Goal: Communication & Community: Answer question/provide support

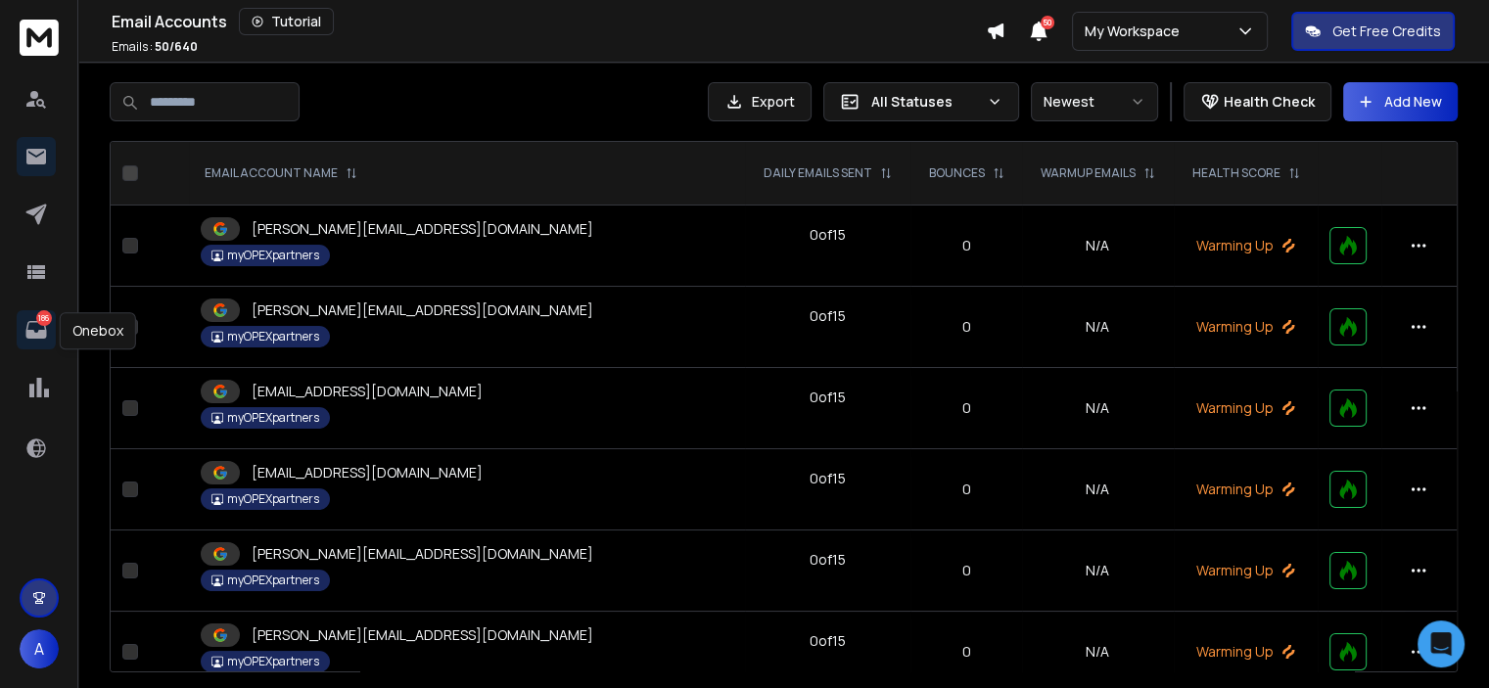
click at [31, 331] on icon at bounding box center [35, 330] width 21 height 18
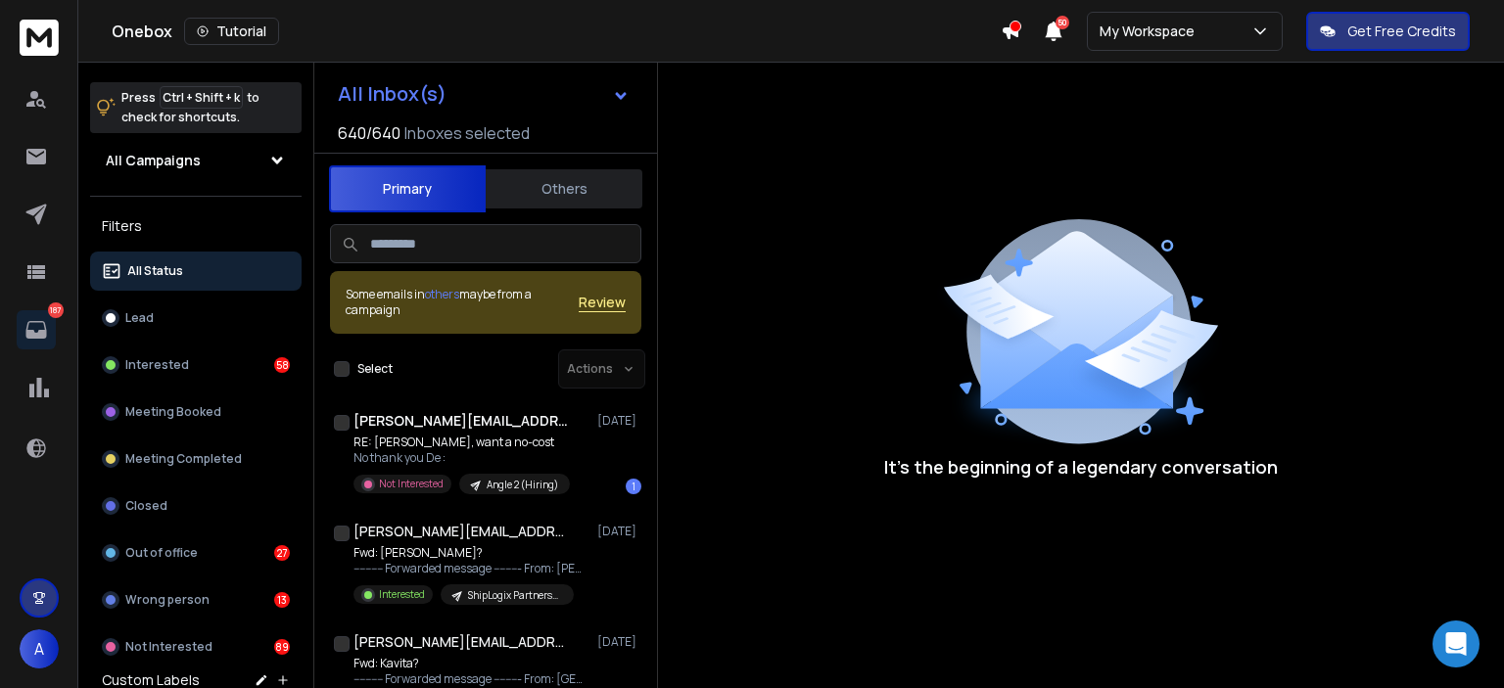
scroll to position [1128, 0]
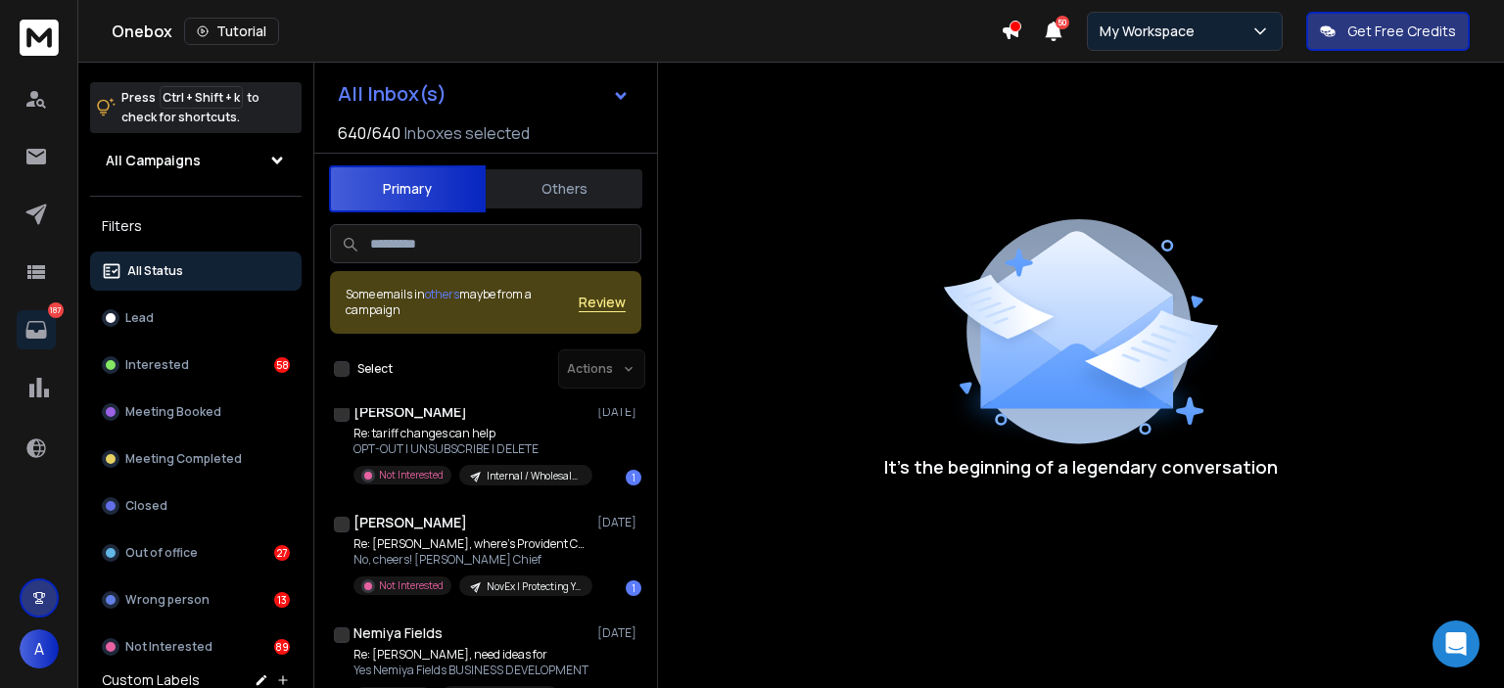
click at [1182, 33] on p "My Workspace" at bounding box center [1150, 32] width 103 height 20
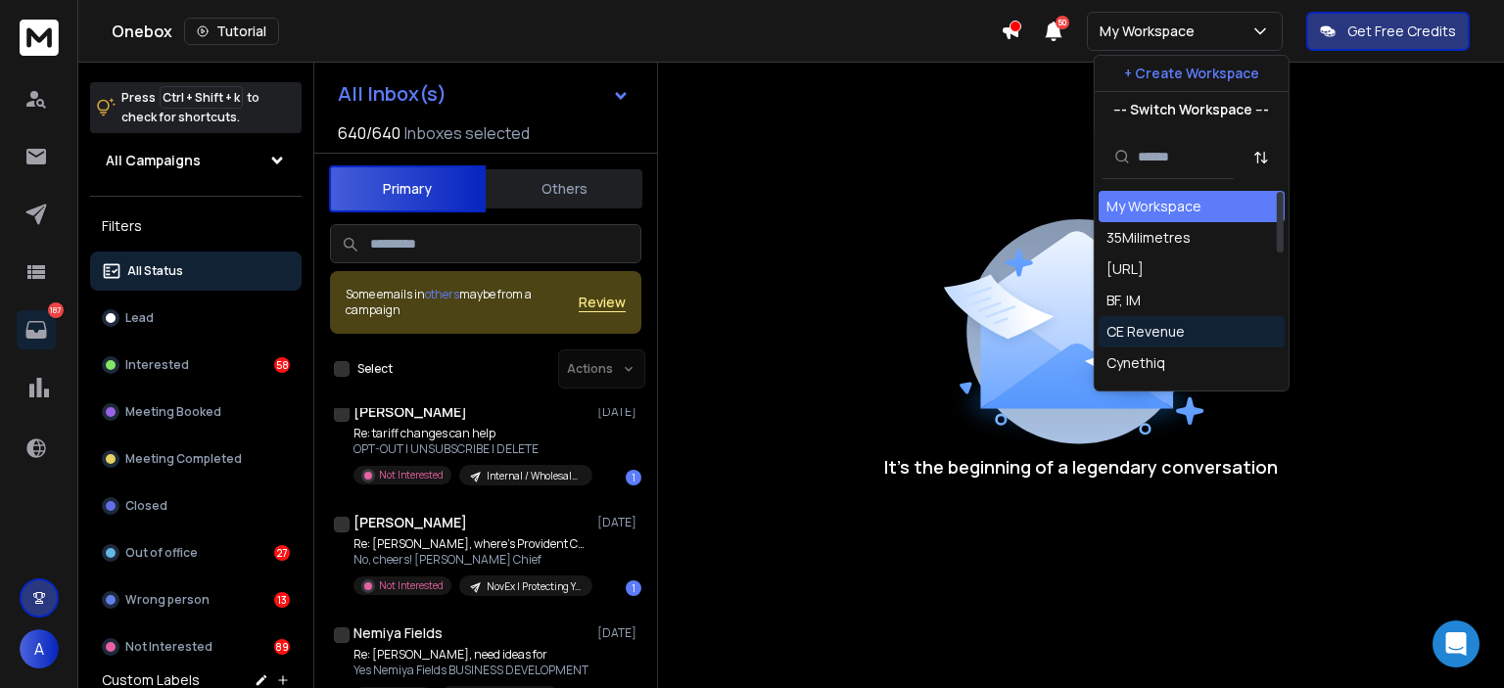
click at [1152, 336] on div "CE Revenue" at bounding box center [1145, 332] width 78 height 20
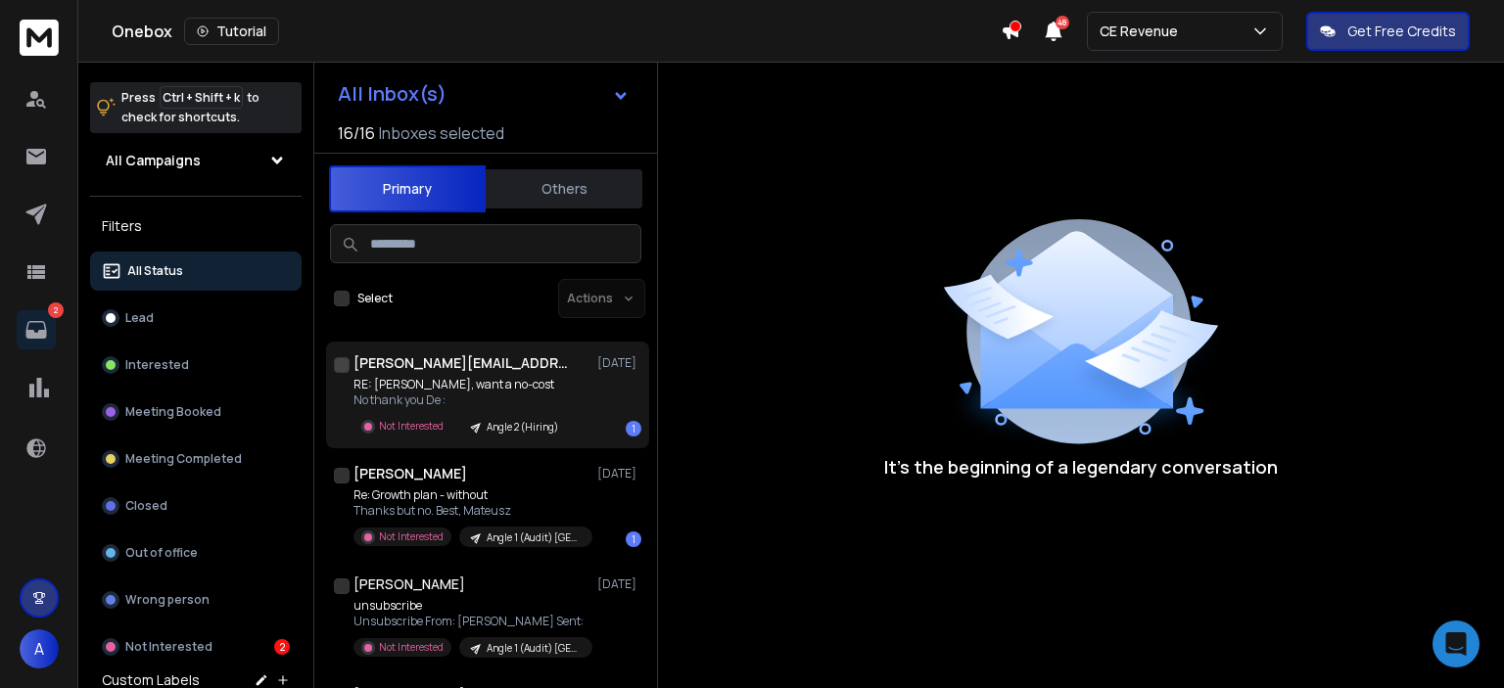
click at [569, 384] on div "RE: Armand, want a no-cost No thank you De : Not Interested Angle 2 (Hiring) 1" at bounding box center [497, 407] width 288 height 60
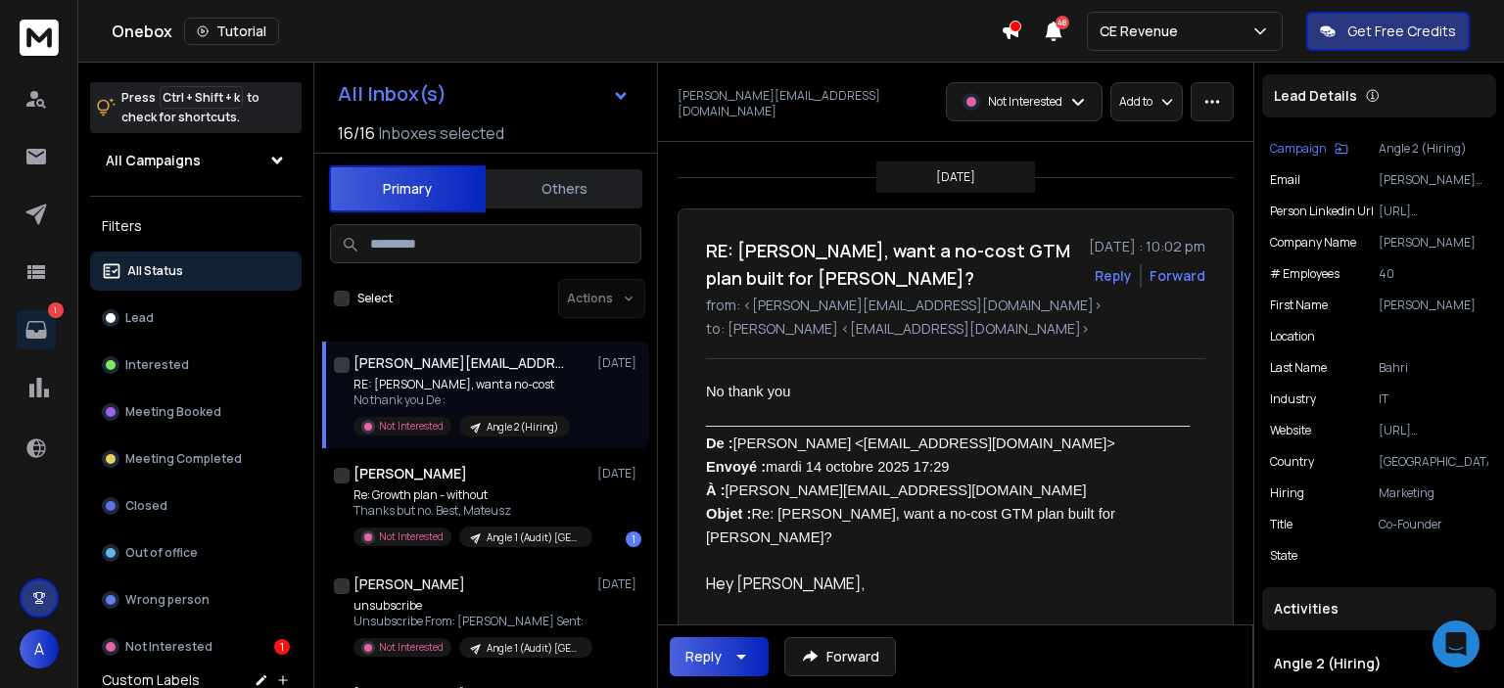
click at [1213, 105] on icon "button" at bounding box center [1212, 102] width 18 height 18
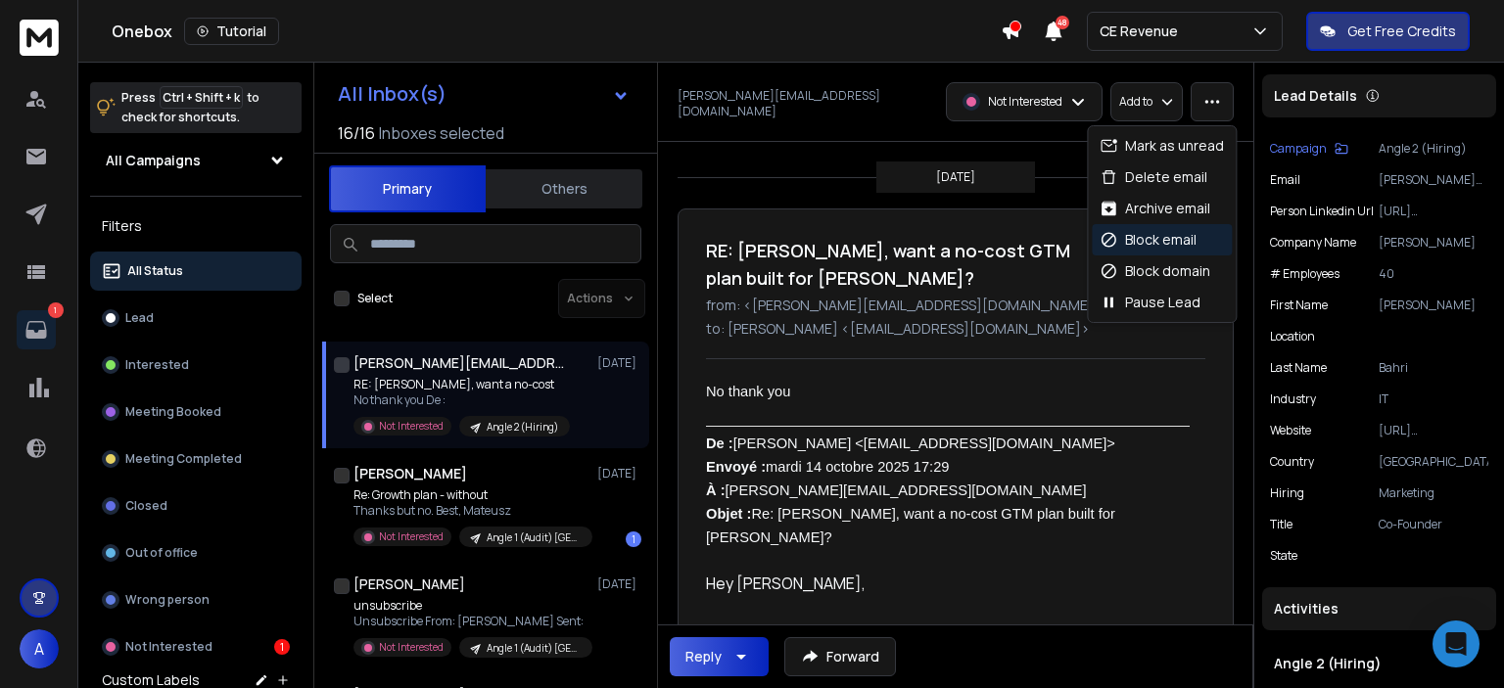
drag, startPoint x: 1163, startPoint y: 230, endPoint x: 1130, endPoint y: 234, distance: 33.5
click at [1161, 230] on div "Block email" at bounding box center [1147, 240] width 97 height 20
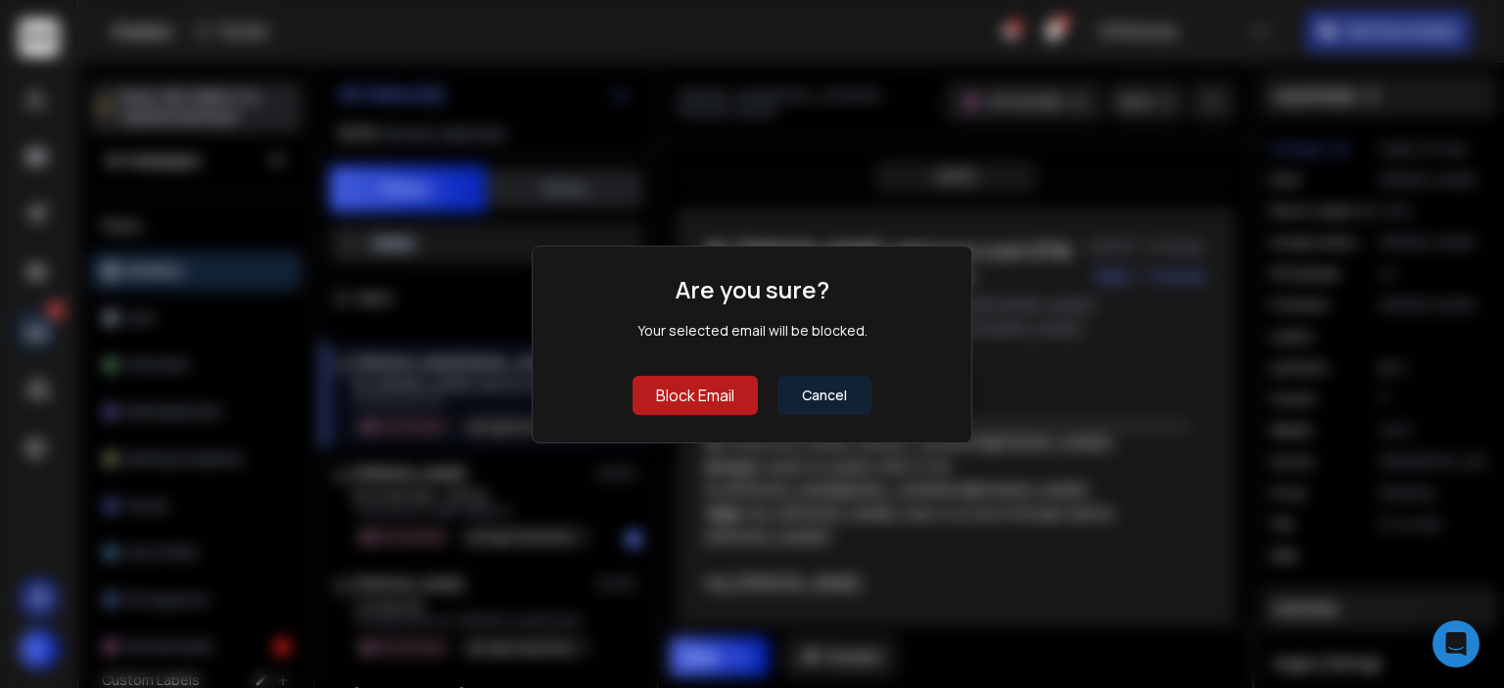
click at [678, 388] on button "Block Email" at bounding box center [694, 395] width 125 height 39
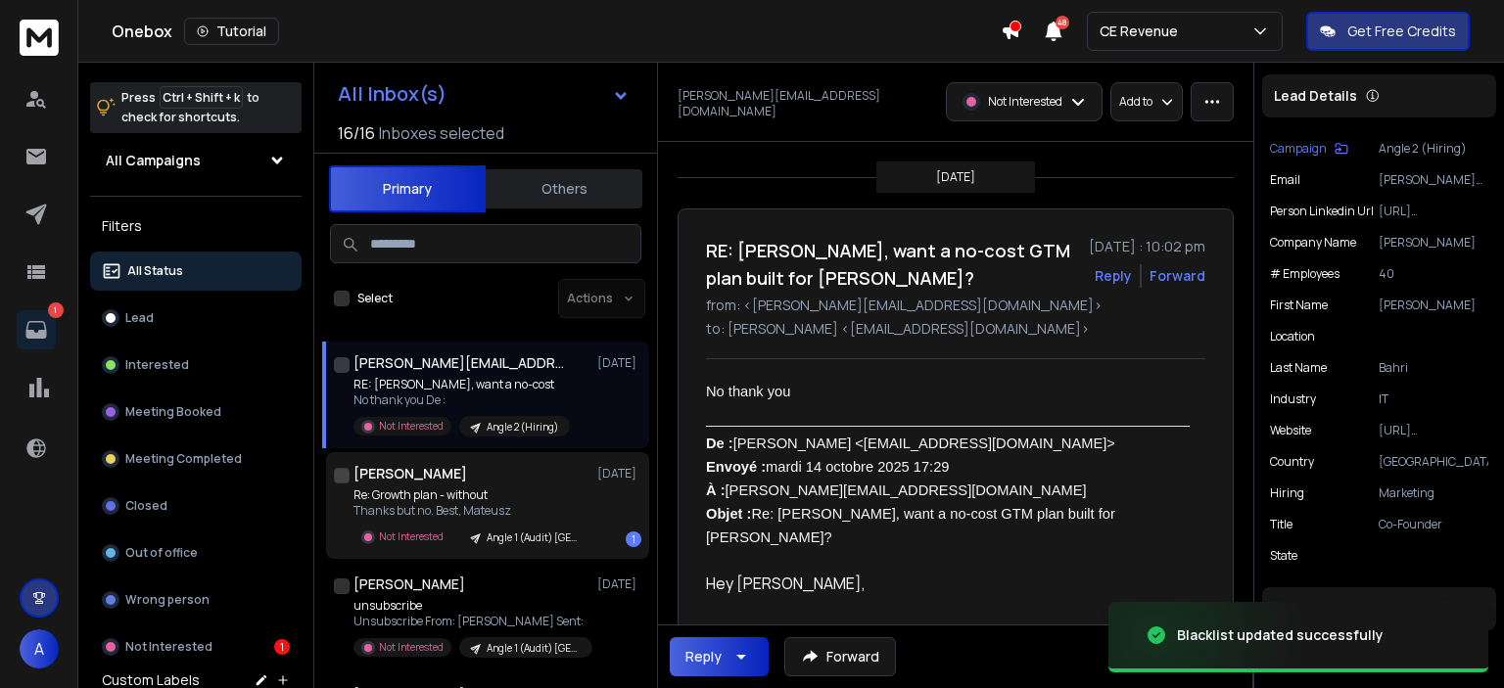
drag, startPoint x: 607, startPoint y: 487, endPoint x: 623, endPoint y: 486, distance: 15.8
click at [605, 487] on div "Re: Growth plan - without Thanks but no. Best, Mateusz Not Interested Angle 1 (…" at bounding box center [497, 517] width 288 height 60
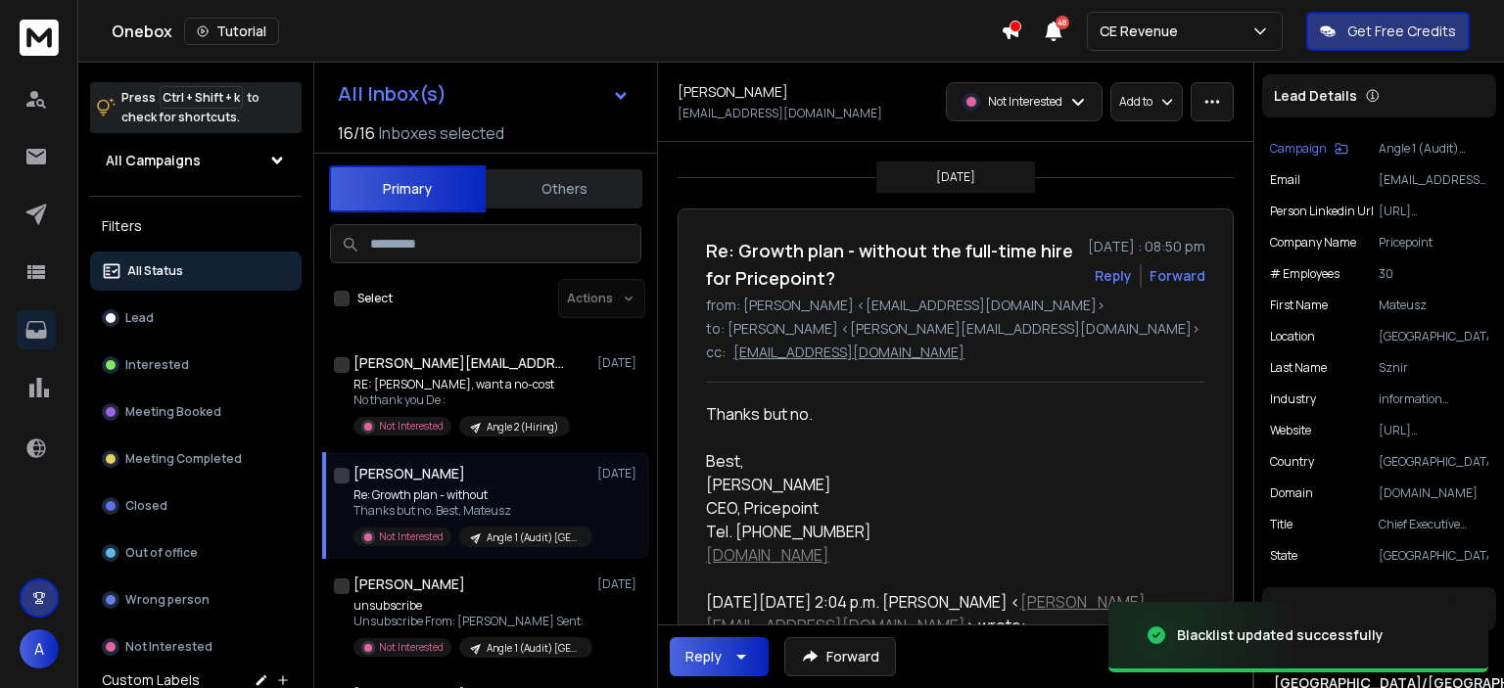
click at [1217, 87] on button "button" at bounding box center [1211, 101] width 43 height 39
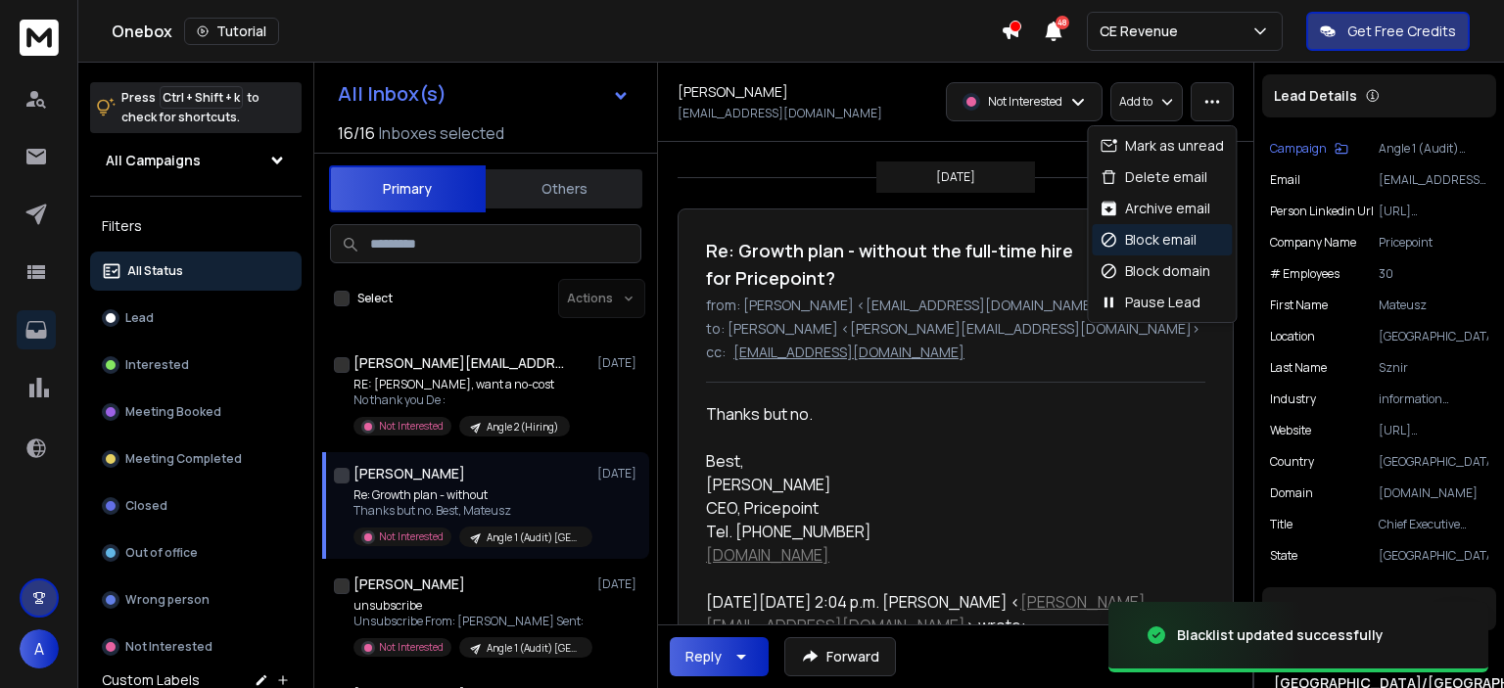
click at [1142, 243] on div "Block email" at bounding box center [1147, 240] width 97 height 20
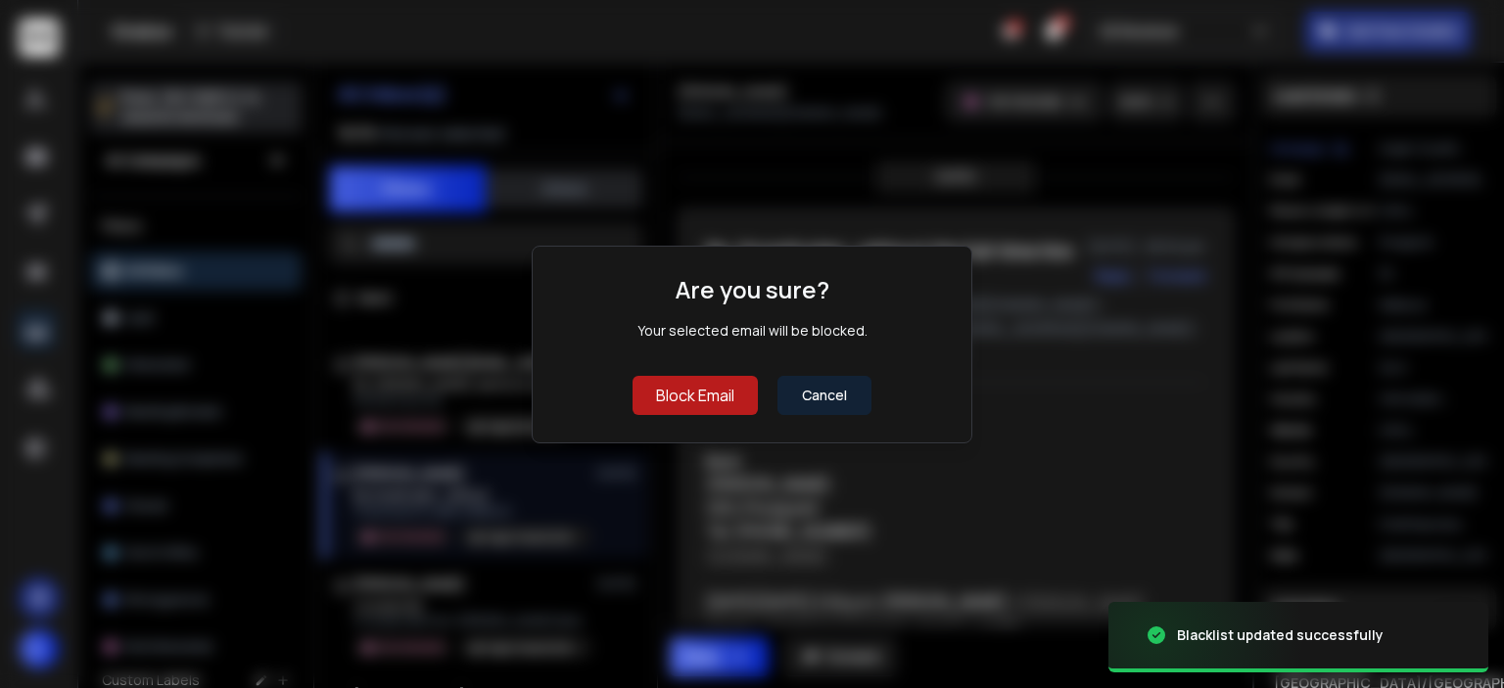
click at [694, 401] on button "Block Email" at bounding box center [694, 395] width 125 height 39
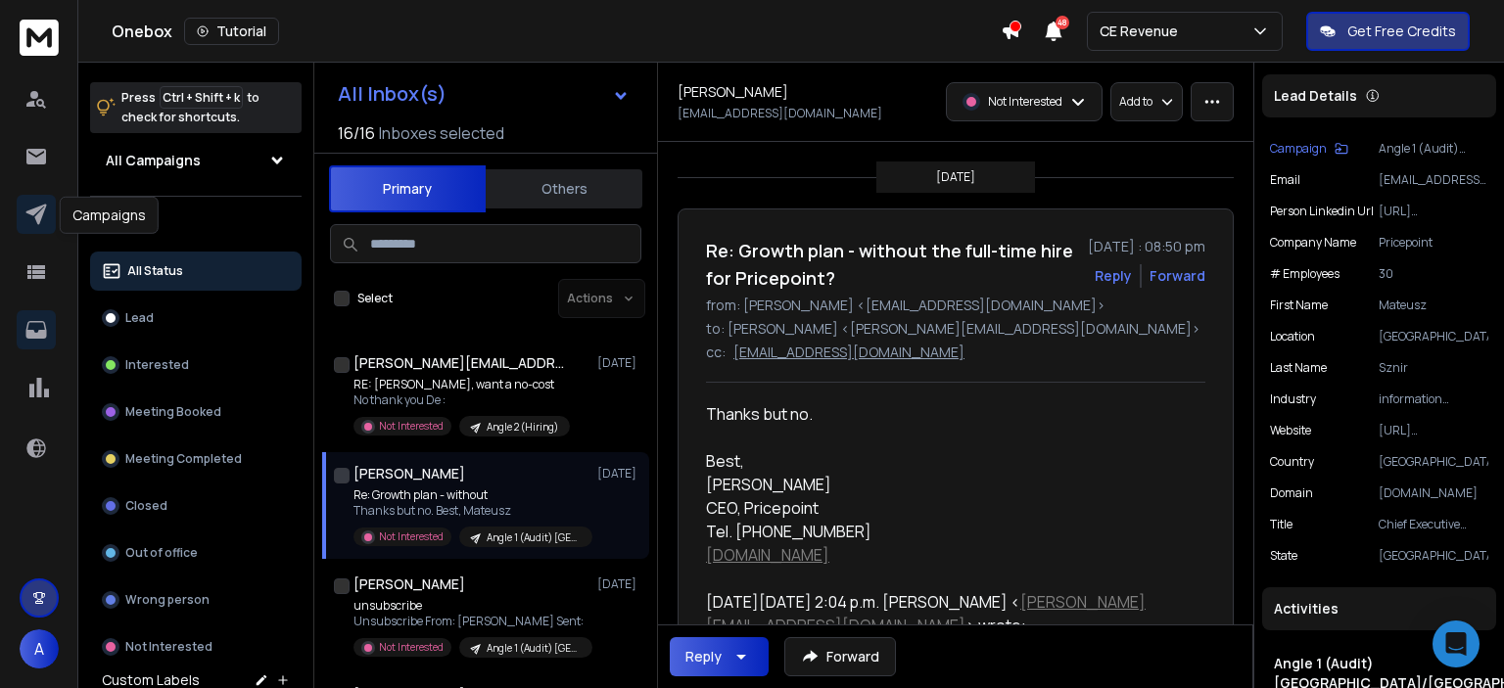
click at [41, 216] on icon at bounding box center [35, 215] width 21 height 21
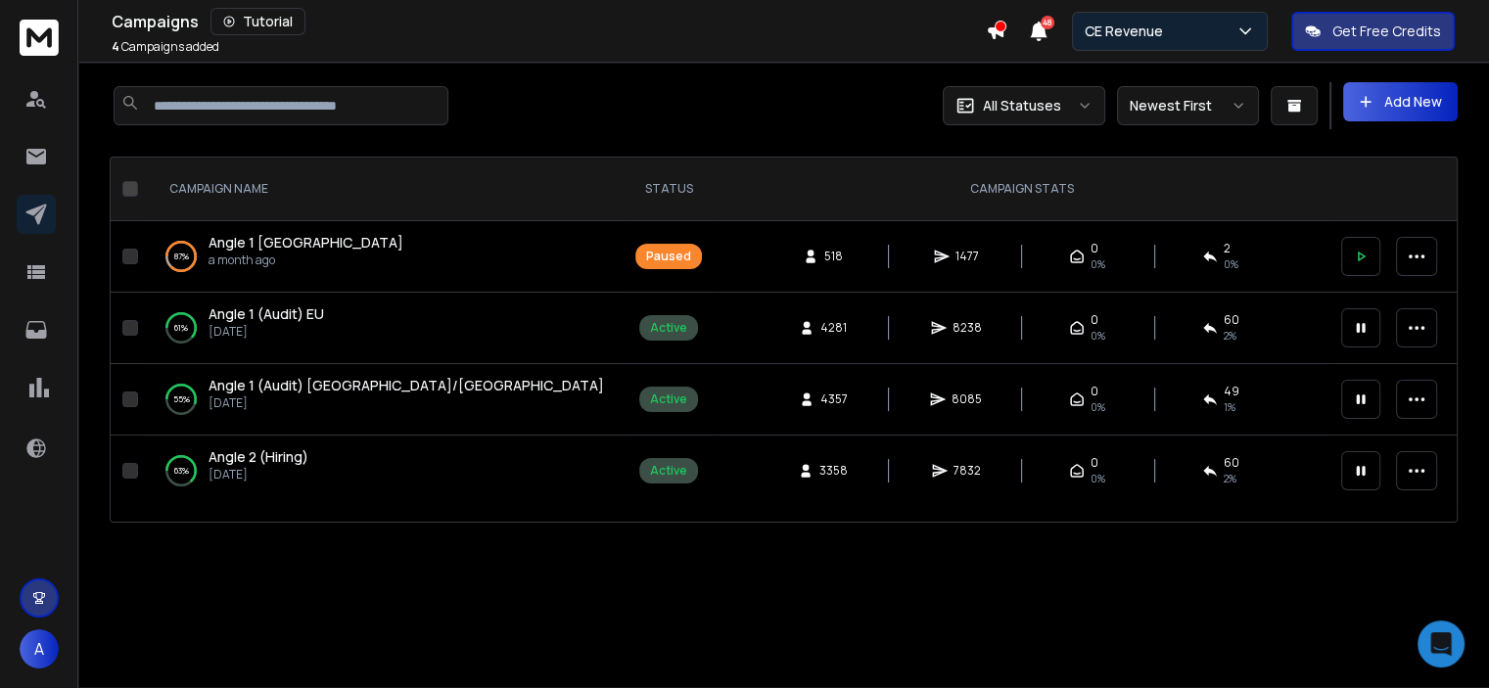
click at [1183, 31] on div "CE Revenue" at bounding box center [1170, 32] width 170 height 20
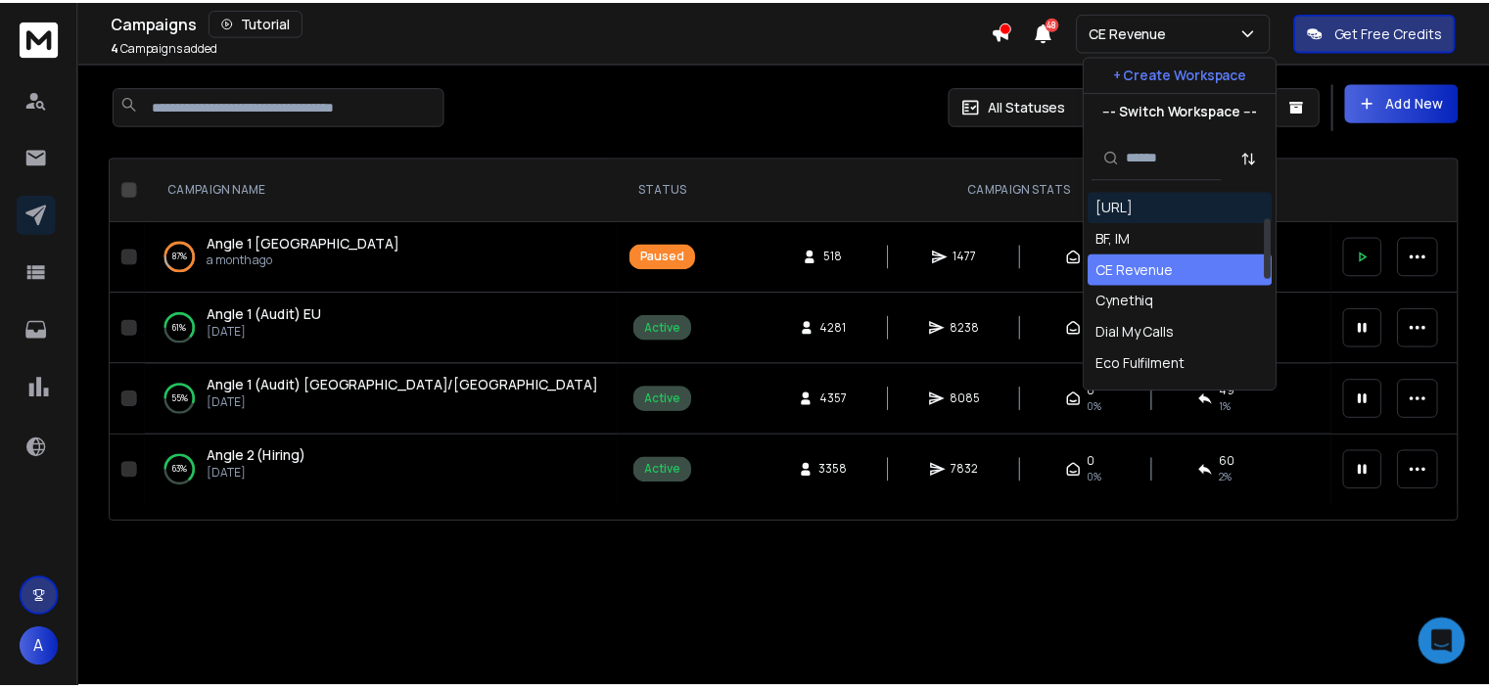
scroll to position [109, 0]
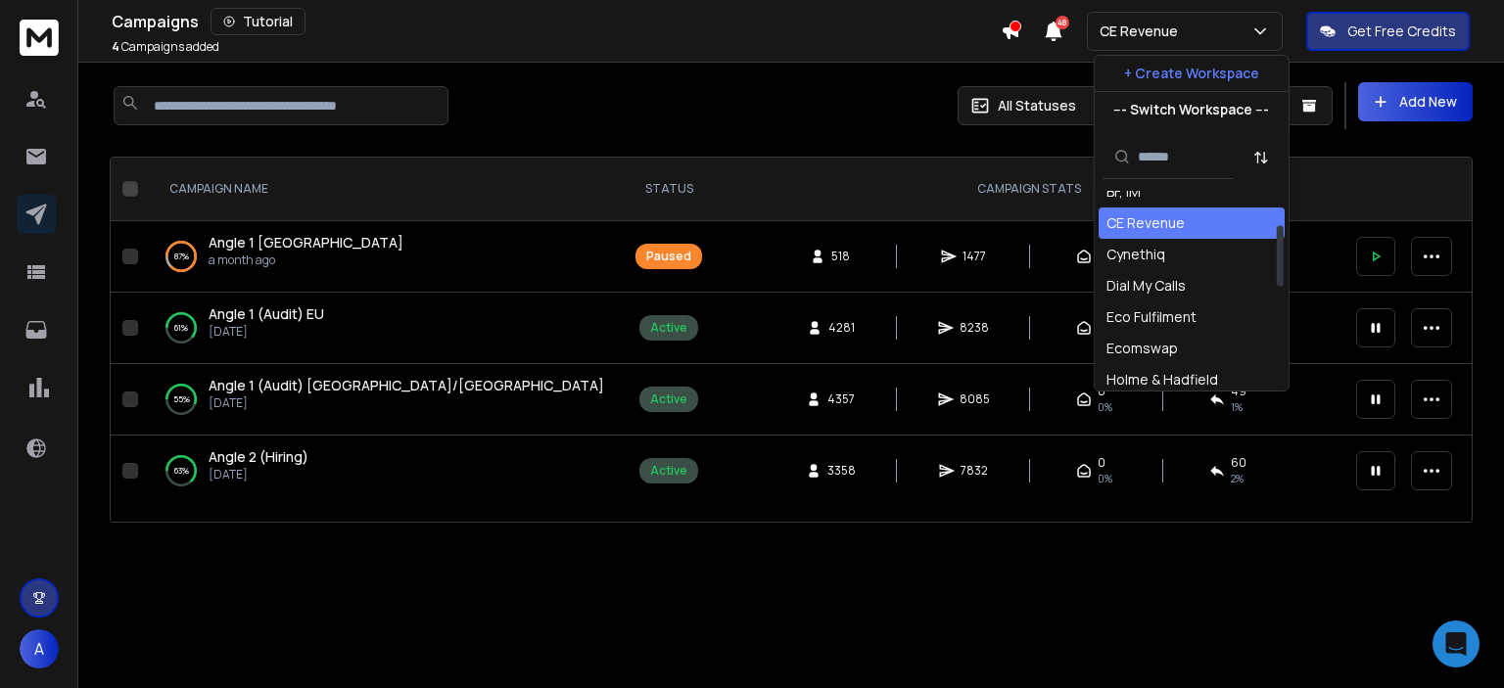
drag, startPoint x: 1276, startPoint y: 235, endPoint x: 1282, endPoint y: 269, distance: 34.8
click at [1282, 269] on div at bounding box center [1279, 255] width 7 height 61
click at [1206, 329] on div "Eco Fulfilment" at bounding box center [1191, 317] width 186 height 31
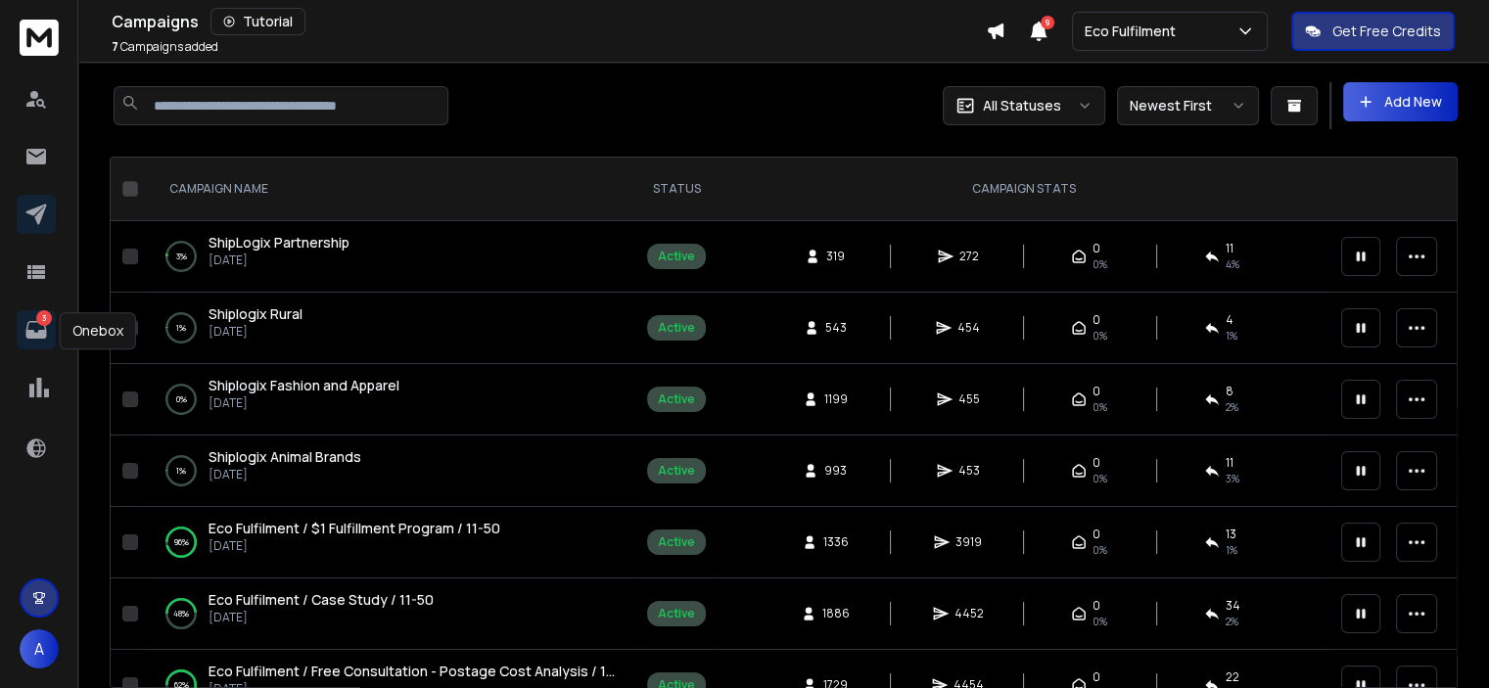
click at [33, 322] on icon at bounding box center [35, 330] width 21 height 18
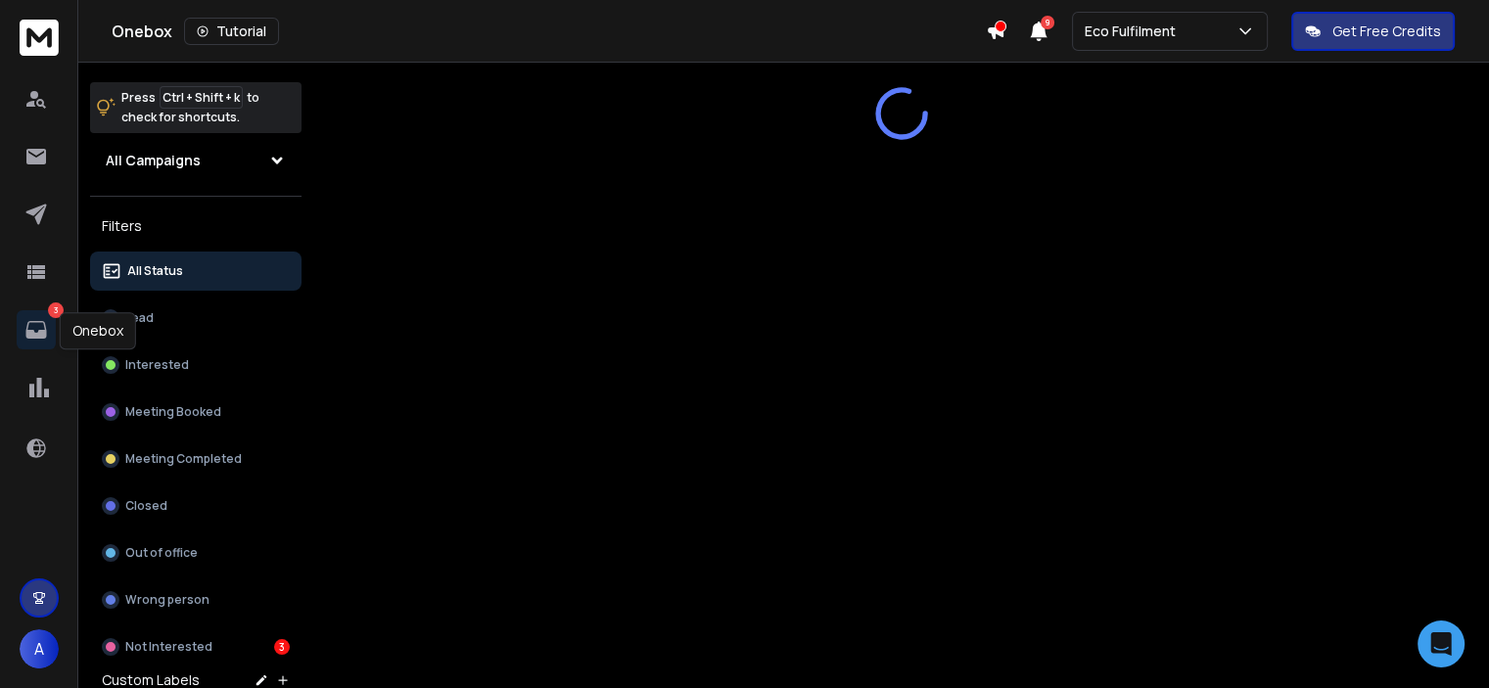
click at [33, 322] on icon at bounding box center [35, 330] width 21 height 18
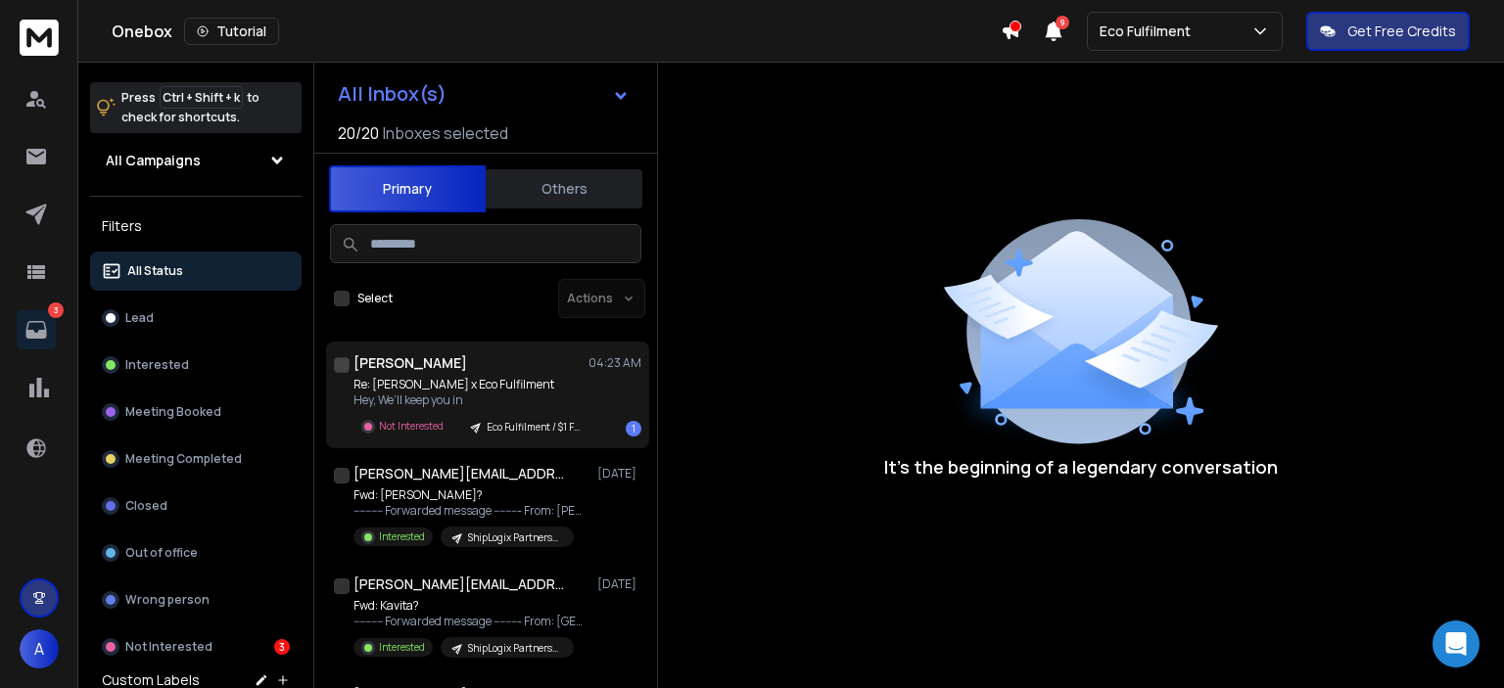
click at [595, 386] on div "Re: Dimitrios x Eco Fulfilment Hey, We’ll keep you in Not Interested Eco Fulfil…" at bounding box center [497, 407] width 288 height 60
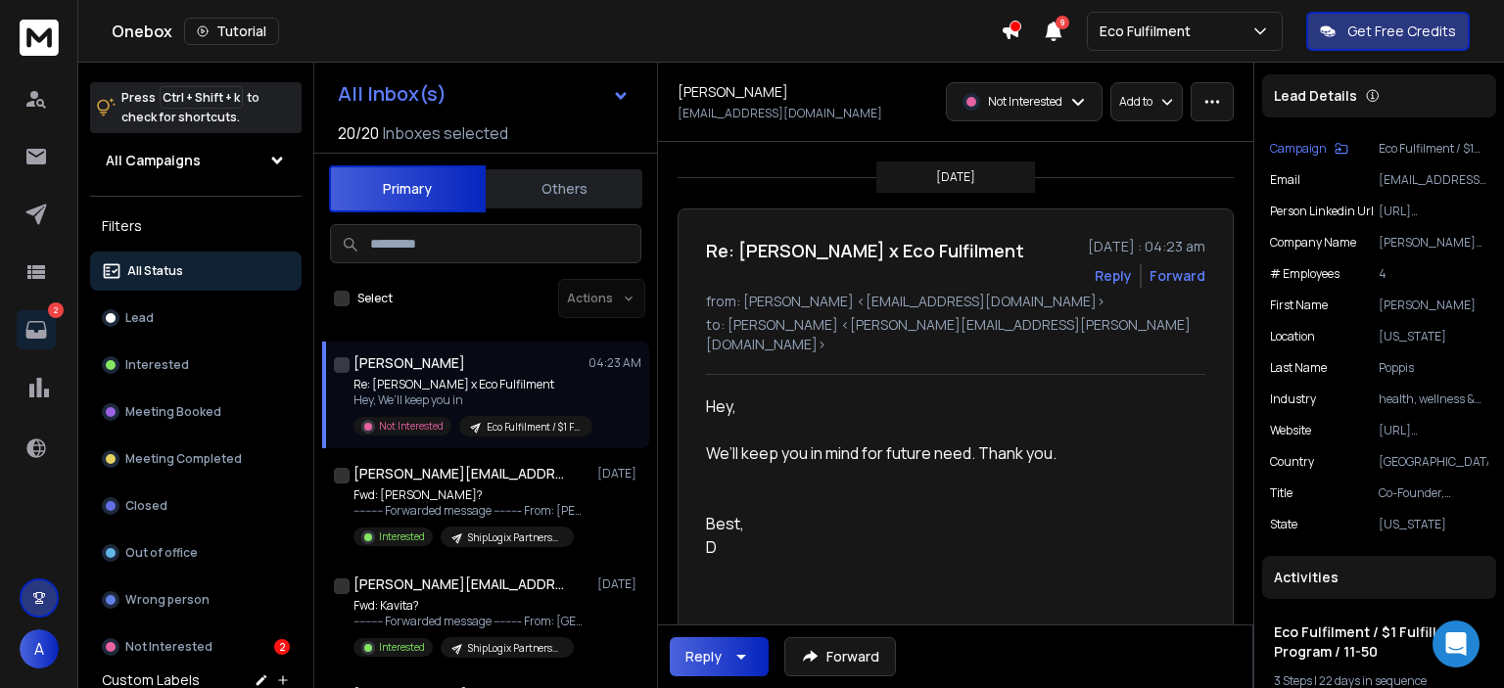
click at [1230, 110] on button "button" at bounding box center [1211, 101] width 43 height 39
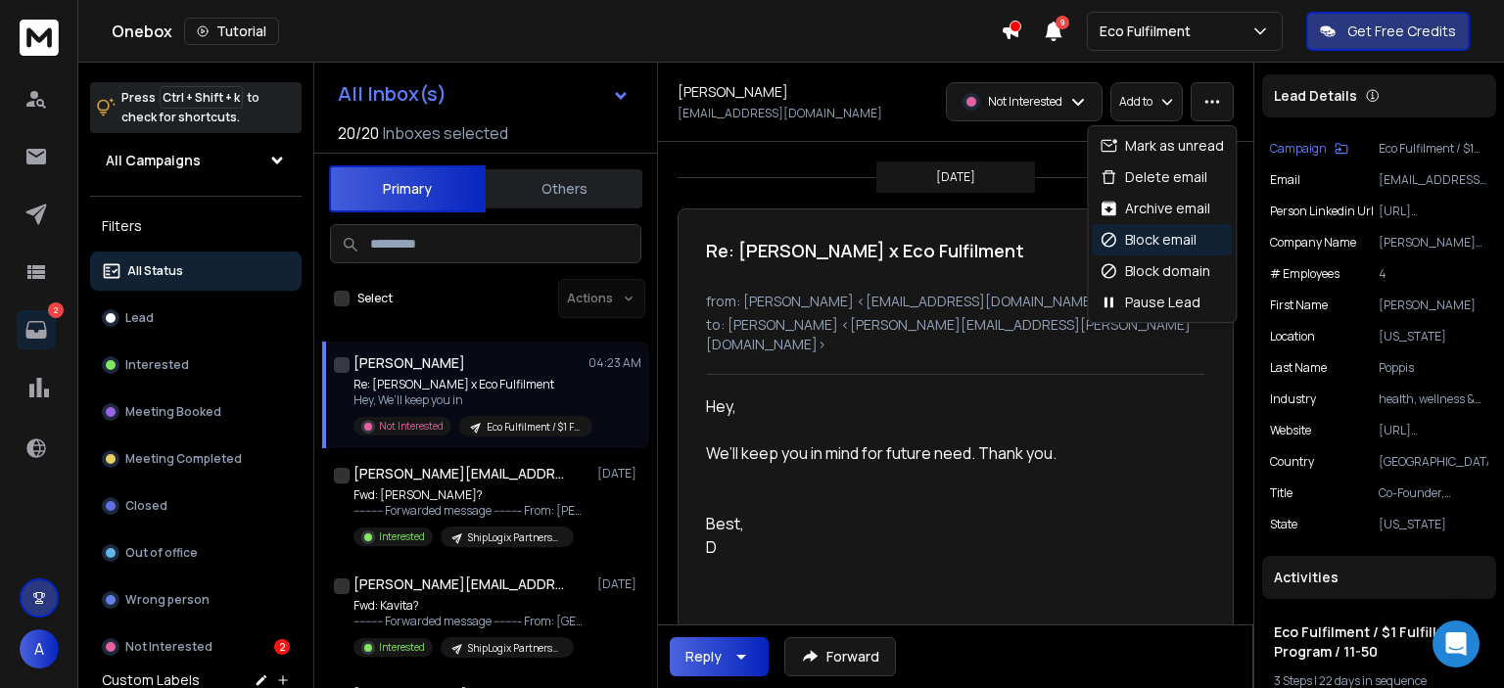
click at [1182, 242] on div "Block email" at bounding box center [1147, 240] width 97 height 20
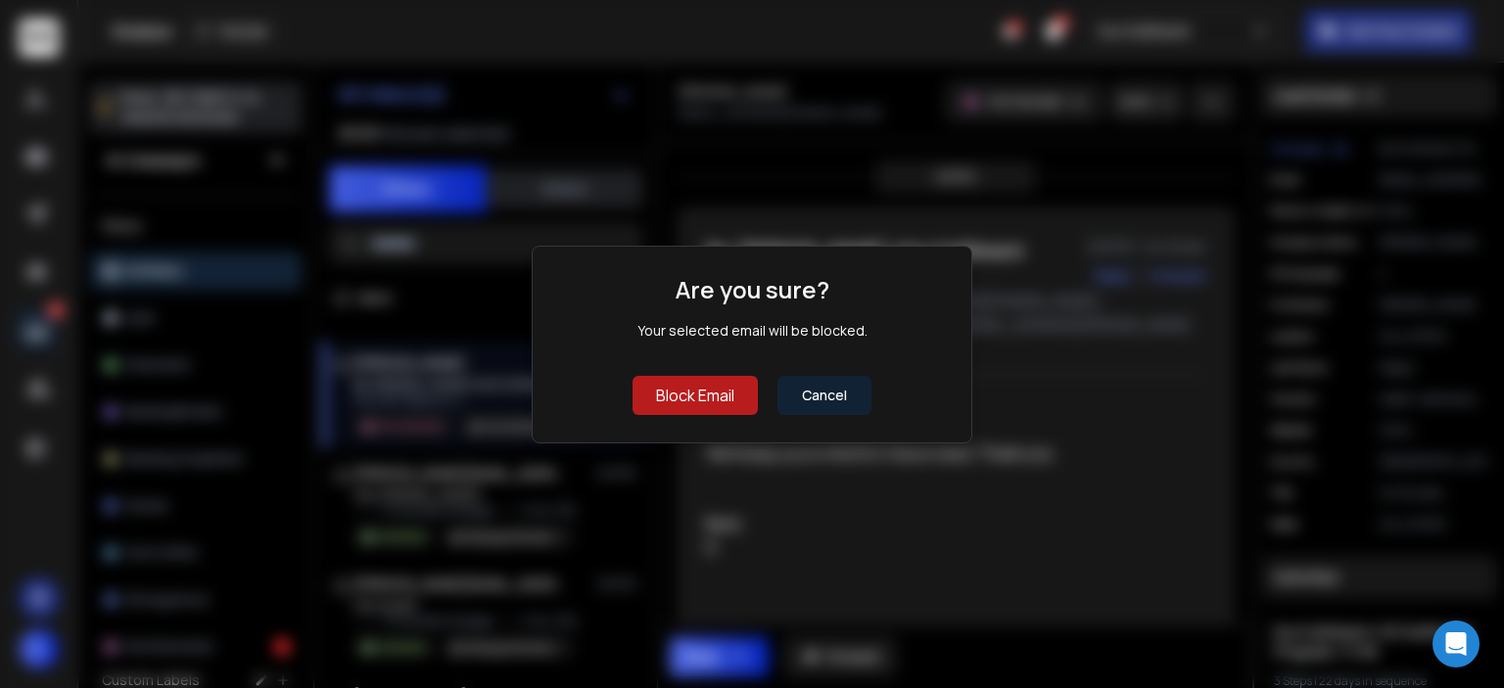
click at [682, 395] on button "Block Email" at bounding box center [694, 395] width 125 height 39
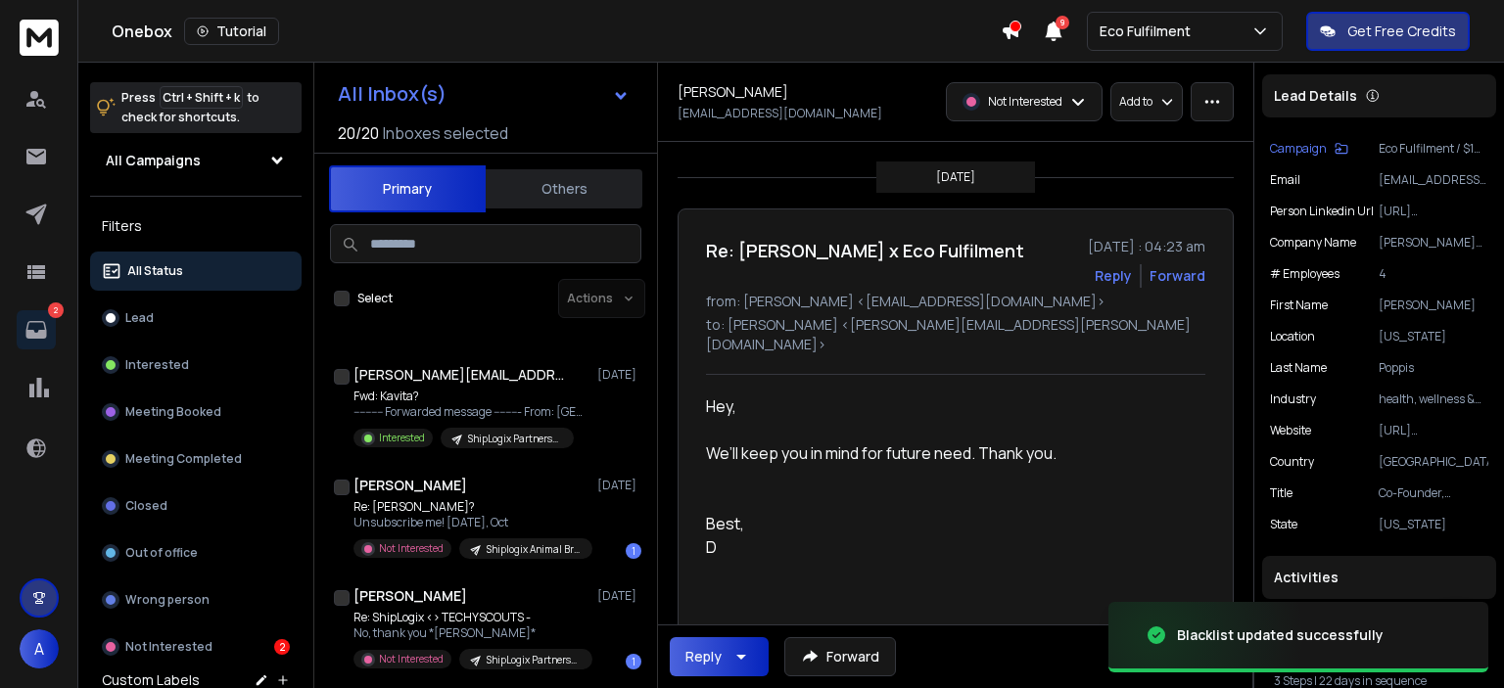
scroll to position [279, 0]
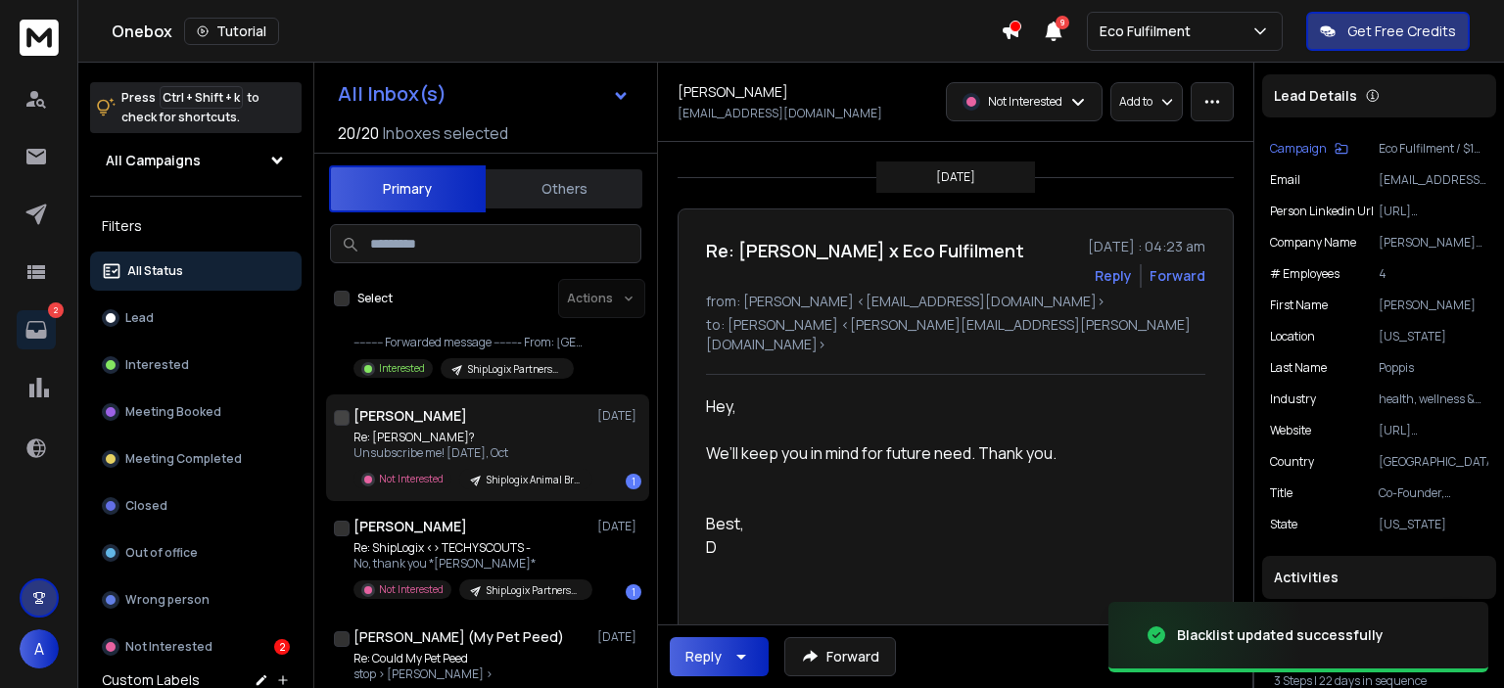
click at [615, 434] on div "Re: Chad? Unsubscribe me! On Tue, Oct Not Interested Shiplogix Animal Brands 1" at bounding box center [497, 460] width 288 height 60
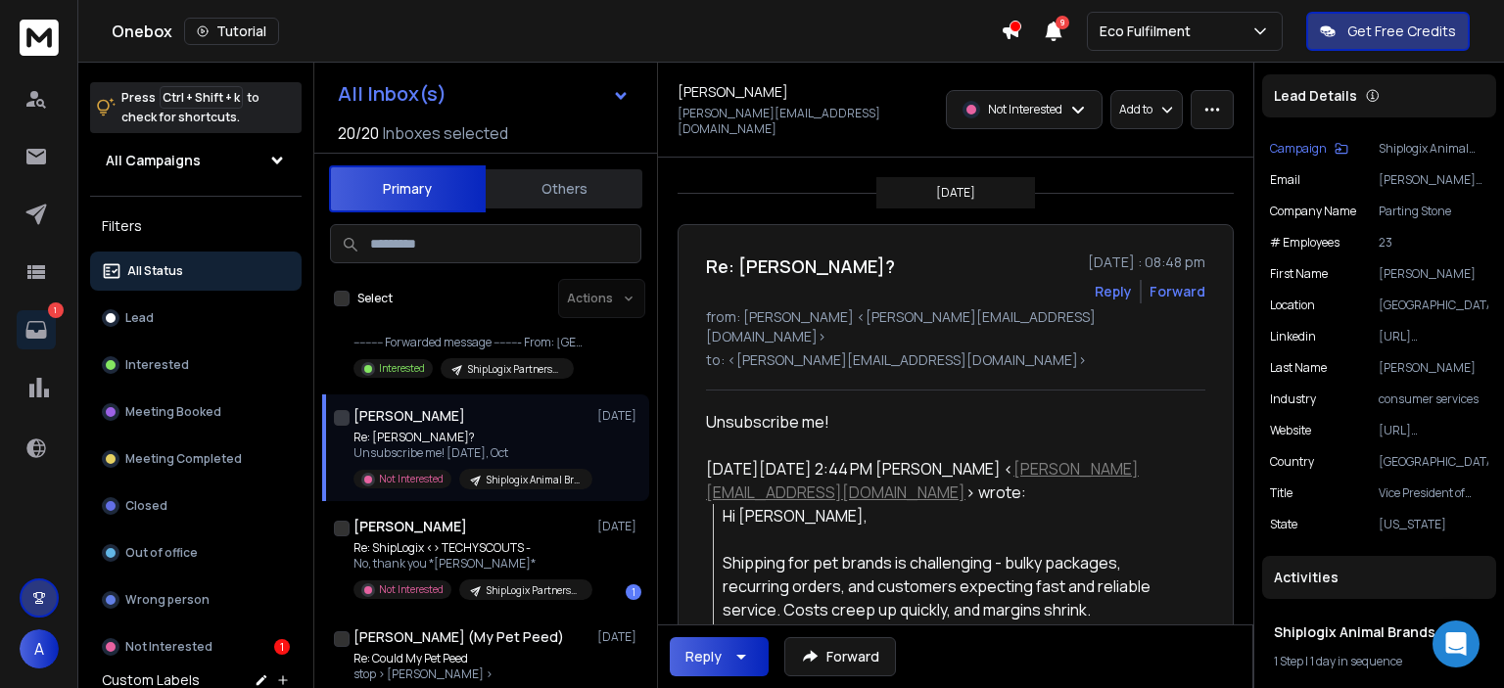
click at [1224, 122] on div "Chad Kaiser Chad Kaiser chad@partingstone.com Not Interested Add to Not Interes…" at bounding box center [955, 110] width 595 height 95
click at [1203, 101] on icon "button" at bounding box center [1212, 110] width 18 height 18
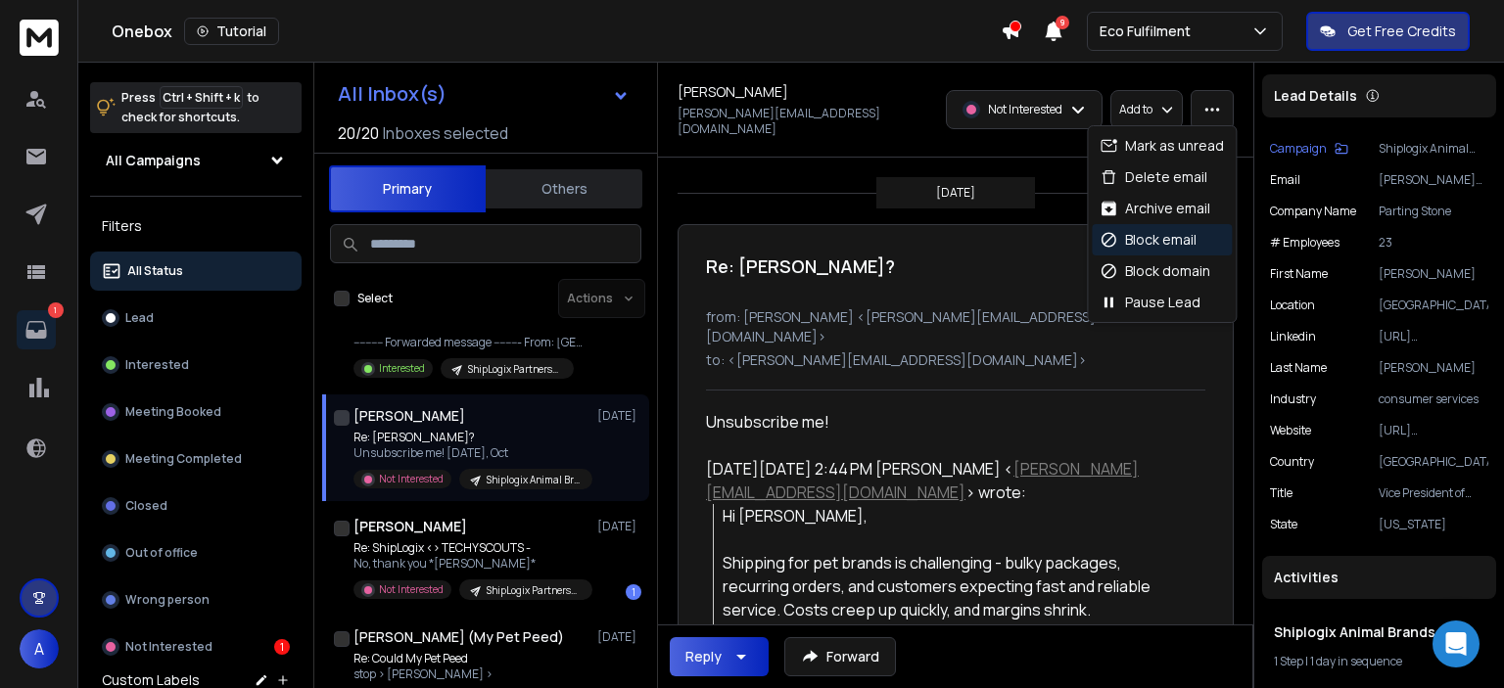
click at [1171, 244] on div "Block email" at bounding box center [1147, 240] width 97 height 20
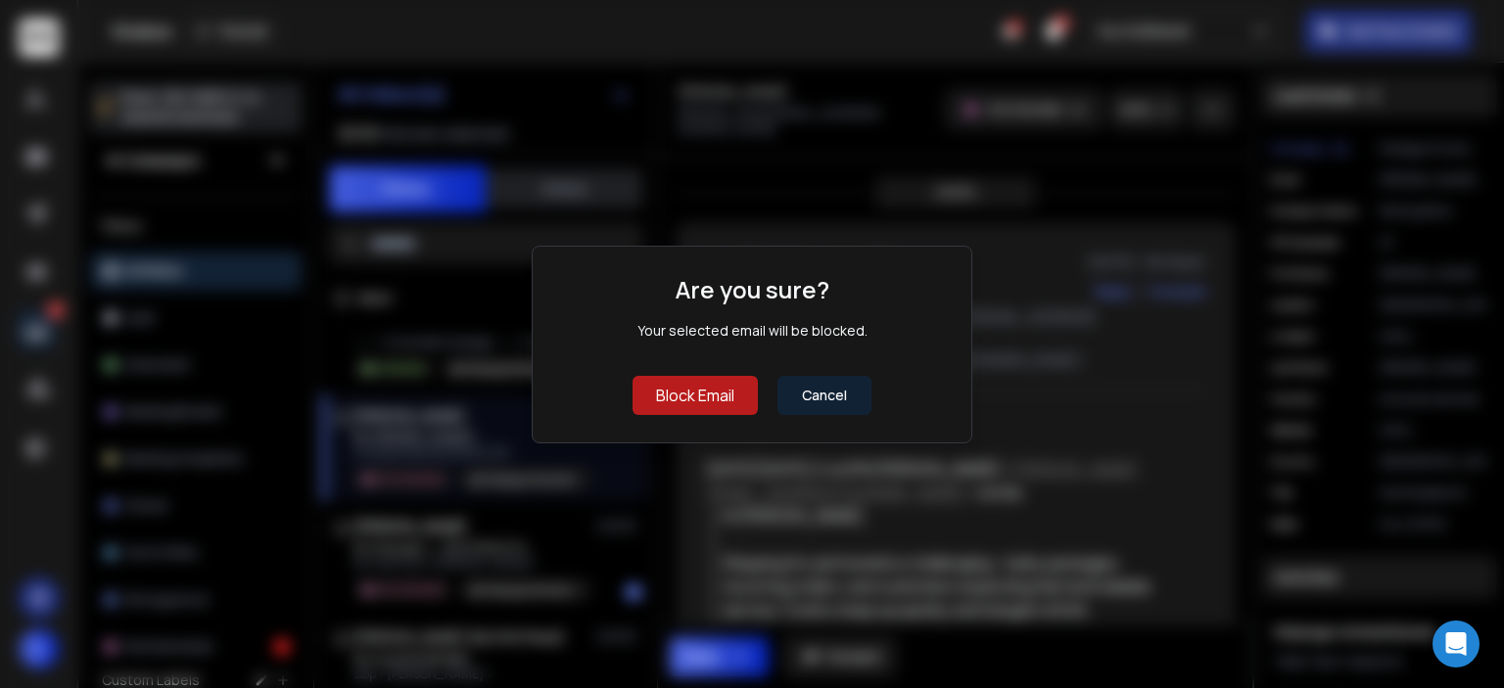
click at [709, 377] on button "Block Email" at bounding box center [694, 395] width 125 height 39
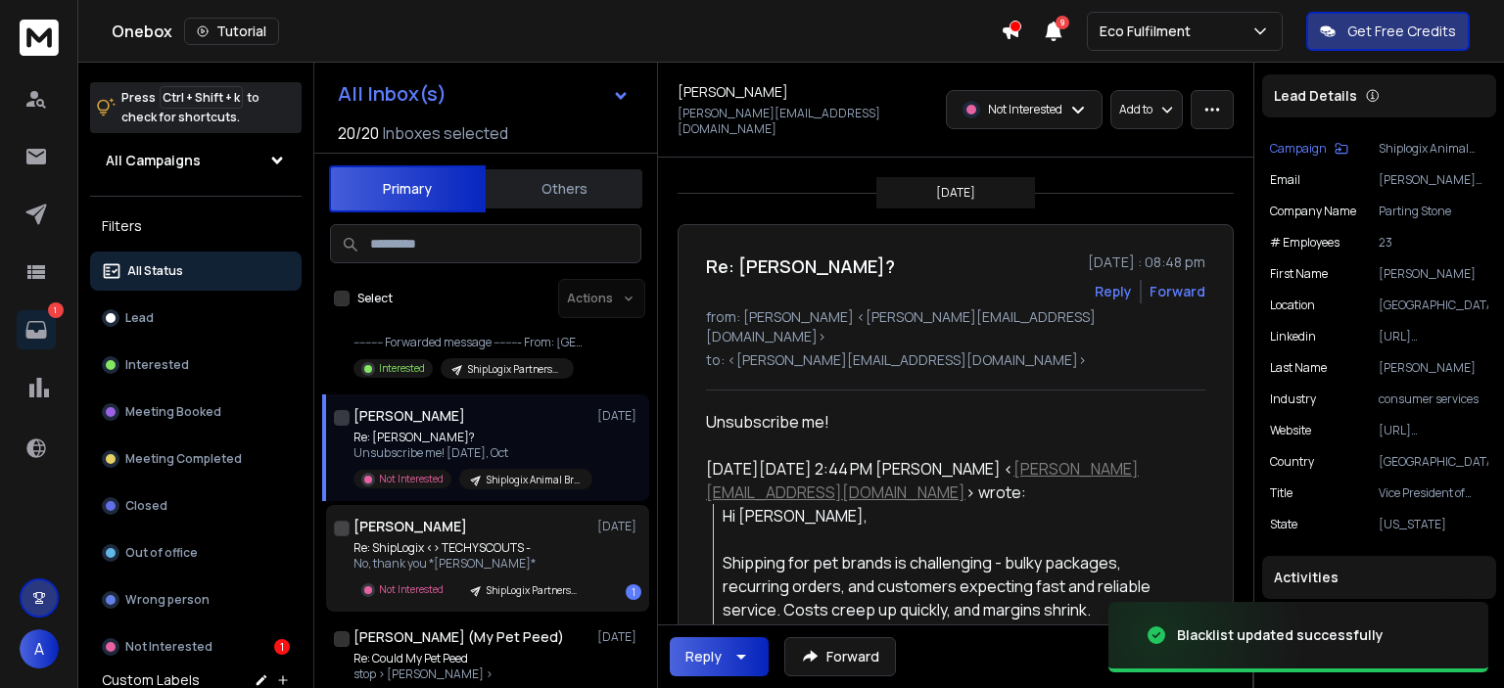
click at [566, 551] on p "Re: ShipLogix <> TECHYSCOUTS -" at bounding box center [470, 548] width 235 height 16
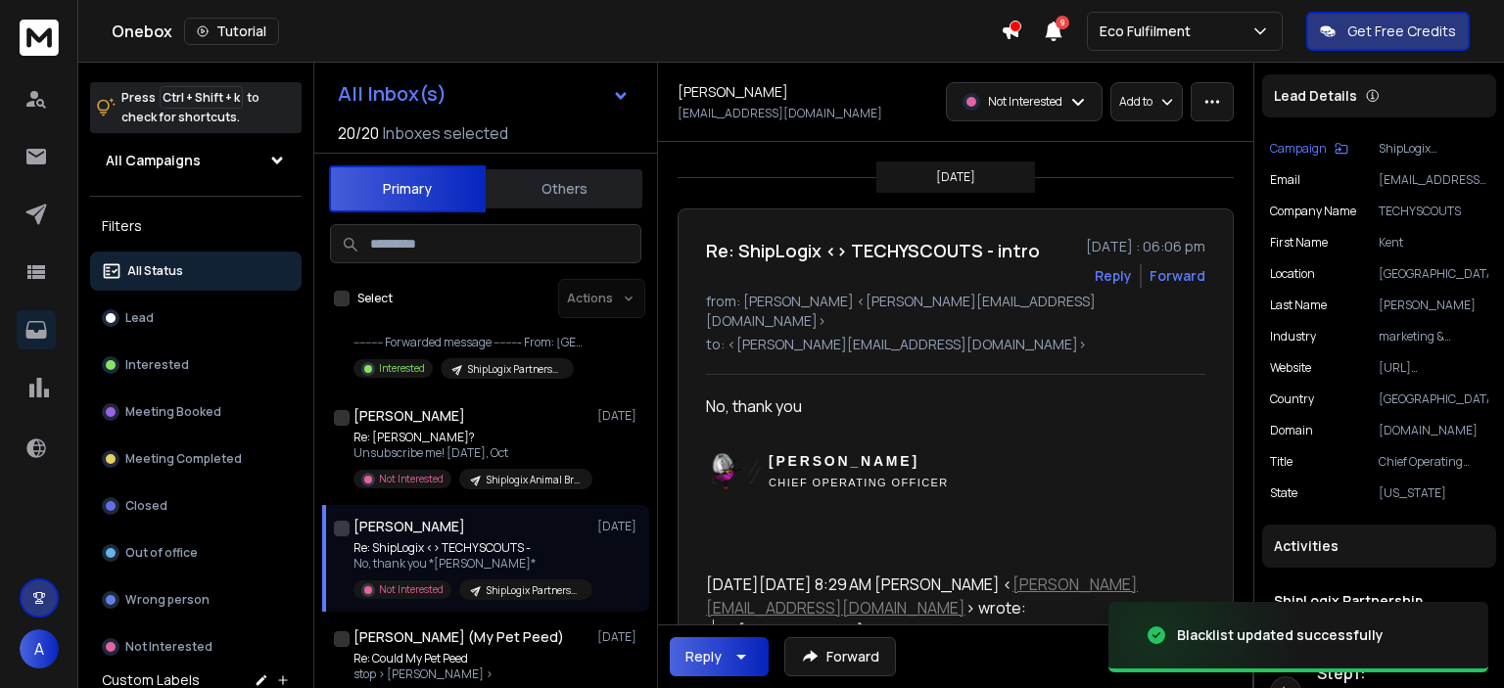
click at [1217, 101] on icon "button" at bounding box center [1212, 102] width 18 height 18
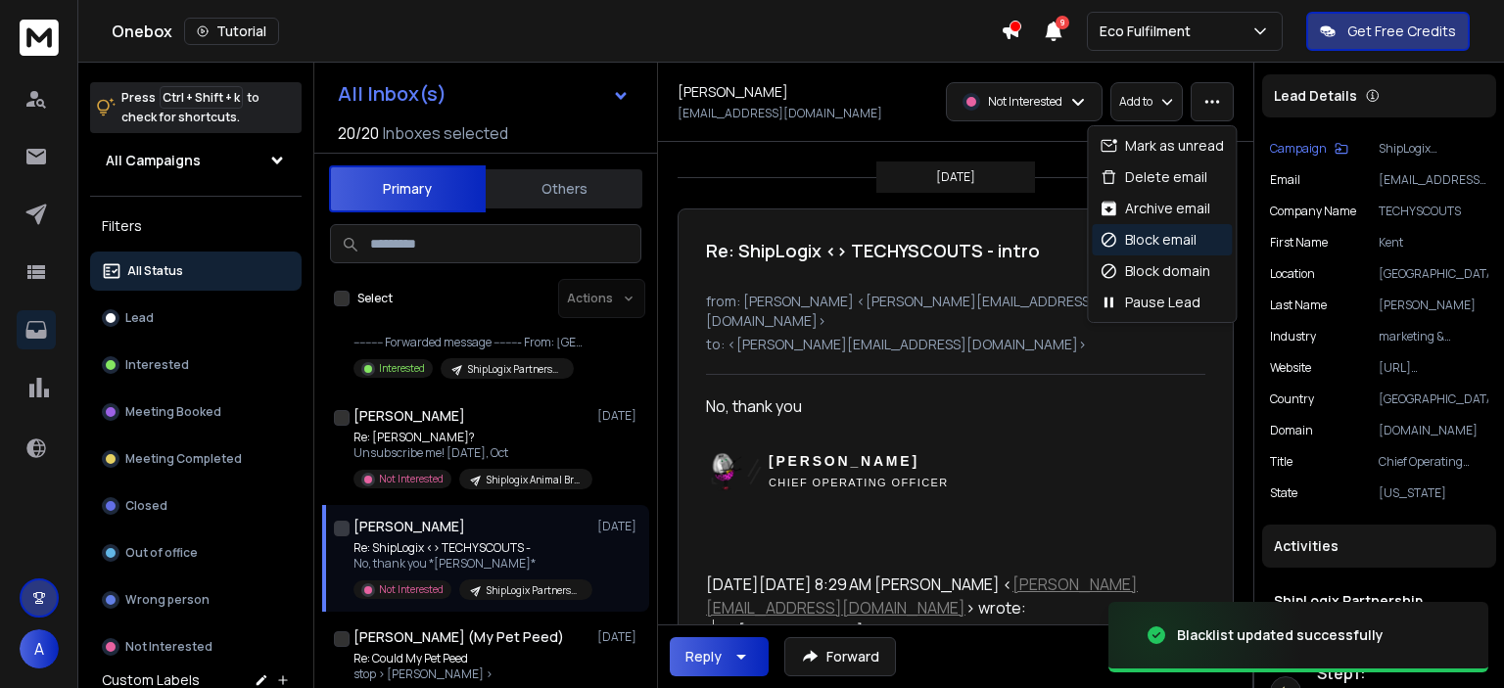
click at [1183, 234] on div "Block email" at bounding box center [1147, 240] width 97 height 20
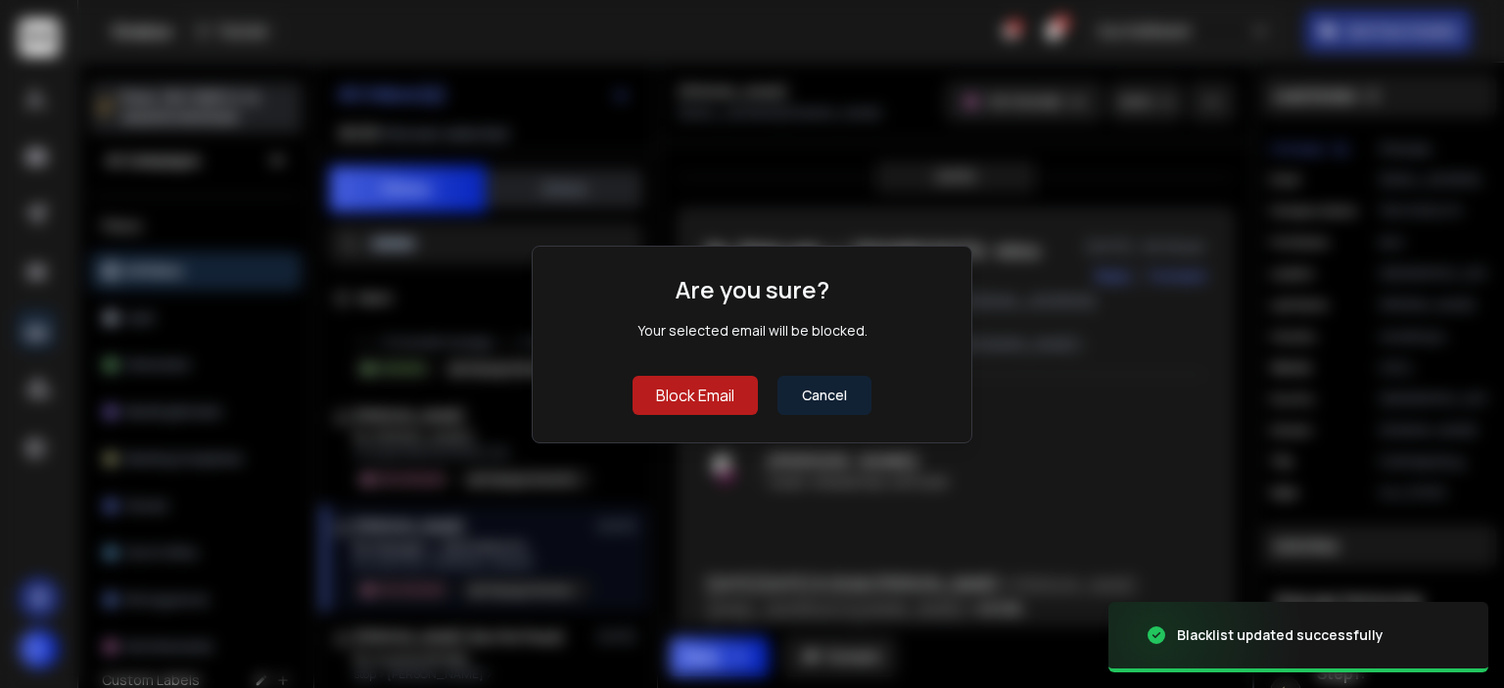
click at [707, 391] on button "Block Email" at bounding box center [694, 395] width 125 height 39
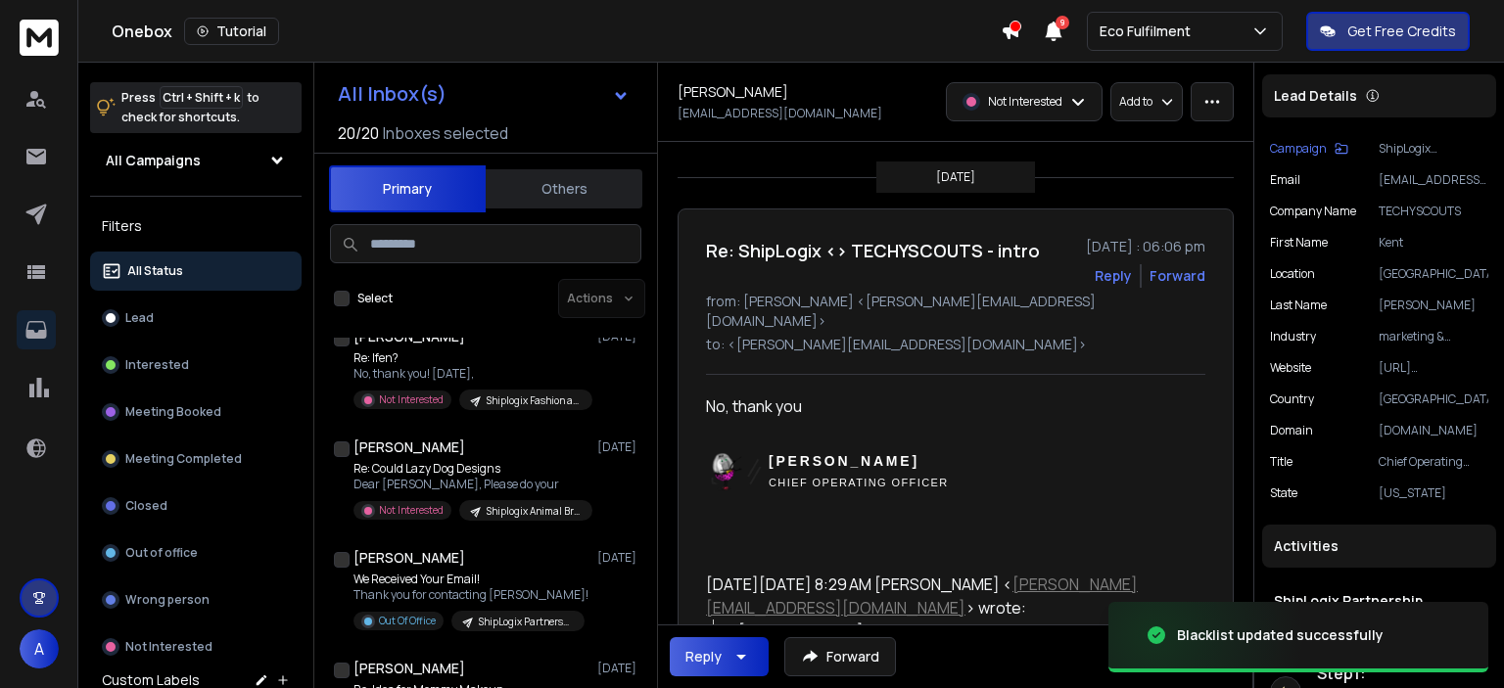
scroll to position [778, 0]
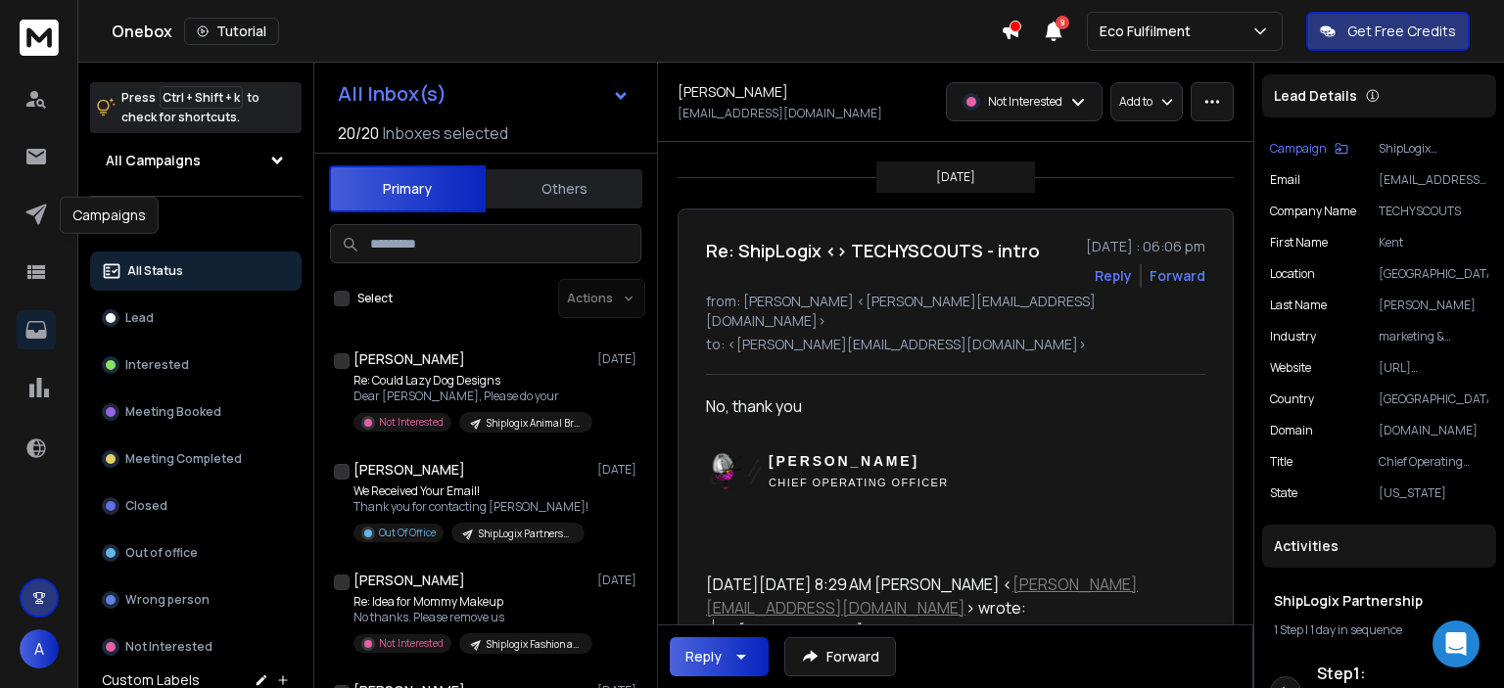
click at [12, 209] on div "A" at bounding box center [39, 344] width 78 height 688
click at [24, 211] on icon at bounding box center [35, 214] width 23 height 23
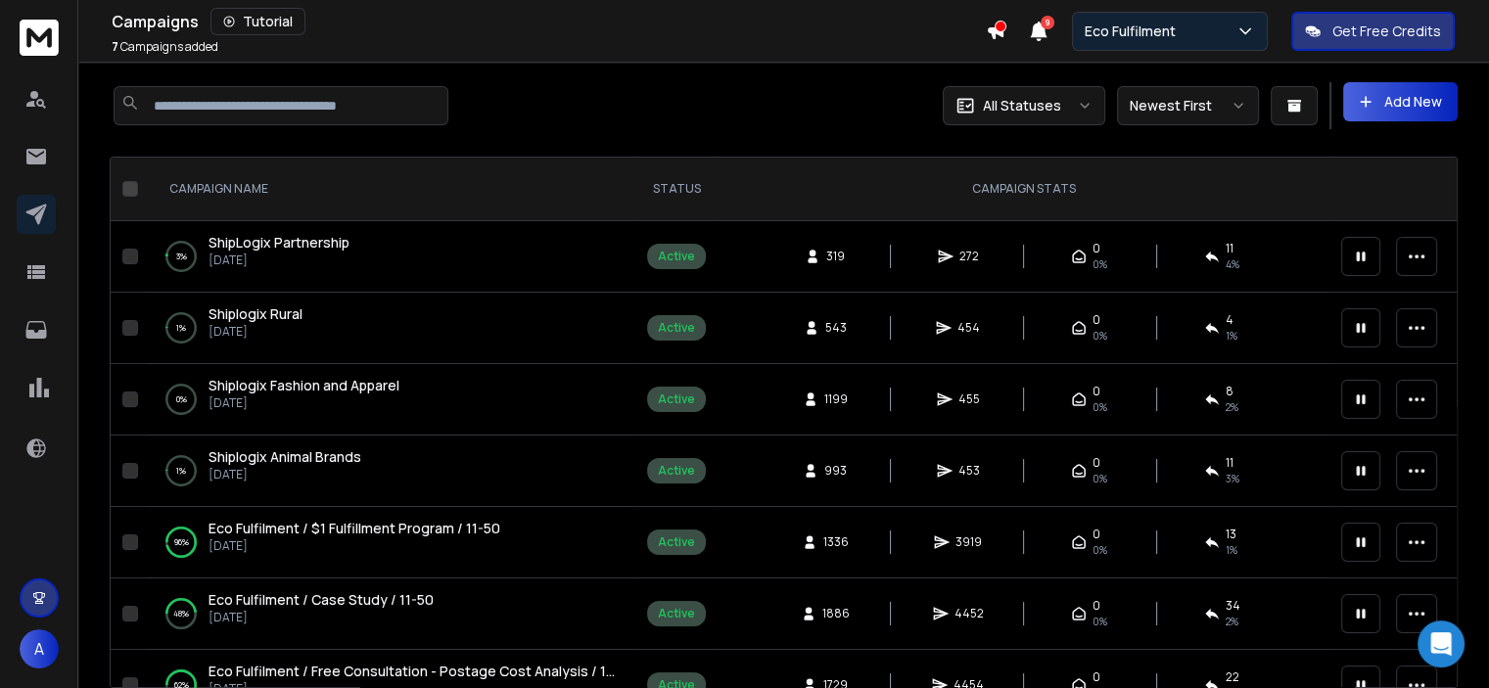
click at [1137, 23] on p "Eco Fulfilment" at bounding box center [1134, 32] width 99 height 20
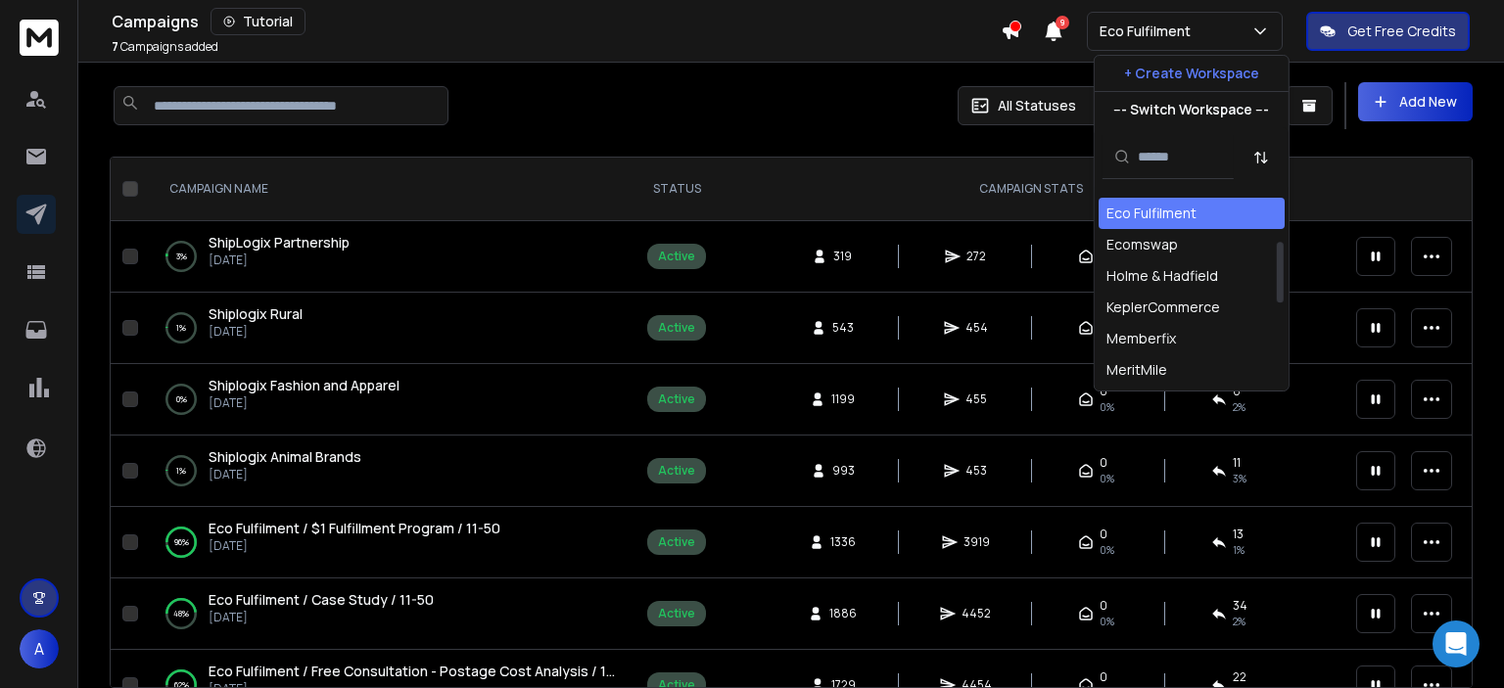
drag, startPoint x: 1276, startPoint y: 219, endPoint x: 1271, endPoint y: 282, distance: 62.9
click at [1276, 285] on div at bounding box center [1279, 272] width 7 height 61
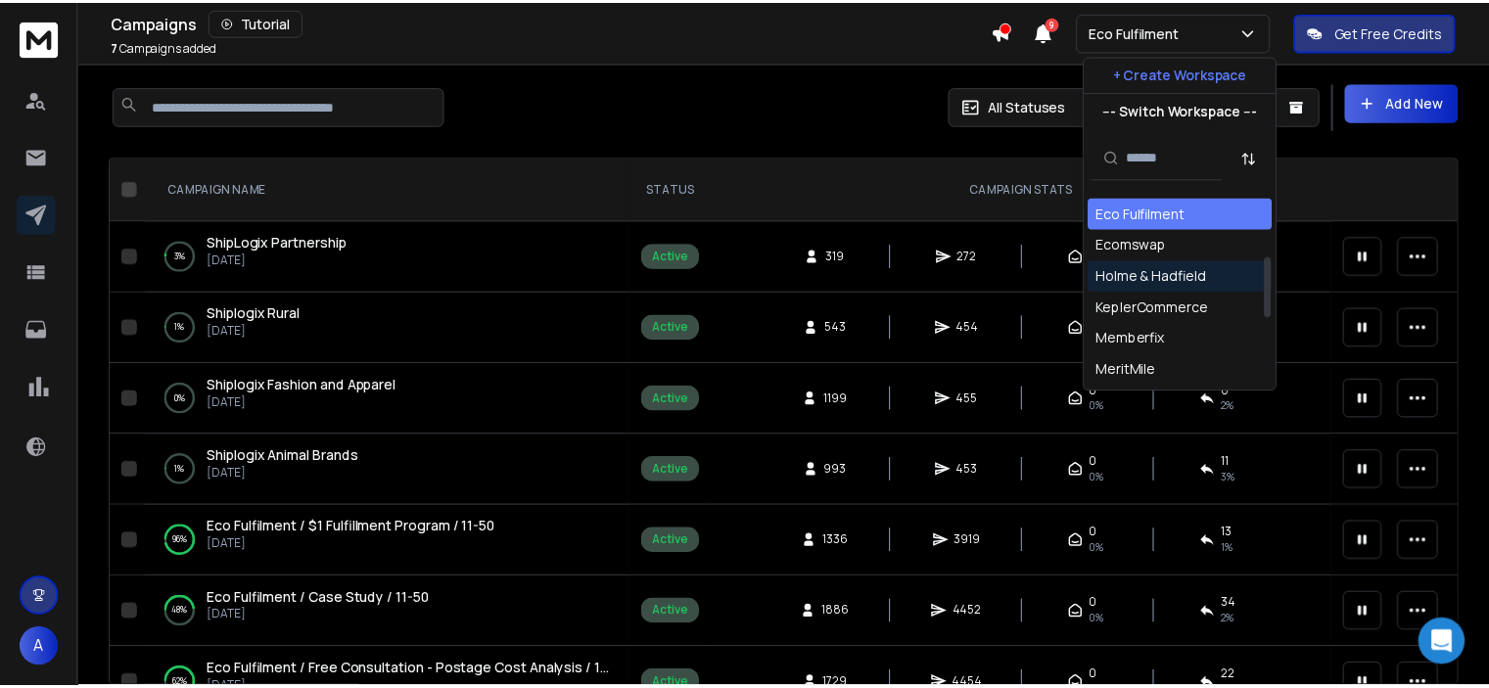
scroll to position [209, 0]
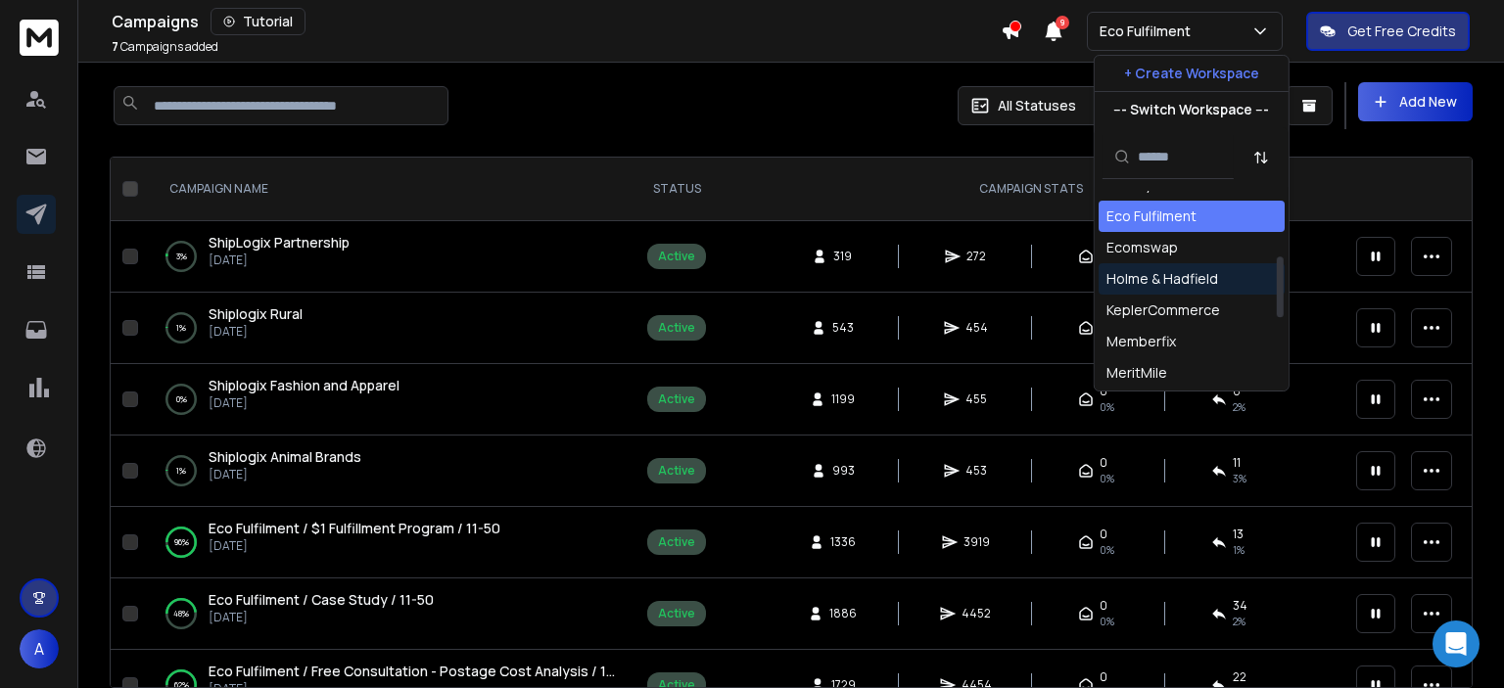
click at [1216, 270] on div "Holme & Hadfield" at bounding box center [1191, 278] width 186 height 31
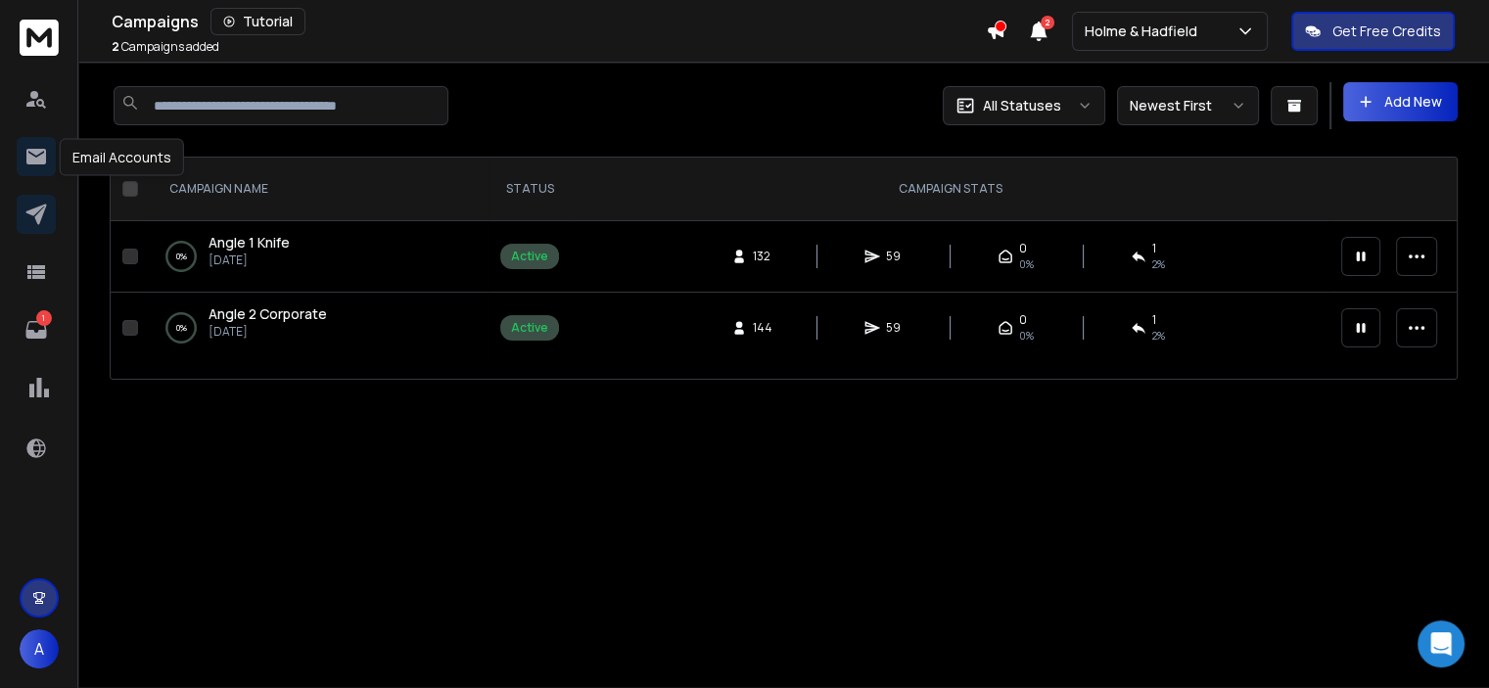
click at [43, 152] on icon at bounding box center [35, 156] width 23 height 23
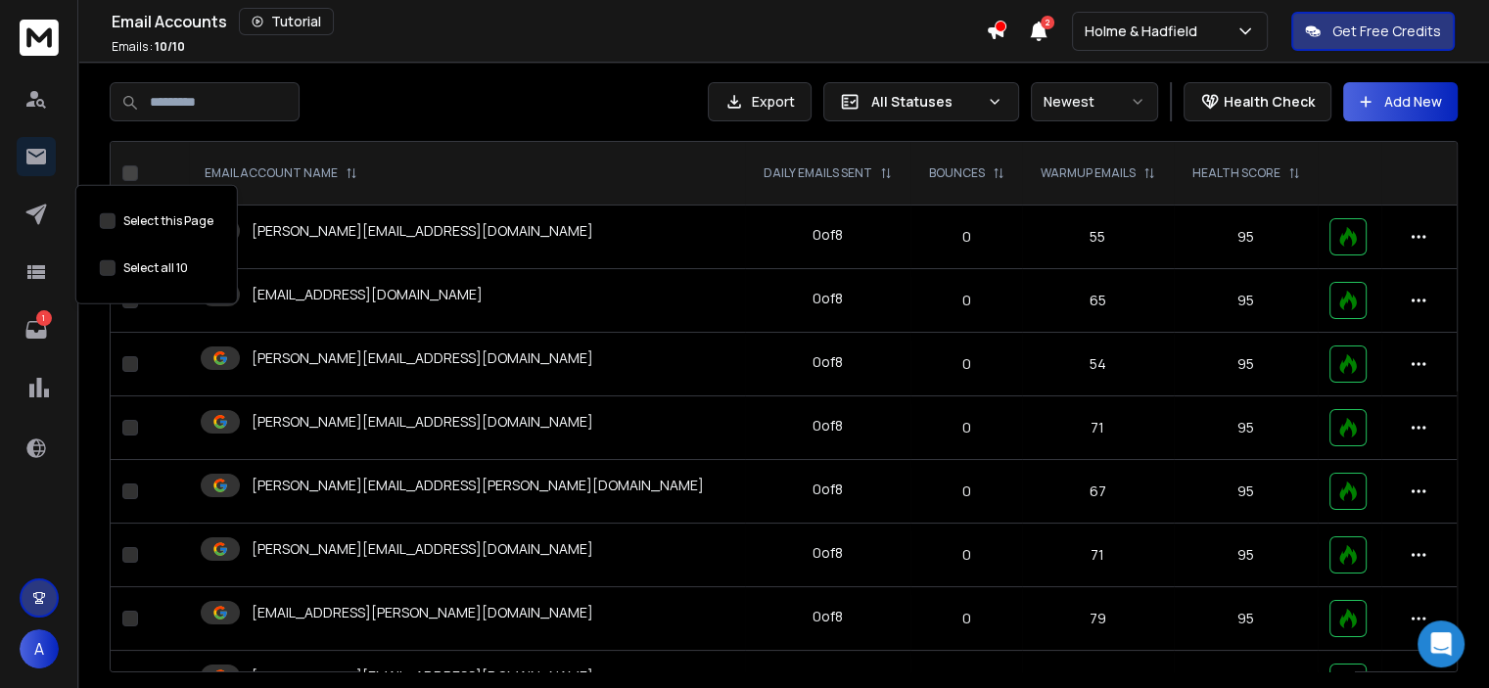
click at [127, 175] on button "Select this Page" at bounding box center [130, 173] width 16 height 16
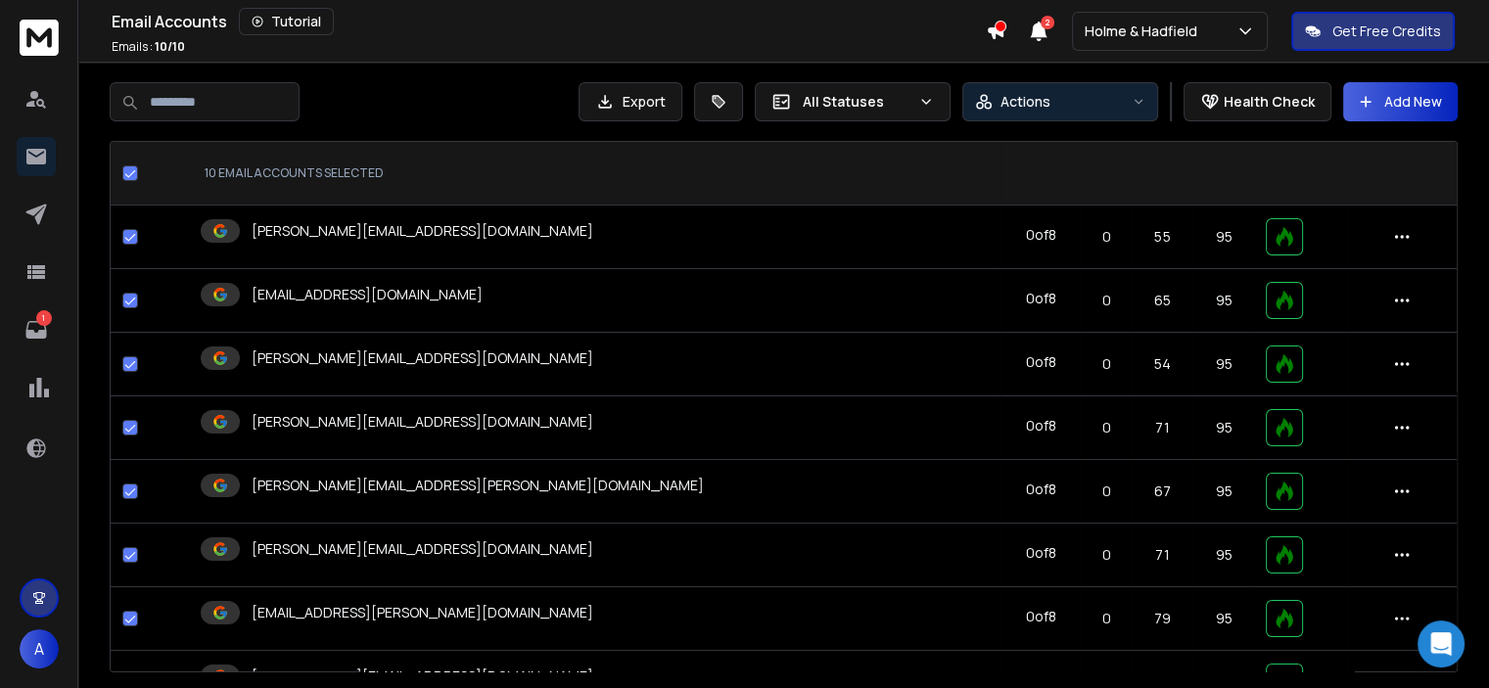
click at [1049, 109] on p "Actions" at bounding box center [1025, 102] width 50 height 20
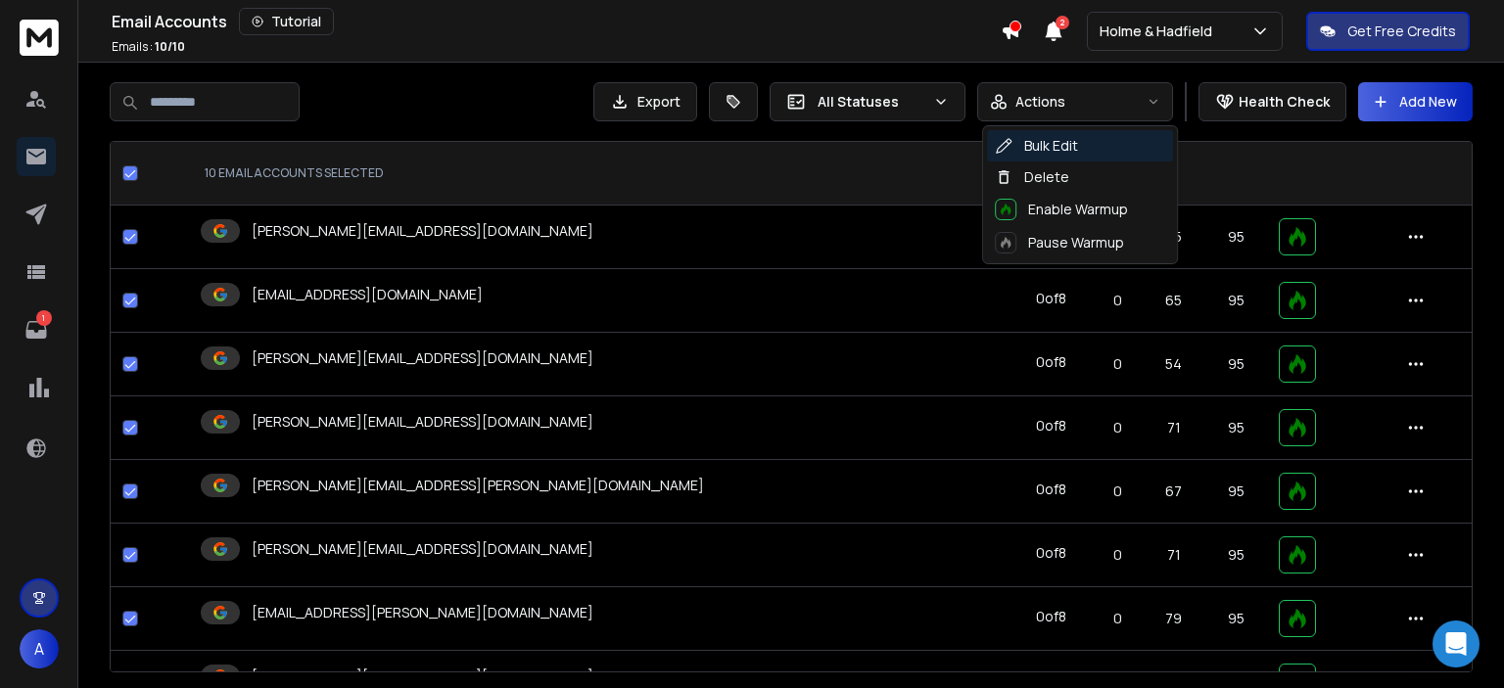
click at [1016, 150] on div "Bulk Edit" at bounding box center [1036, 146] width 83 height 20
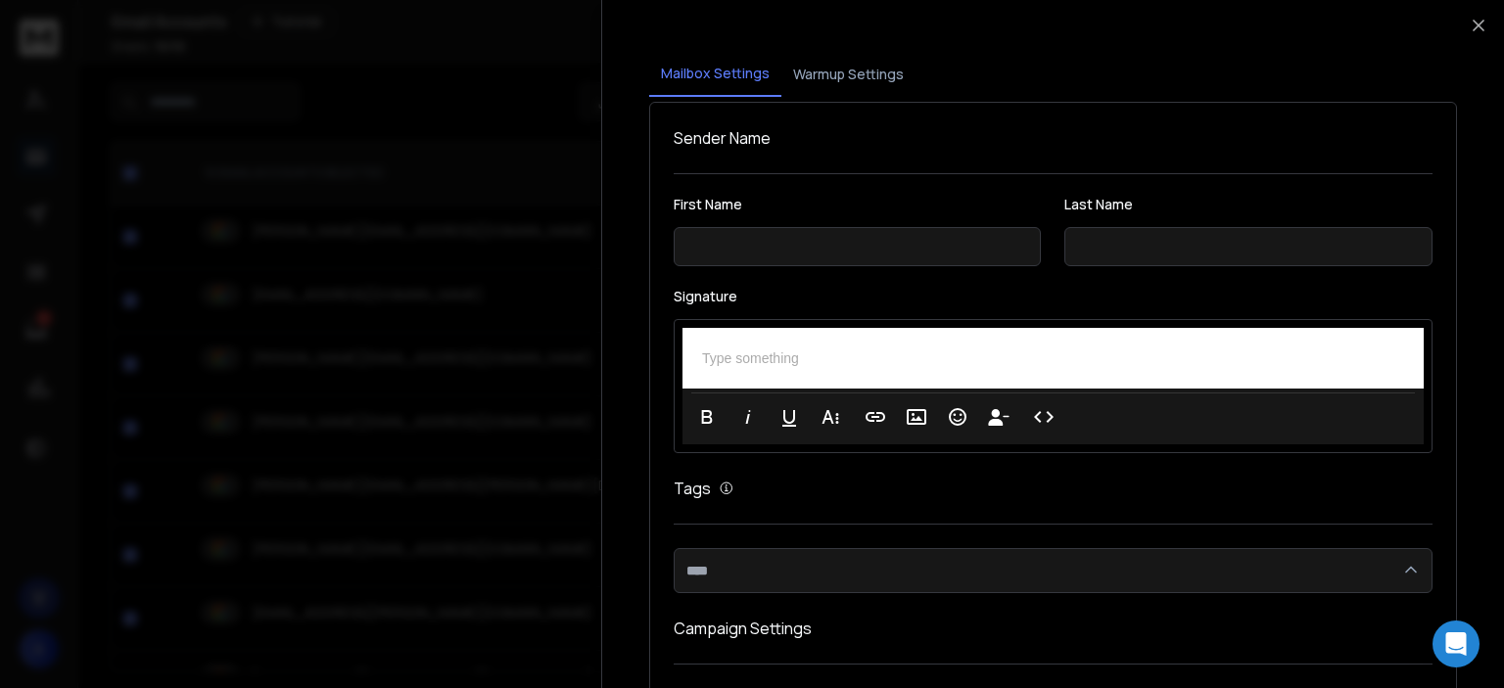
scroll to position [326, 0]
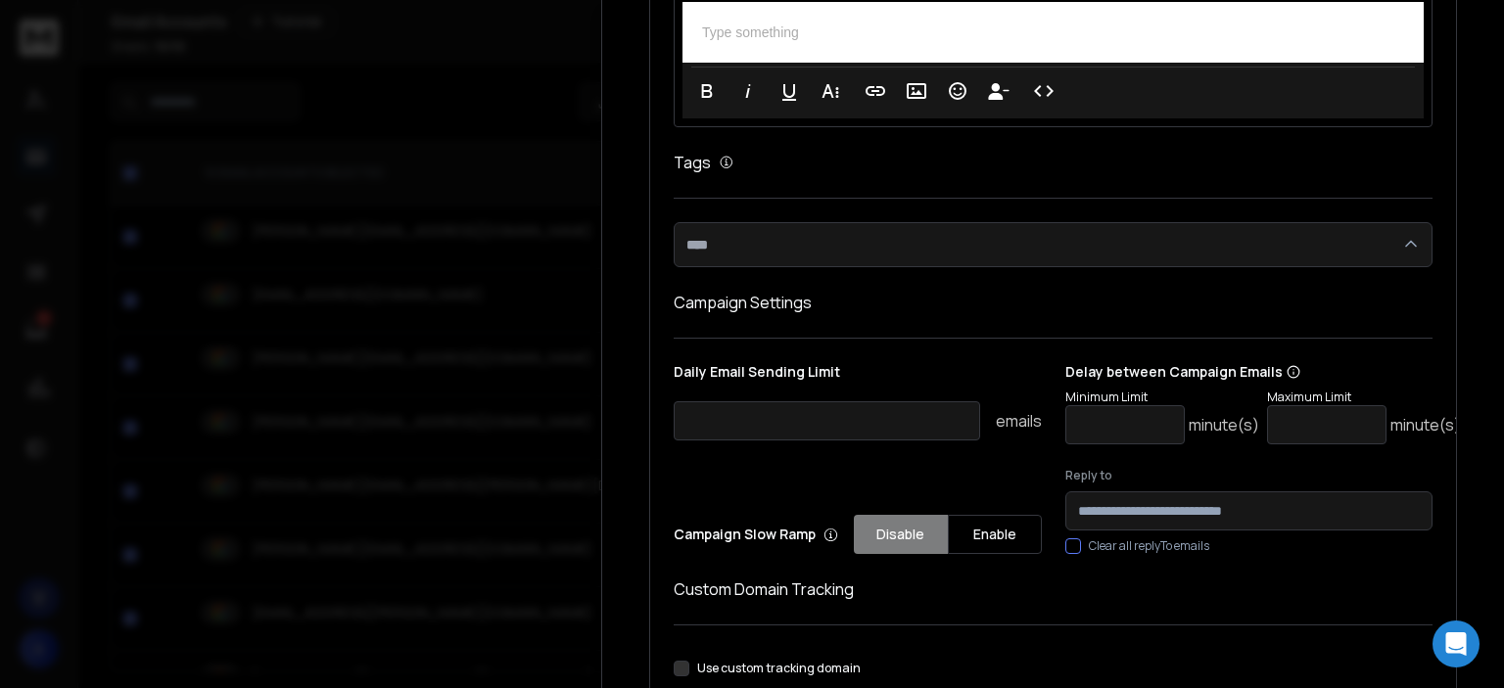
click at [766, 425] on input "number" at bounding box center [825, 420] width 305 height 39
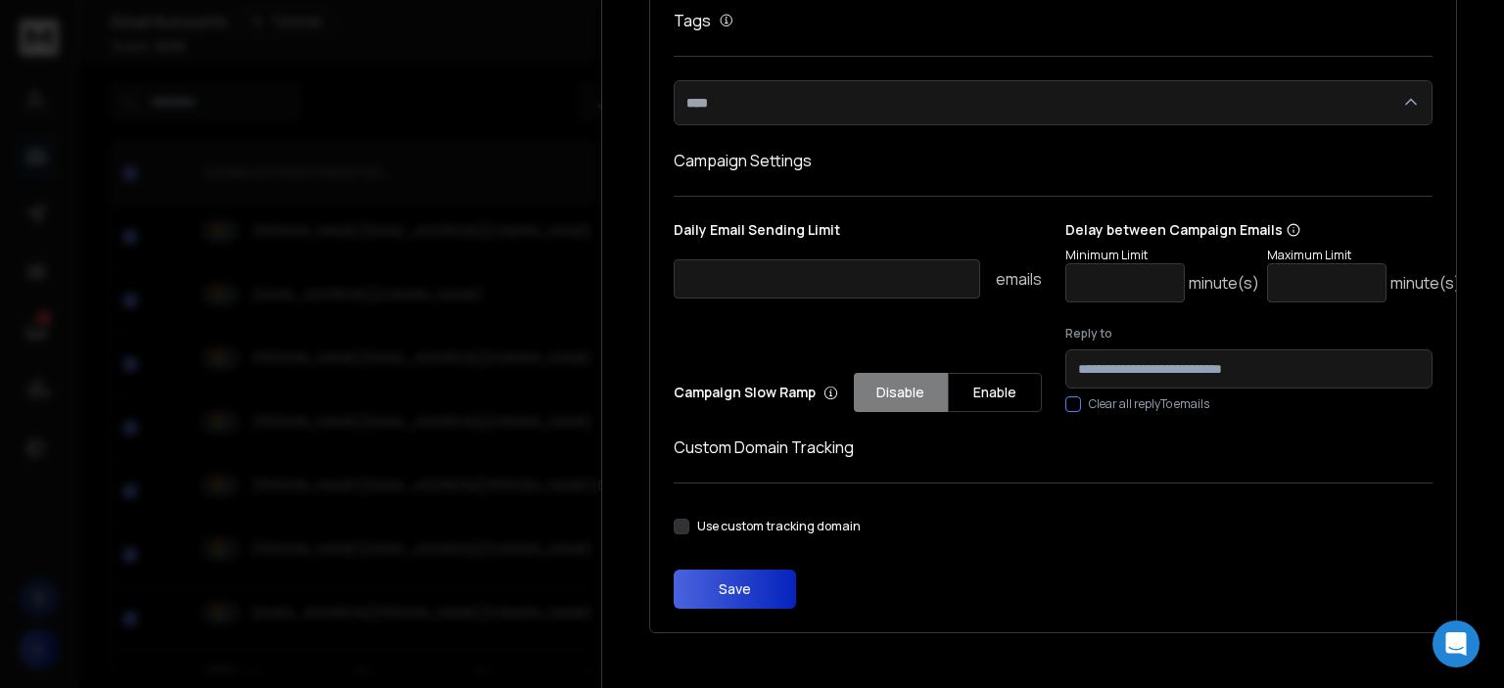
type input "**"
click at [732, 539] on form "First Name Last Name Signature Type something Clear Formatting Font Family Aria…" at bounding box center [1052, 169] width 759 height 879
click at [734, 570] on button "Save" at bounding box center [734, 589] width 122 height 39
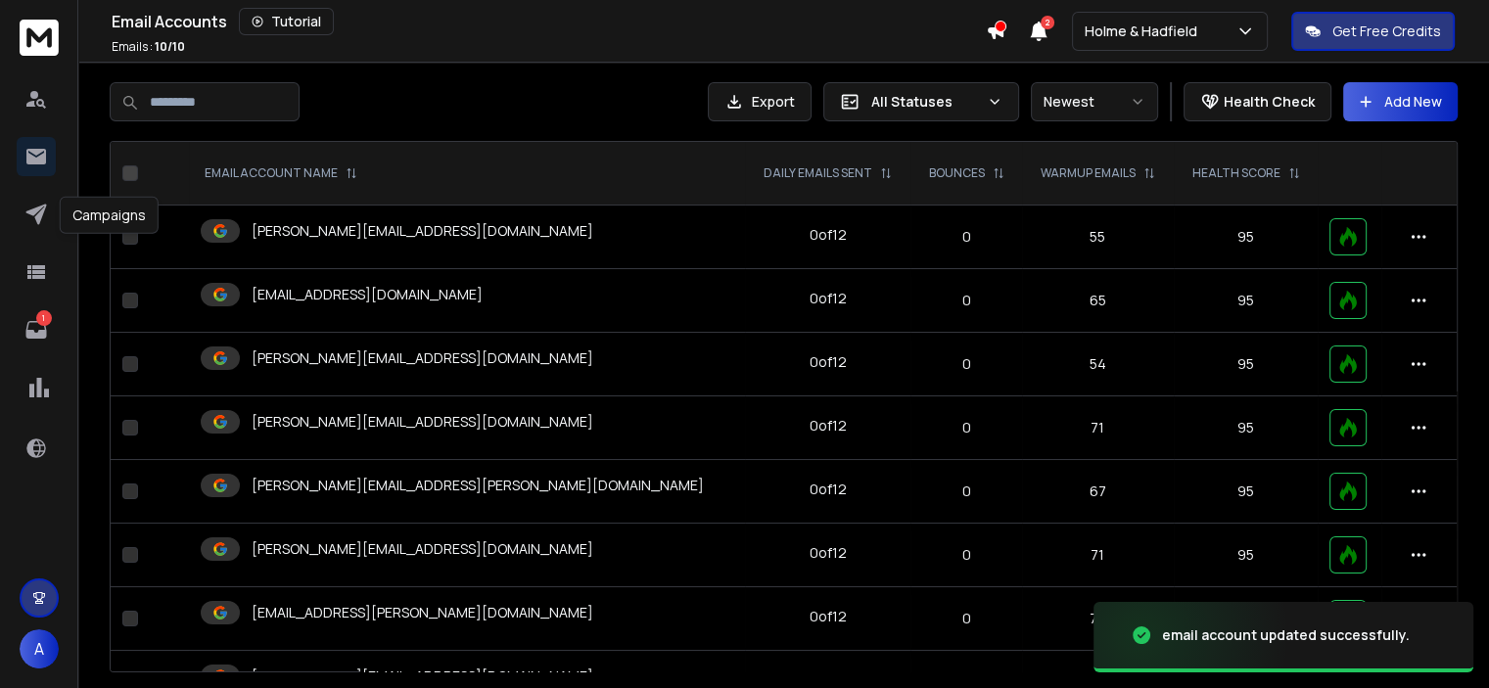
click at [53, 227] on link at bounding box center [36, 214] width 39 height 39
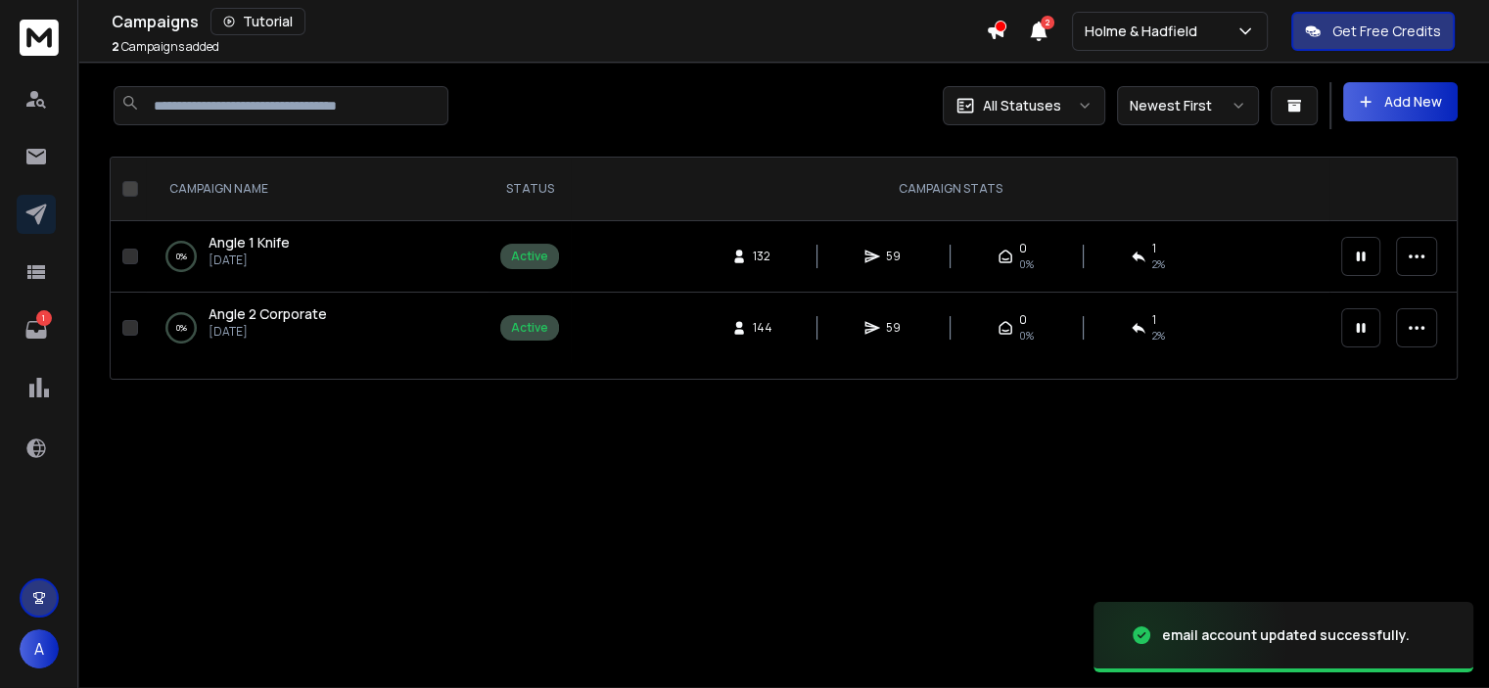
click at [363, 261] on div "0 % Angle 1 Knife 6 days ago" at bounding box center [316, 256] width 303 height 47
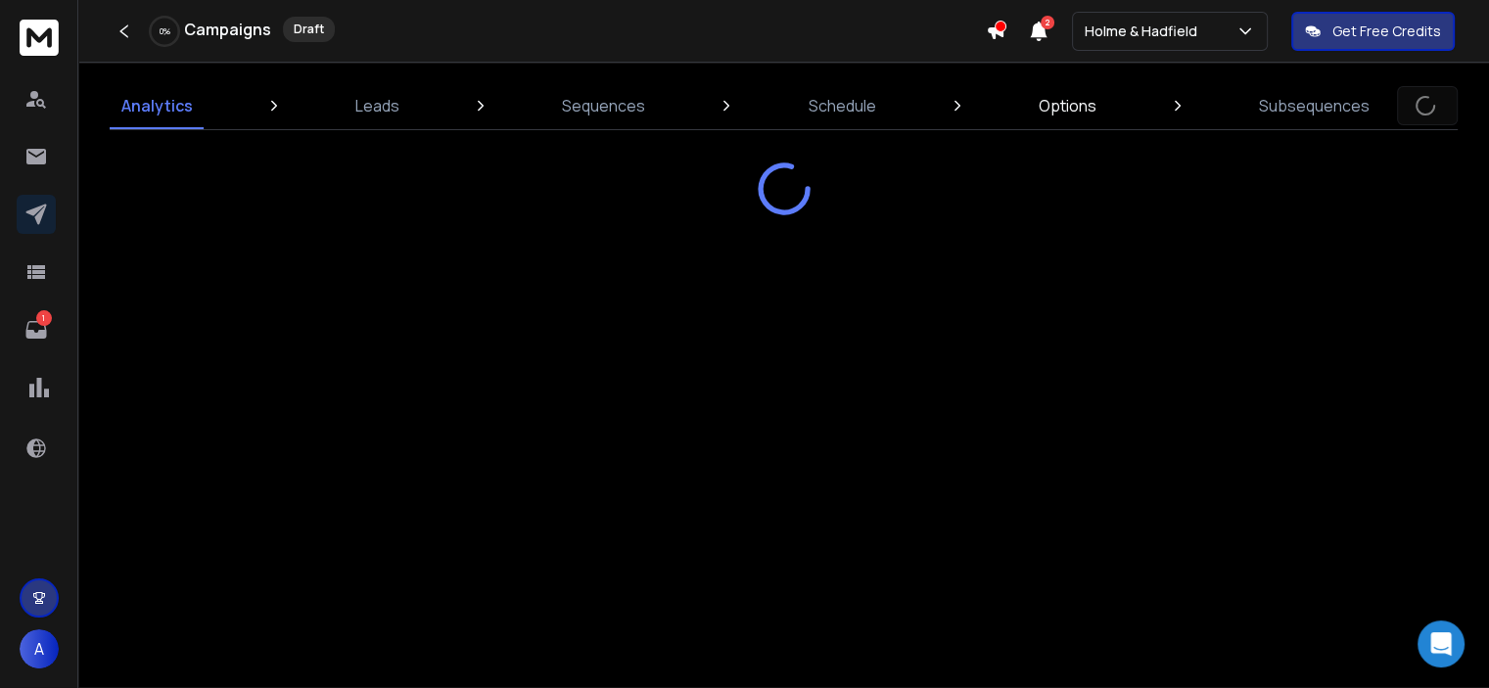
click at [1081, 108] on p "Options" at bounding box center [1068, 105] width 58 height 23
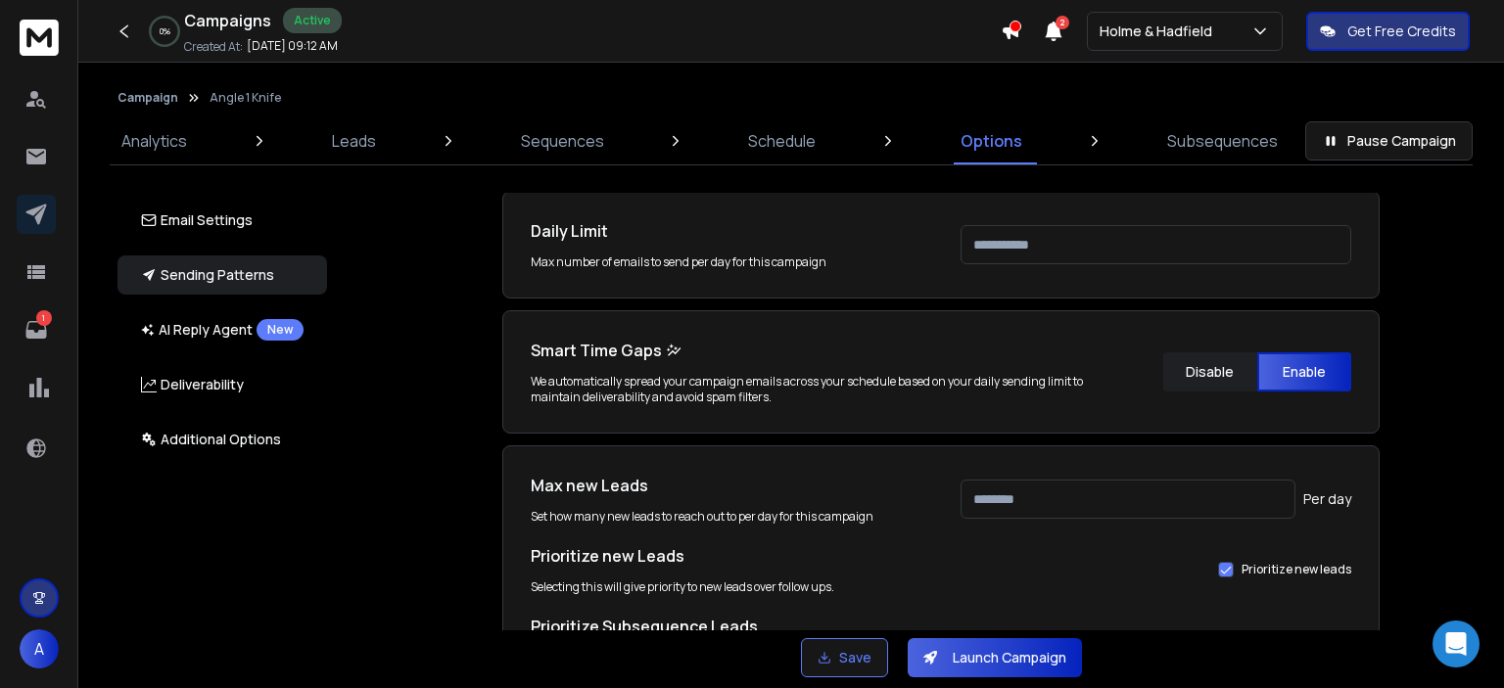
scroll to position [959, 0]
click at [969, 248] on input "**" at bounding box center [1155, 244] width 391 height 39
type input "**"
click at [969, 493] on input "**" at bounding box center [1127, 499] width 335 height 39
type input "**"
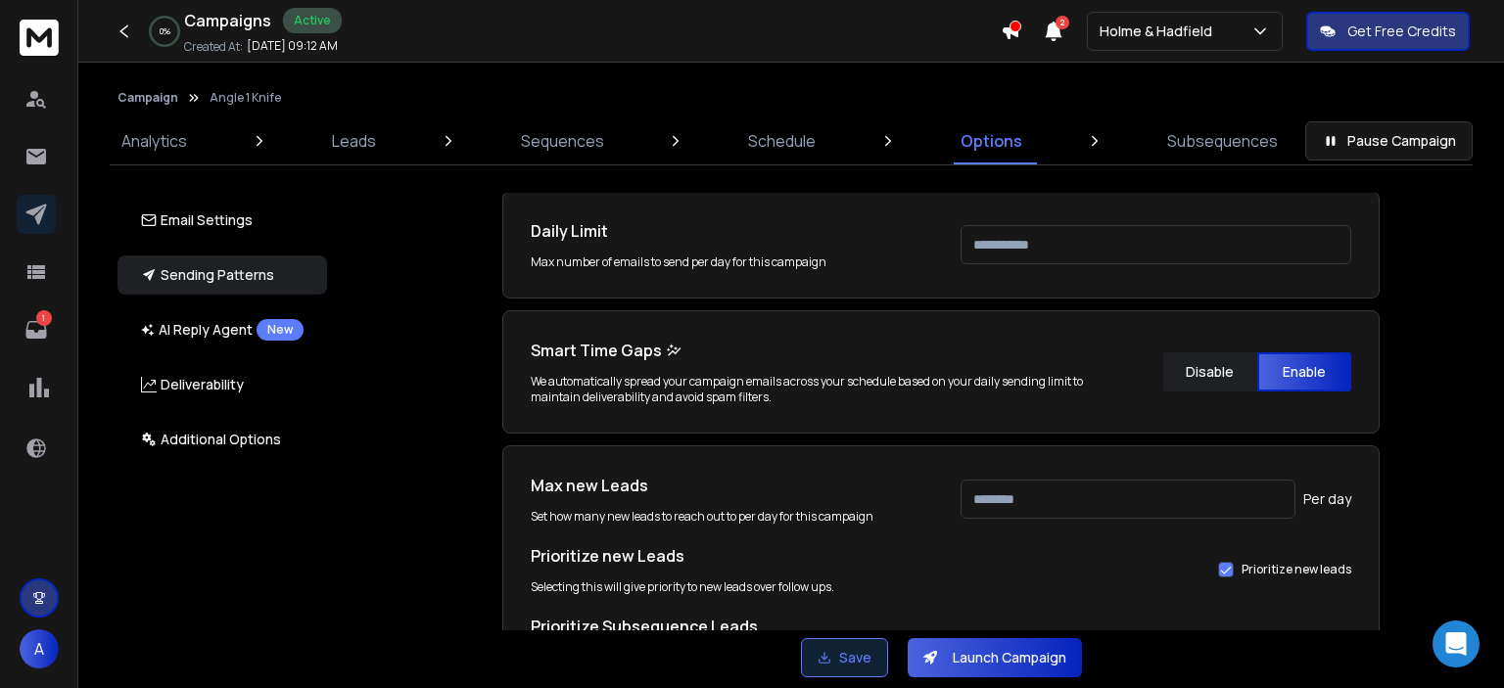
click at [859, 639] on button "Save" at bounding box center [844, 657] width 87 height 39
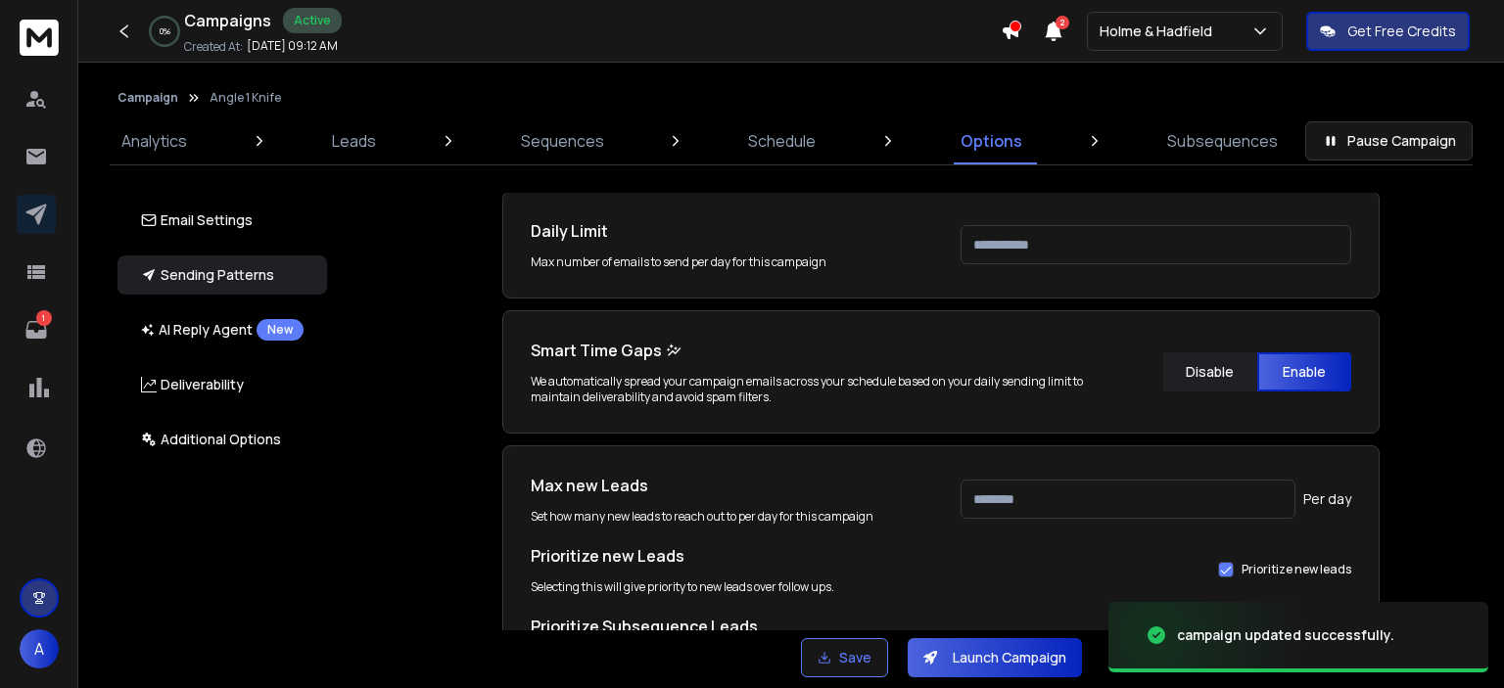
click at [959, 661] on button "Launch Campaign" at bounding box center [994, 657] width 174 height 39
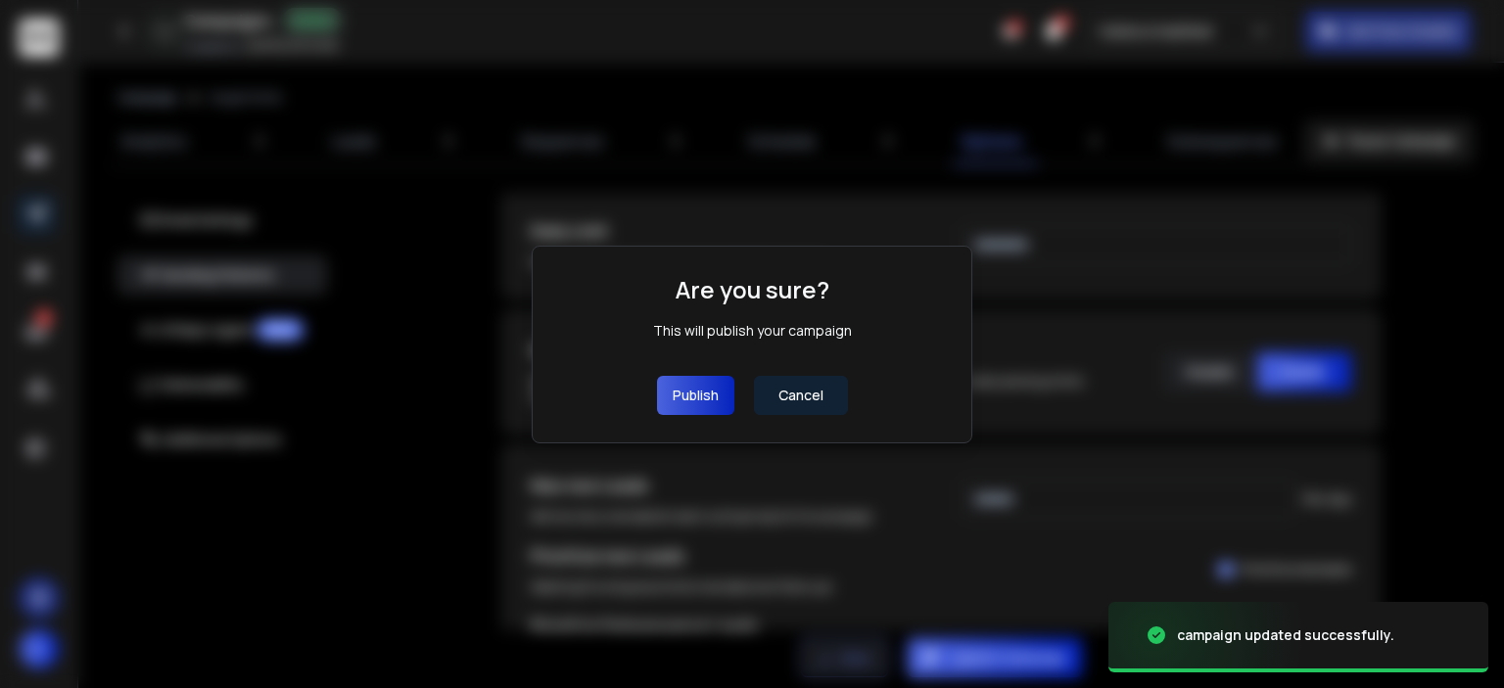
click at [732, 417] on div "Are you sure? This will publish your campaign Publish Cancel" at bounding box center [752, 345] width 441 height 198
click at [724, 410] on button "Publish" at bounding box center [695, 395] width 77 height 39
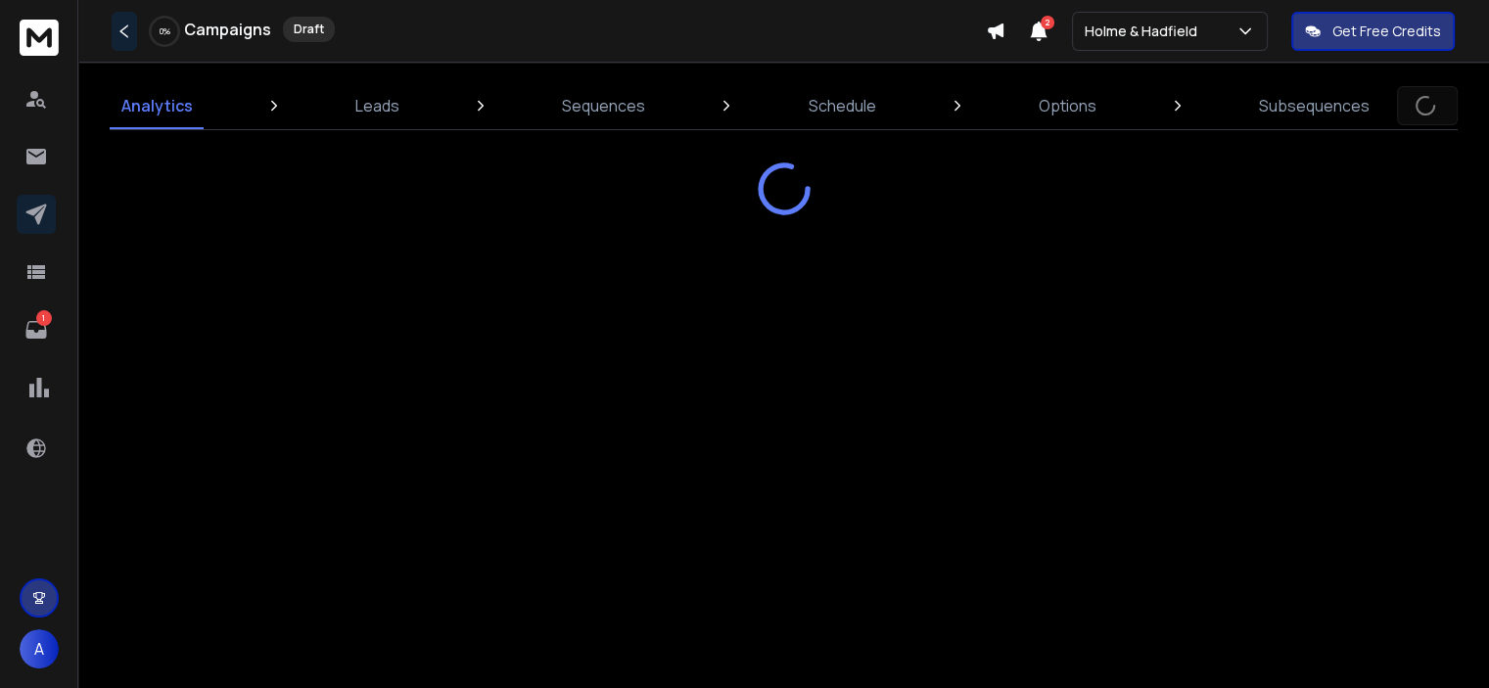
click at [130, 27] on icon at bounding box center [125, 32] width 18 height 18
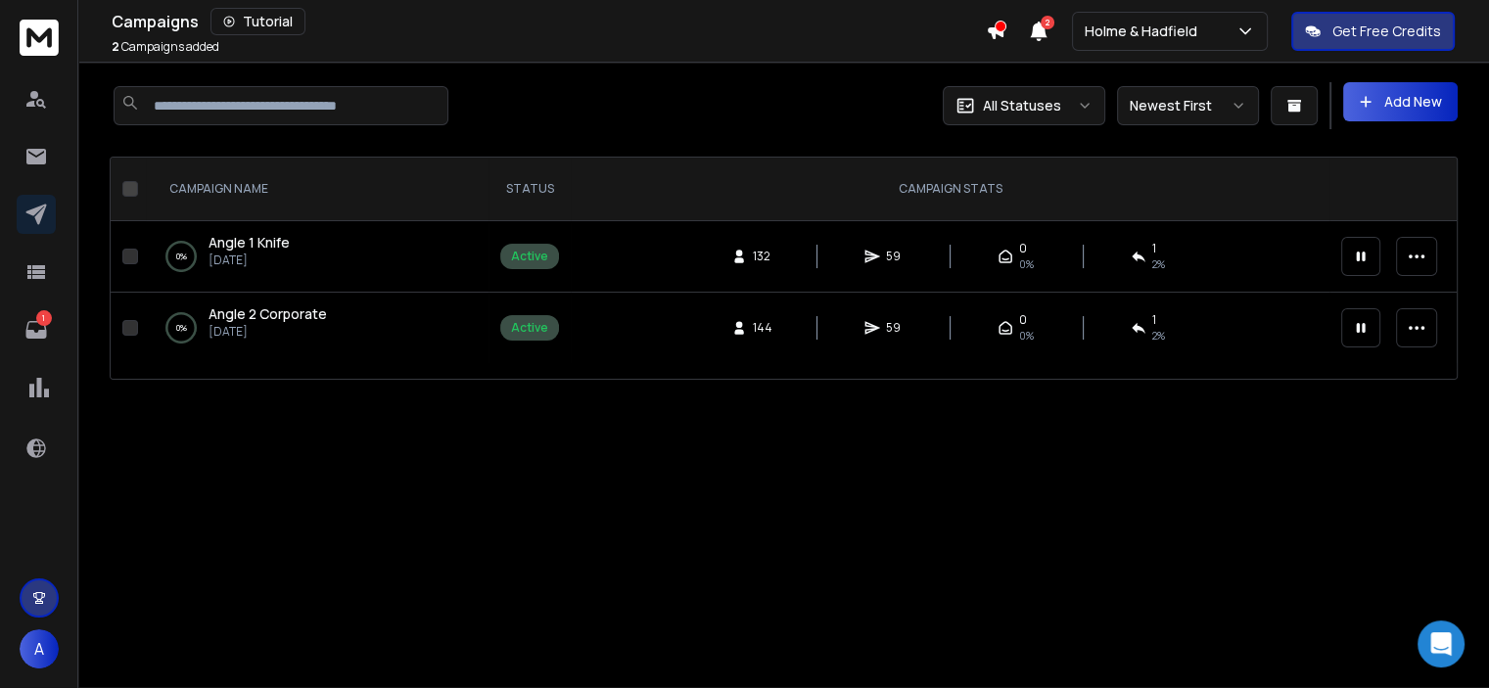
click at [367, 300] on td "0 % Angle 2 Corporate [DATE]" at bounding box center [317, 328] width 343 height 71
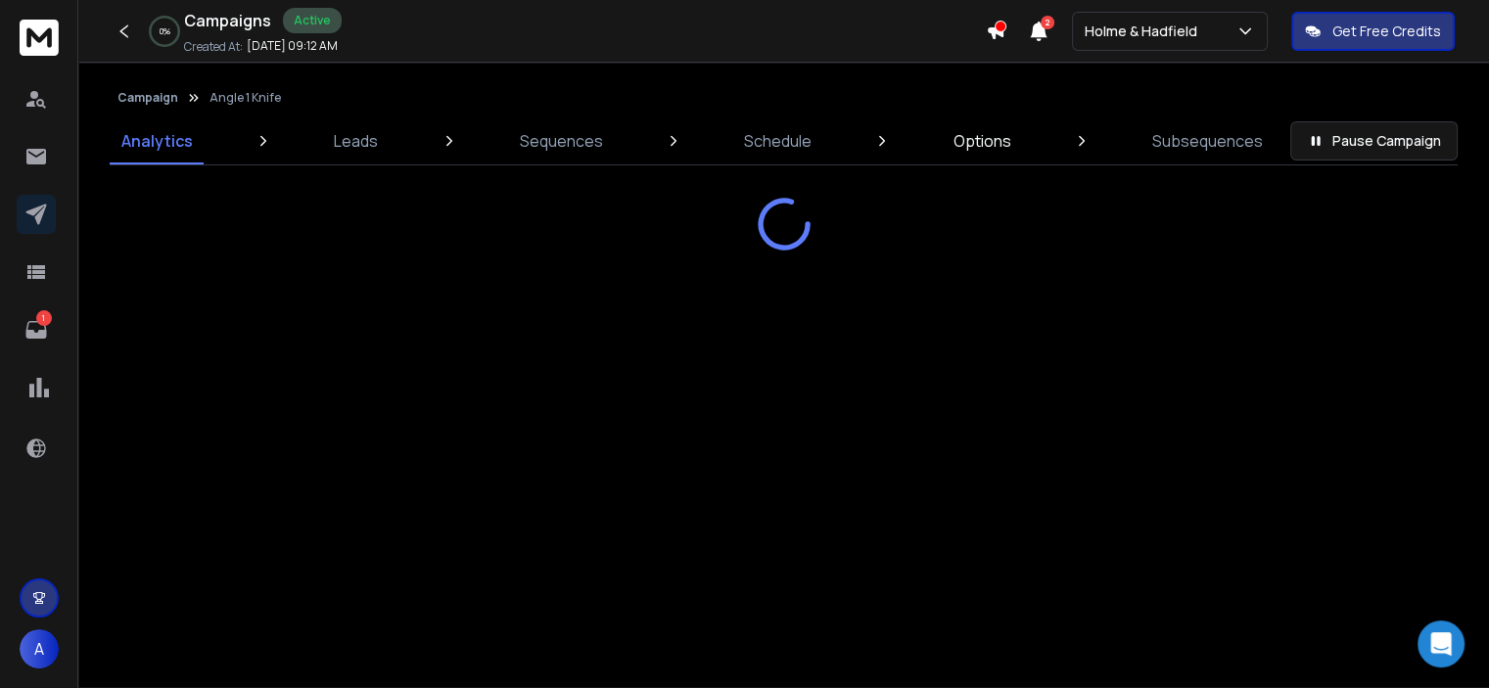
click at [977, 138] on p "Options" at bounding box center [982, 140] width 58 height 23
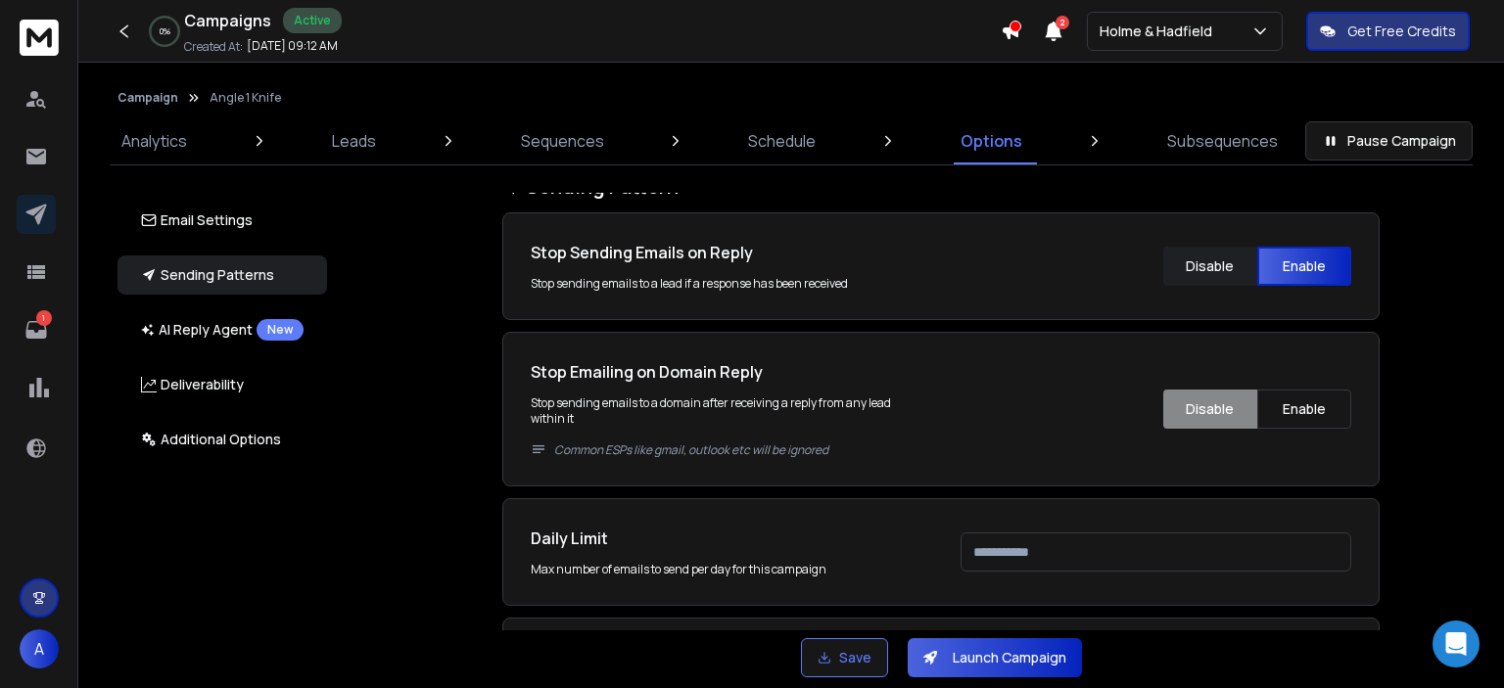
scroll to position [959, 0]
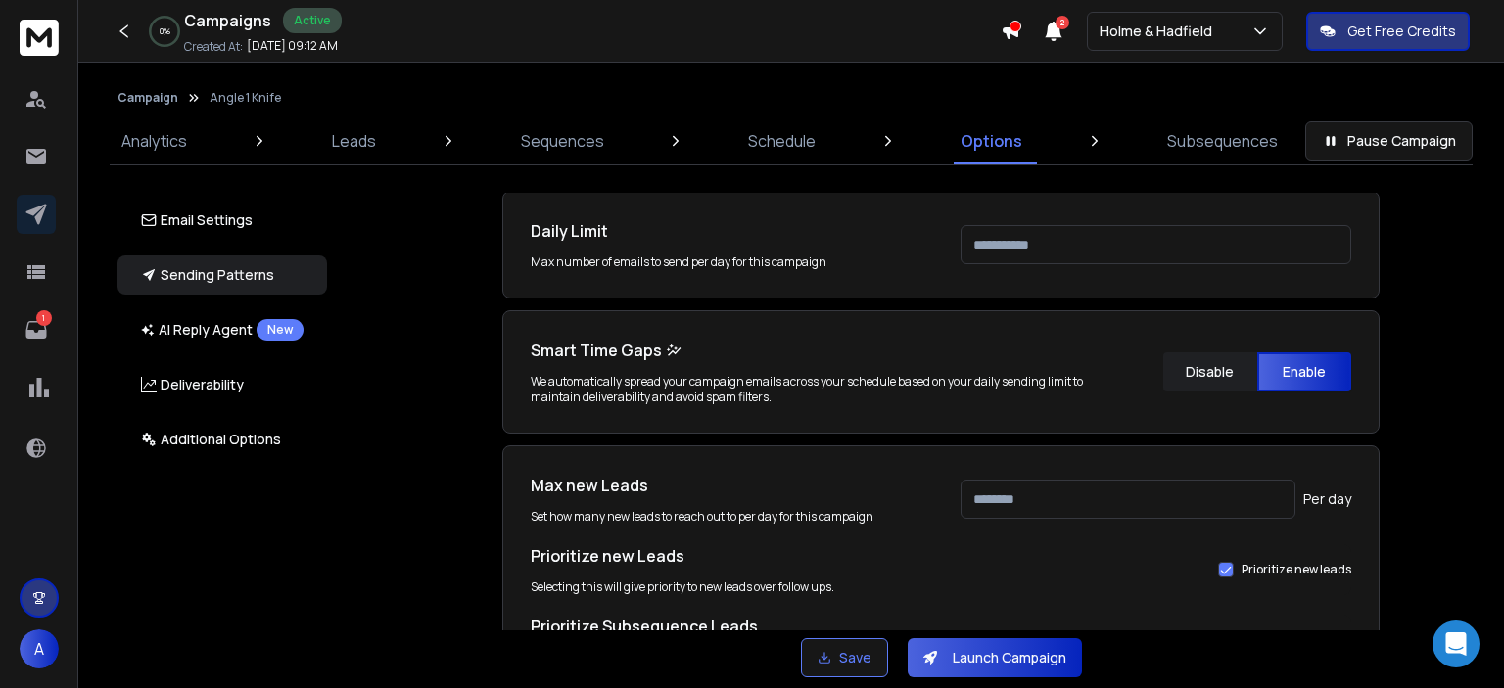
click at [967, 499] on input "**" at bounding box center [1127, 499] width 335 height 39
type input "**"
click at [973, 250] on input "**" at bounding box center [1155, 244] width 391 height 39
type input "**"
click at [854, 654] on button "Save" at bounding box center [844, 657] width 87 height 39
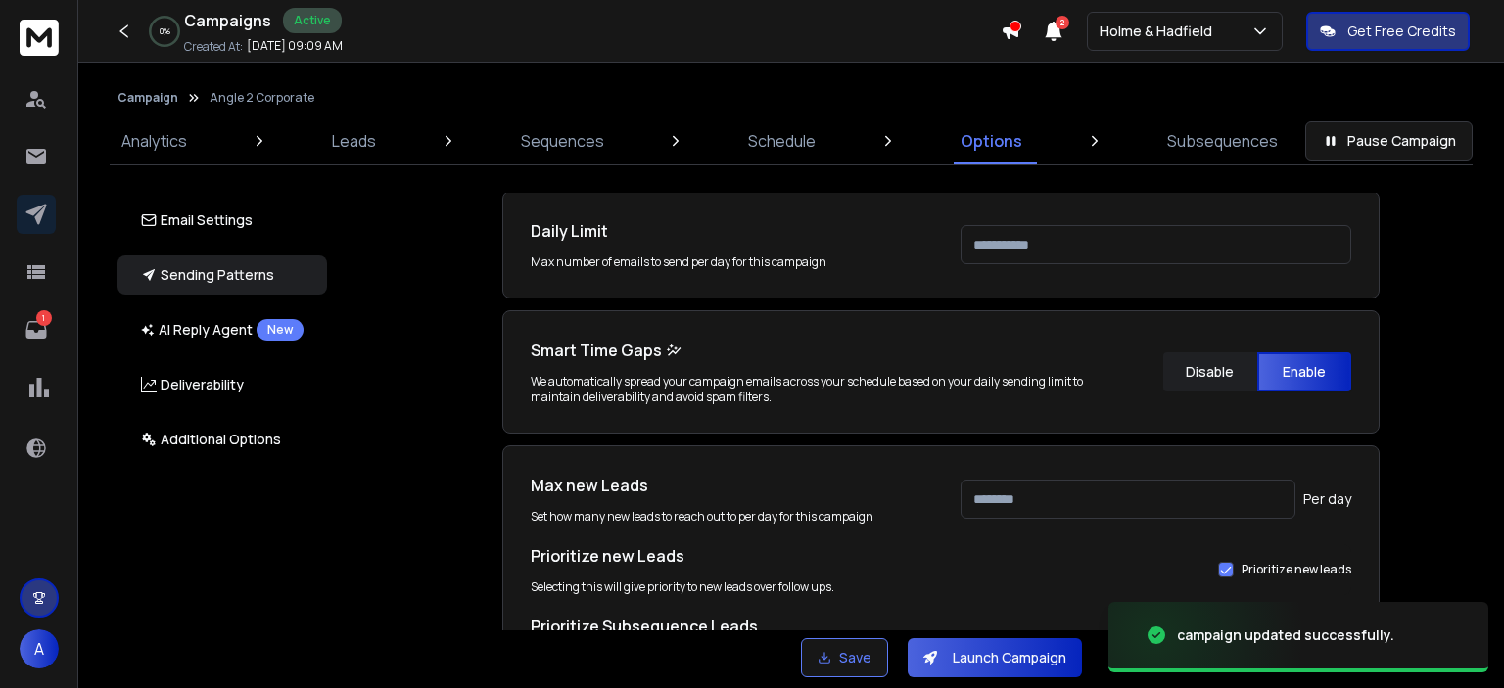
click at [951, 677] on div "ReferralStack Unlock AI-powered affiliate growth Lifetime Deals available! Clai…" at bounding box center [752, 344] width 1504 height 688
click at [948, 656] on button "Launch Campaign" at bounding box center [994, 657] width 174 height 39
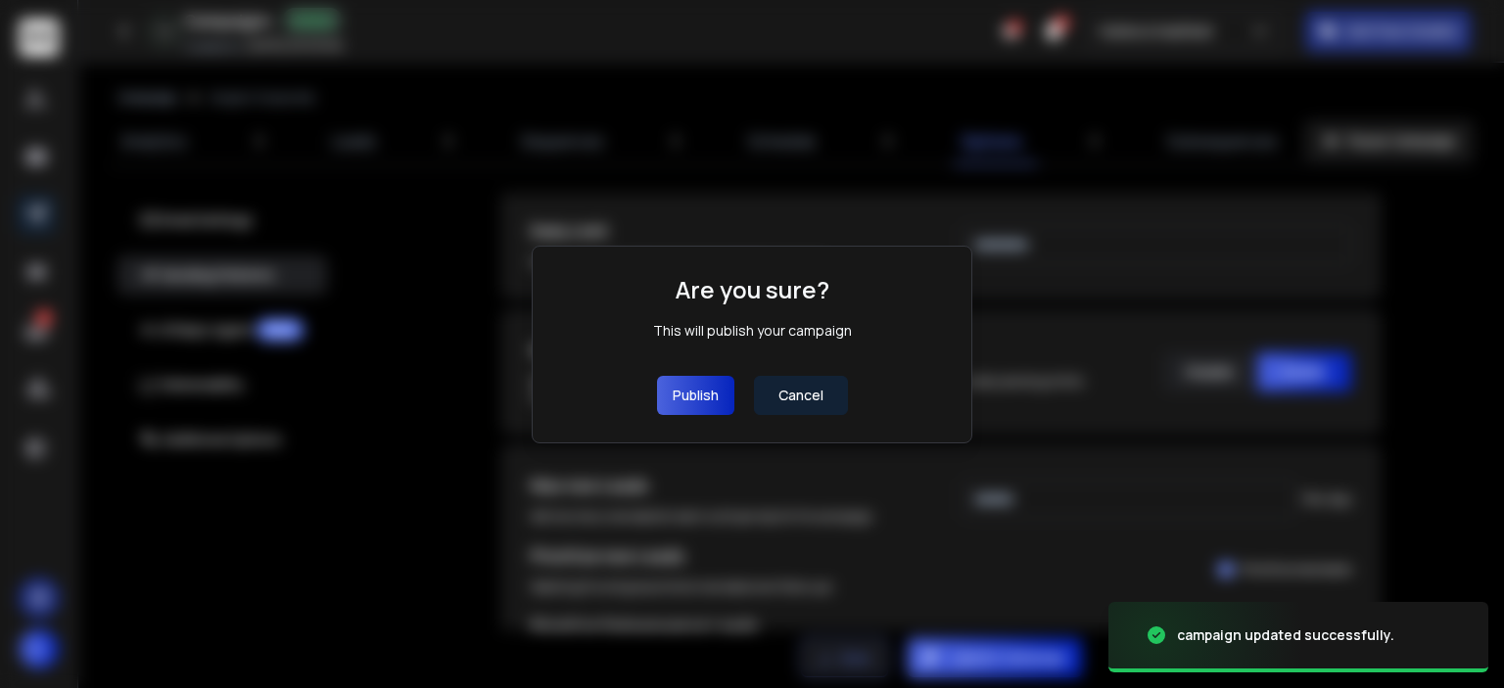
click at [714, 384] on button "Publish" at bounding box center [695, 395] width 77 height 39
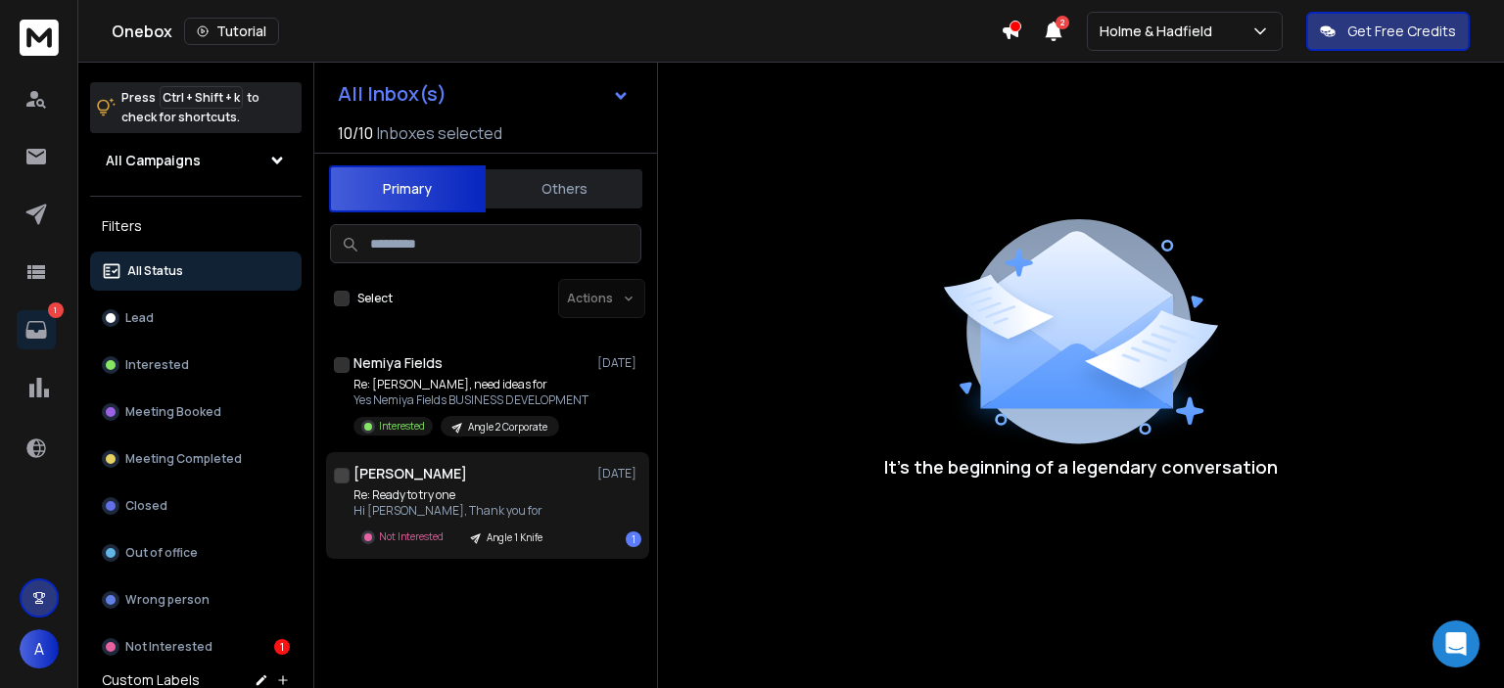
click at [489, 471] on div "[PERSON_NAME] [DATE]" at bounding box center [497, 474] width 288 height 20
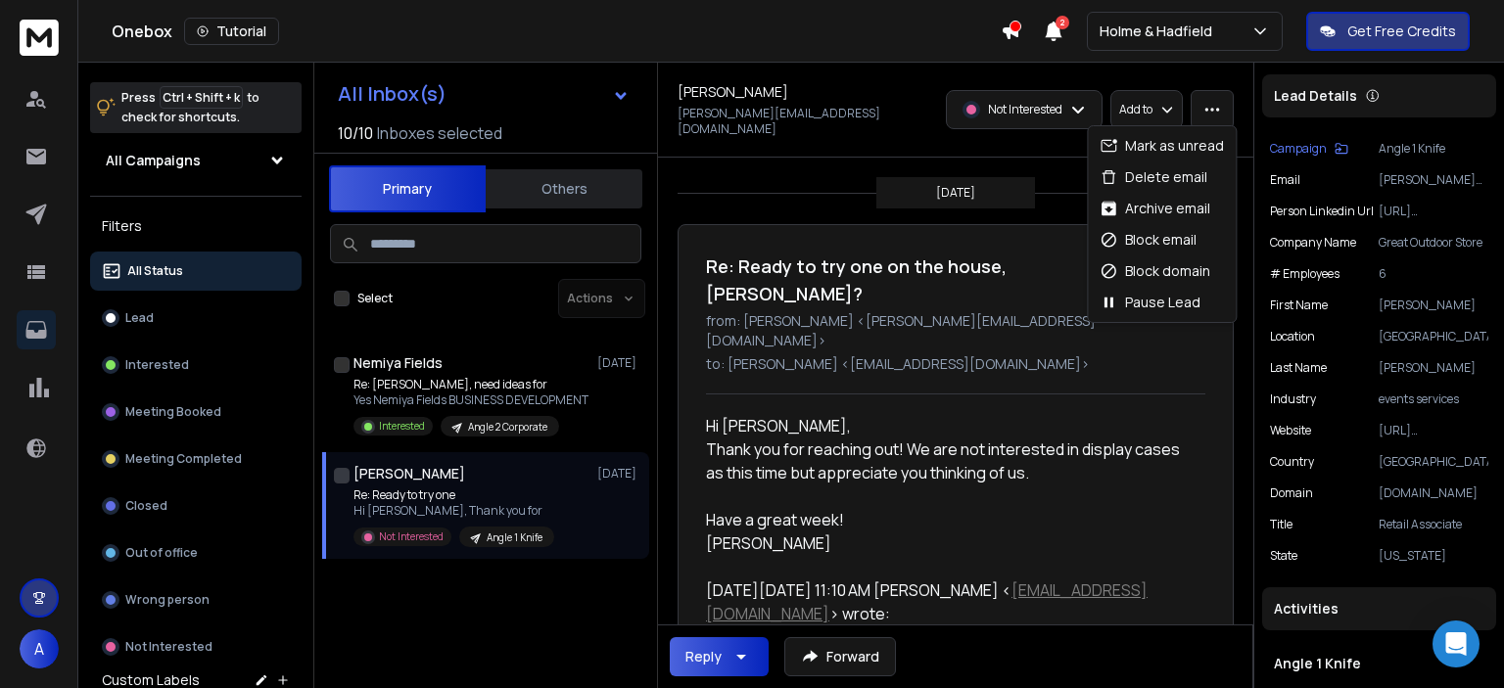
click at [1210, 101] on icon "button" at bounding box center [1212, 110] width 18 height 18
click at [1148, 239] on div "Block email" at bounding box center [1147, 240] width 97 height 20
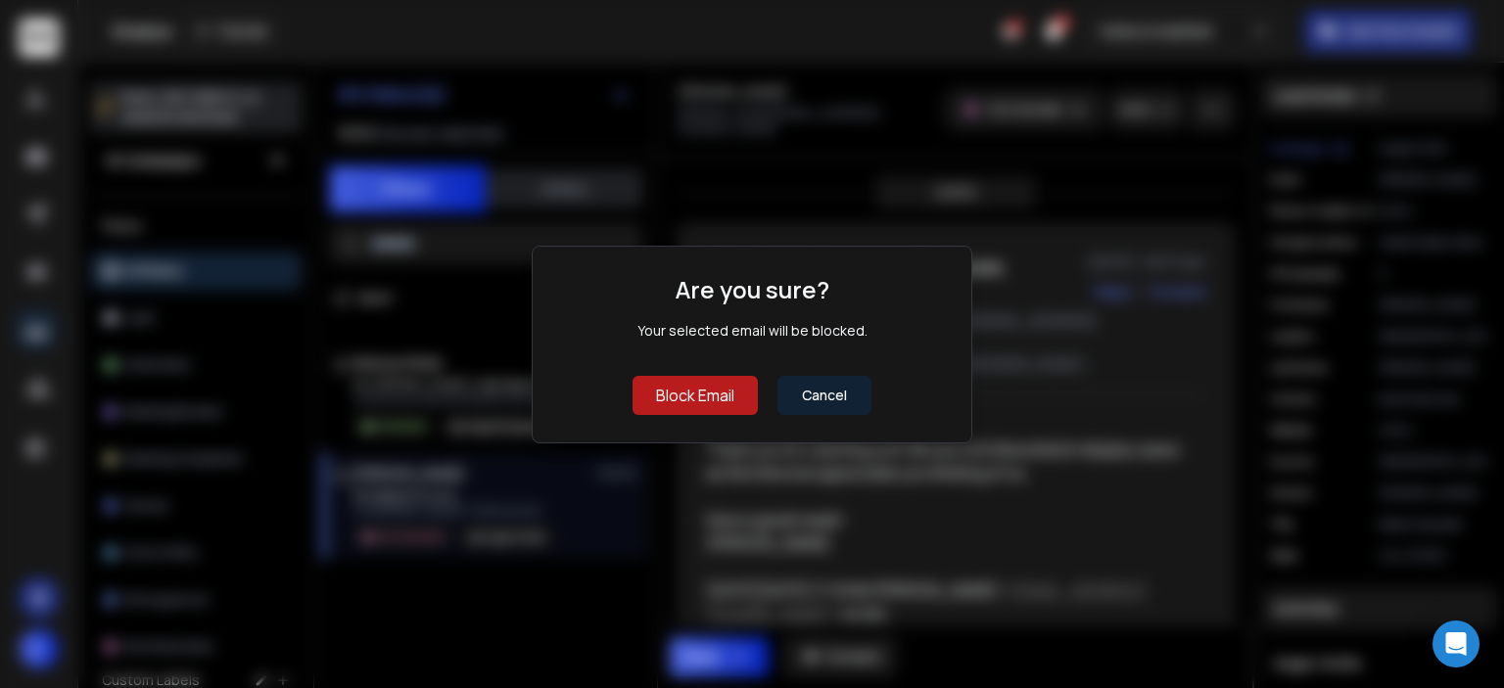
click at [646, 391] on button "Block Email" at bounding box center [694, 395] width 125 height 39
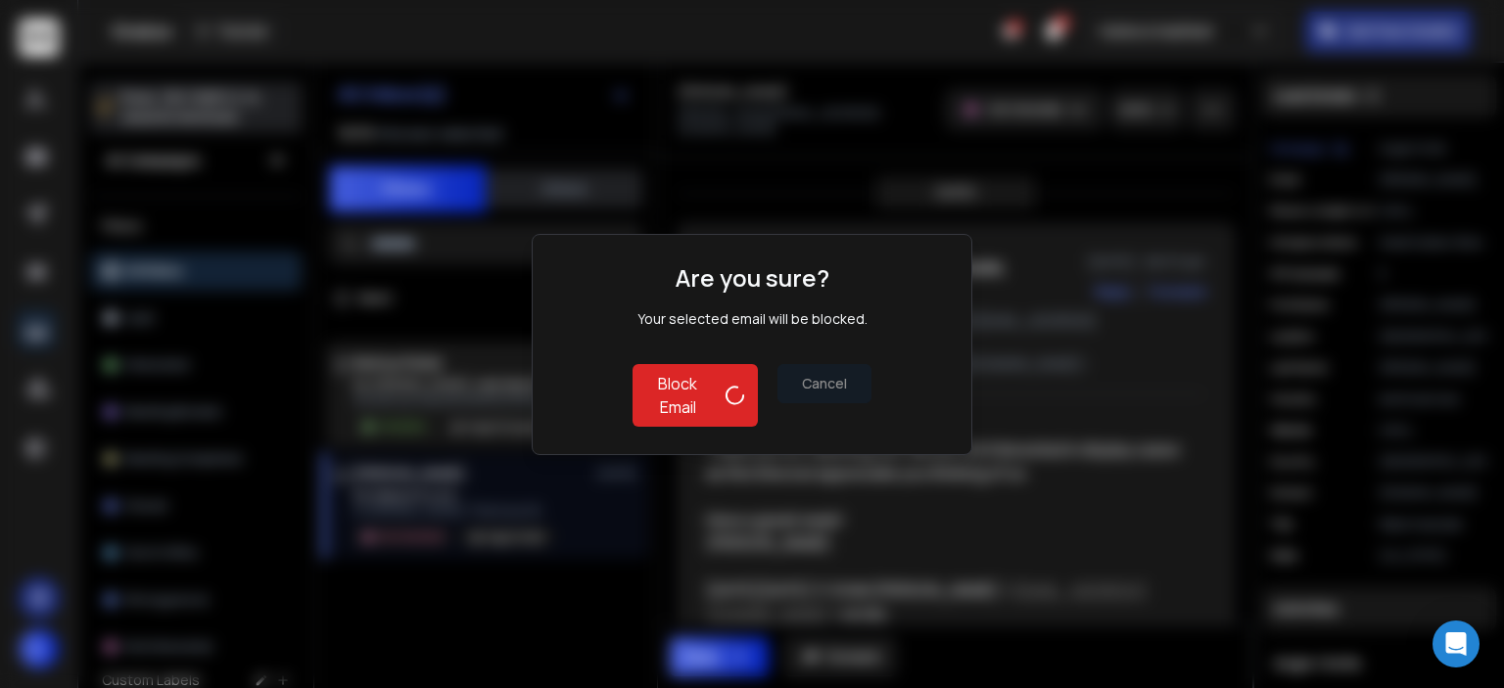
click at [464, 371] on div "Nemiya Fields 14 Oct" at bounding box center [497, 363] width 288 height 20
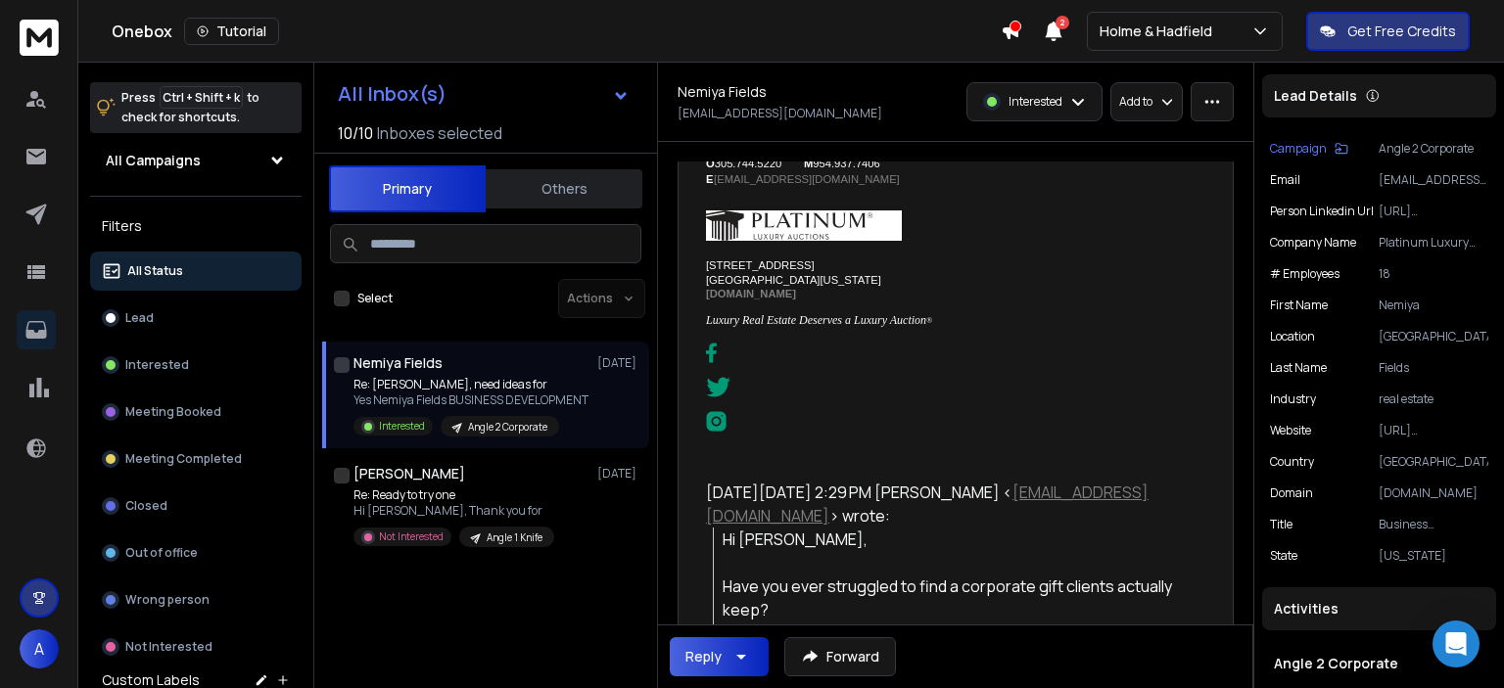
scroll to position [882, 0]
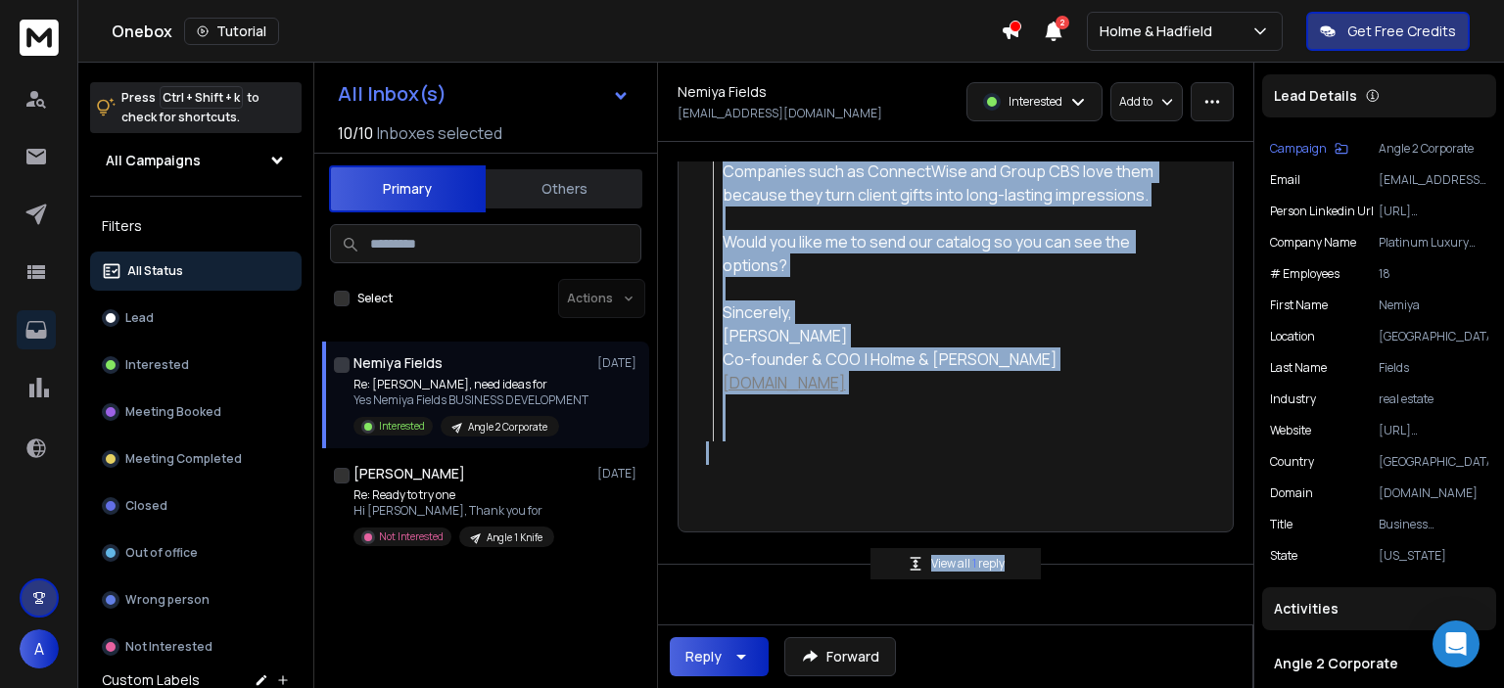
drag, startPoint x: 1246, startPoint y: 541, endPoint x: 1240, endPoint y: 475, distance: 66.8
click at [1240, 475] on div "Yesterday Re: Nemiya, need ideas for gifts? 14 October 2025 : 09:21 pm Reply Fo…" at bounding box center [955, 16] width 595 height 1472
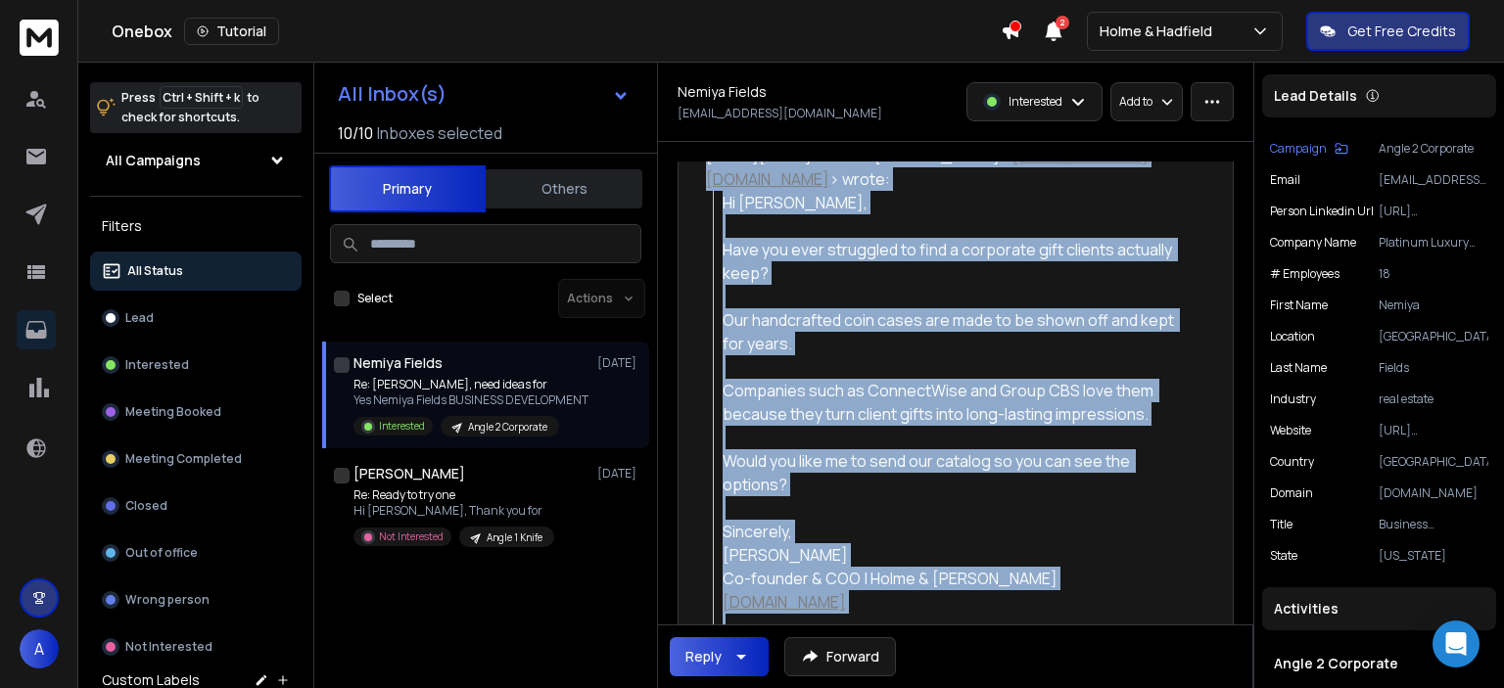
scroll to position [658, 0]
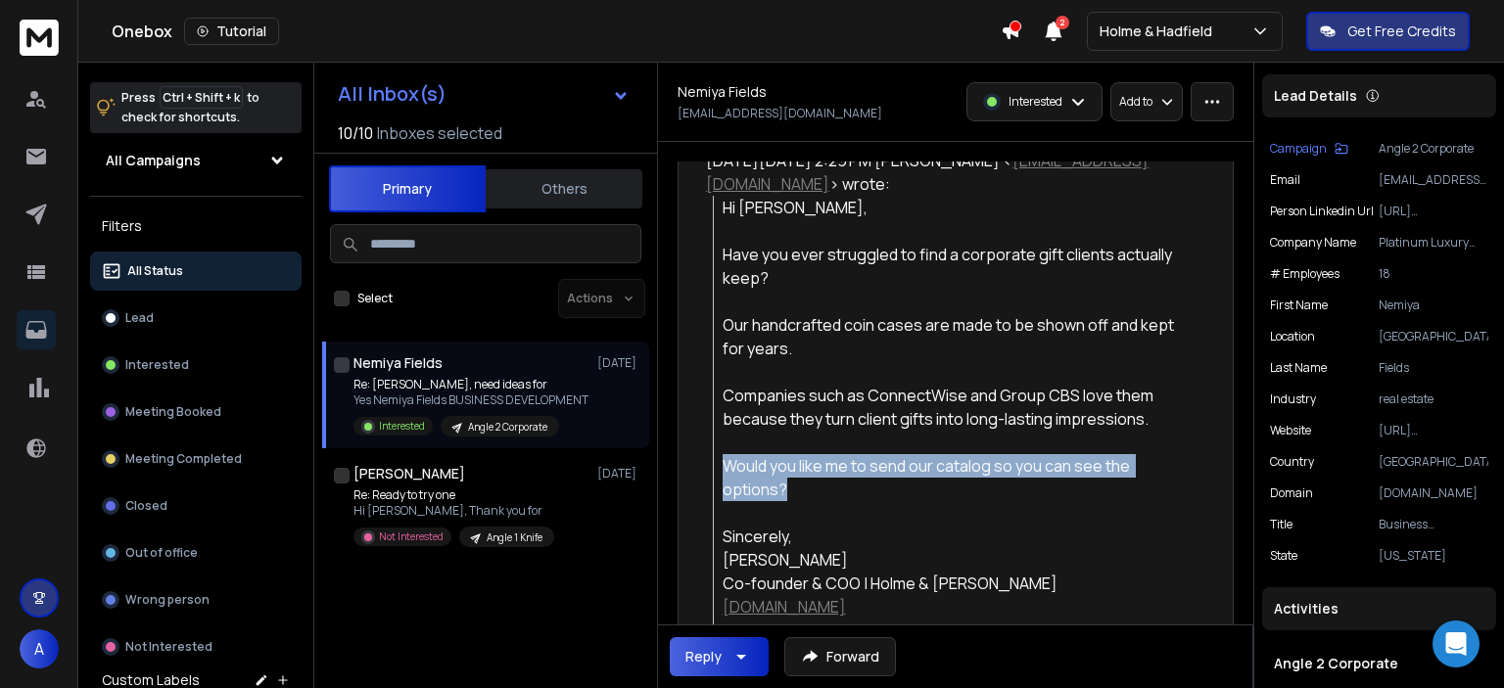
drag, startPoint x: 816, startPoint y: 488, endPoint x: 710, endPoint y: 461, distance: 110.2
click at [710, 461] on div "On Tue, Oct 14, 2025 at 2:29 PM Ian Holme < holme.ian@holmehadfield.com > wrote…" at bounding box center [948, 407] width 484 height 517
copy div "Would you like me to send our catalog so you can see the options?"
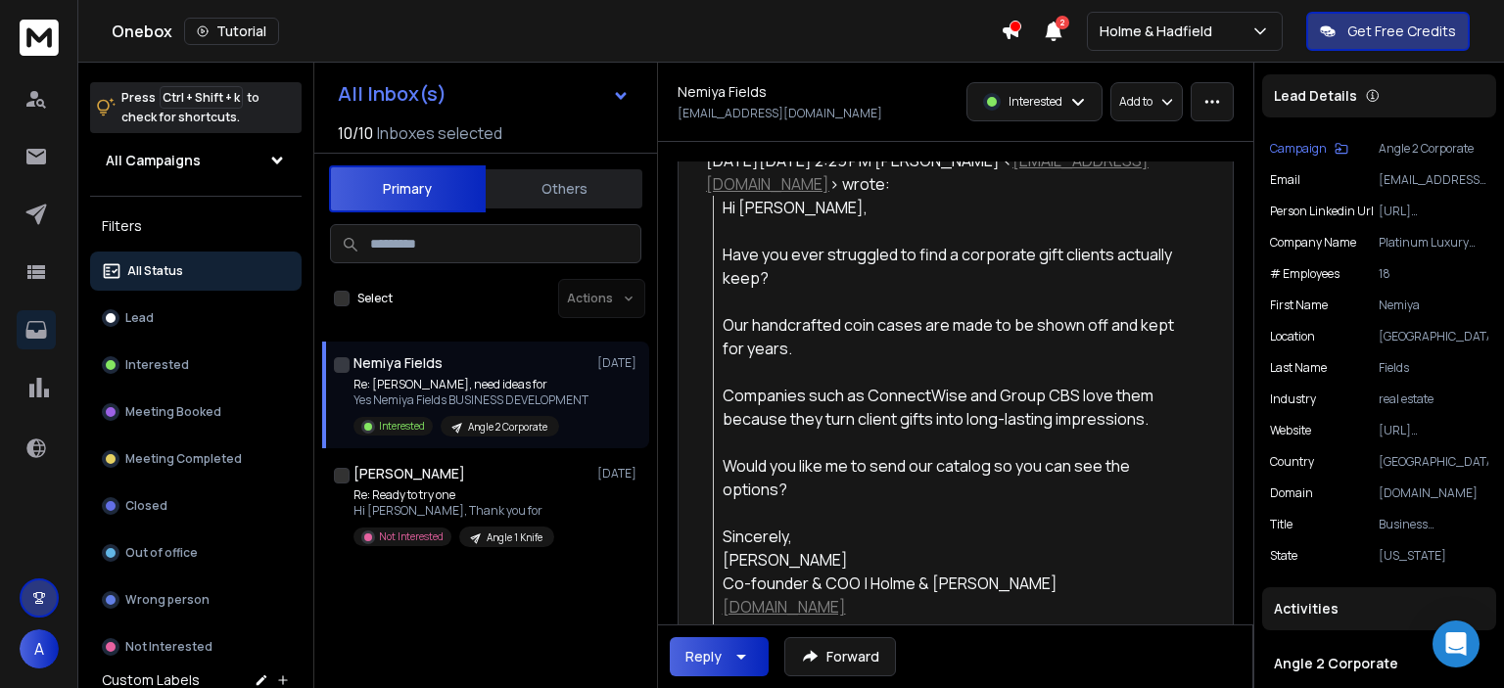
click at [1403, 173] on p "[EMAIL_ADDRESS][DOMAIN_NAME]" at bounding box center [1433, 180] width 110 height 16
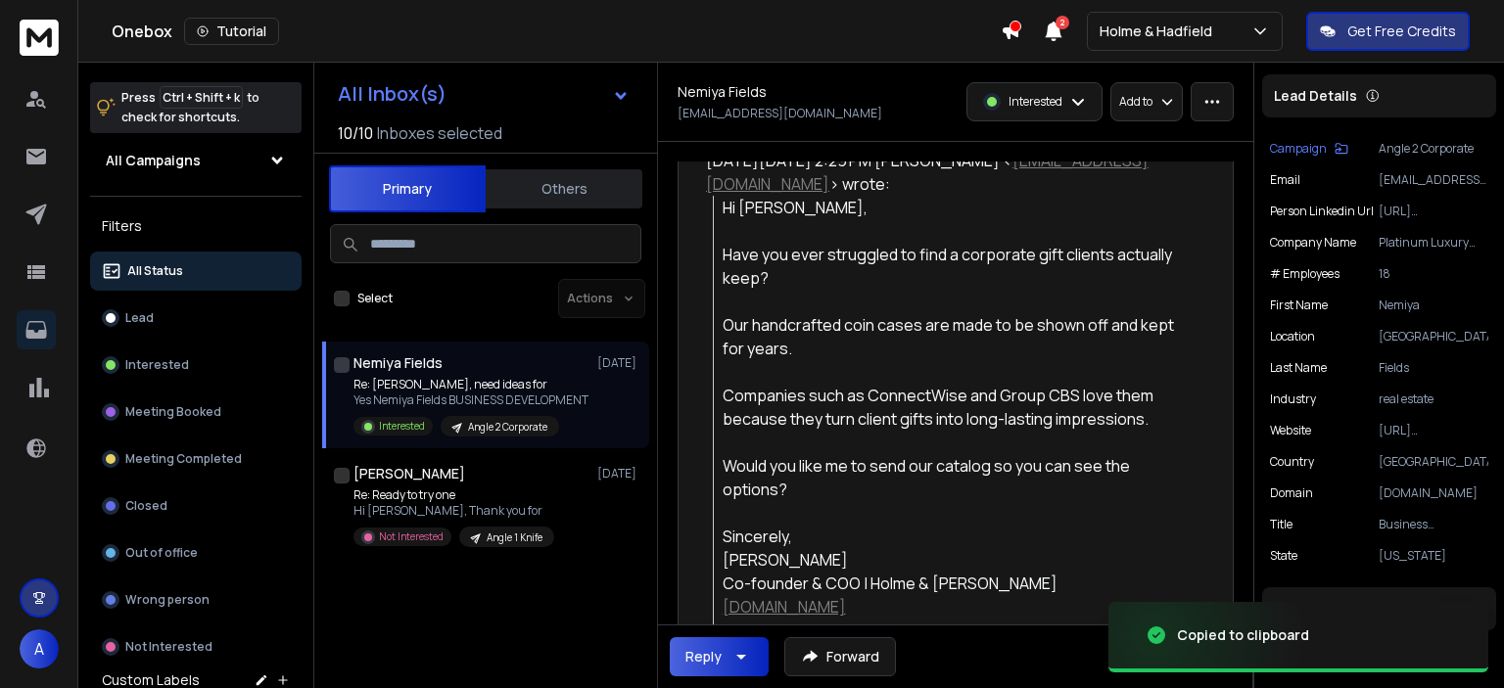
click at [1429, 210] on p "http://www.linkedin.com/in/nemiya-fields-44176b80" at bounding box center [1433, 212] width 110 height 16
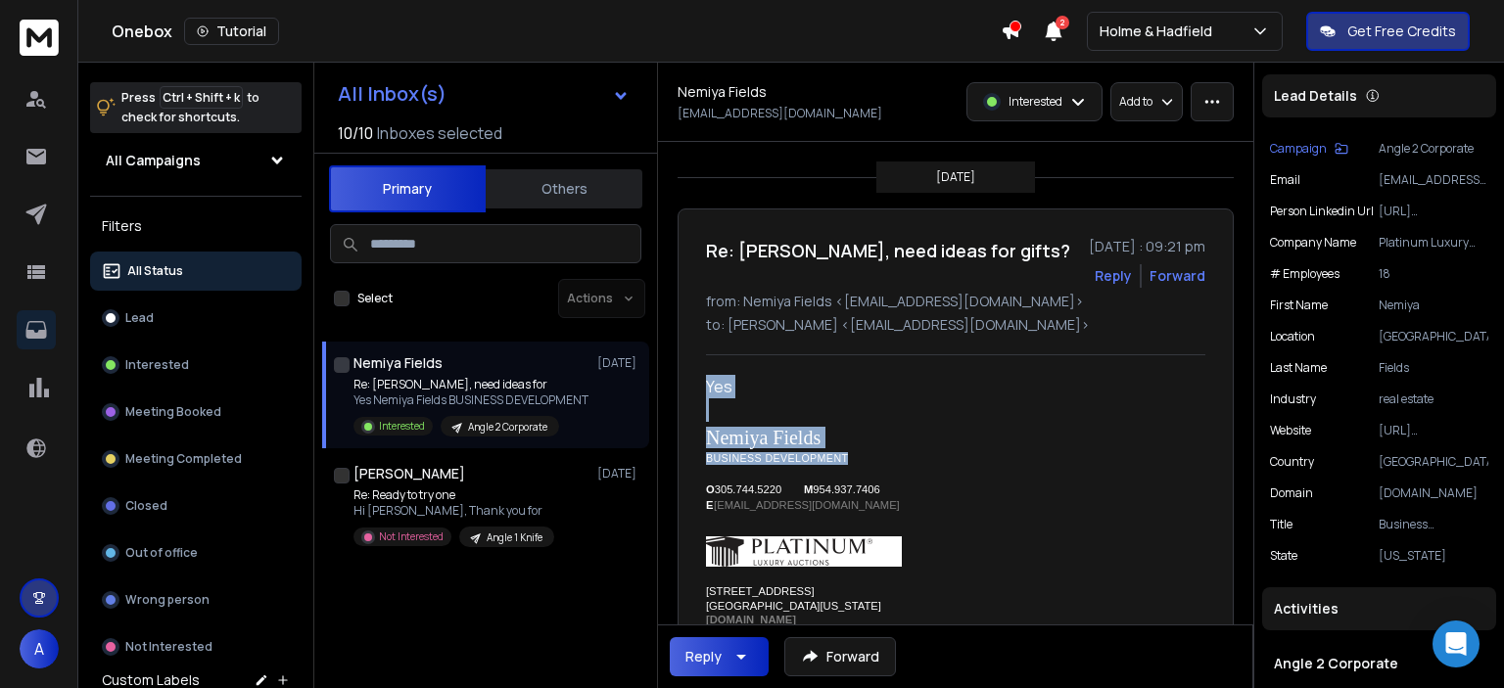
copy div "Yes Nemiya Fields BUSINESS DEVELOPMENT"
drag, startPoint x: 728, startPoint y: 390, endPoint x: 870, endPoint y: 451, distance: 154.8
click at [1400, 240] on p "Platinum Luxury Auctions" at bounding box center [1433, 243] width 110 height 16
drag, startPoint x: 703, startPoint y: 453, endPoint x: 728, endPoint y: 469, distance: 29.9
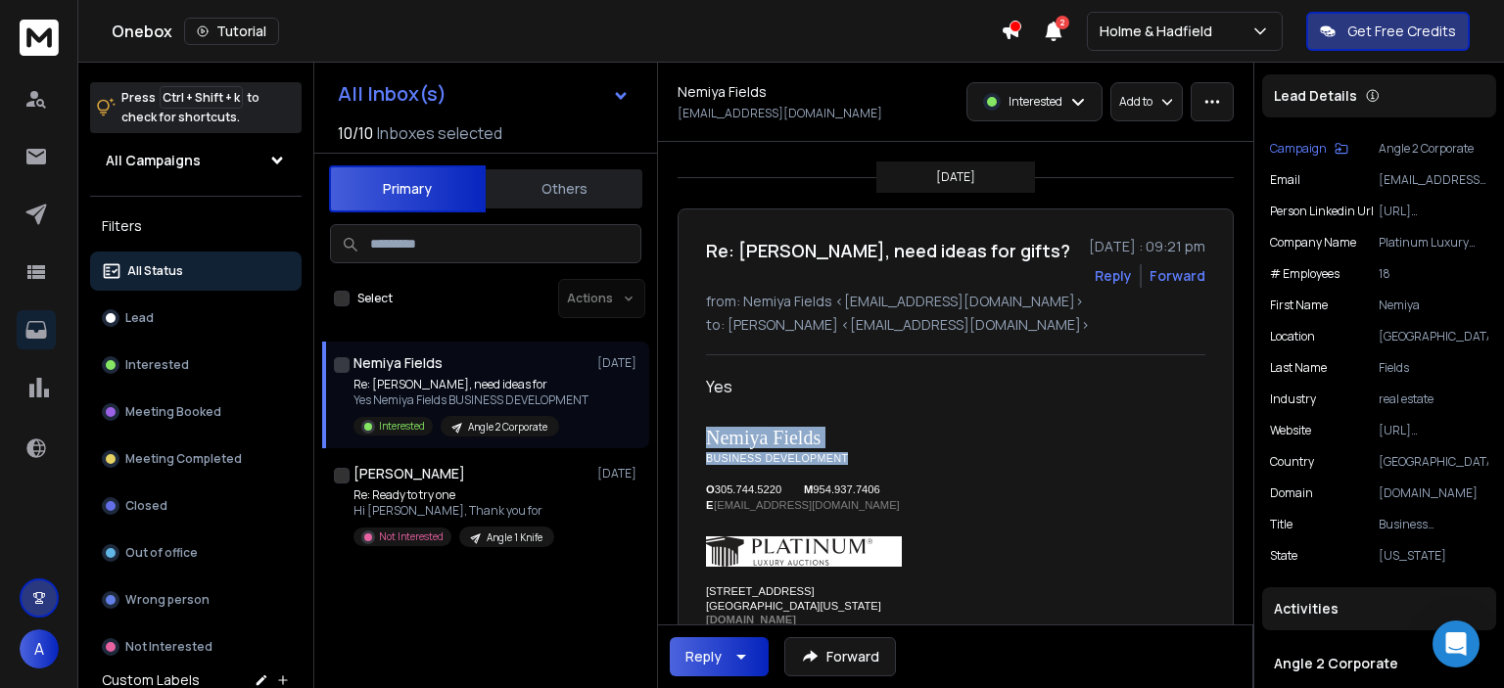
click at [906, 465] on td "O 305.744.5220 M 954.937.7406 E nfields@platinumluxuryauctions.com" at bounding box center [843, 489] width 274 height 48
copy td "BUSINESS DEVELOPMENT"
drag, startPoint x: 879, startPoint y: 460, endPoint x: 705, endPoint y: 458, distance: 174.3
click at [706, 458] on td "BUSINESS DEVELOPMENT" at bounding box center [843, 456] width 274 height 17
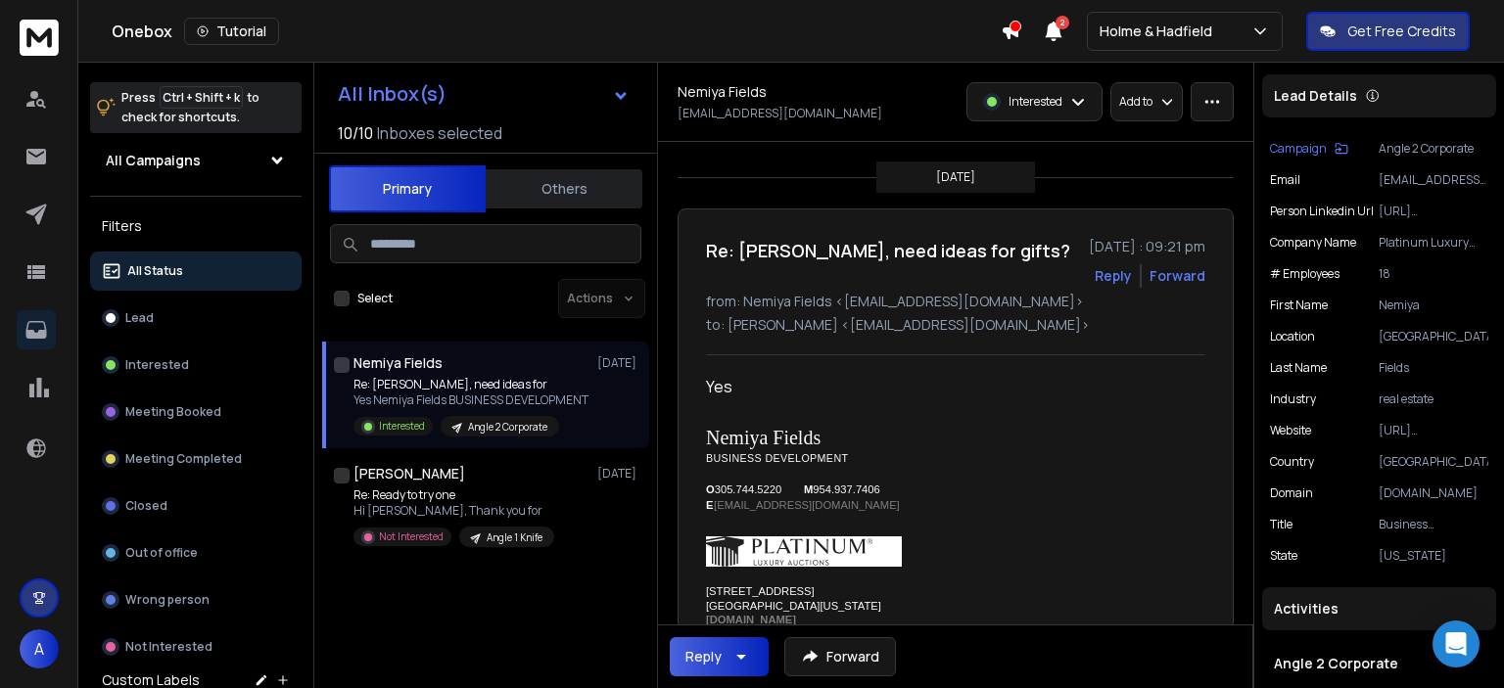
click at [1406, 520] on p "Business Development and Project Management" at bounding box center [1433, 525] width 110 height 16
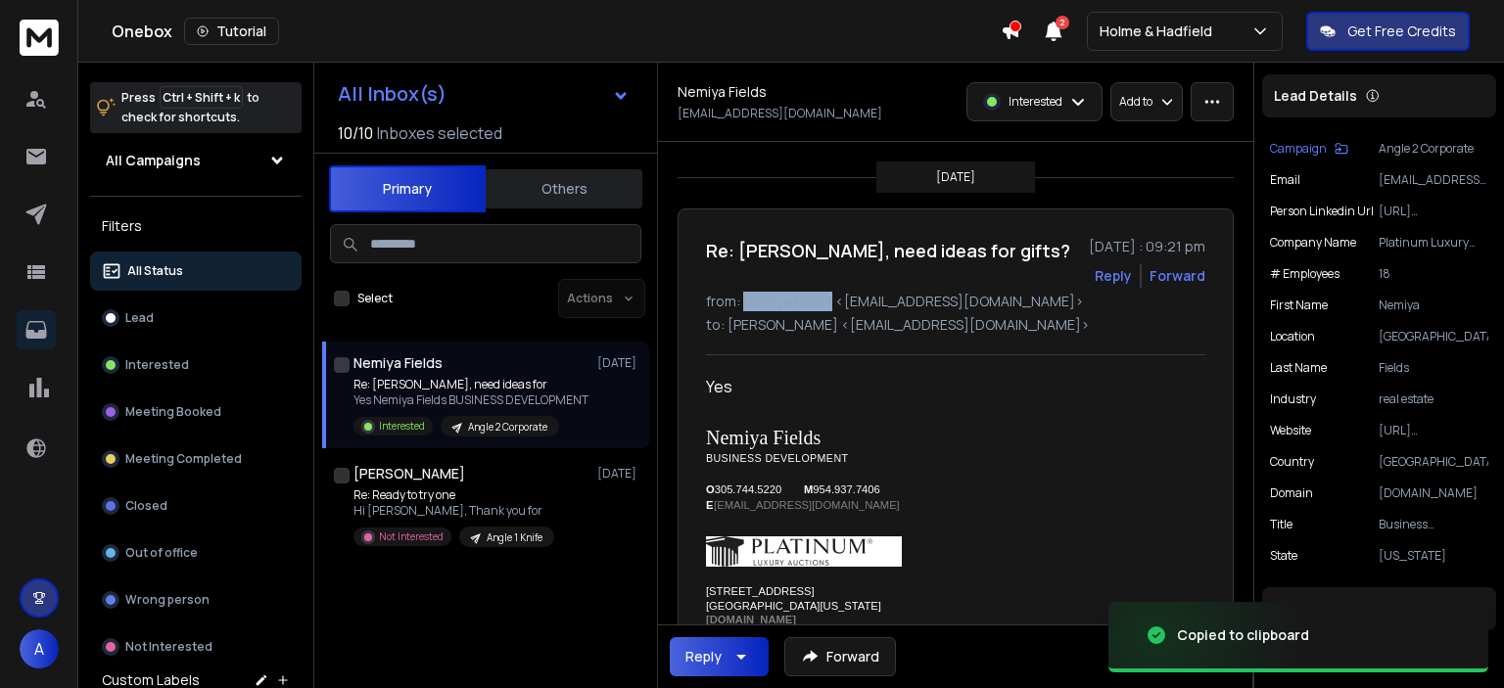
copy p "Nemiya Fields"
drag, startPoint x: 744, startPoint y: 299, endPoint x: 764, endPoint y: 63, distance: 236.7
click at [827, 297] on p "from: Nemiya Fields <nfields@platinumluxuryauctions.com>" at bounding box center [955, 302] width 499 height 20
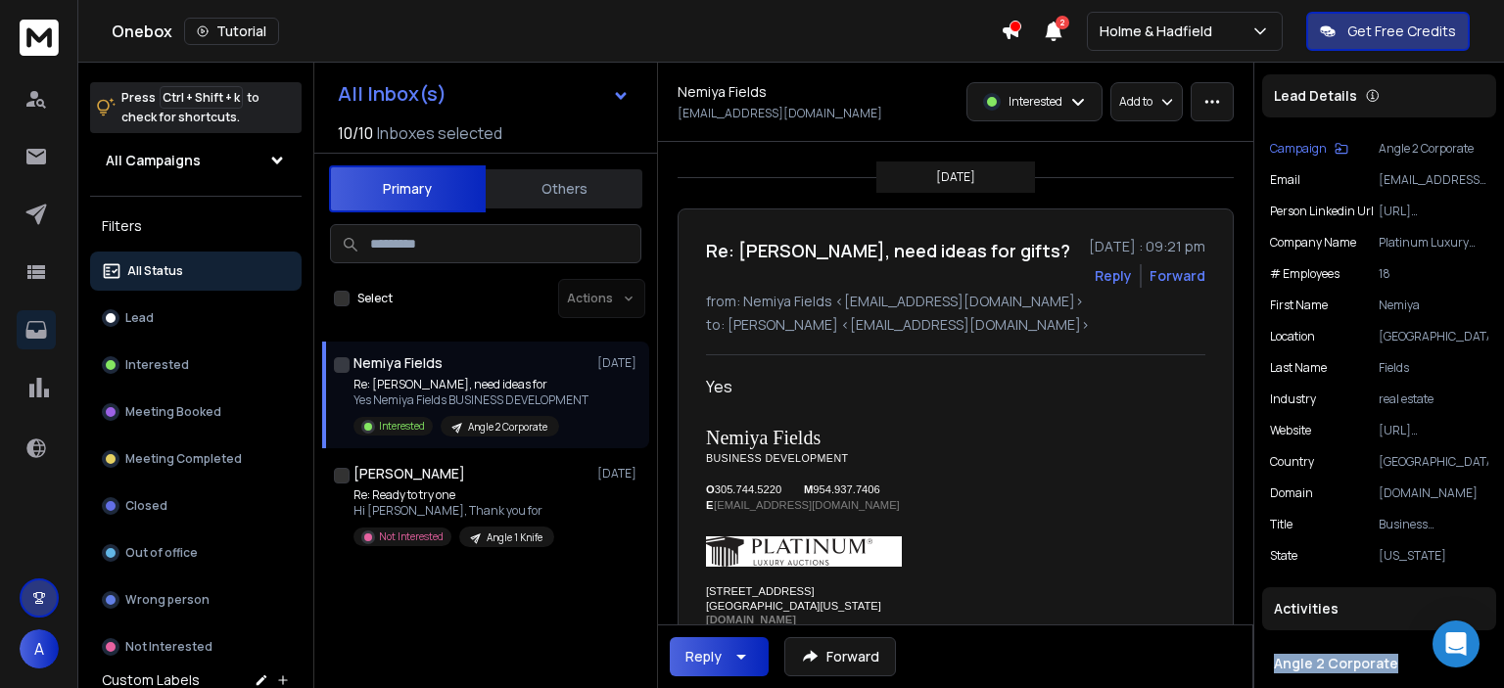
copy h1 "Angle 2 Corporate"
drag, startPoint x: 1398, startPoint y: 661, endPoint x: 1273, endPoint y: 660, distance: 125.3
click at [1273, 660] on div "Angle 2 Corporate 1 Step | 1 day in sequence" at bounding box center [1379, 677] width 234 height 47
click at [1433, 426] on p "https://platinumluxuryauctions.com" at bounding box center [1433, 431] width 110 height 16
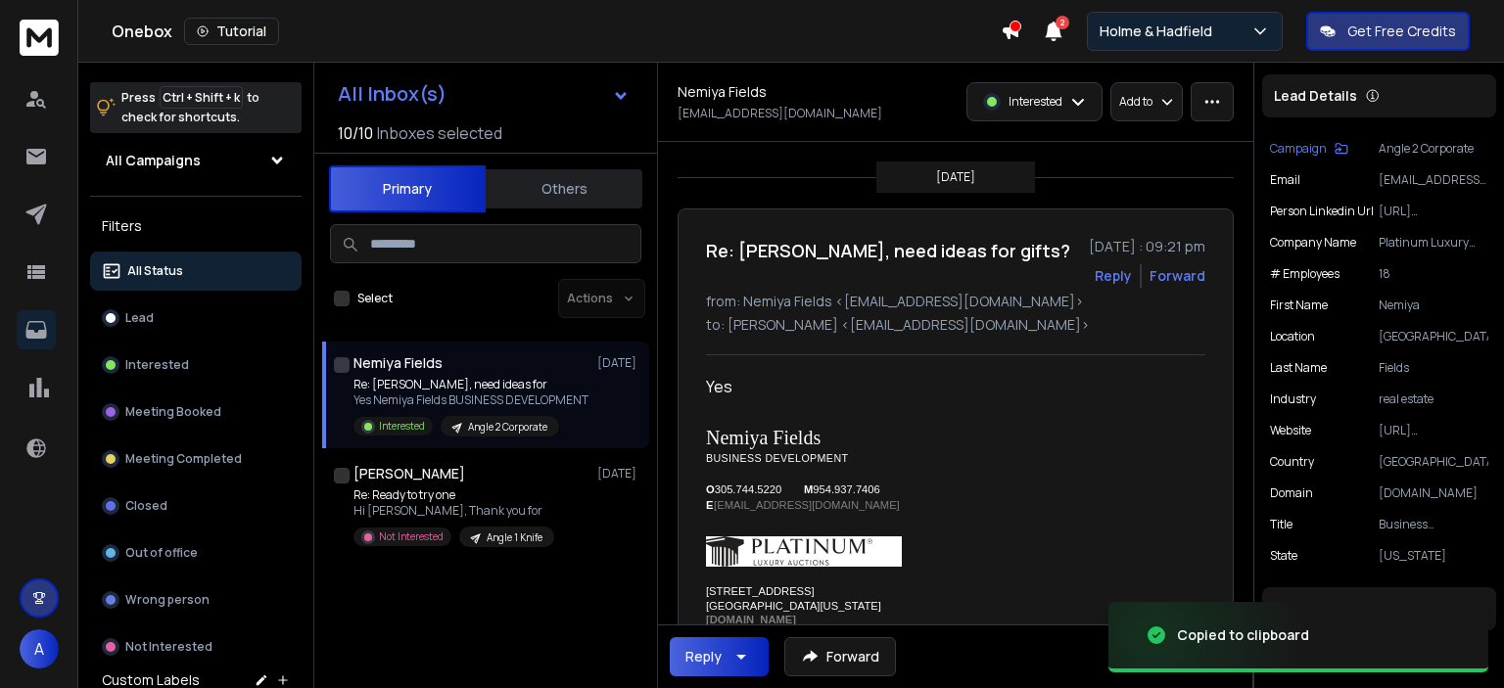
click at [1208, 36] on p "Holme & Hadfield" at bounding box center [1159, 32] width 120 height 20
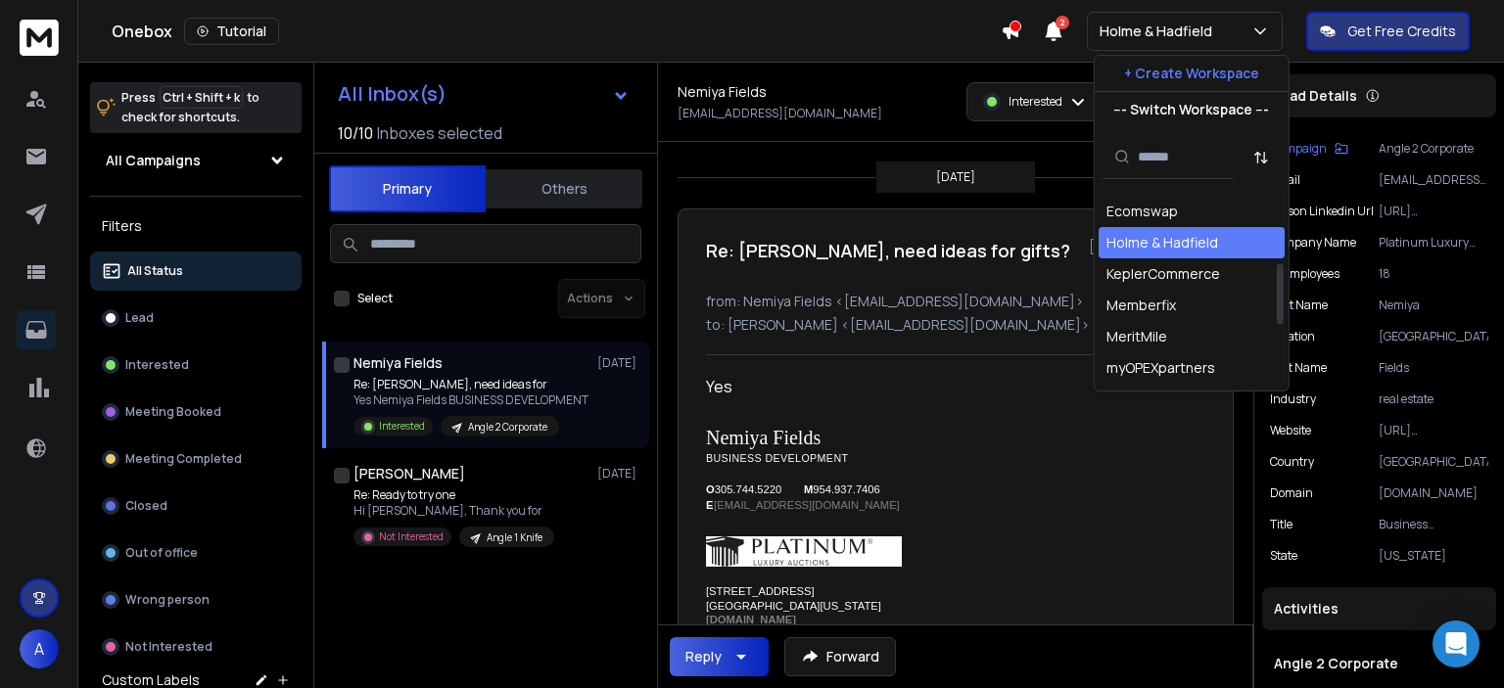
scroll to position [255, 0]
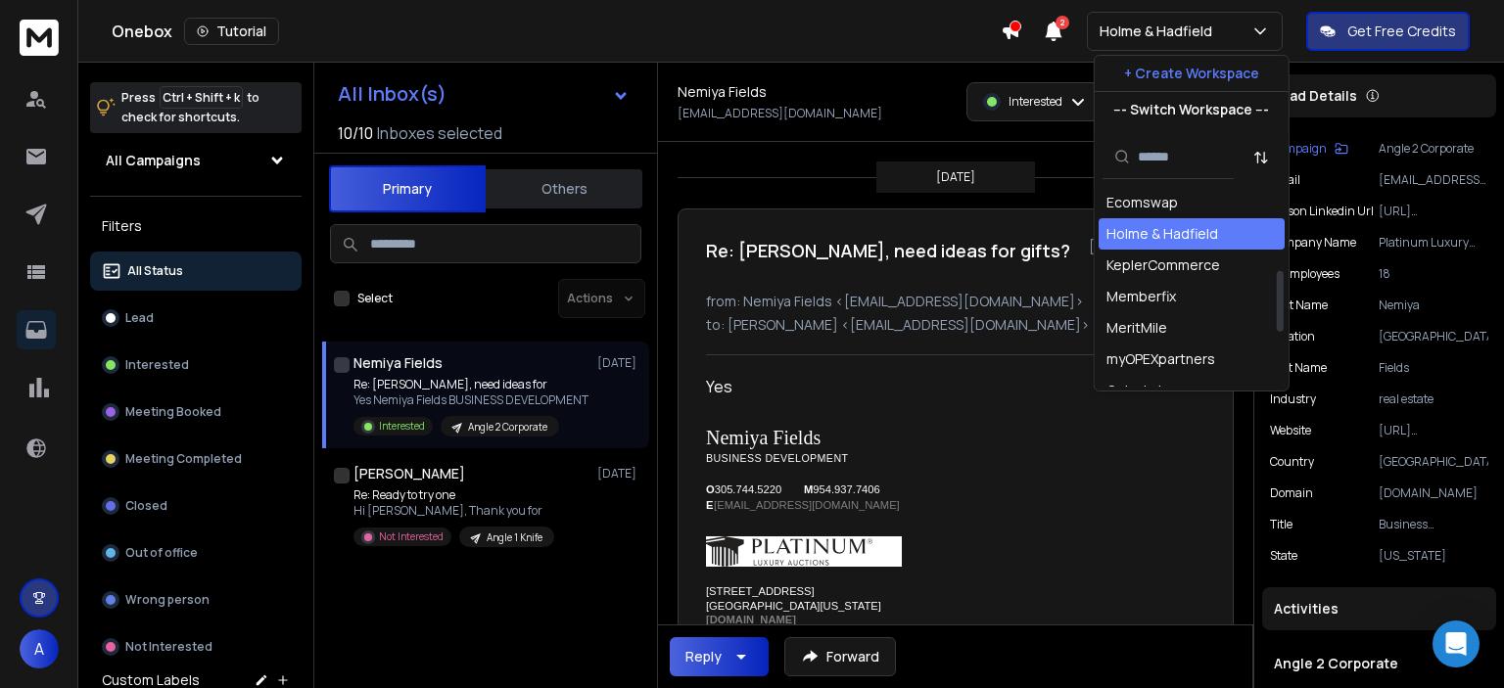
drag, startPoint x: 1276, startPoint y: 218, endPoint x: 1293, endPoint y: 298, distance: 81.0
click at [1283, 298] on div at bounding box center [1279, 301] width 7 height 61
click at [1230, 271] on div "KeplerCommerce" at bounding box center [1191, 265] width 186 height 31
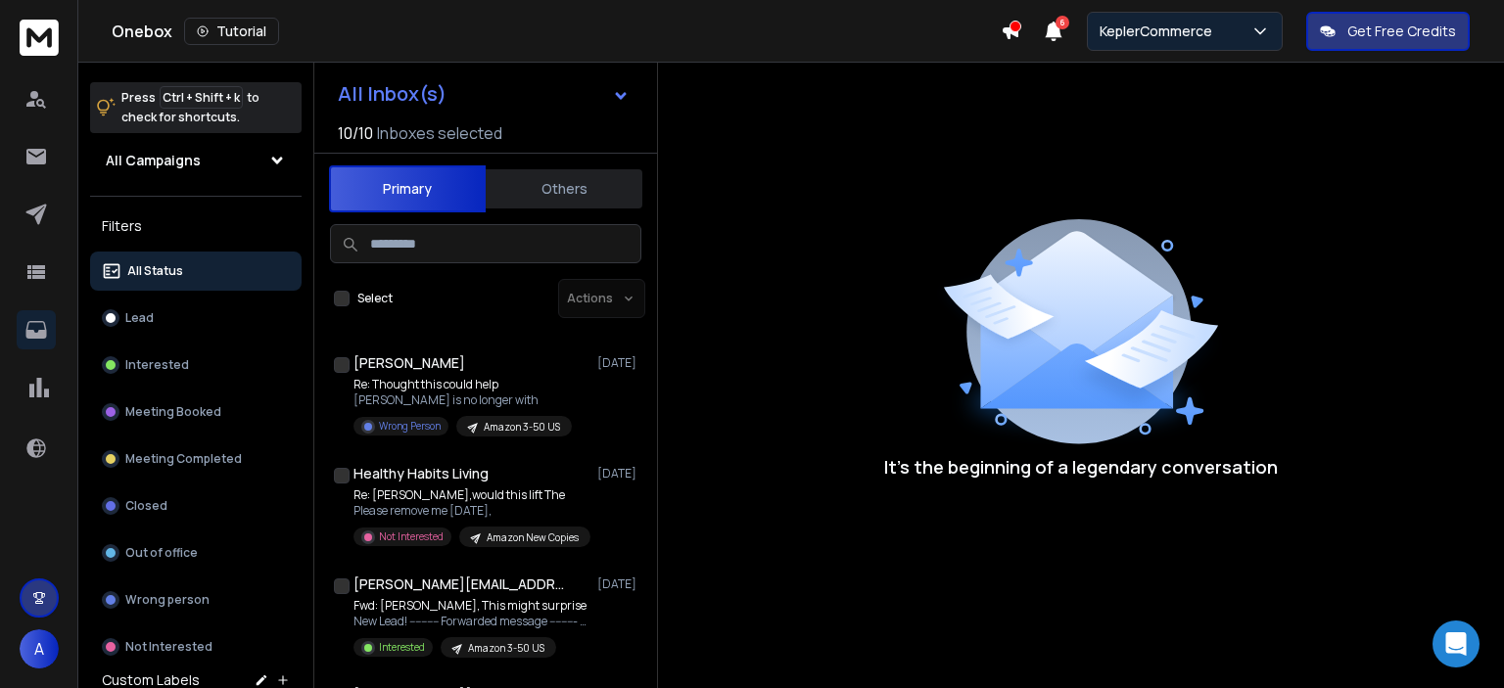
drag, startPoint x: 1112, startPoint y: 52, endPoint x: 1119, endPoint y: 43, distance: 11.2
click at [1112, 51] on div "Onebox Tutorial 6 KeplerCommerce Get Free Credits" at bounding box center [752, 31] width 1504 height 63
click at [1128, 37] on p "KeplerCommerce" at bounding box center [1159, 32] width 120 height 20
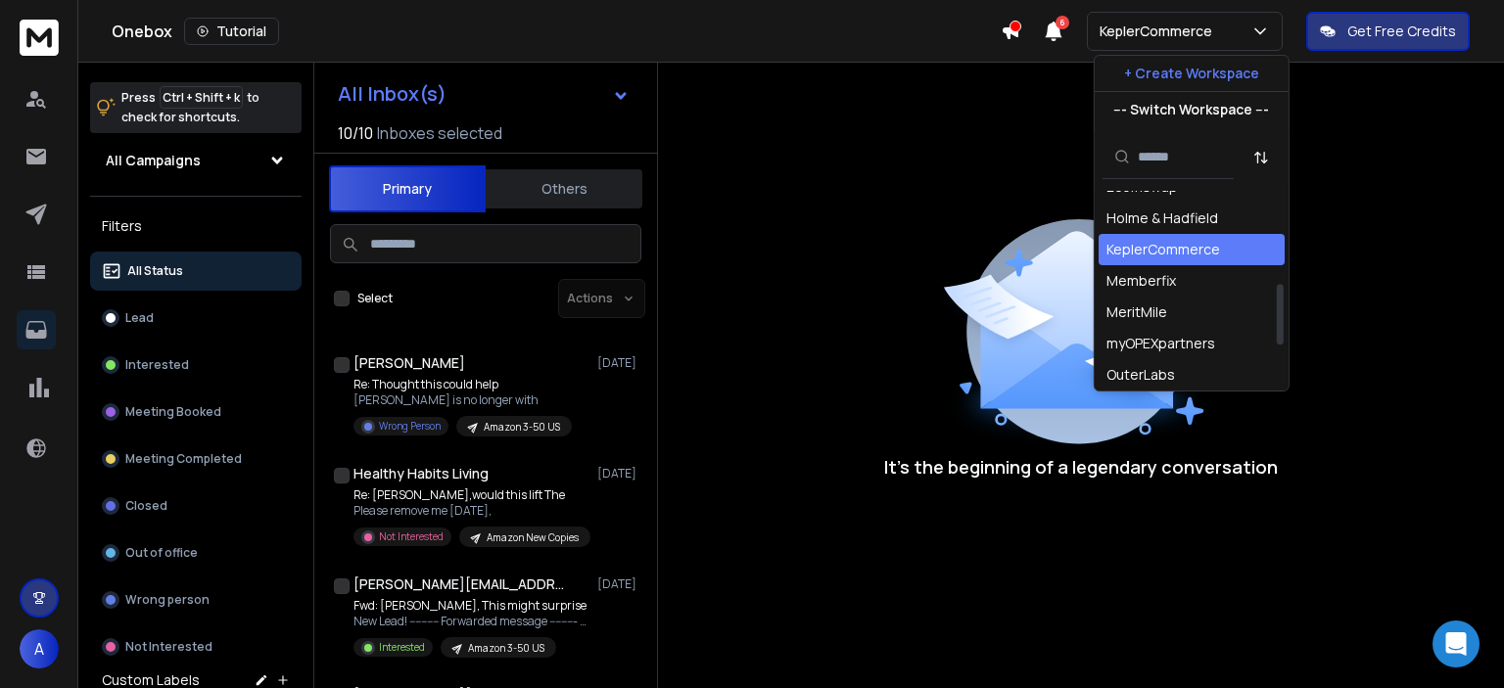
scroll to position [298, 0]
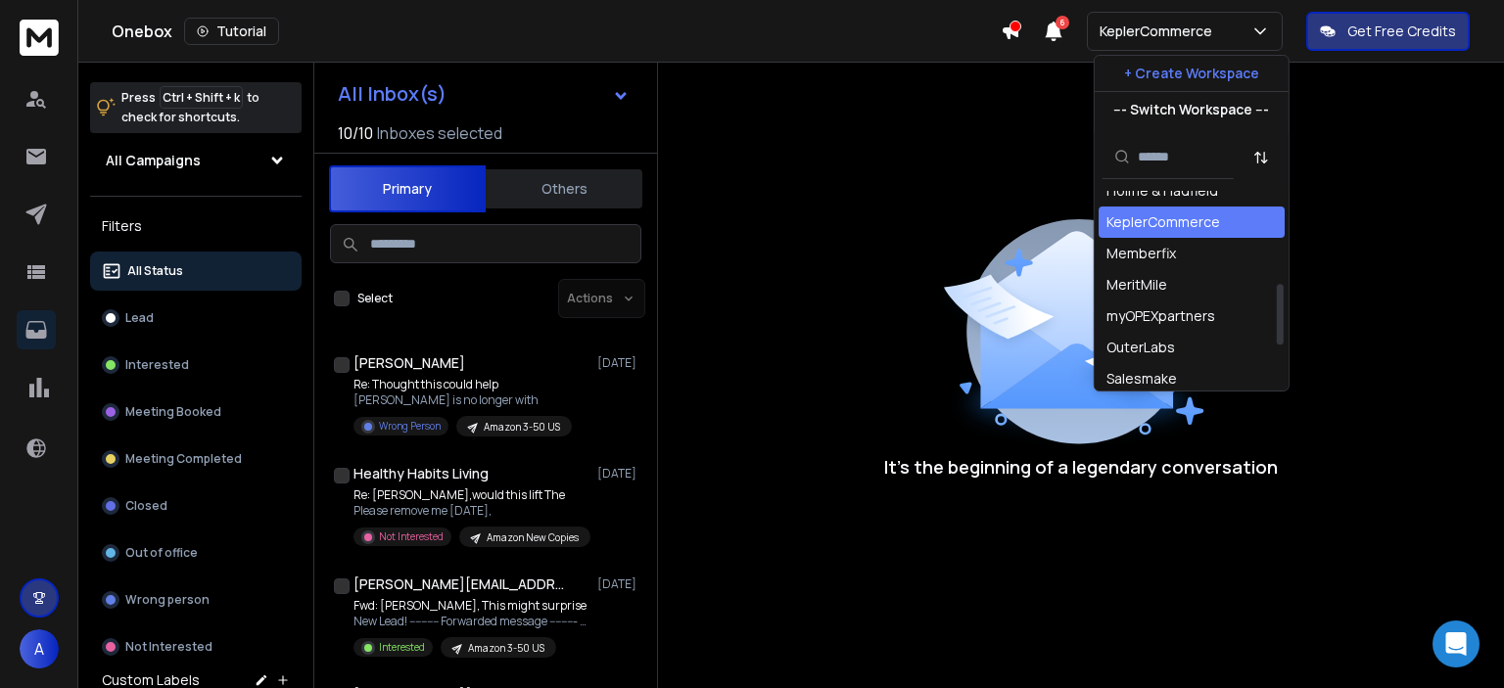
drag, startPoint x: 1278, startPoint y: 214, endPoint x: 1276, endPoint y: 306, distance: 92.1
click at [1276, 306] on div at bounding box center [1279, 314] width 7 height 61
click at [1230, 290] on div "MeritMile" at bounding box center [1191, 284] width 186 height 31
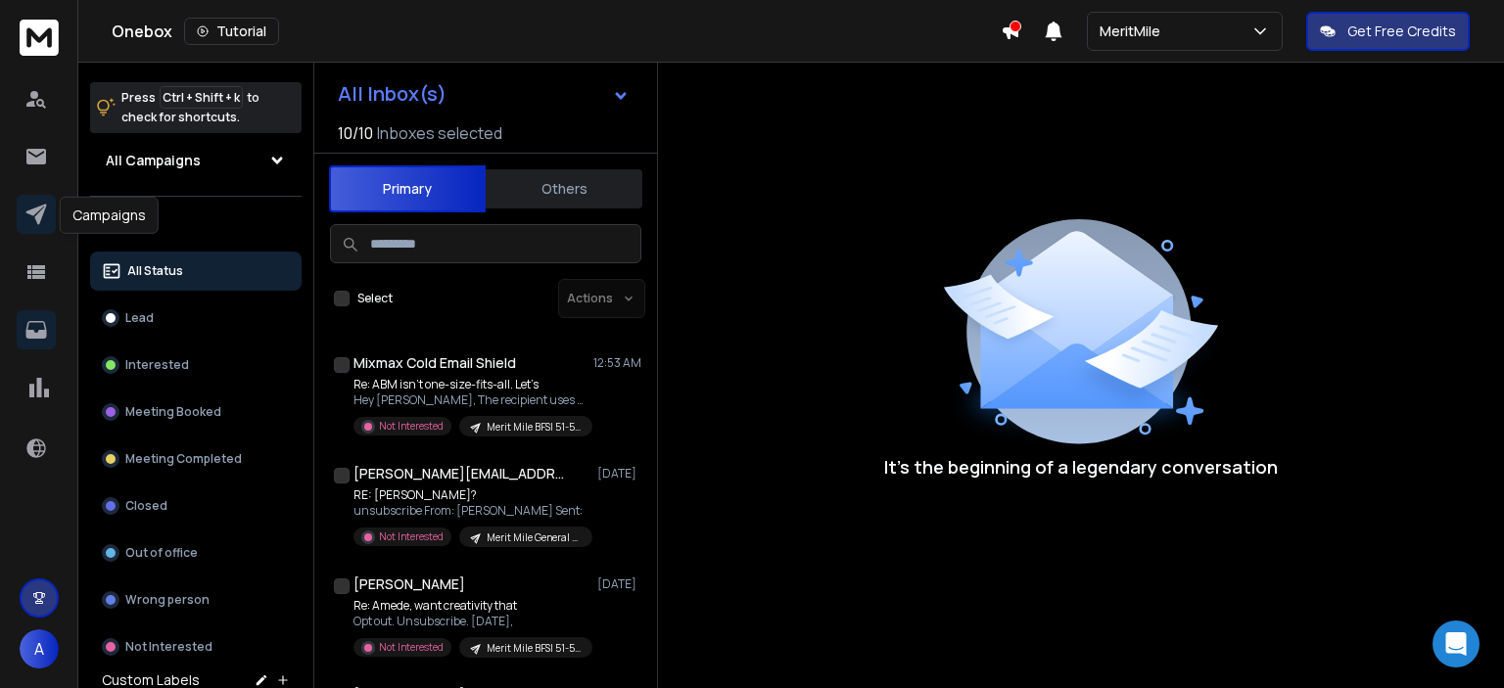
click at [33, 213] on icon at bounding box center [35, 215] width 21 height 21
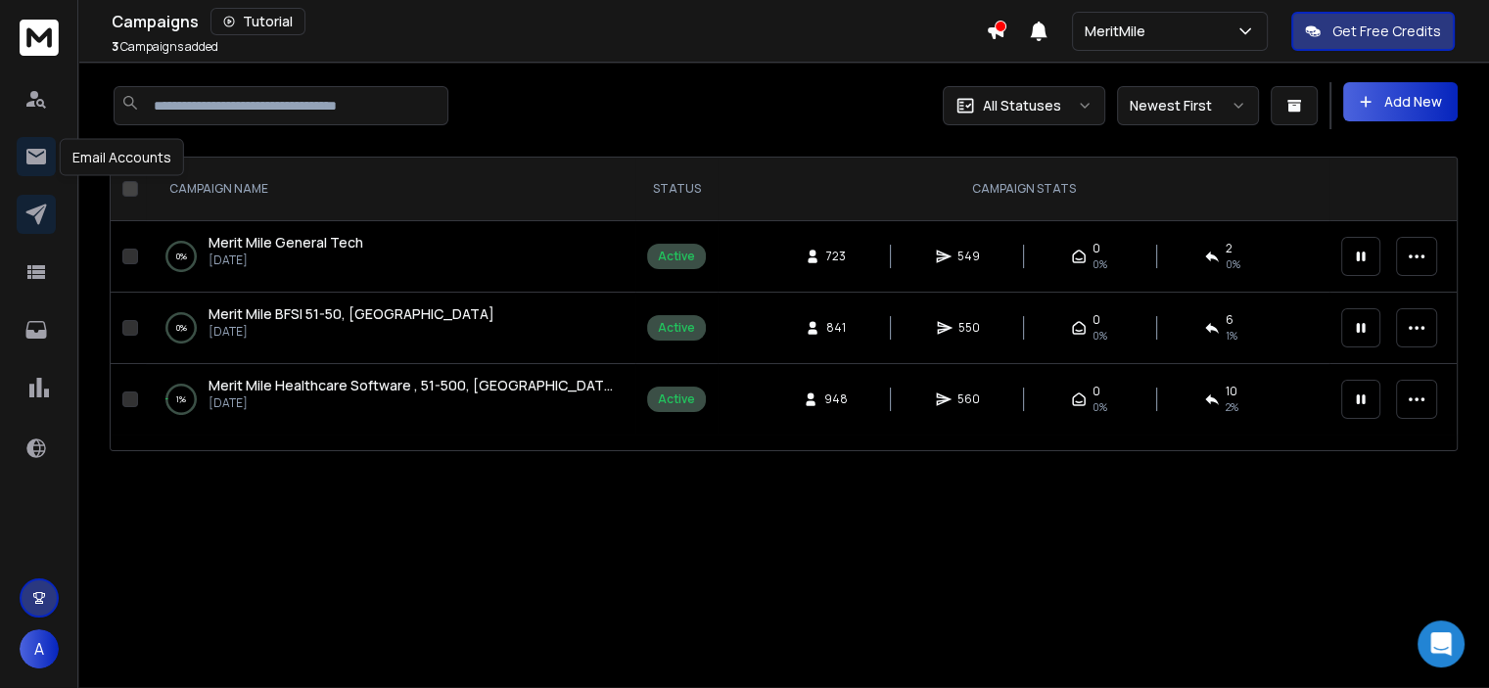
click at [38, 157] on icon at bounding box center [36, 157] width 20 height 16
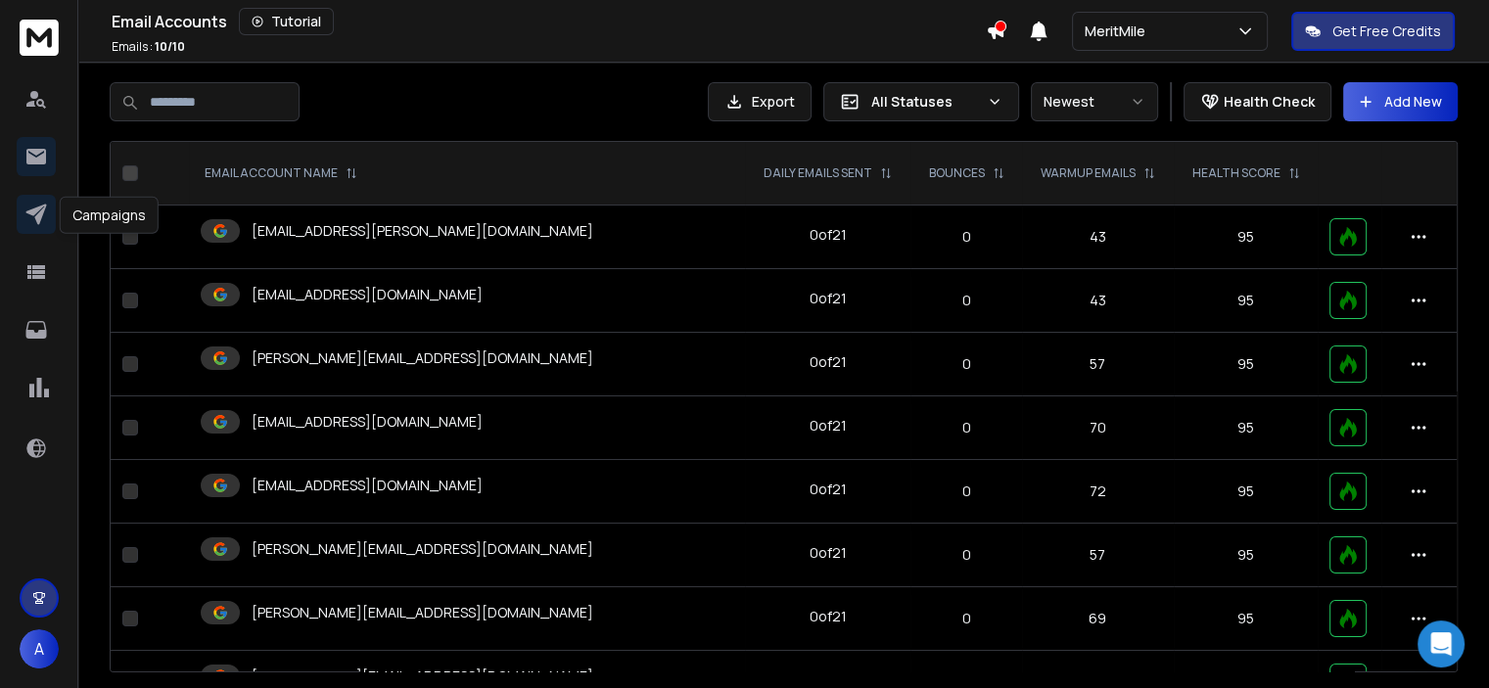
click at [49, 212] on link at bounding box center [36, 214] width 39 height 39
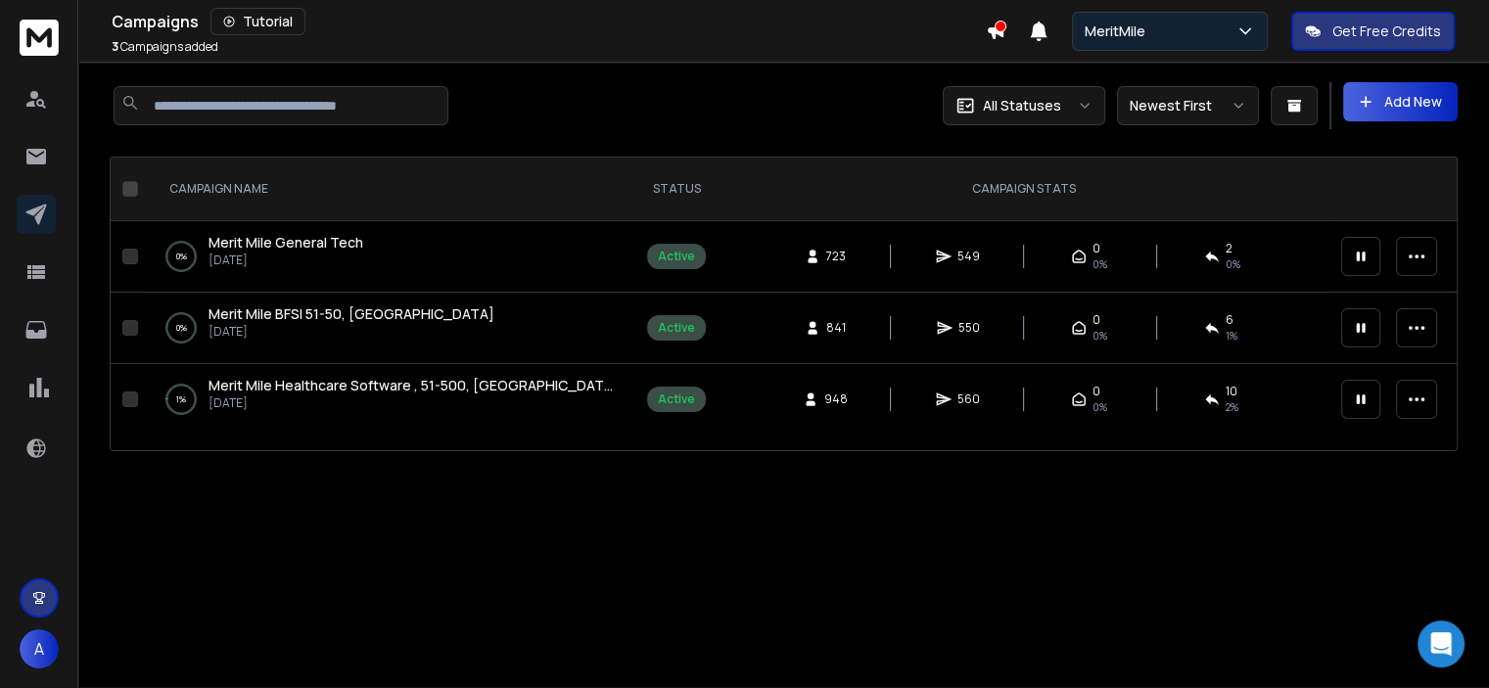
click at [1140, 34] on p "MeritMile" at bounding box center [1119, 32] width 69 height 20
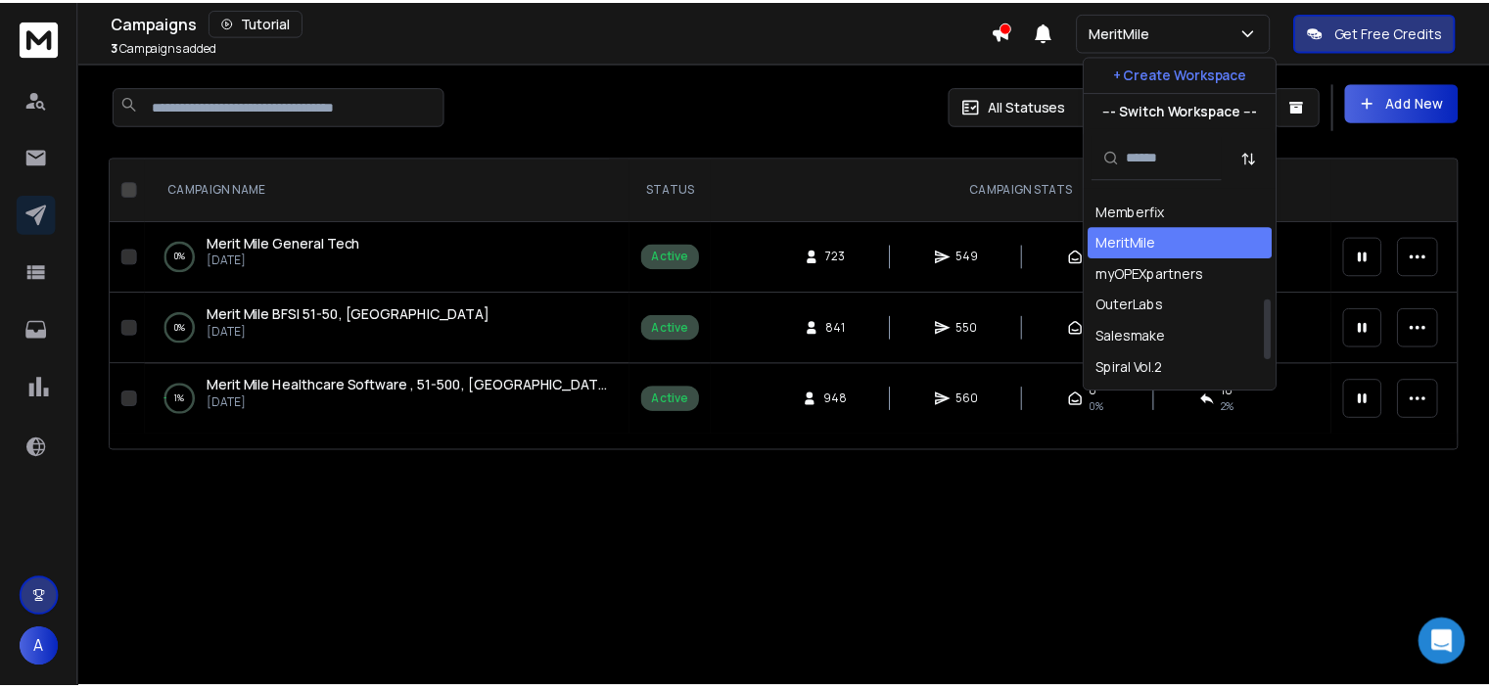
scroll to position [393, 0]
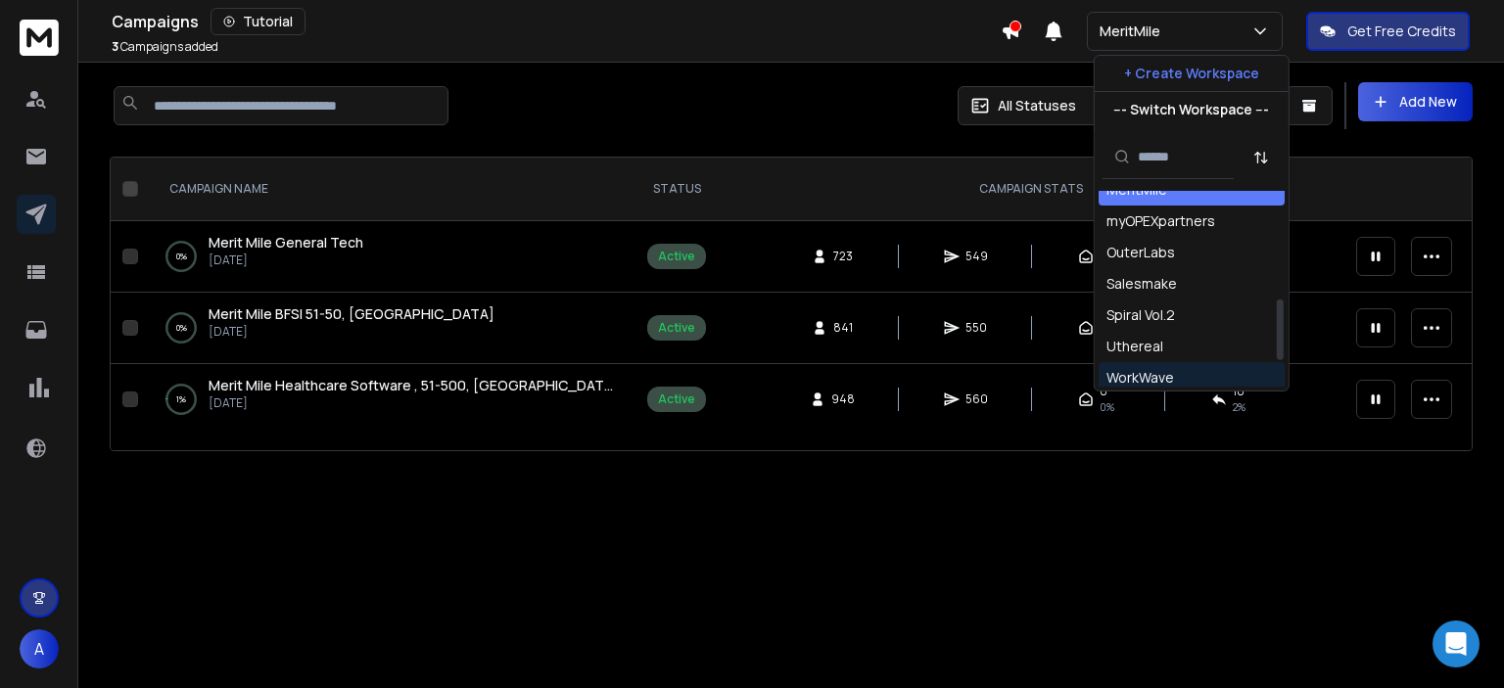
drag, startPoint x: 1276, startPoint y: 336, endPoint x: 1276, endPoint y: 324, distance: 11.7
click at [1276, 324] on div at bounding box center [1279, 330] width 7 height 61
click at [1183, 341] on div "Uthereal" at bounding box center [1191, 346] width 186 height 31
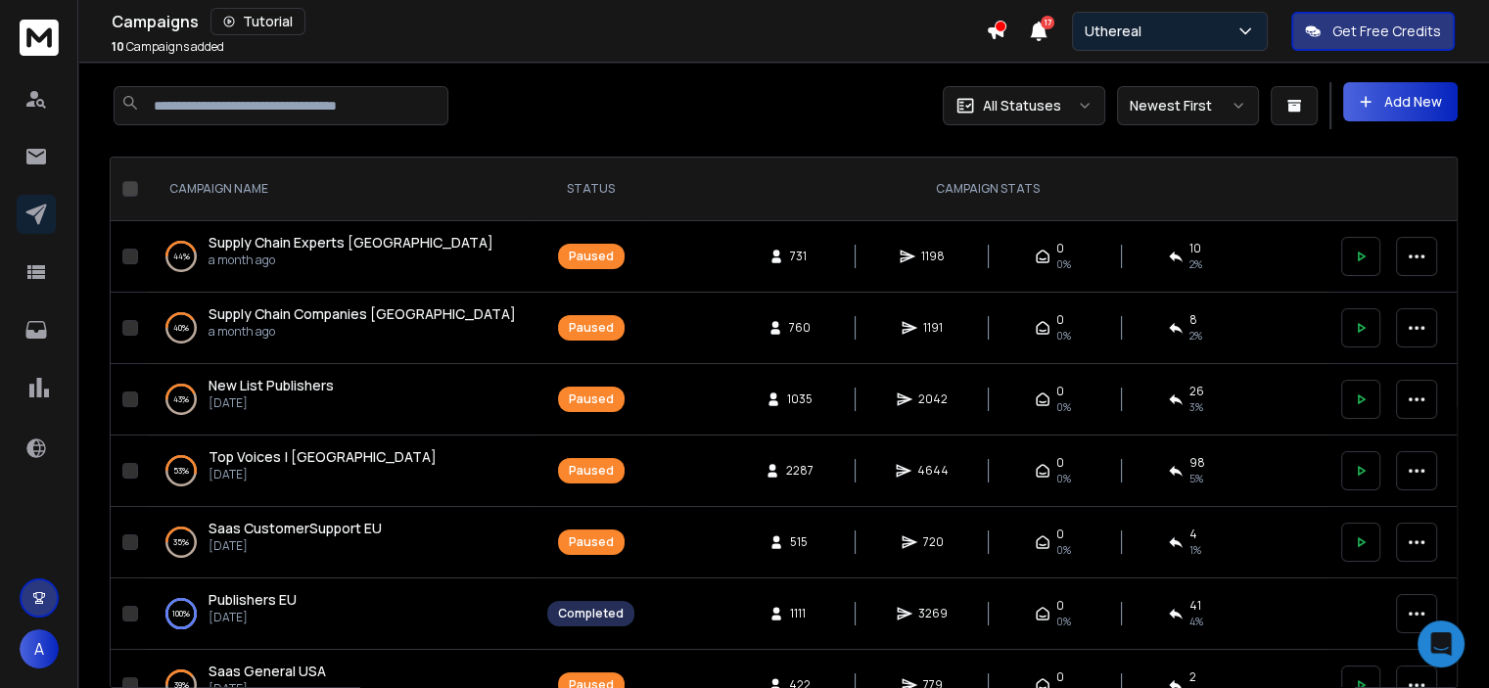
click at [1163, 26] on div "Uthereal" at bounding box center [1170, 32] width 170 height 20
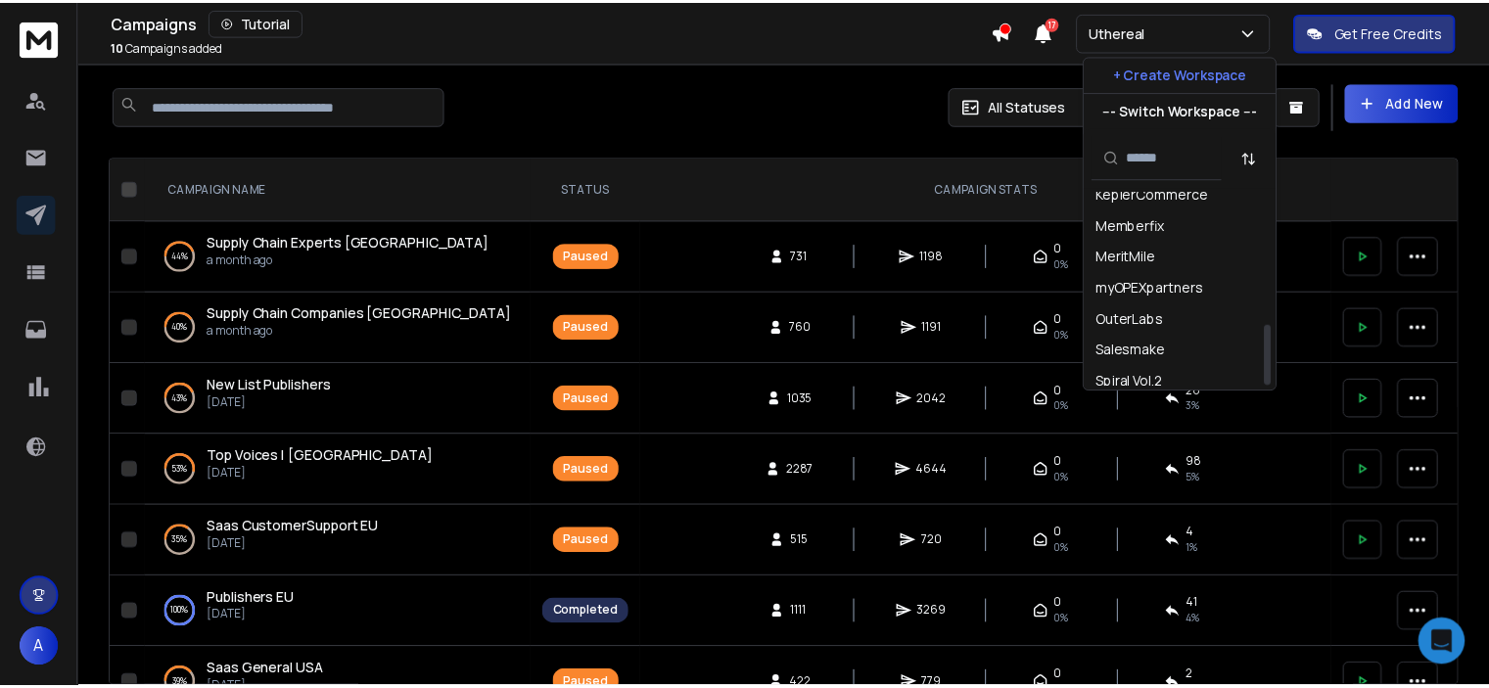
scroll to position [431, 0]
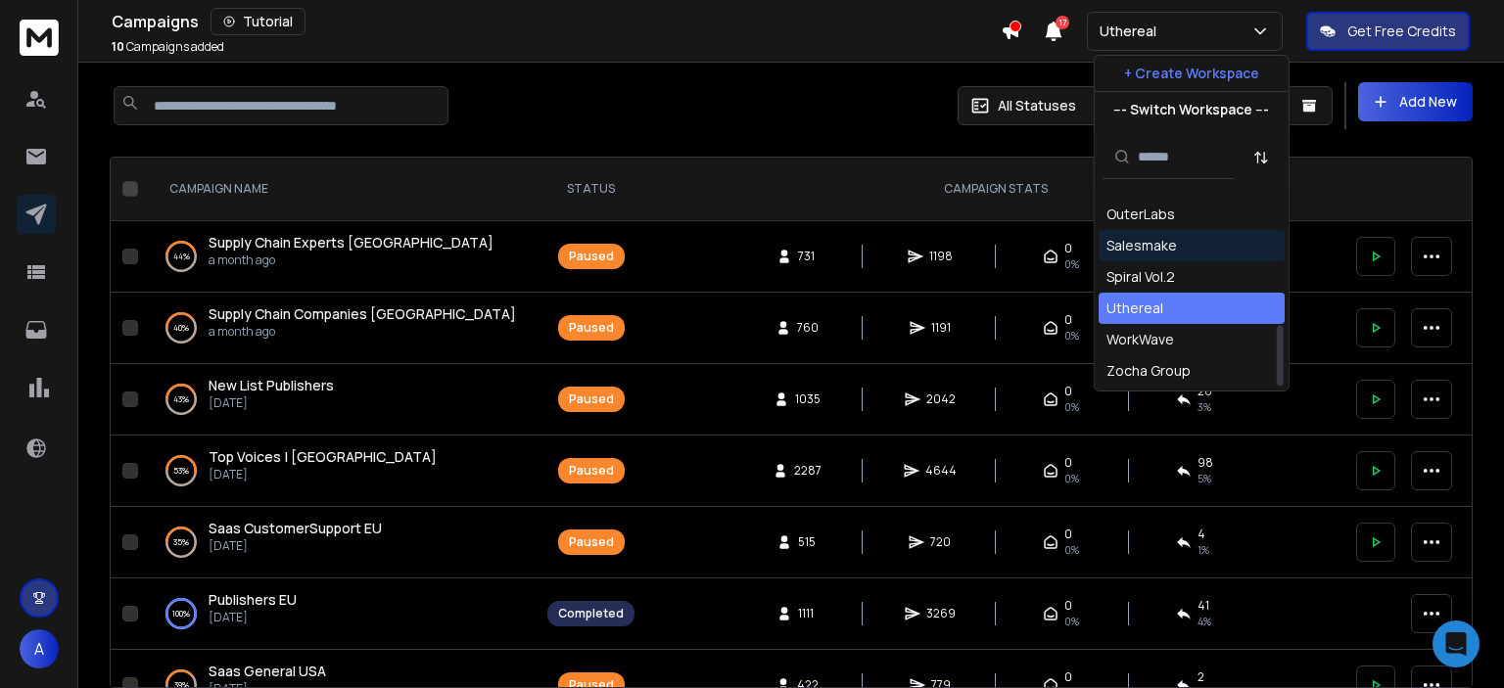
click at [1192, 238] on div "Salesmake" at bounding box center [1191, 245] width 186 height 31
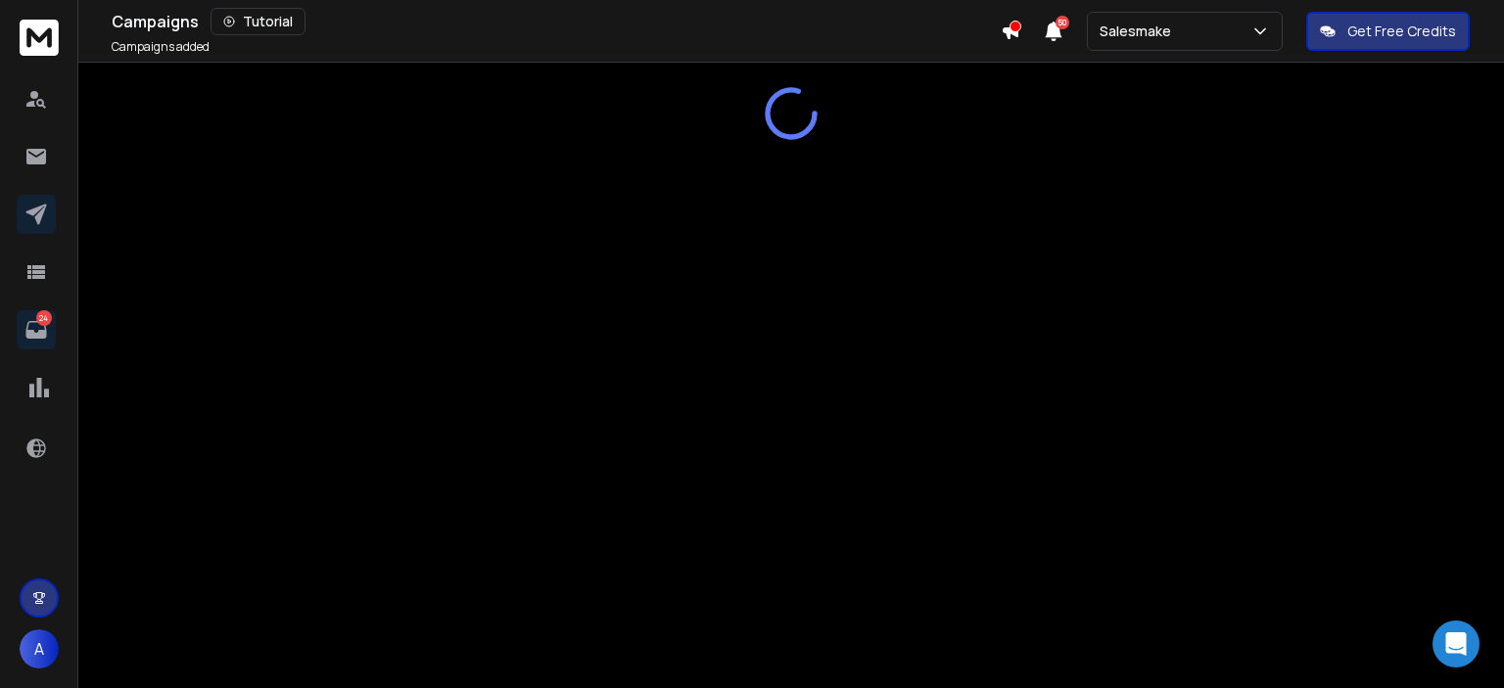
click at [46, 332] on icon at bounding box center [35, 329] width 23 height 23
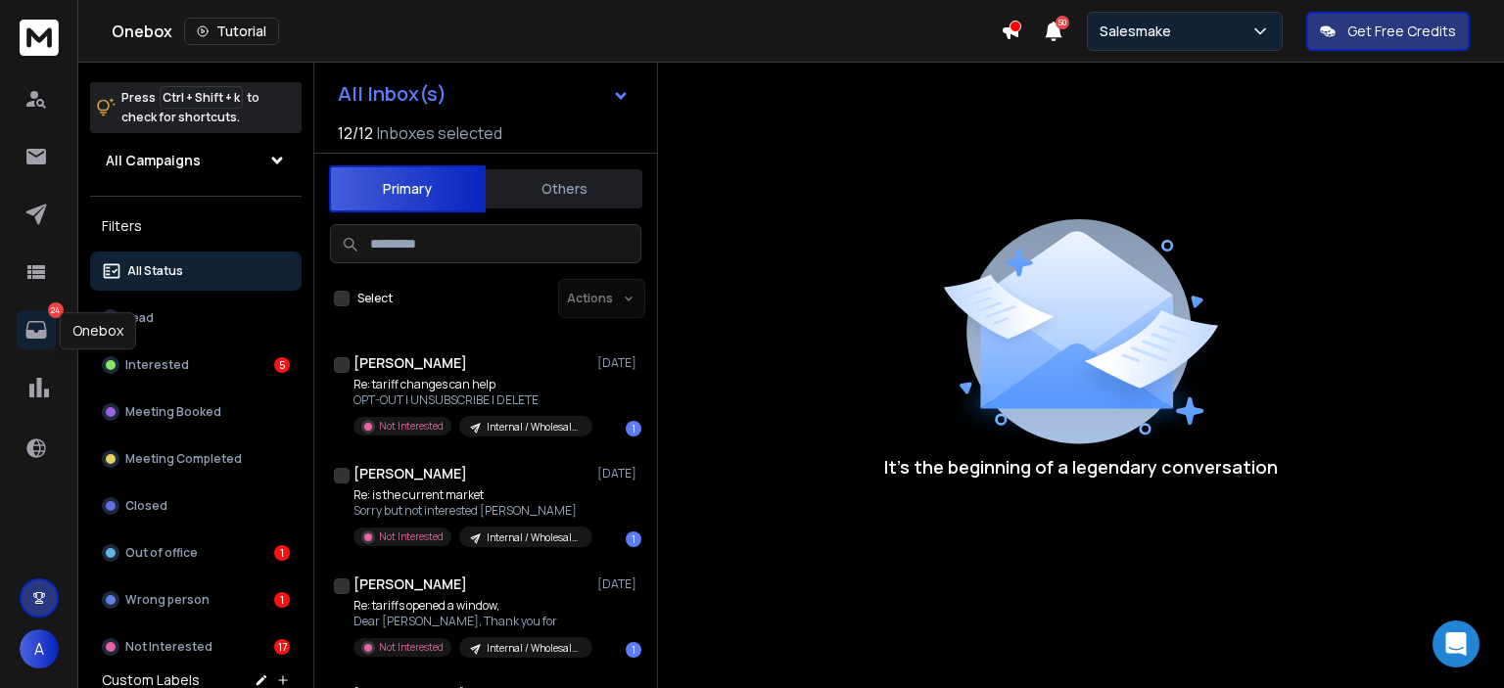
click at [1214, 26] on div "Salesmake" at bounding box center [1184, 32] width 170 height 20
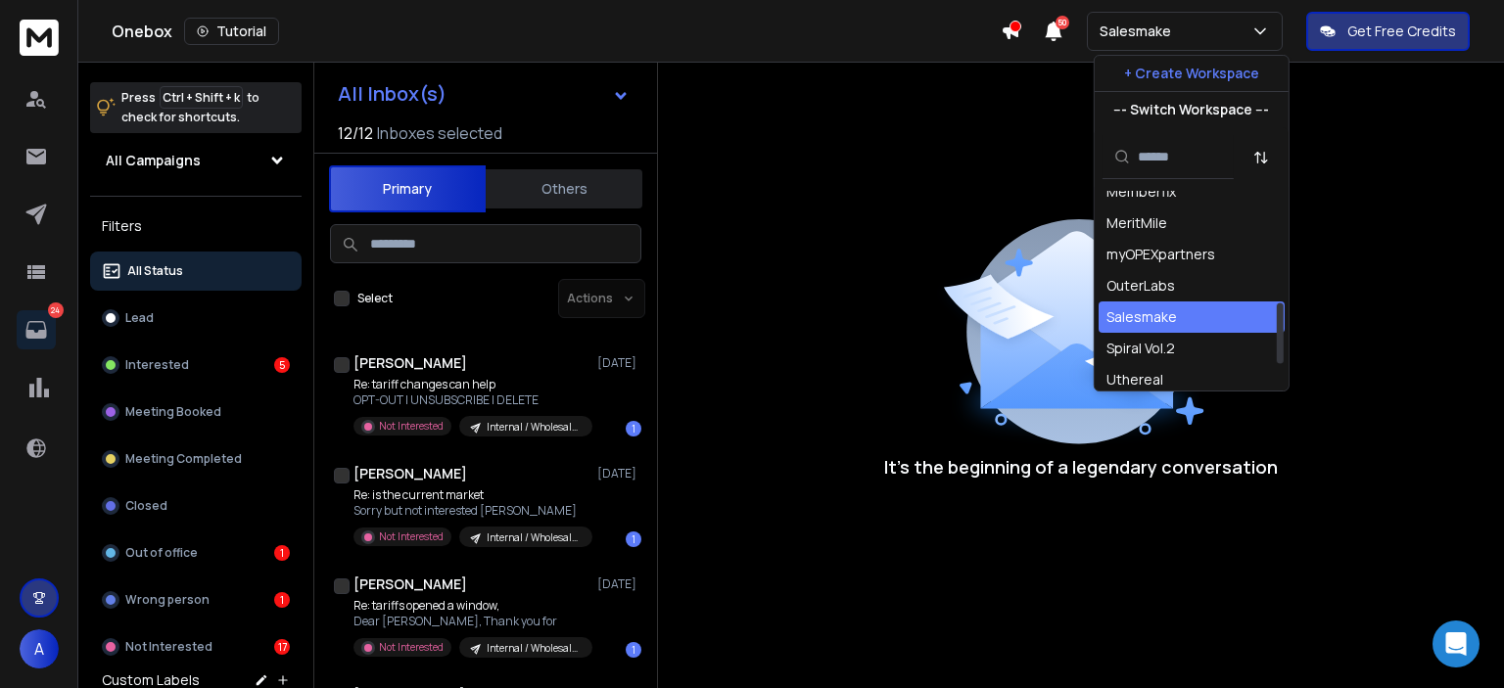
scroll to position [361, 0]
drag, startPoint x: 1282, startPoint y: 222, endPoint x: 1294, endPoint y: 334, distance: 112.2
click at [1283, 334] on div at bounding box center [1279, 333] width 7 height 61
click at [1239, 273] on div "OuterLabs" at bounding box center [1191, 283] width 186 height 31
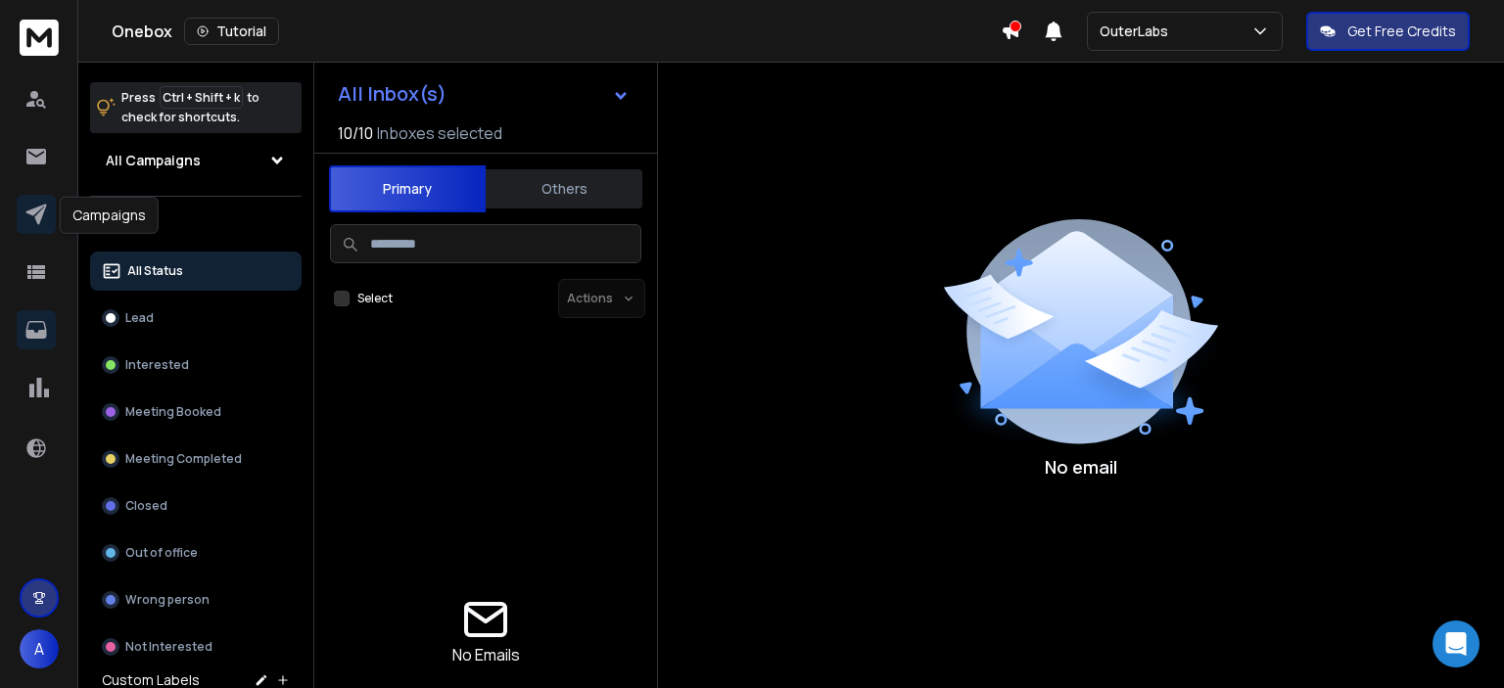
click at [36, 229] on link at bounding box center [36, 214] width 39 height 39
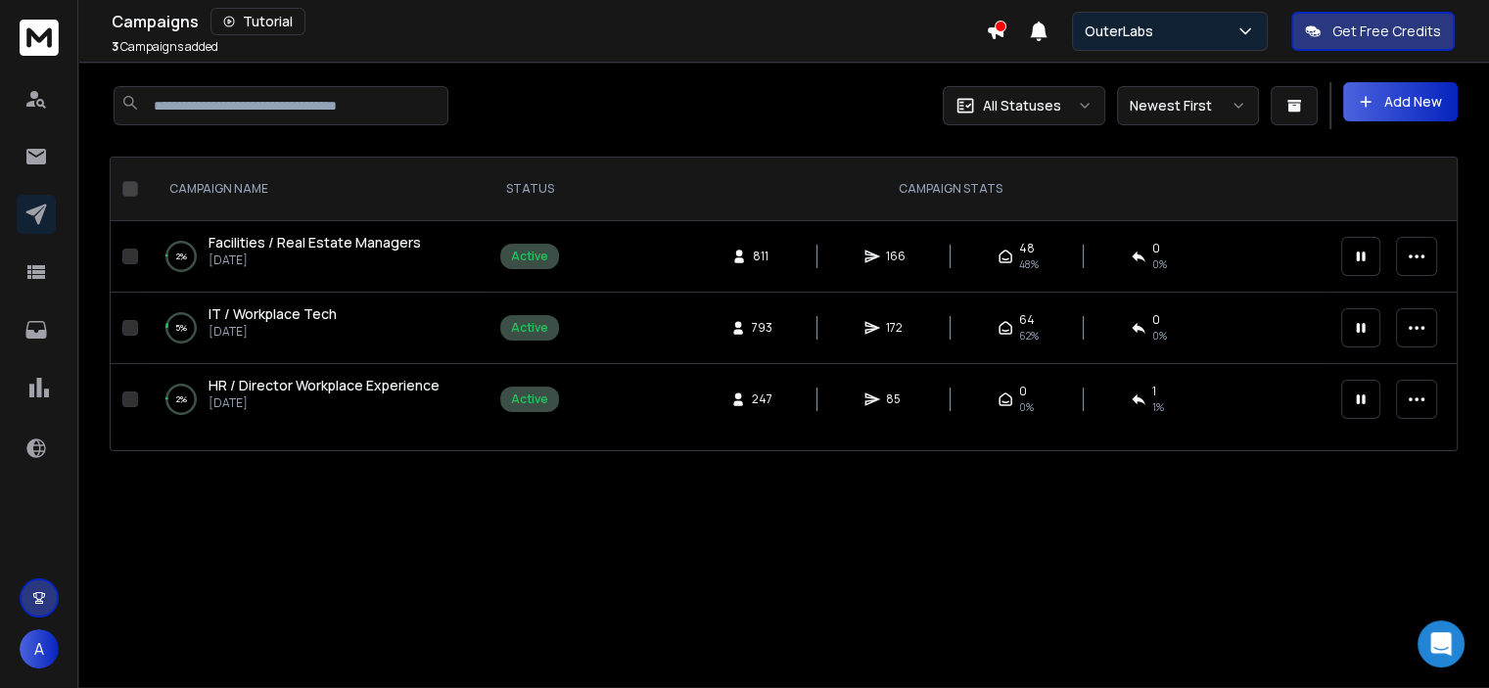
click at [1167, 40] on div "OuterLabs" at bounding box center [1170, 32] width 170 height 20
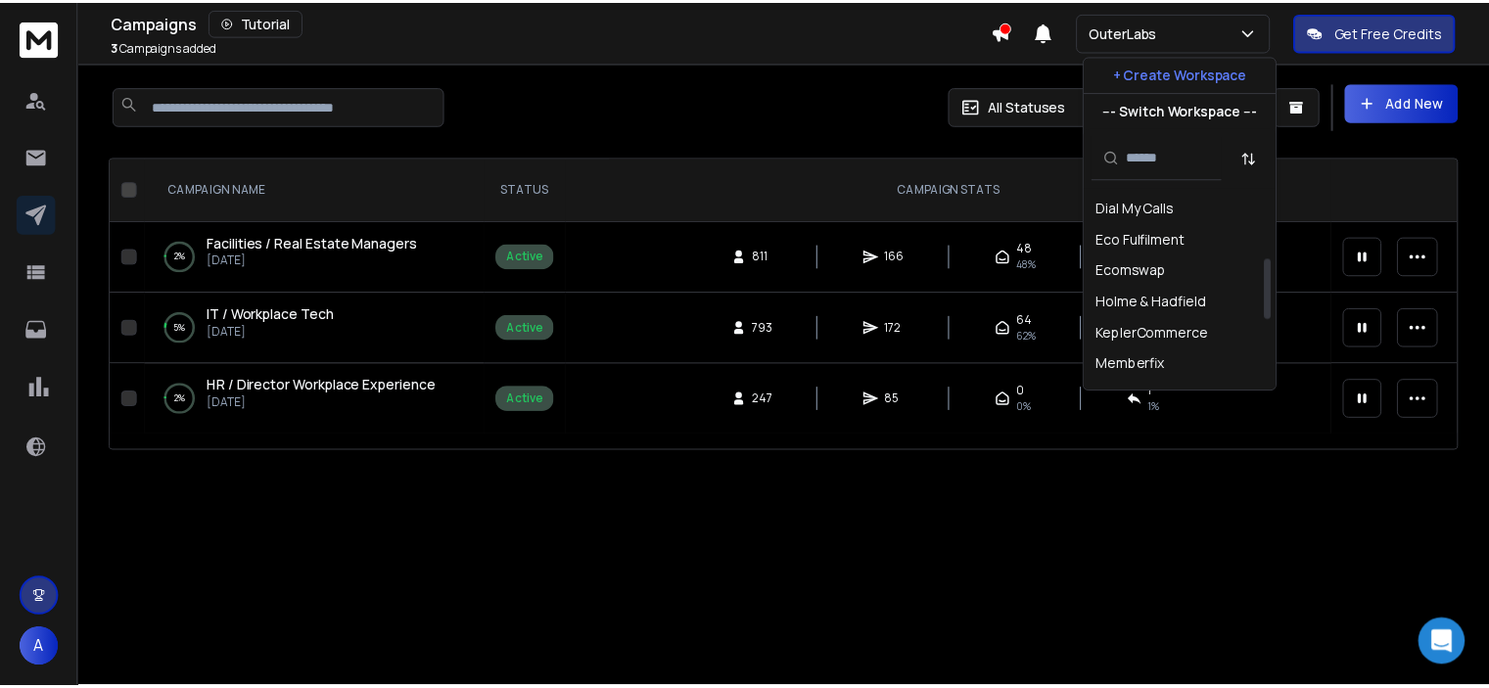
scroll to position [176, 0]
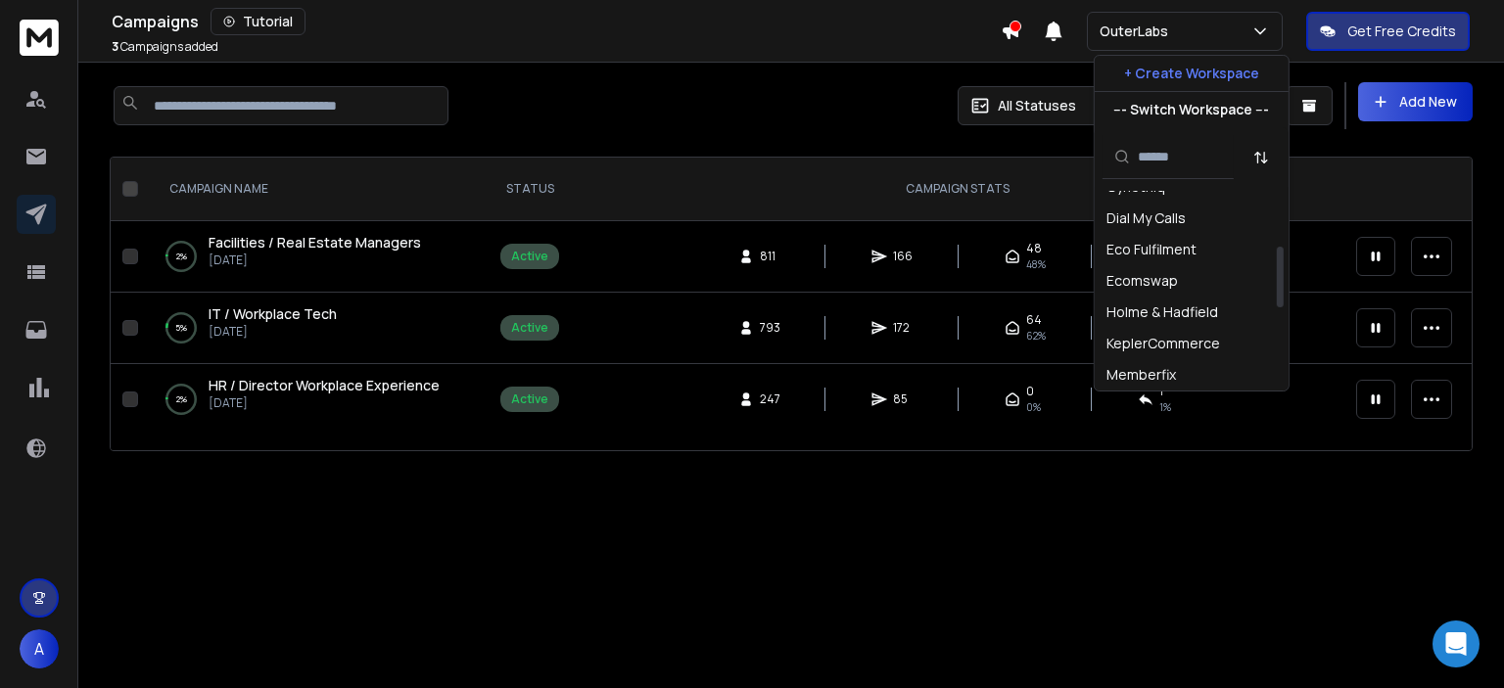
drag, startPoint x: 1278, startPoint y: 230, endPoint x: 1284, endPoint y: 285, distance: 55.1
click at [1283, 285] on div at bounding box center [1279, 277] width 7 height 61
click at [1162, 320] on div "Holme & Hadfield" at bounding box center [1191, 312] width 186 height 31
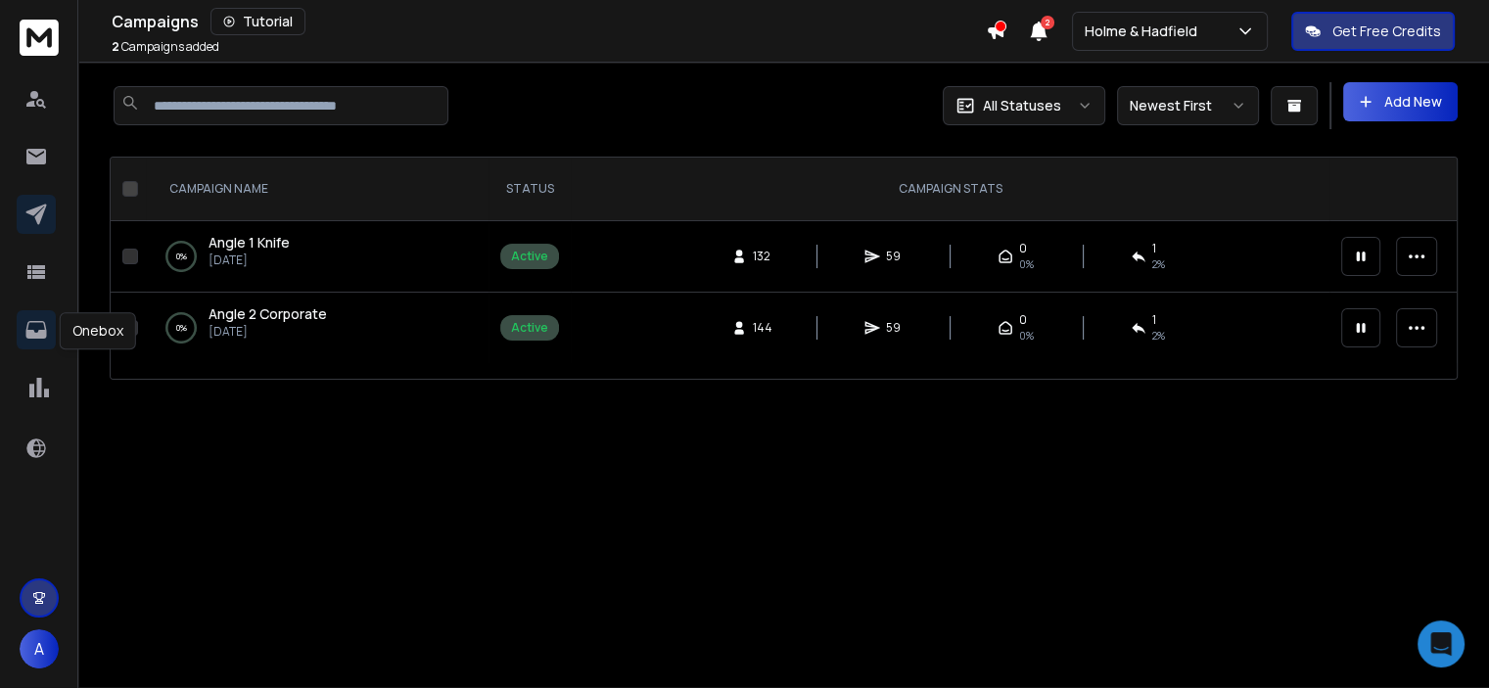
click at [26, 343] on link at bounding box center [36, 329] width 39 height 39
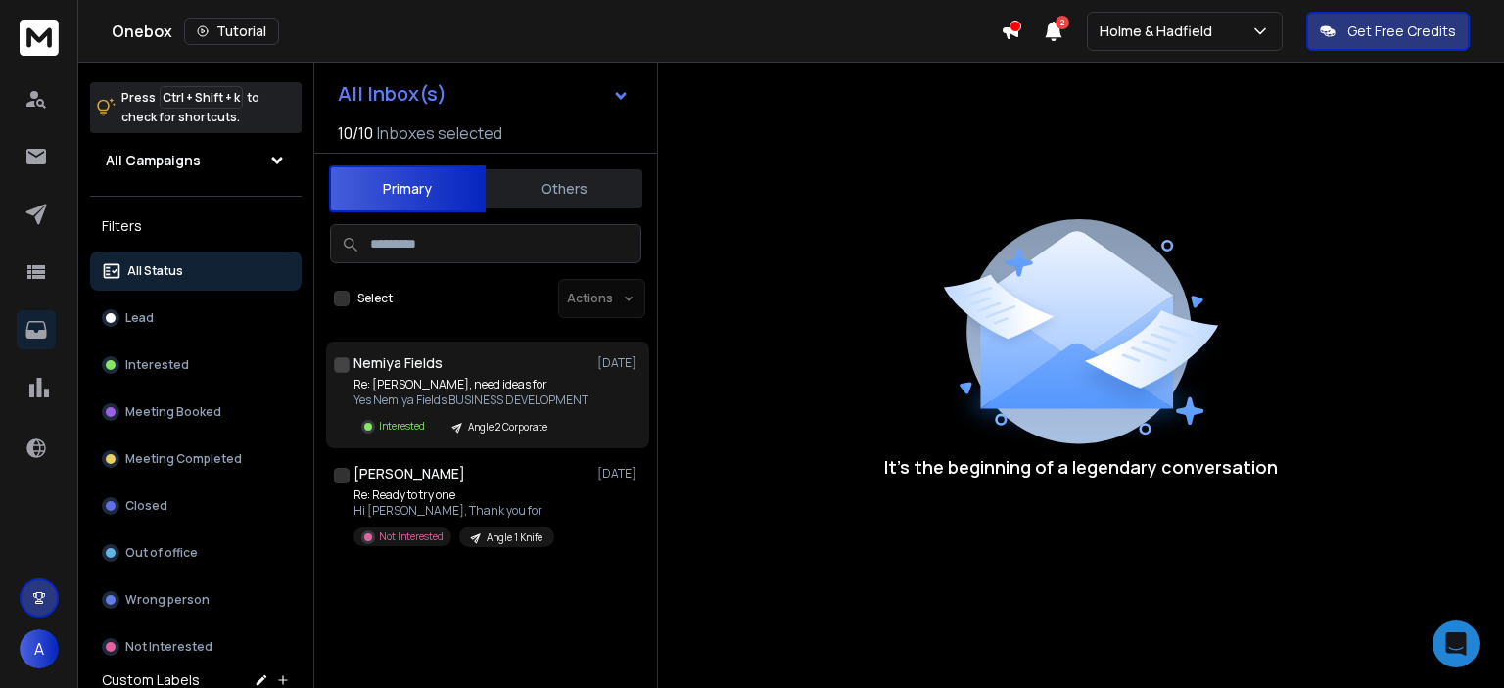
click at [439, 375] on div "Nemiya Fields [DATE] Re: [GEOGRAPHIC_DATA], need ideas for Yes Nemiya Fields BU…" at bounding box center [497, 394] width 288 height 83
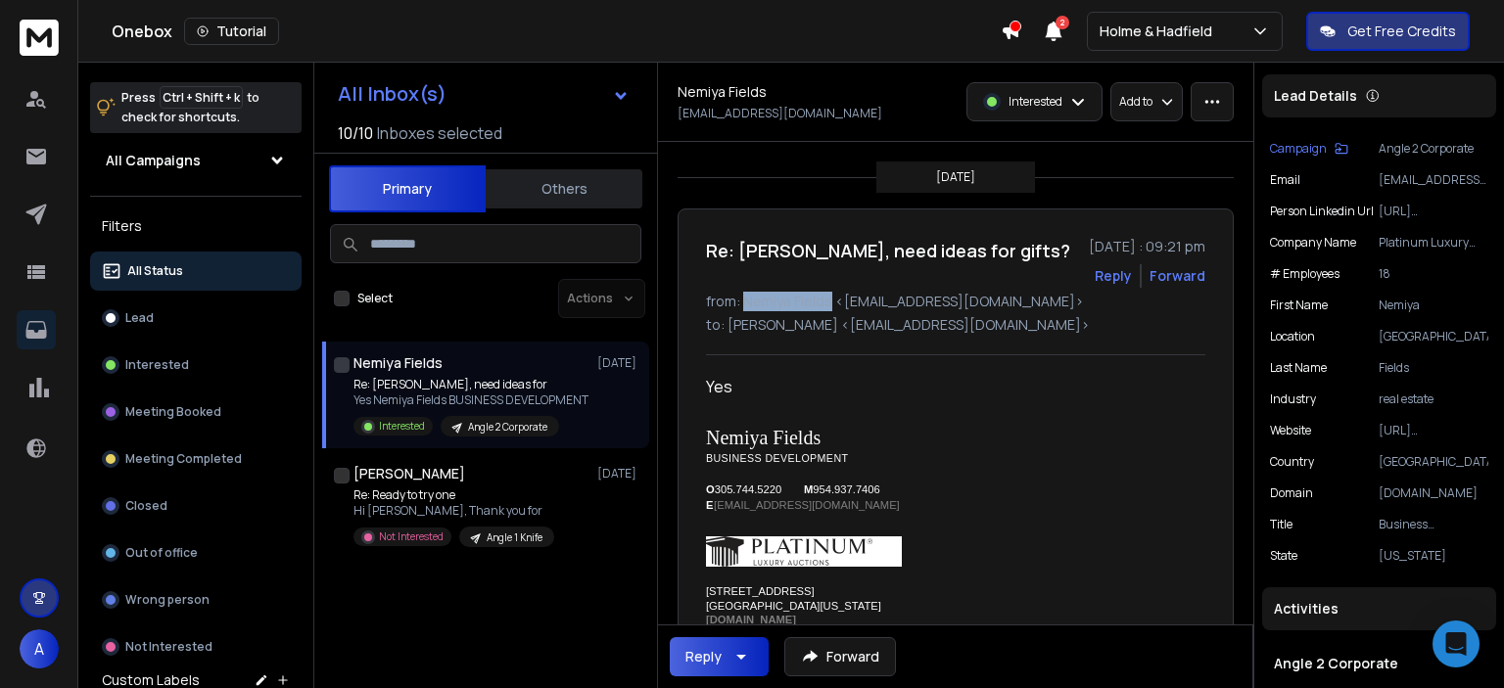
copy p "Nemiya Fields"
drag, startPoint x: 743, startPoint y: 307, endPoint x: 825, endPoint y: 304, distance: 82.3
click at [825, 304] on p "from: Nemiya Fields <[EMAIL_ADDRESS][DOMAIN_NAME]>" at bounding box center [955, 302] width 499 height 20
click at [1394, 238] on p "Platinum Luxury Auctions" at bounding box center [1433, 243] width 110 height 16
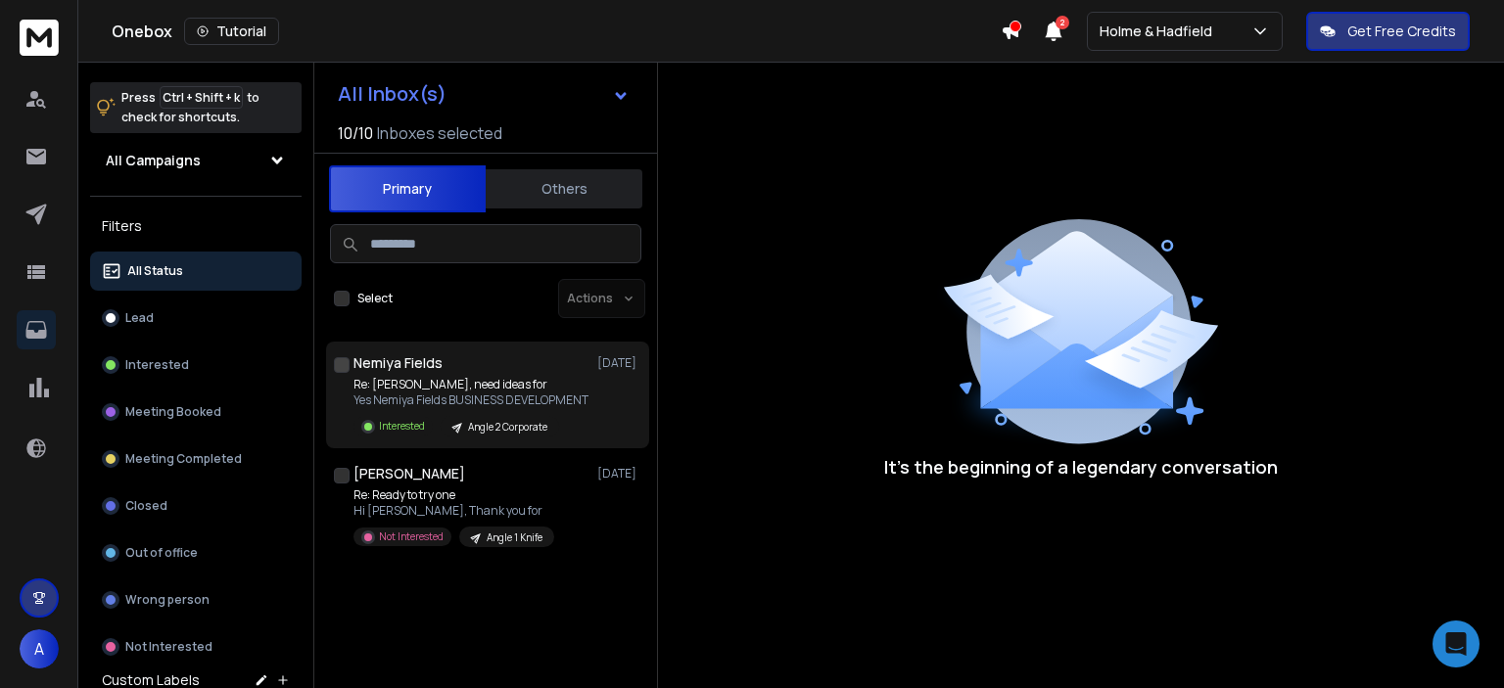
click at [587, 364] on div "Nemiya Fields [DATE]" at bounding box center [497, 363] width 288 height 20
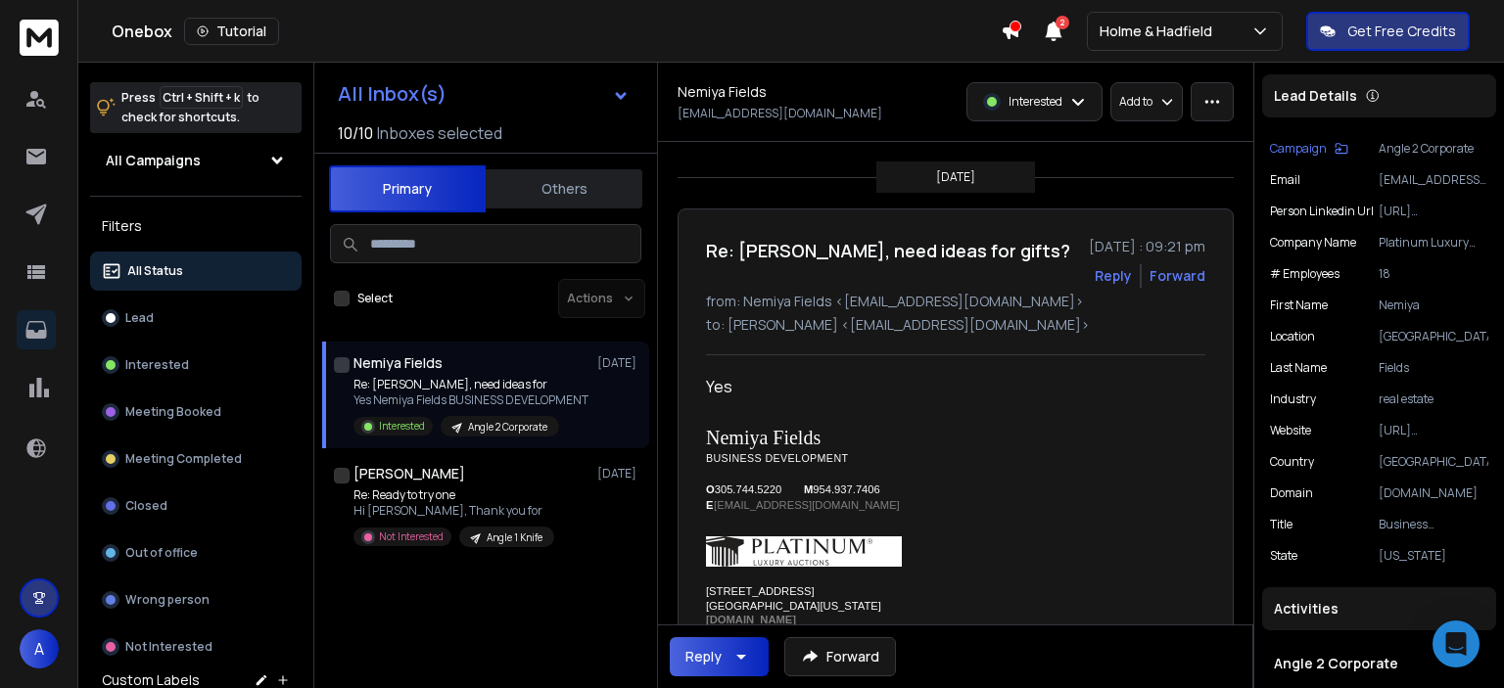
scroll to position [652, 0]
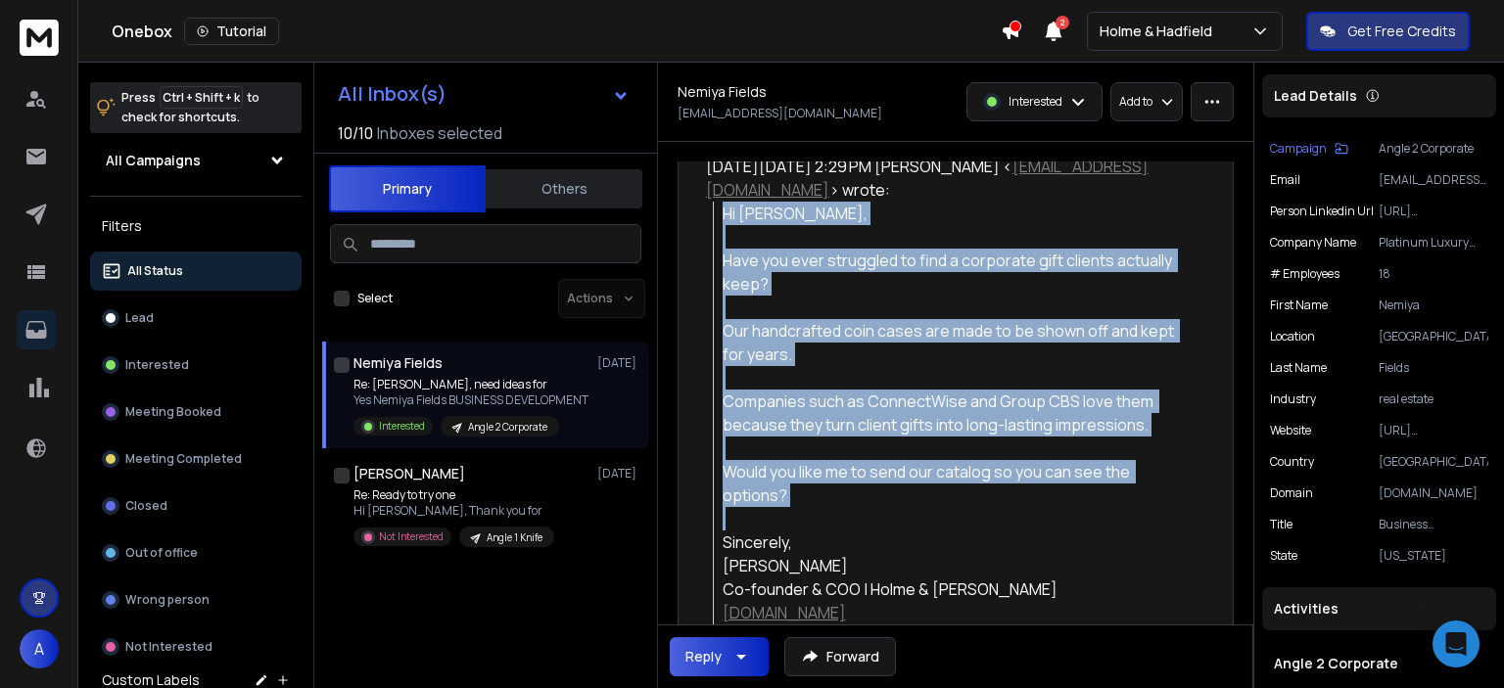
copy div "Hi [PERSON_NAME], Have you ever struggled to find a corporate gift clients actu…"
drag, startPoint x: 720, startPoint y: 214, endPoint x: 967, endPoint y: 520, distance: 392.6
click at [967, 520] on blockquote "Hi [PERSON_NAME], Have you ever struggled to find a corporate gift clients actu…" at bounding box center [951, 437] width 477 height 470
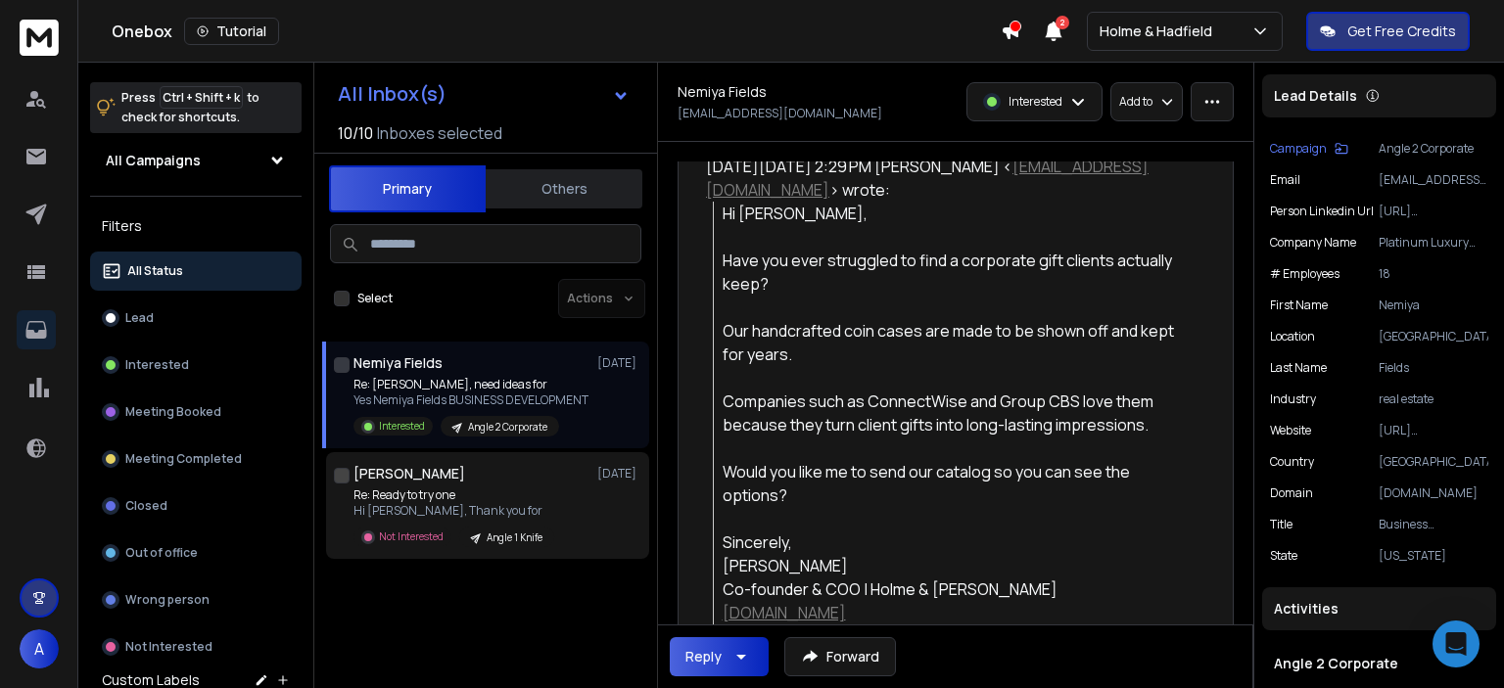
click at [431, 461] on div "[PERSON_NAME] [DATE] Re: Ready to try one Hi [PERSON_NAME], Thank you for Not I…" at bounding box center [487, 505] width 323 height 107
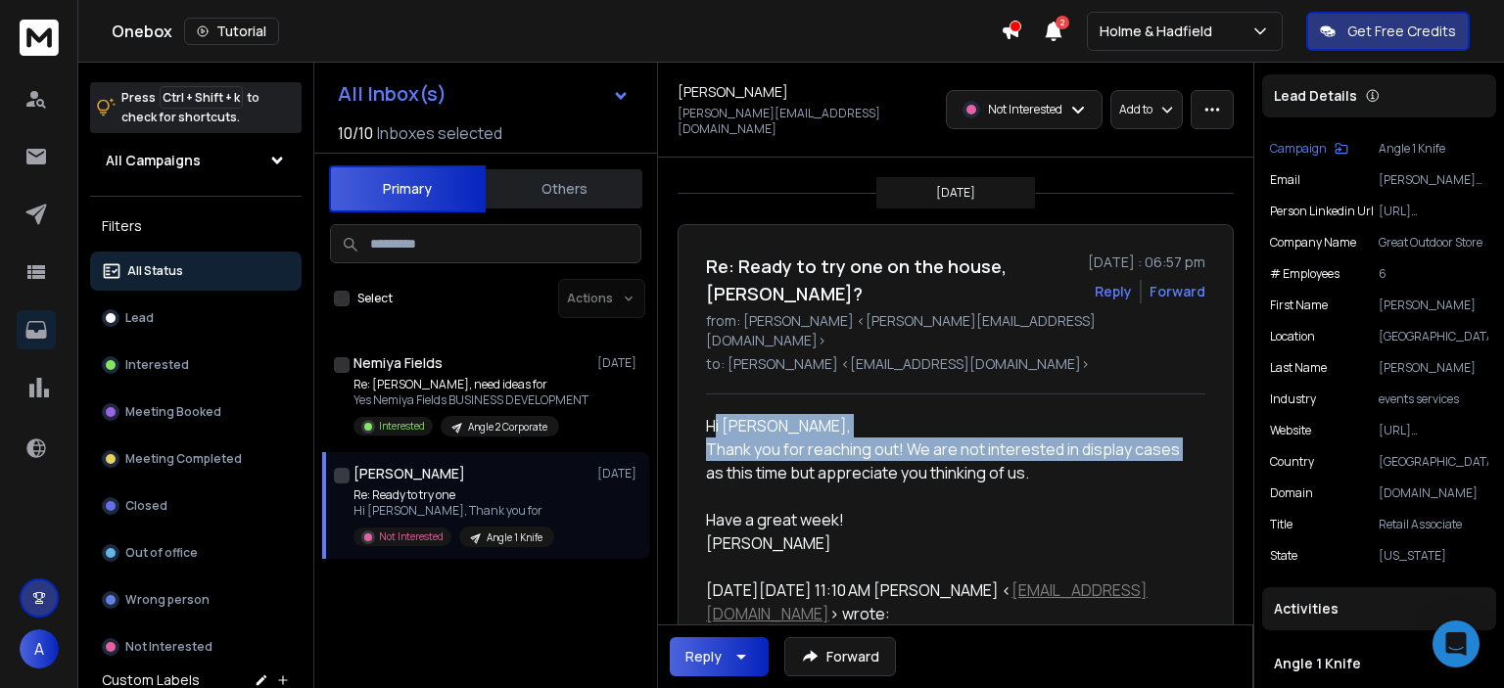
drag, startPoint x: 716, startPoint y: 395, endPoint x: 1190, endPoint y: 414, distance: 475.2
click at [1144, 438] on div "Thank you for reaching out! We are not interested in display cases as this time…" at bounding box center [948, 461] width 484 height 47
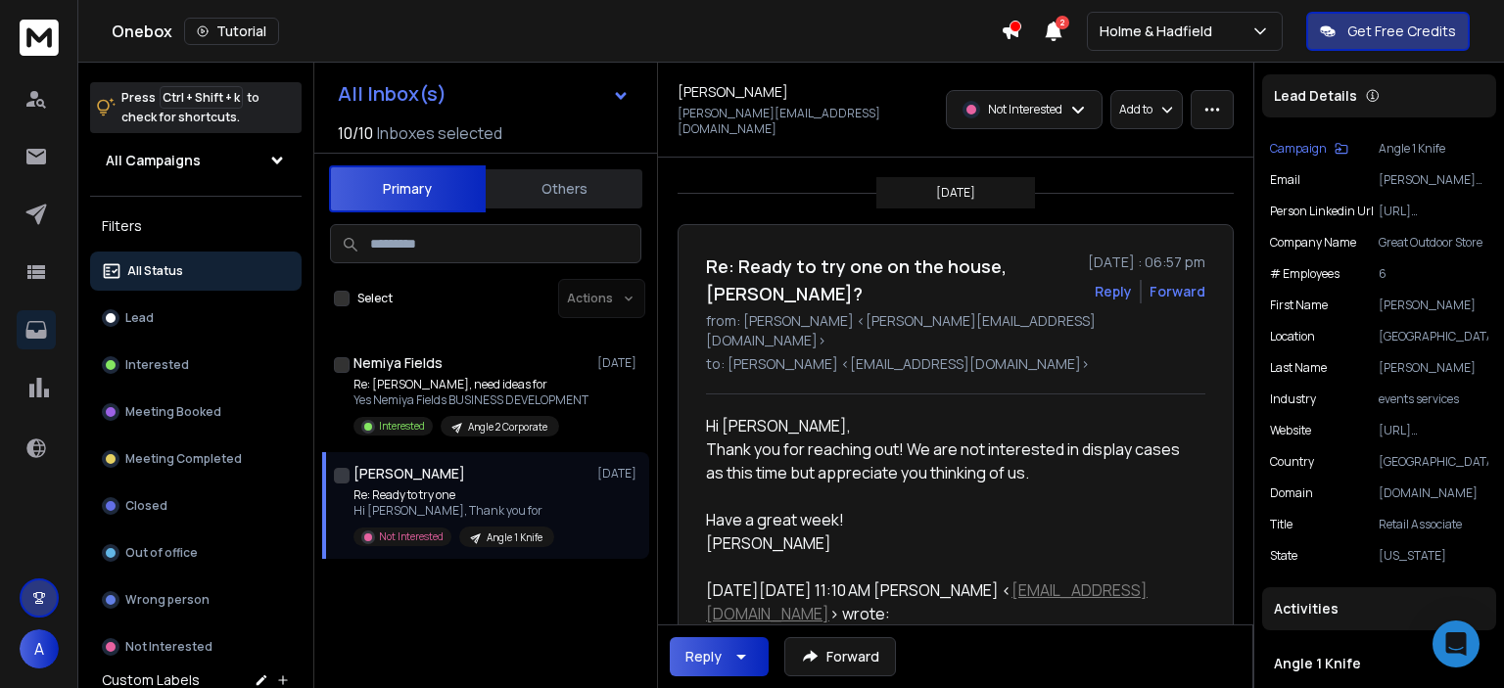
copy div "Hi [PERSON_NAME], Thank you for reaching out! We are not interested in display …"
drag, startPoint x: 699, startPoint y: 377, endPoint x: 926, endPoint y: 526, distance: 271.5
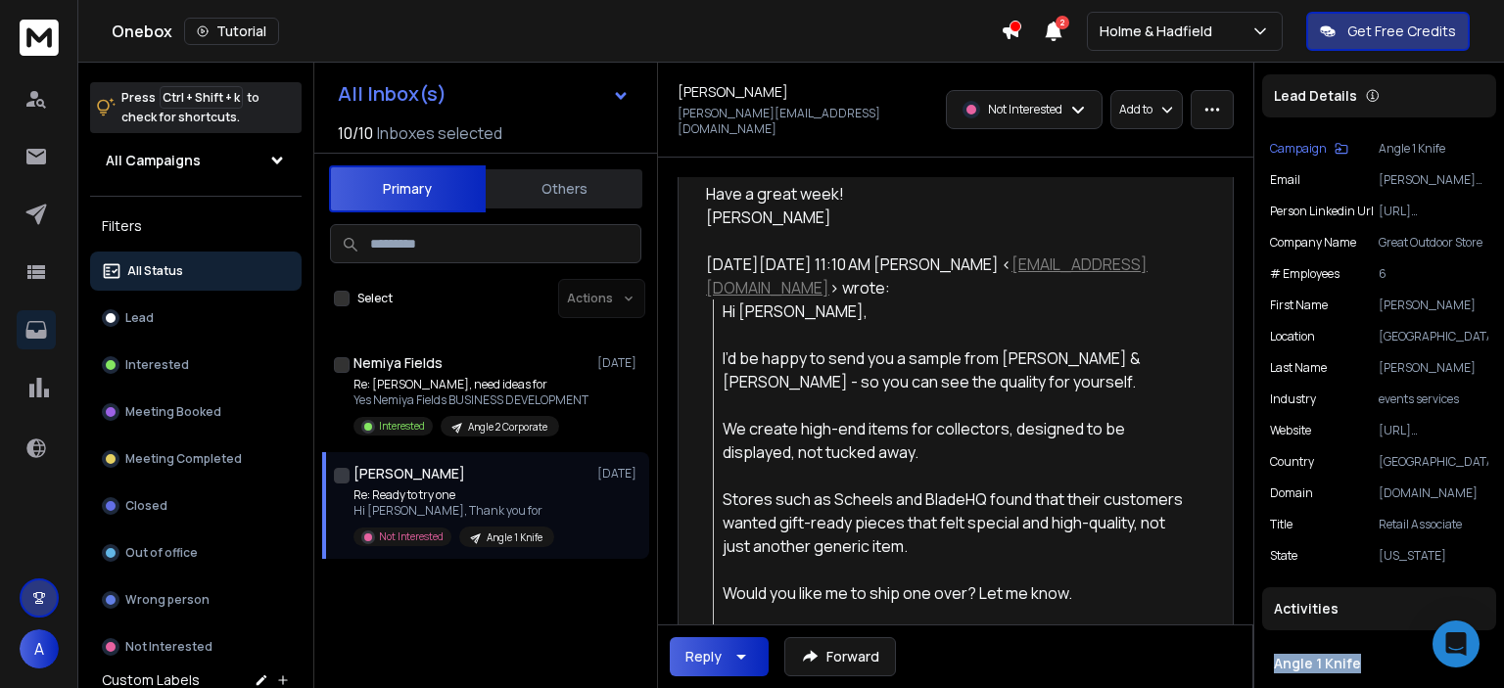
copy h1 "Angle 1 Knife"
drag, startPoint x: 1378, startPoint y: 654, endPoint x: 1276, endPoint y: 665, distance: 102.4
click at [1276, 665] on h1 "Angle 1 Knife" at bounding box center [1379, 664] width 210 height 20
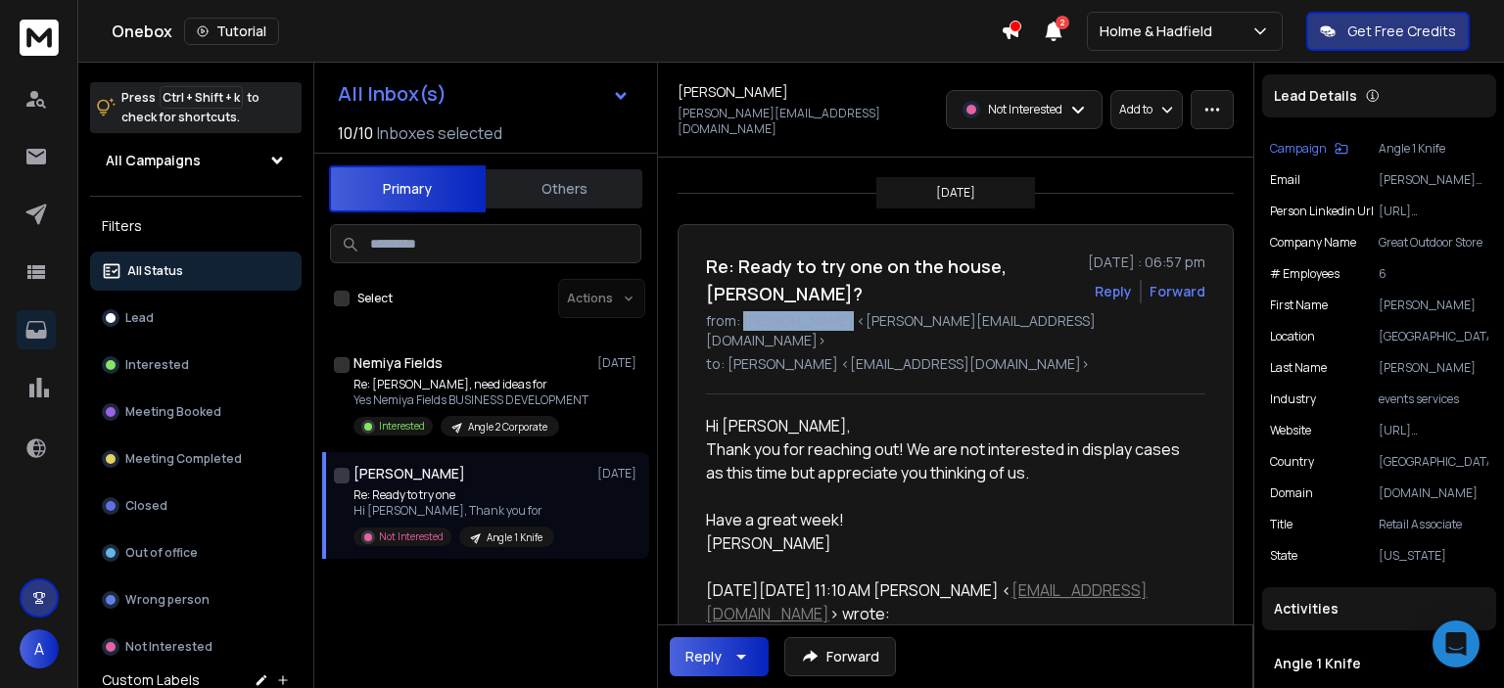
copy p "Meghan Archer"
drag, startPoint x: 744, startPoint y: 306, endPoint x: 837, endPoint y: 308, distance: 93.0
click at [837, 311] on p "from: Meghan Archer <meghan@greatoutdoorstoreonline.com>" at bounding box center [955, 330] width 499 height 39
click at [1378, 532] on p "Retail Associate" at bounding box center [1433, 525] width 110 height 16
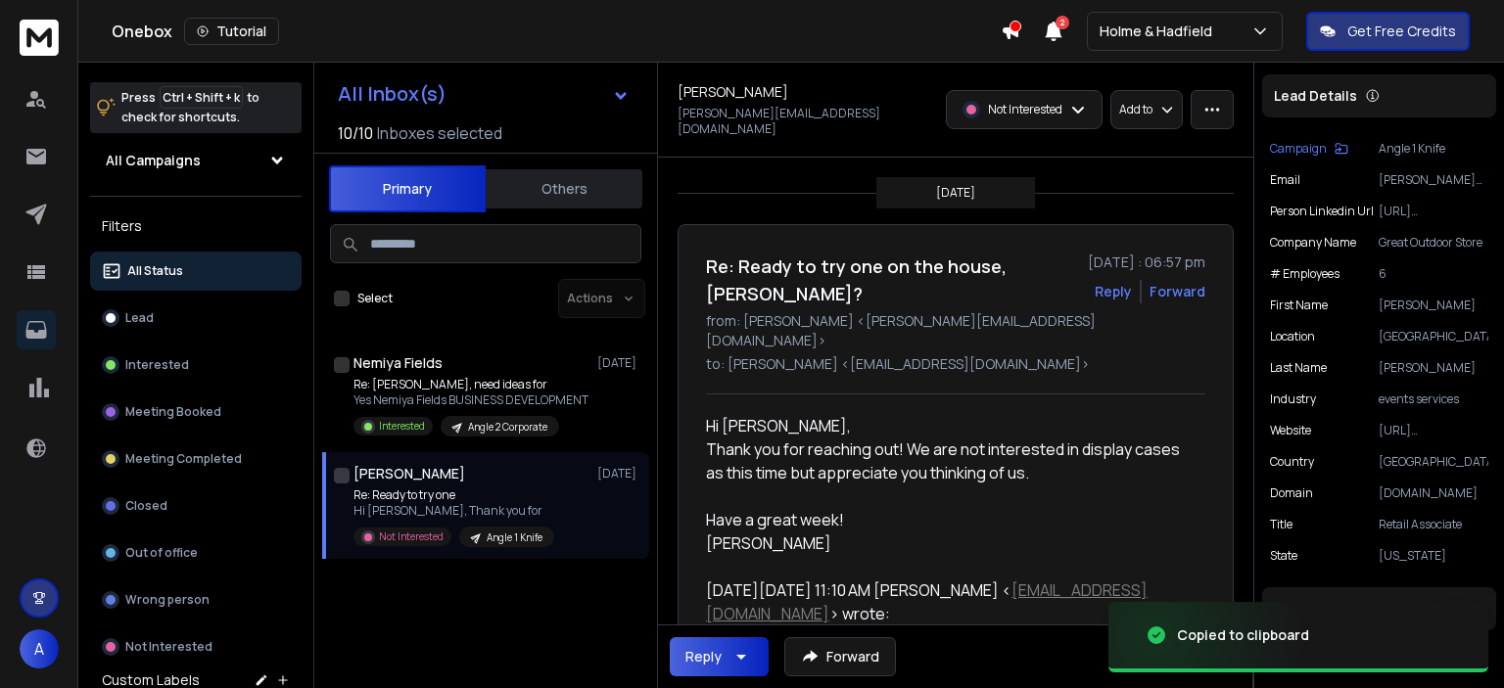
click at [1424, 248] on p "Great Outdoor Store" at bounding box center [1433, 243] width 110 height 16
click at [1431, 204] on p "http://www.linkedin.com/in/meghan-archer-519bb135" at bounding box center [1433, 212] width 110 height 16
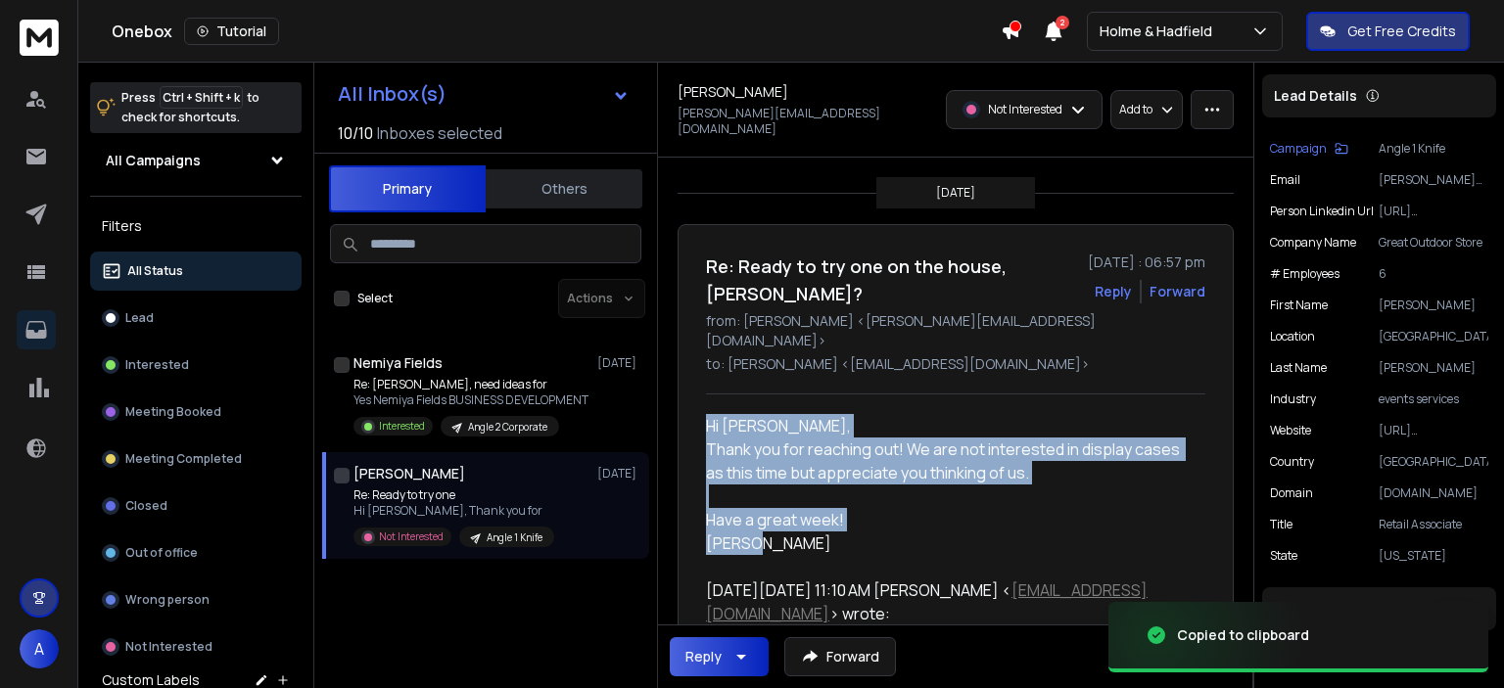
copy div "Hi Ian, Thank you for reaching out! We are not interested in display cases as t…"
drag, startPoint x: 702, startPoint y: 384, endPoint x: 808, endPoint y: 473, distance: 138.2
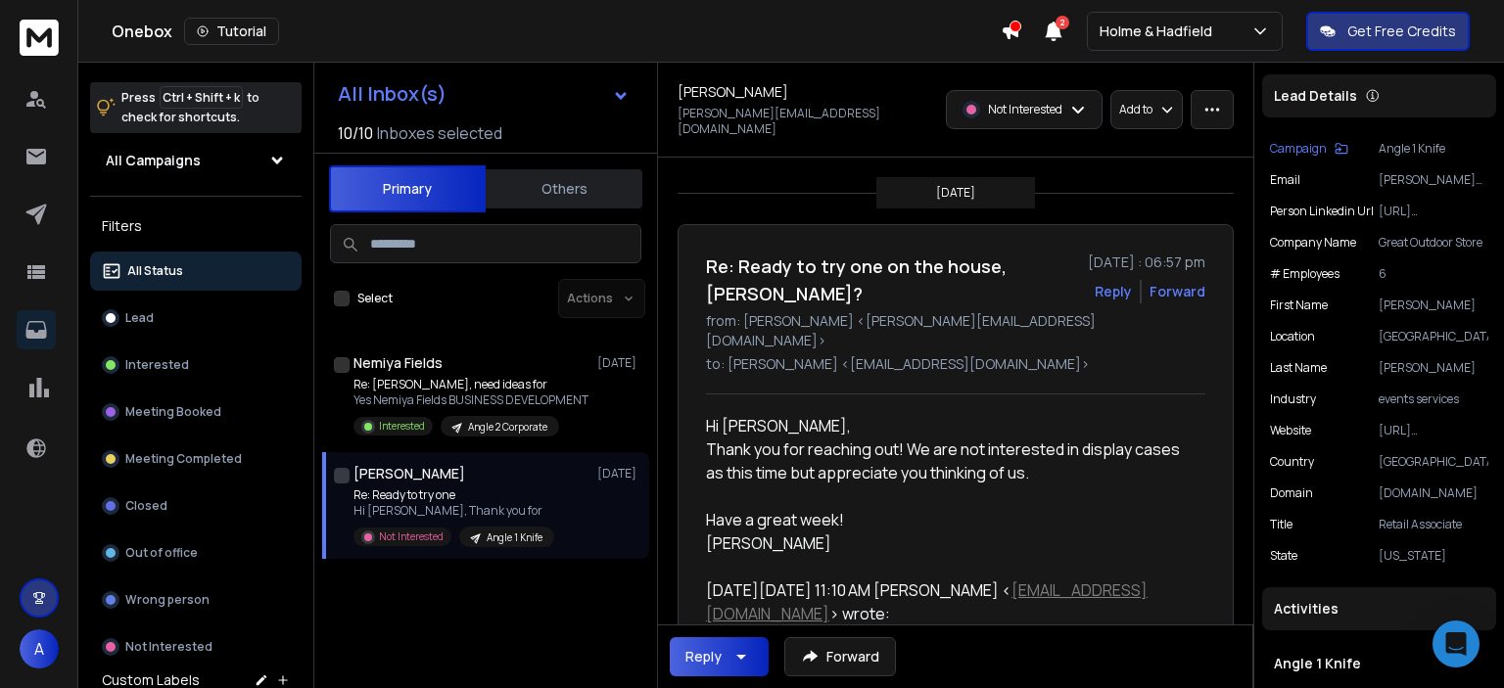
click at [1413, 428] on p "https://greatoutdoorstore.com" at bounding box center [1433, 431] width 110 height 16
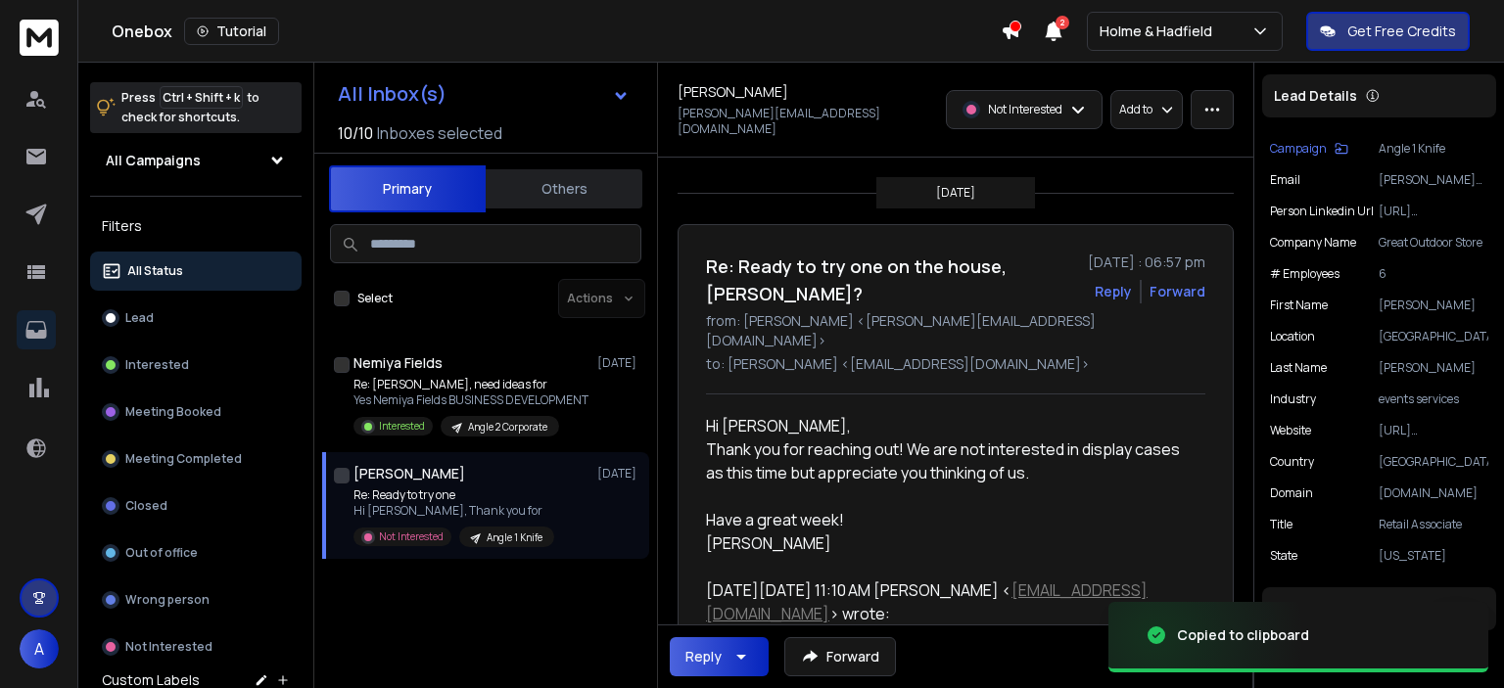
click at [1394, 177] on p "meghan@greatoutdoorstoreonline.com" at bounding box center [1433, 180] width 110 height 16
click at [1257, 36] on icon "button" at bounding box center [1260, 32] width 20 height 20
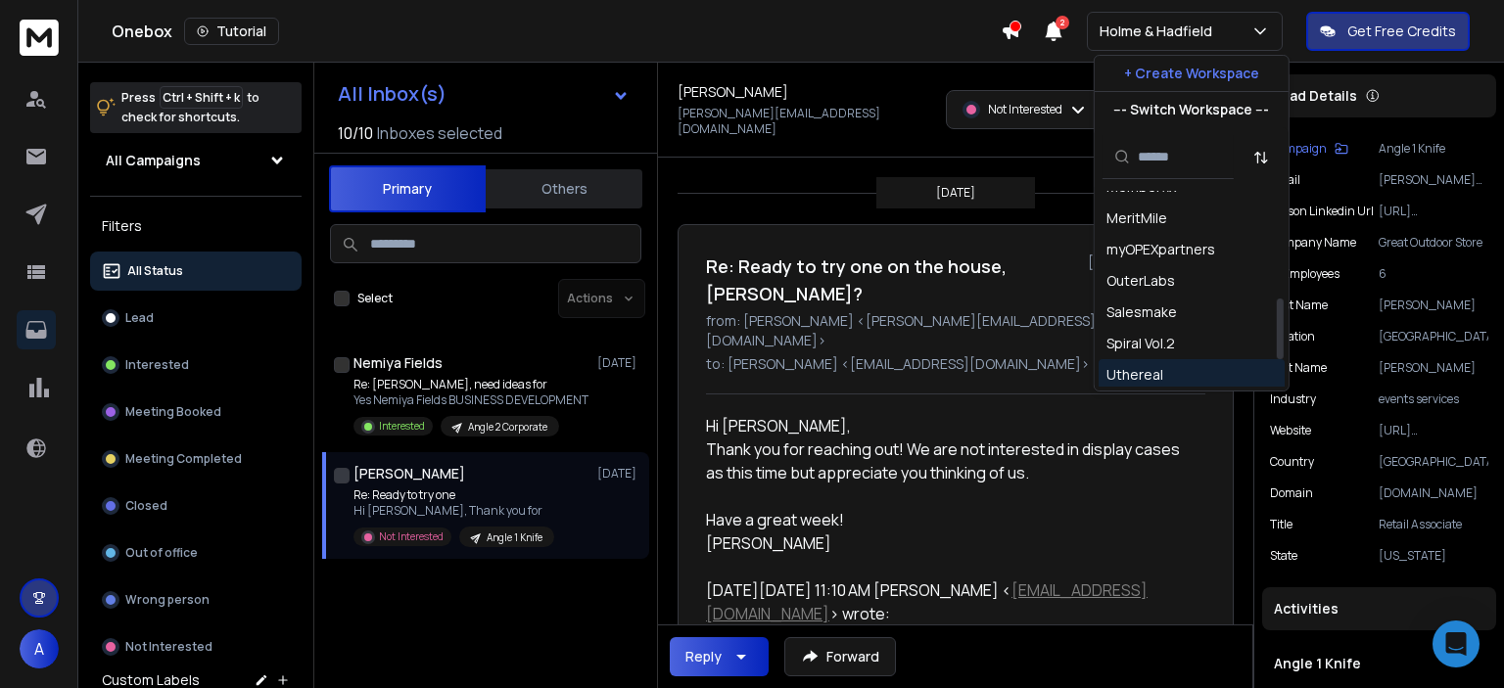
scroll to position [337, 0]
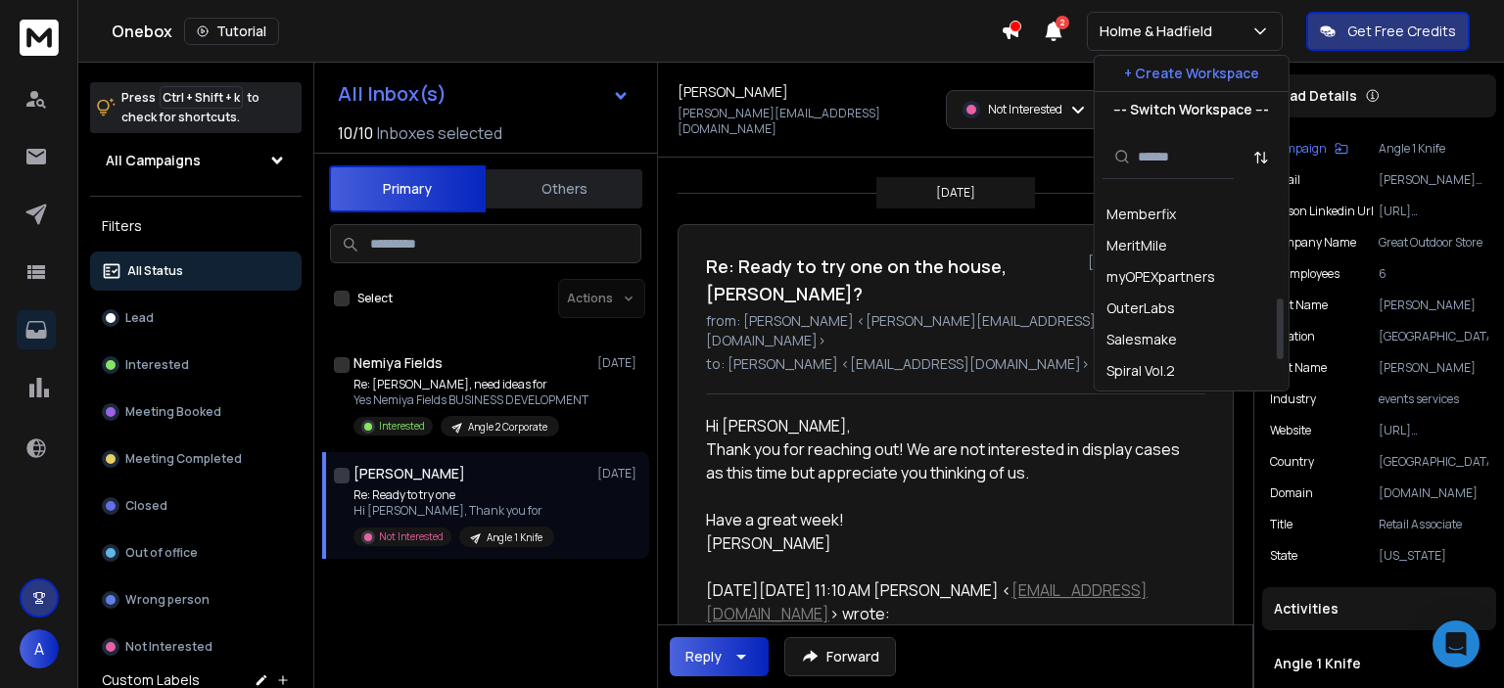
drag, startPoint x: 1282, startPoint y: 345, endPoint x: 1276, endPoint y: 316, distance: 29.0
click at [1276, 316] on div at bounding box center [1279, 329] width 7 height 61
click at [1206, 234] on div "MeritMile" at bounding box center [1191, 245] width 186 height 31
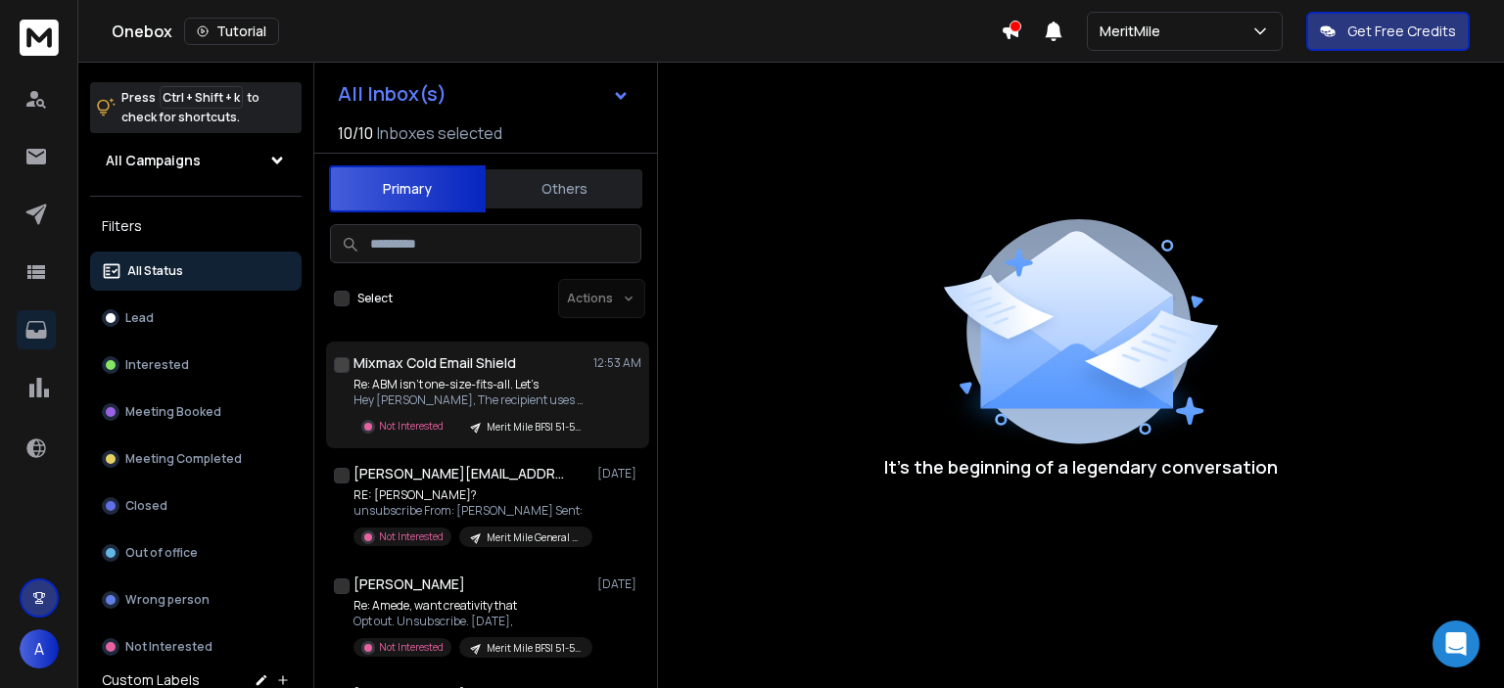
click at [501, 408] on div "Re: ABM isn’t one-size-fits-all. Let’s Hey [PERSON_NAME], The recipient uses Mi…" at bounding box center [472, 407] width 239 height 60
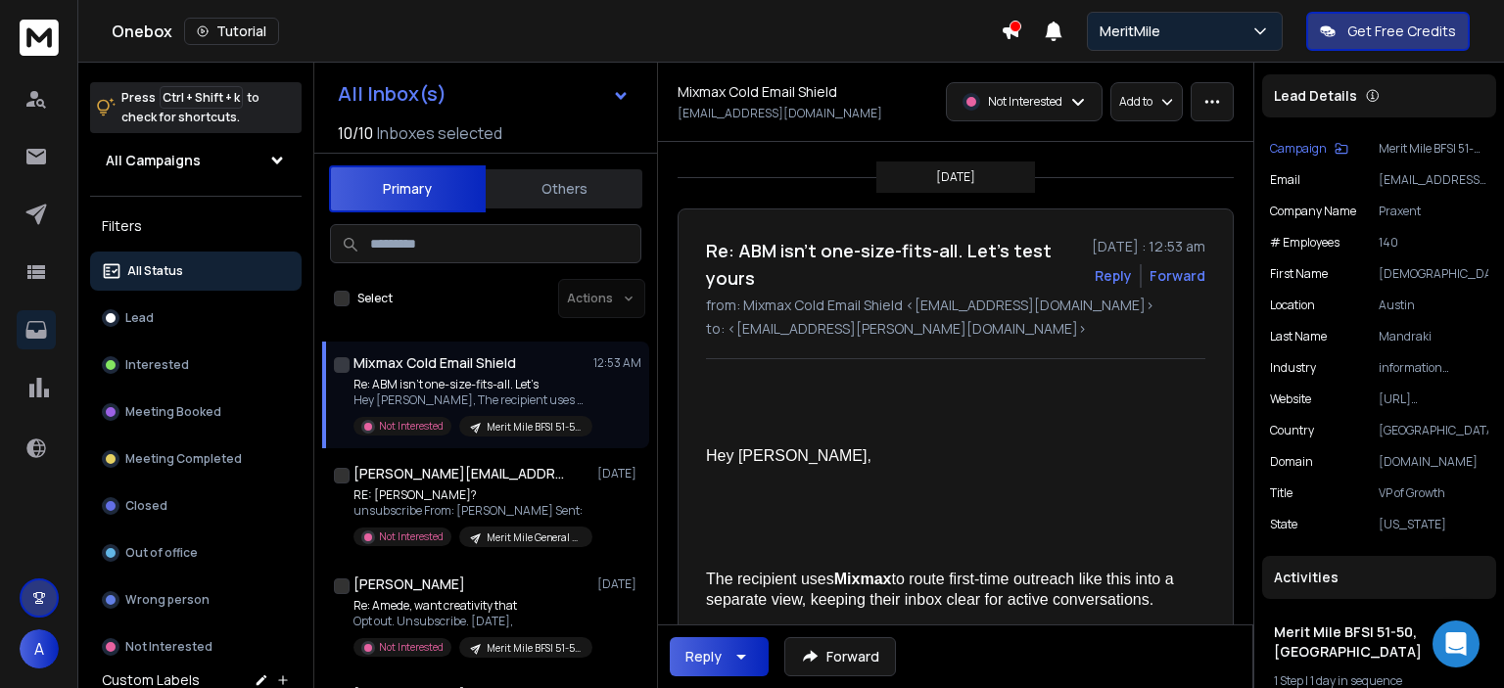
click at [1205, 30] on div "MeritMile" at bounding box center [1184, 32] width 170 height 20
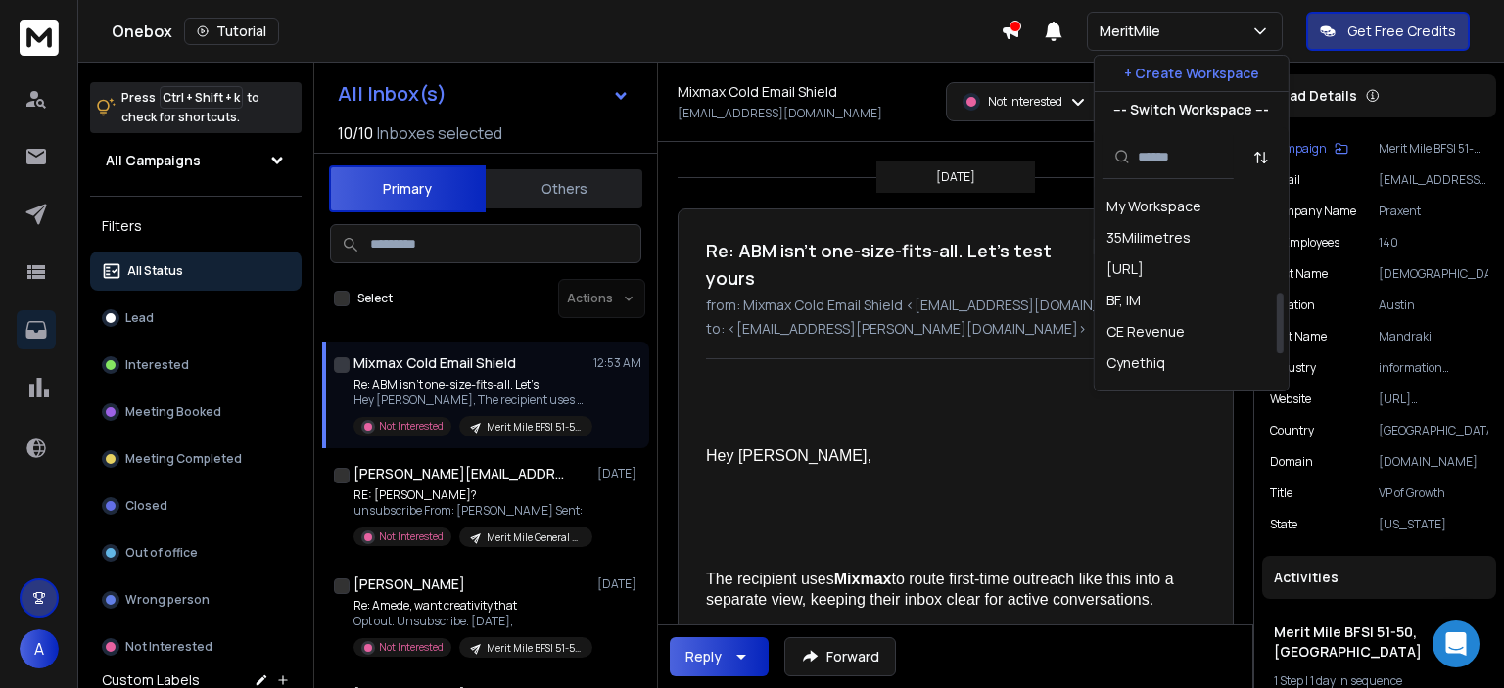
scroll to position [326, 0]
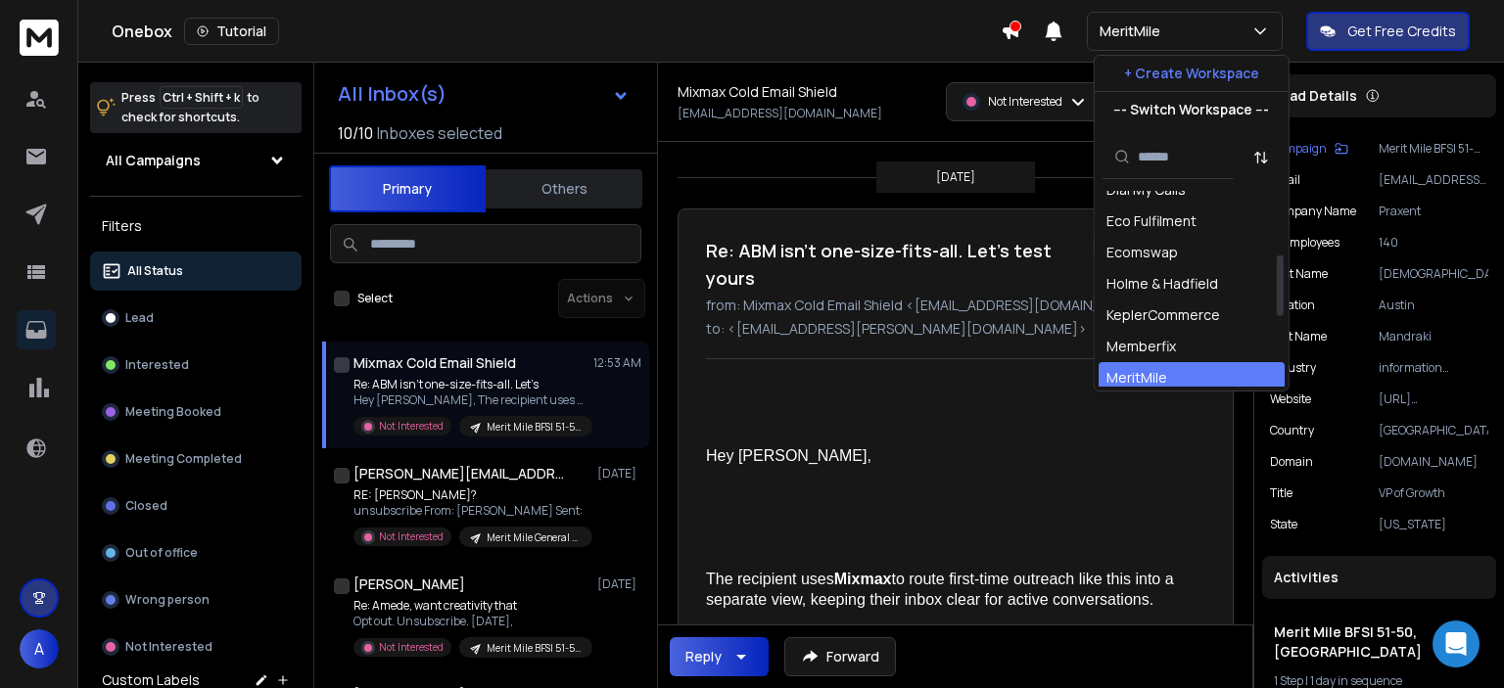
drag, startPoint x: 1287, startPoint y: 337, endPoint x: 1265, endPoint y: 278, distance: 62.9
click at [1276, 279] on div at bounding box center [1279, 285] width 7 height 61
click at [1245, 283] on div "Holme & Hadfield" at bounding box center [1191, 285] width 186 height 31
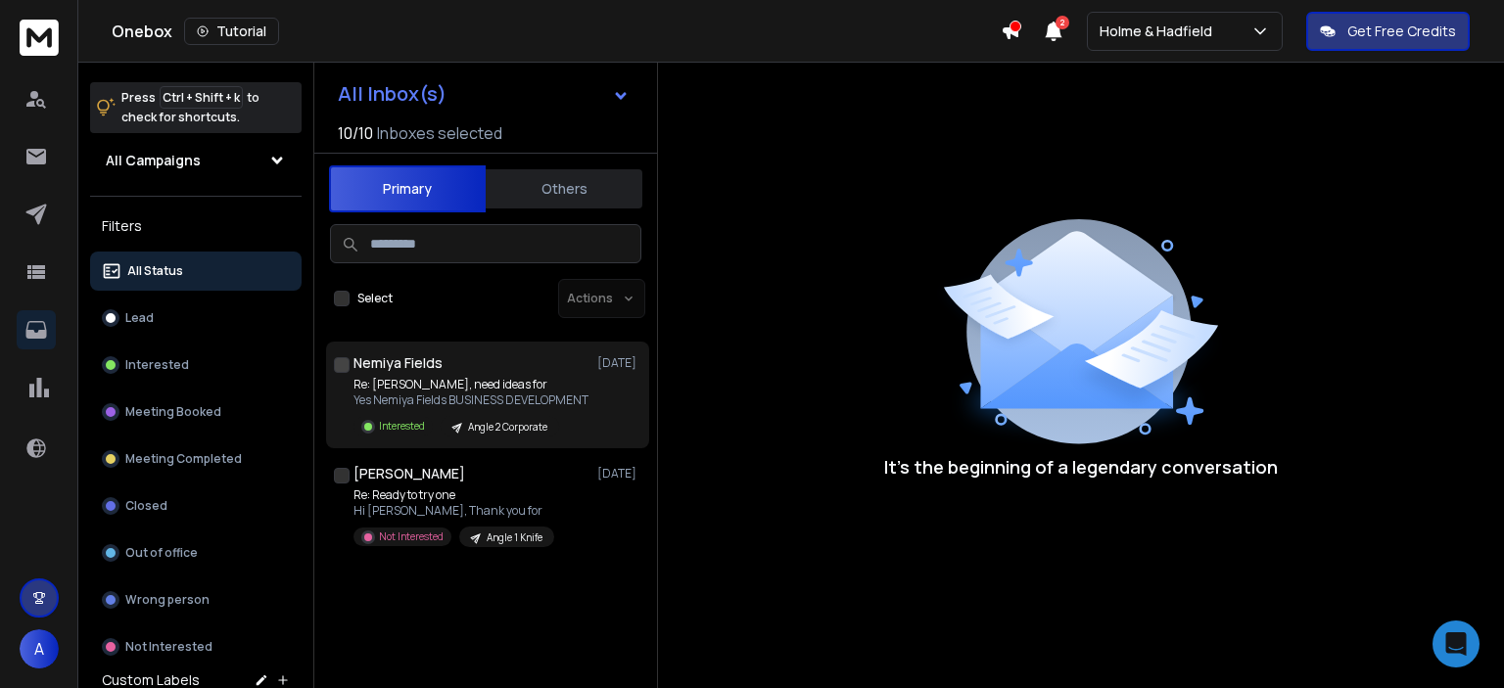
click at [533, 375] on div "Nemiya Fields [DATE] Re: [GEOGRAPHIC_DATA], need ideas for Yes Nemiya Fields BU…" at bounding box center [497, 394] width 288 height 83
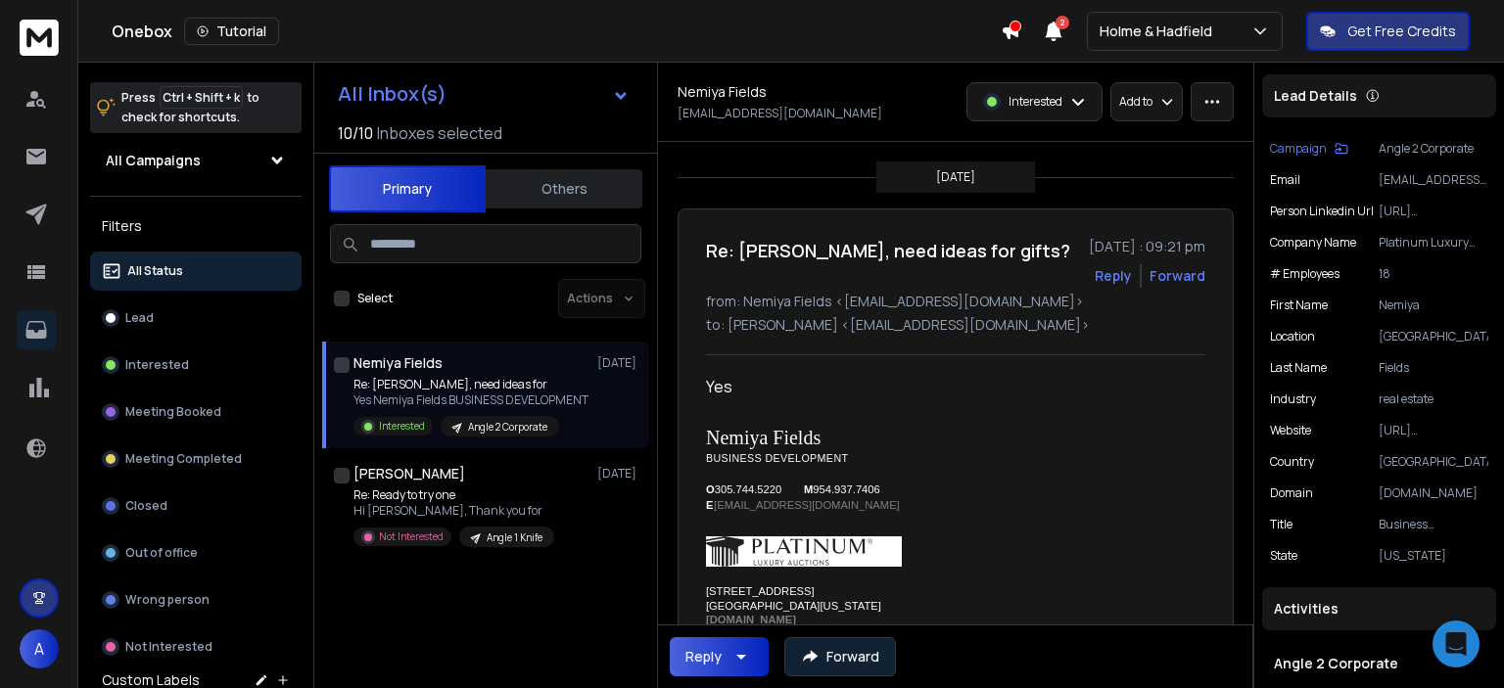
click at [861, 649] on button "Forward" at bounding box center [840, 656] width 112 height 39
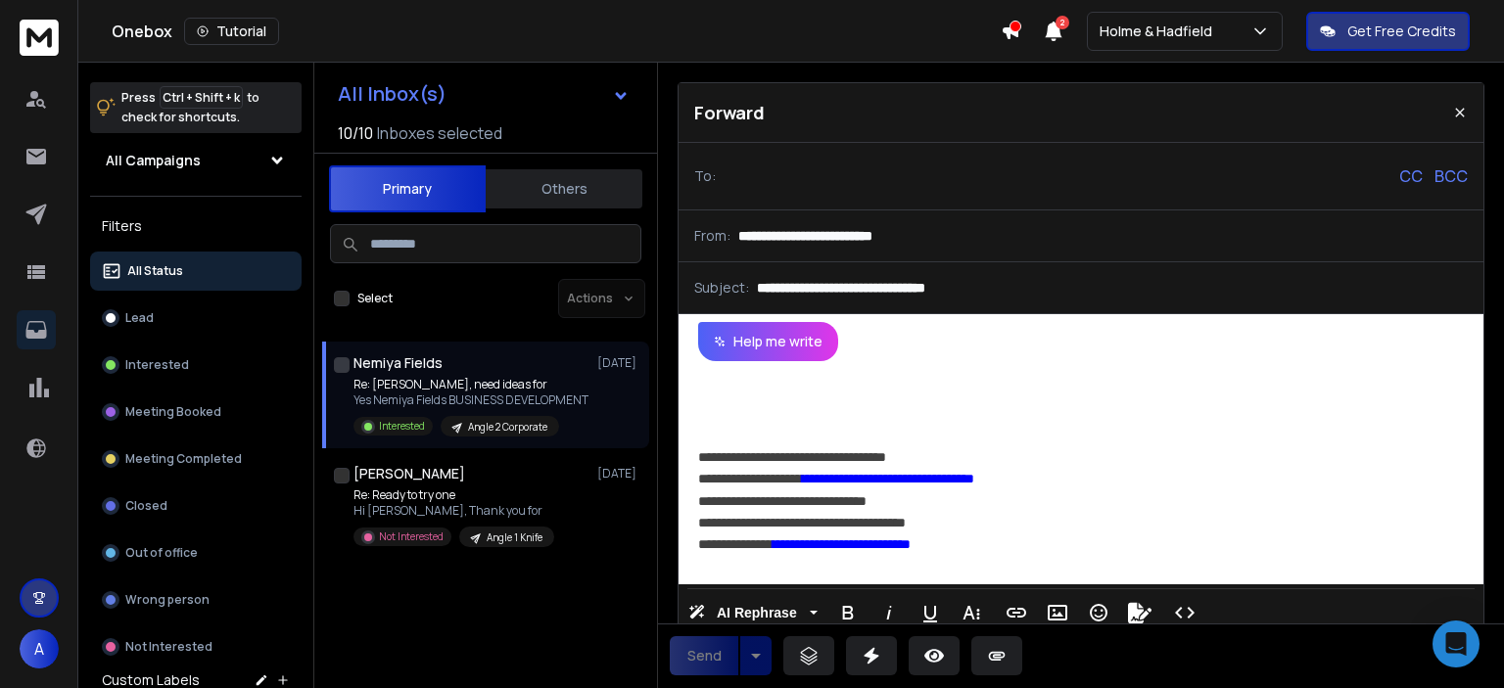
click at [717, 389] on div at bounding box center [1081, 392] width 766 height 22
drag, startPoint x: 717, startPoint y: 389, endPoint x: 1457, endPoint y: 116, distance: 788.8
click at [1457, 116] on icon at bounding box center [1459, 112] width 9 height 9
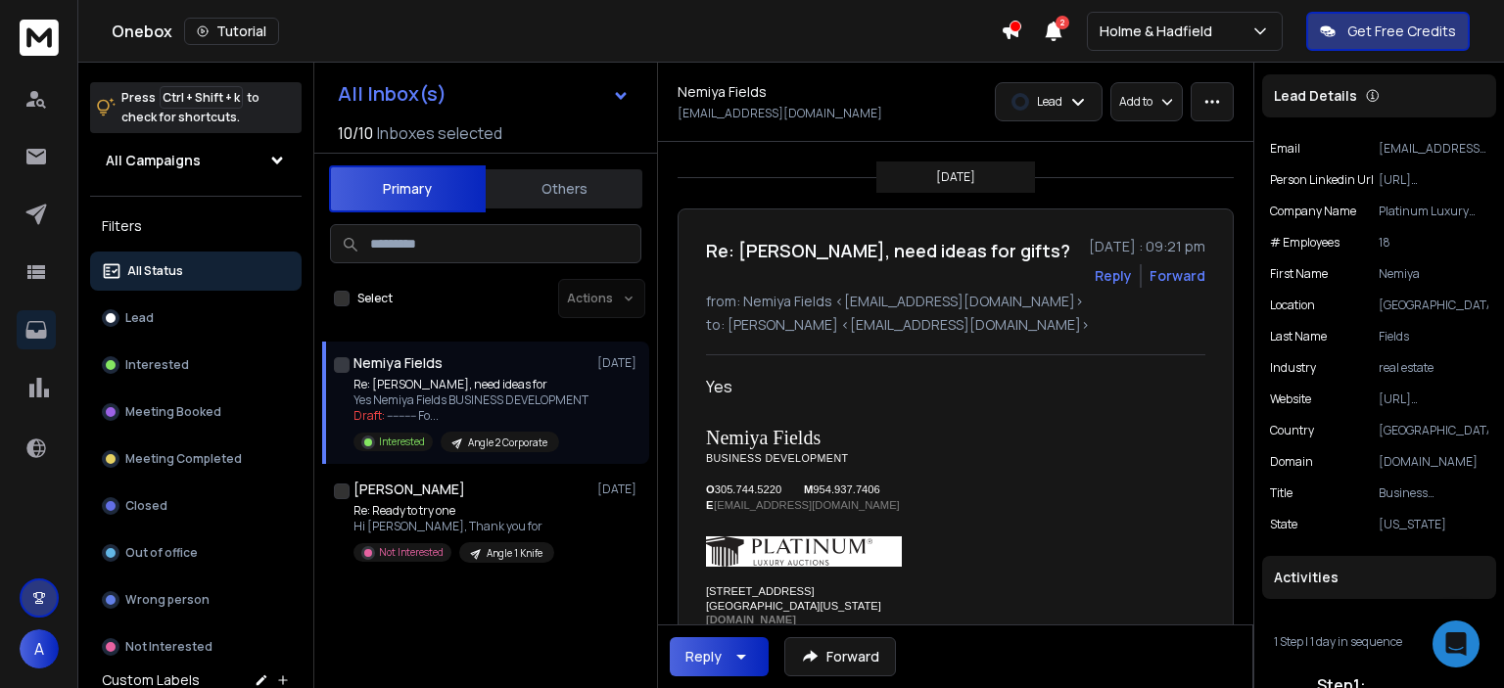
click at [705, 663] on div "Reply" at bounding box center [703, 657] width 36 height 20
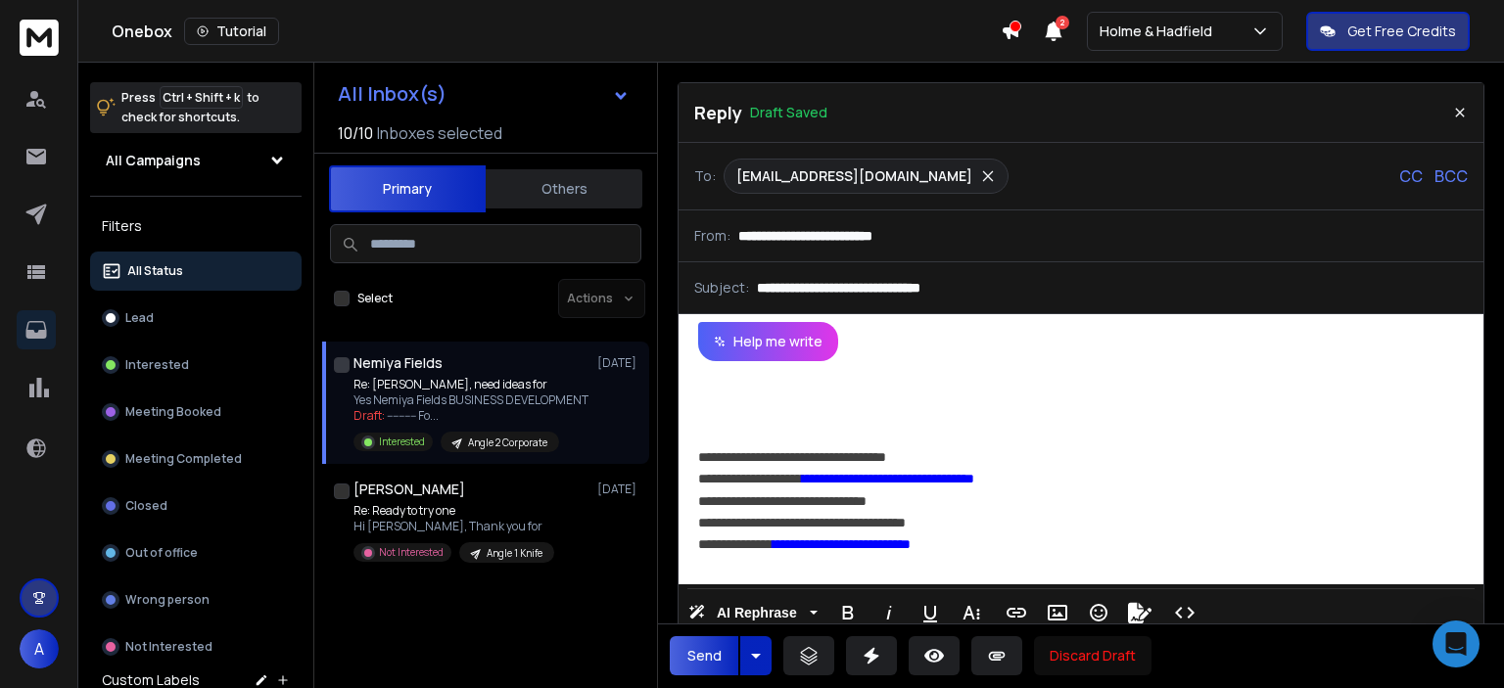
click at [1076, 656] on button "Discard Draft" at bounding box center [1092, 655] width 117 height 39
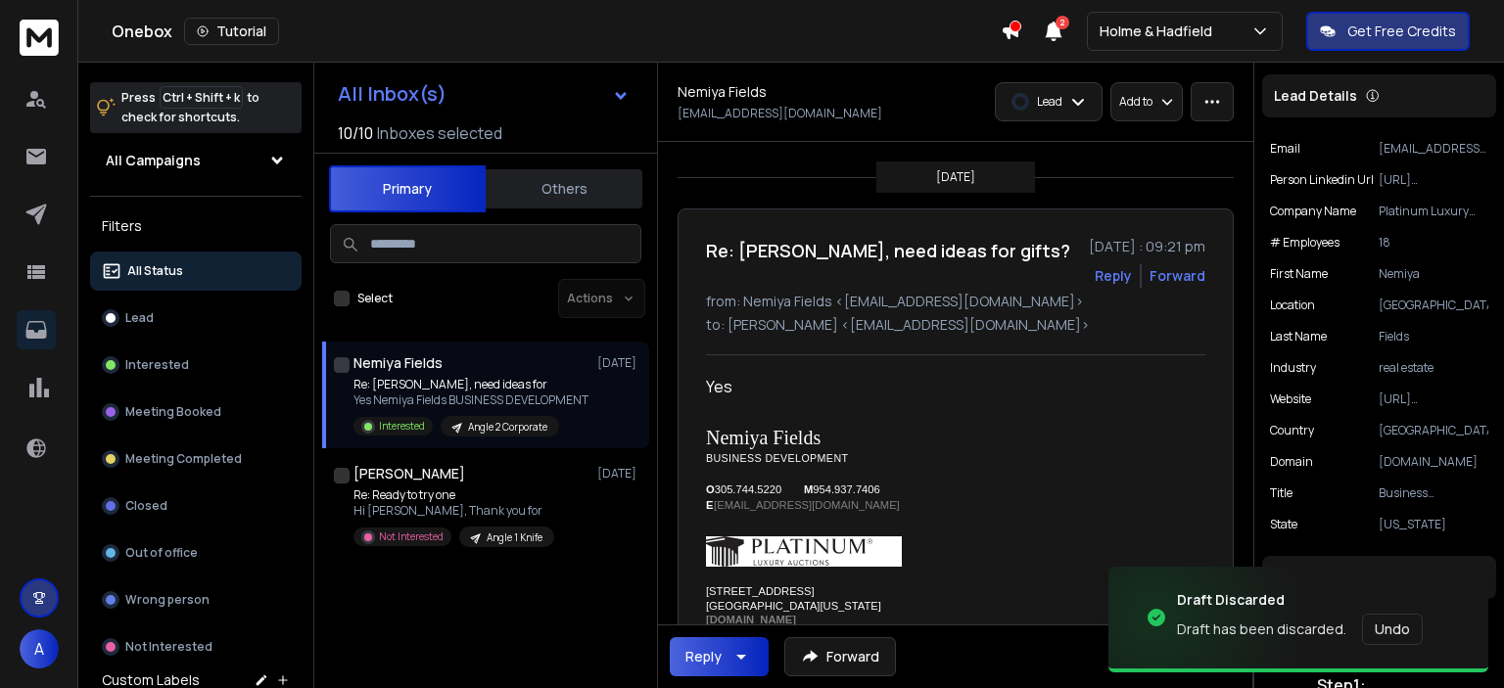
click at [693, 665] on div "Reply" at bounding box center [703, 657] width 36 height 20
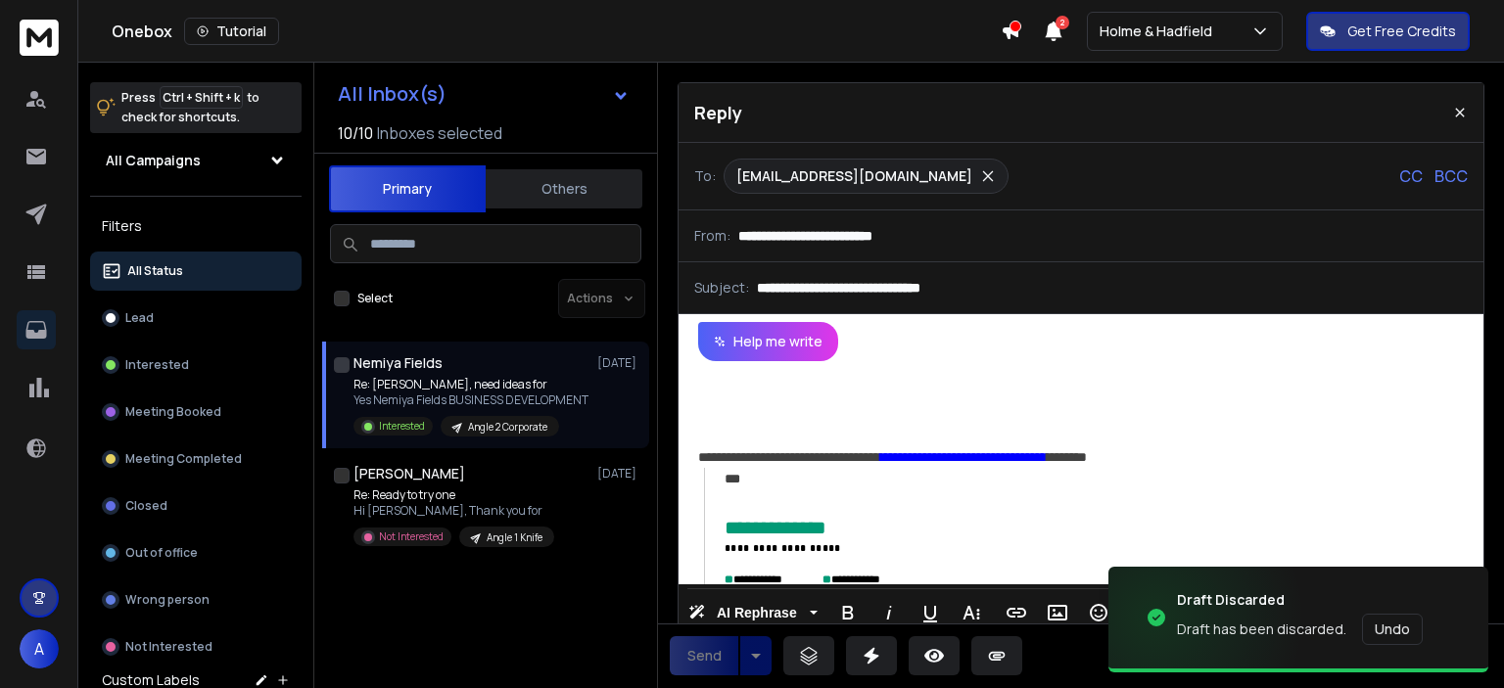
click at [706, 386] on div at bounding box center [1081, 392] width 766 height 22
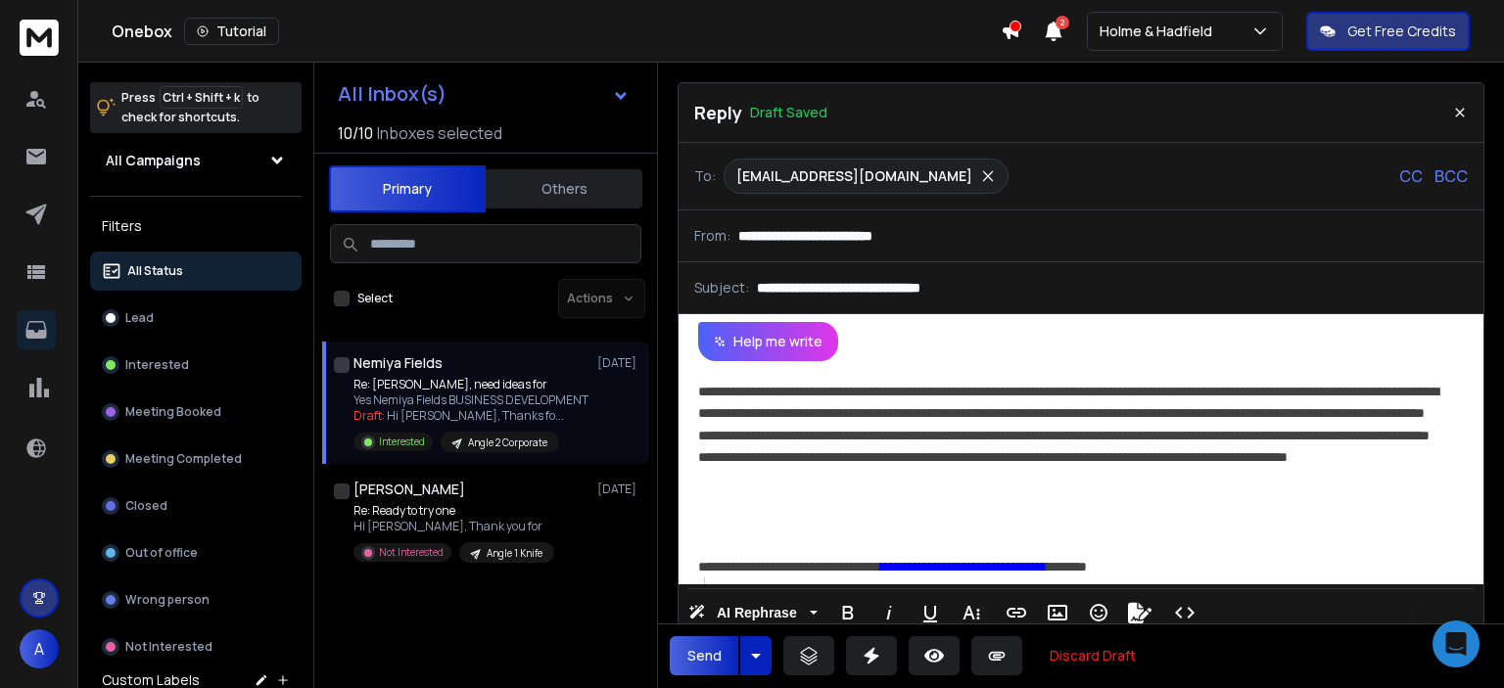
click at [767, 393] on div "**********" at bounding box center [1071, 436] width 746 height 110
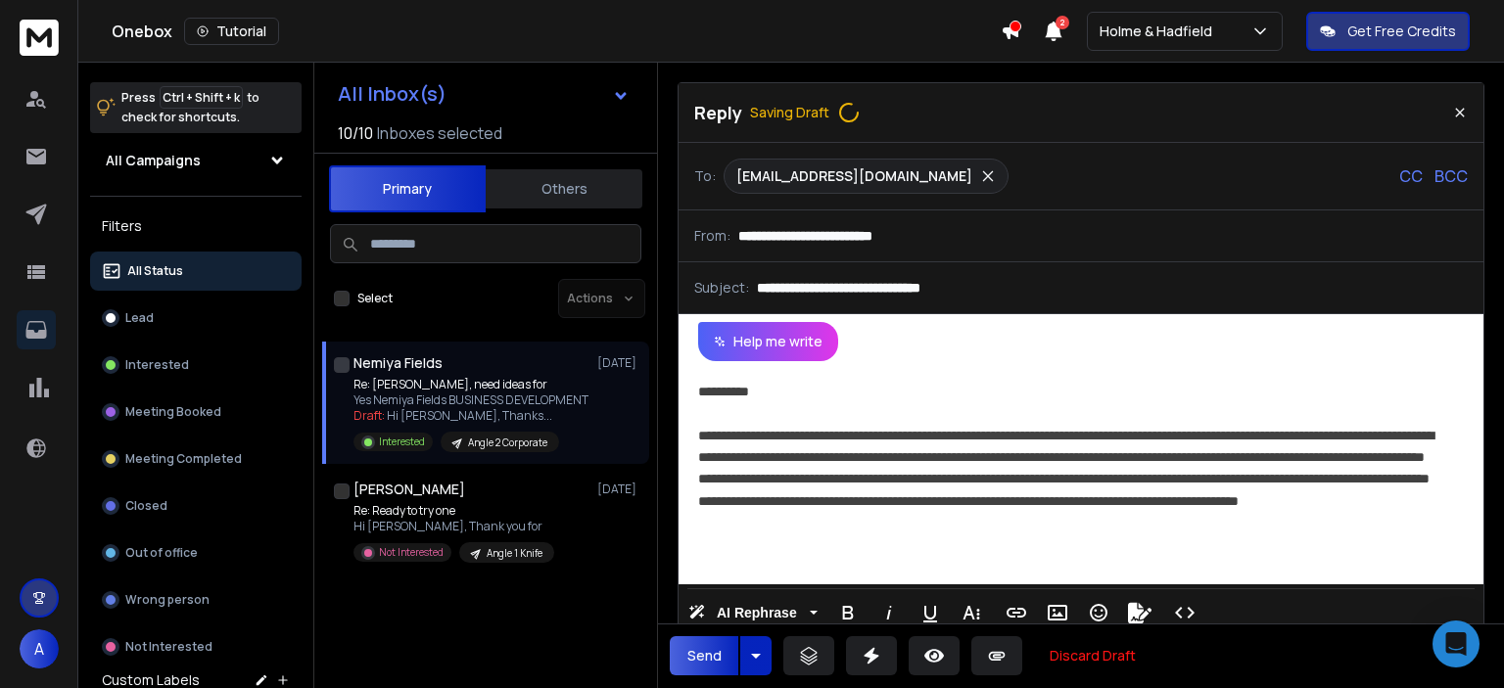
click at [1226, 435] on div "**********" at bounding box center [1071, 480] width 746 height 110
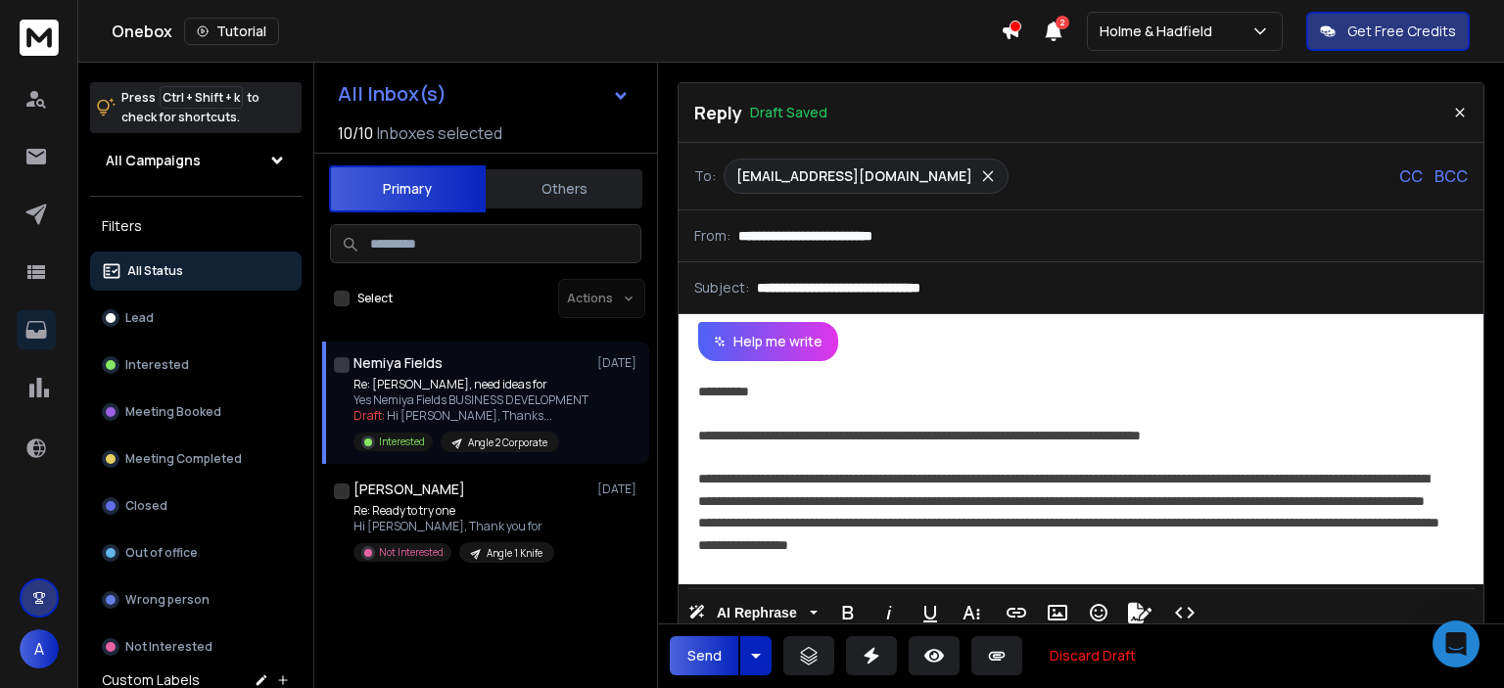
click at [955, 495] on div "**********" at bounding box center [1071, 512] width 746 height 88
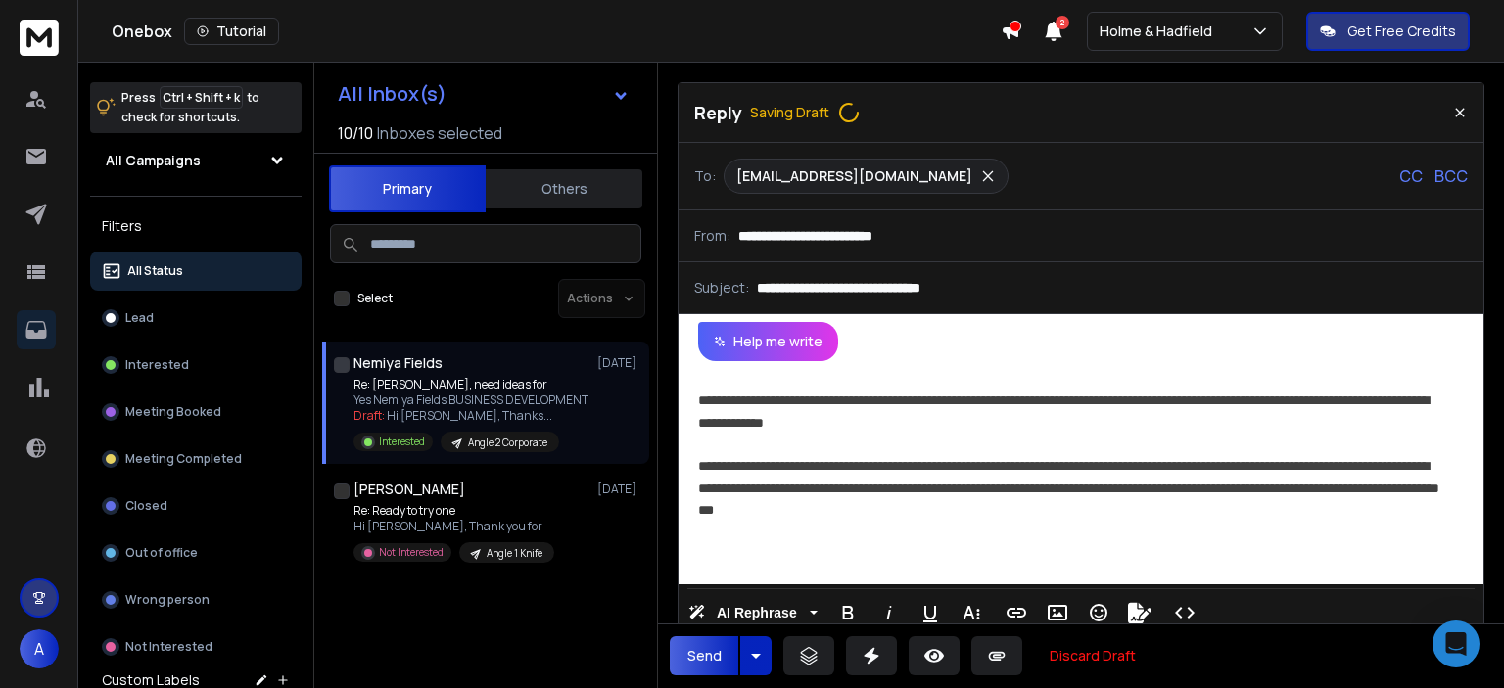
scroll to position [136, 0]
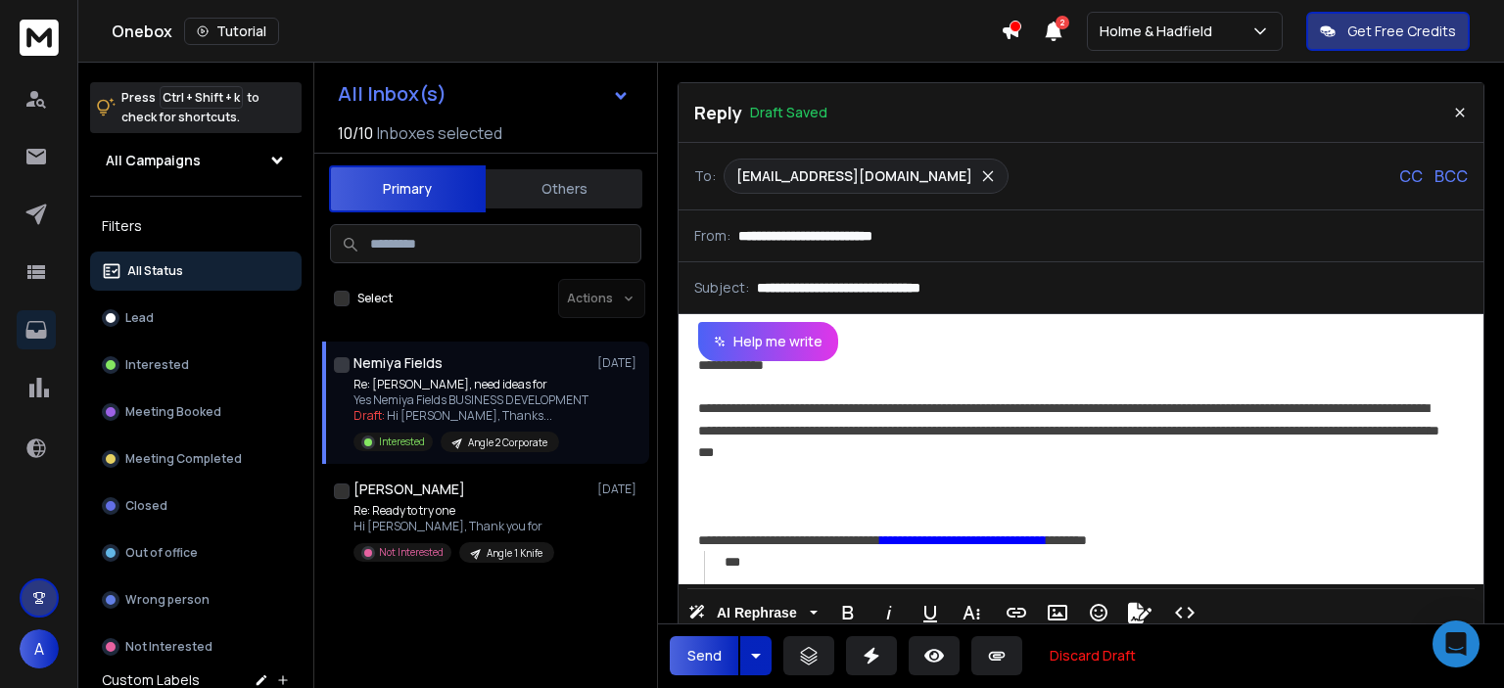
click at [1193, 404] on div "**********" at bounding box center [1071, 430] width 746 height 66
click at [1202, 410] on div "**********" at bounding box center [1071, 430] width 746 height 66
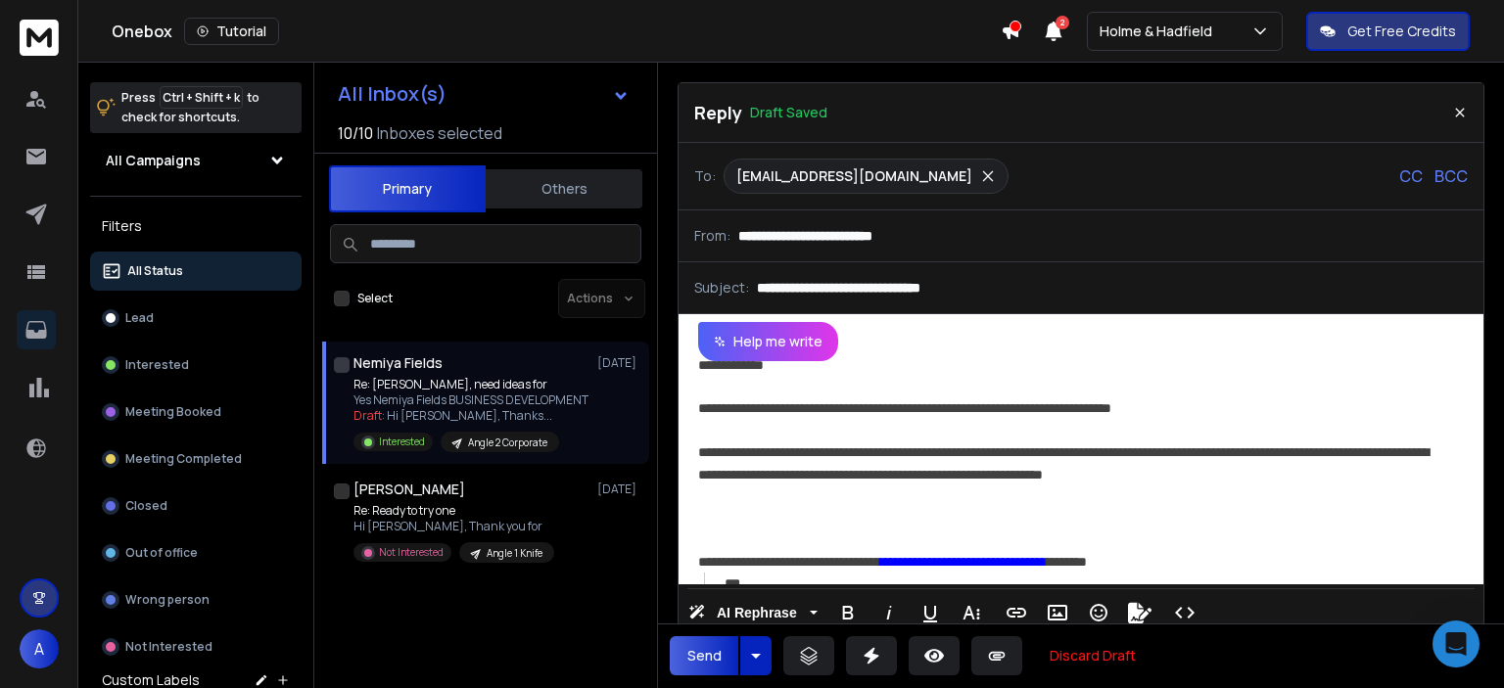
click at [992, 477] on div "**********" at bounding box center [1071, 463] width 746 height 44
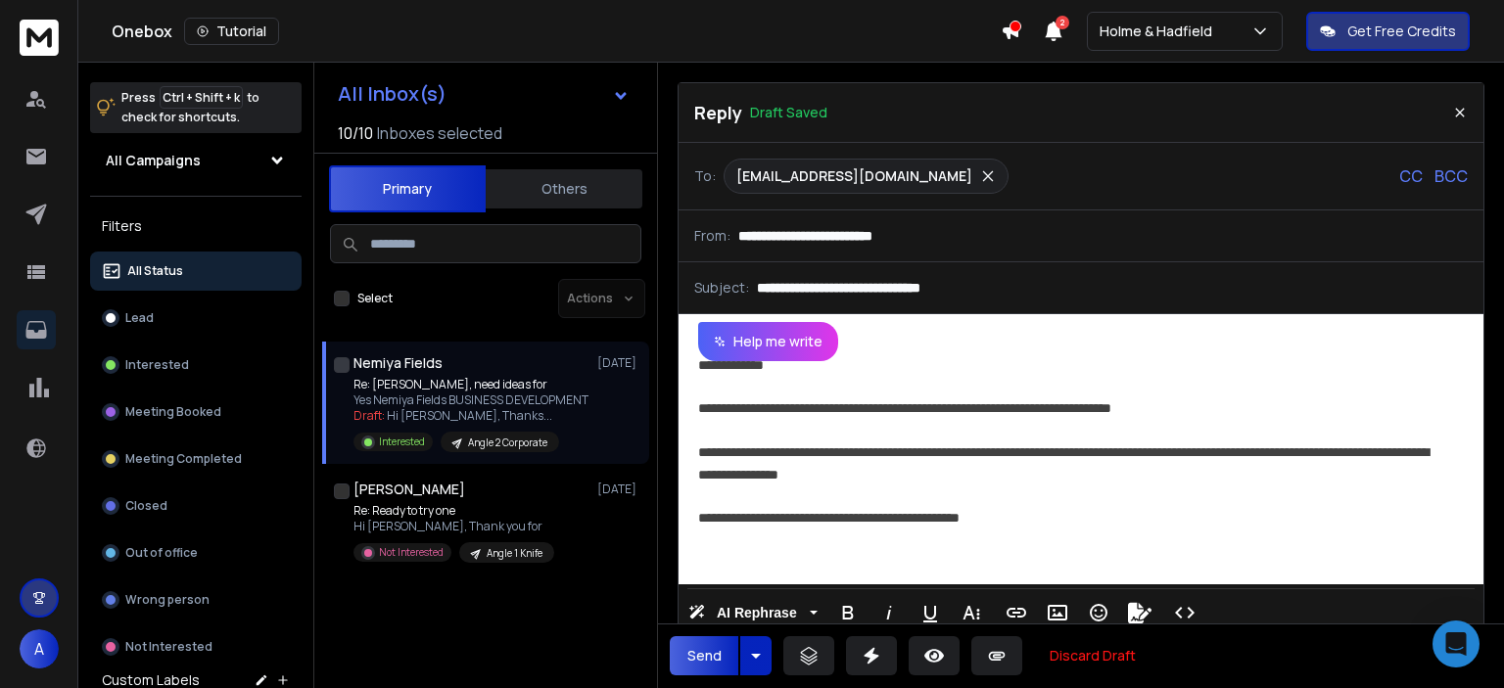
click at [1193, 410] on div "**********" at bounding box center [1071, 408] width 746 height 22
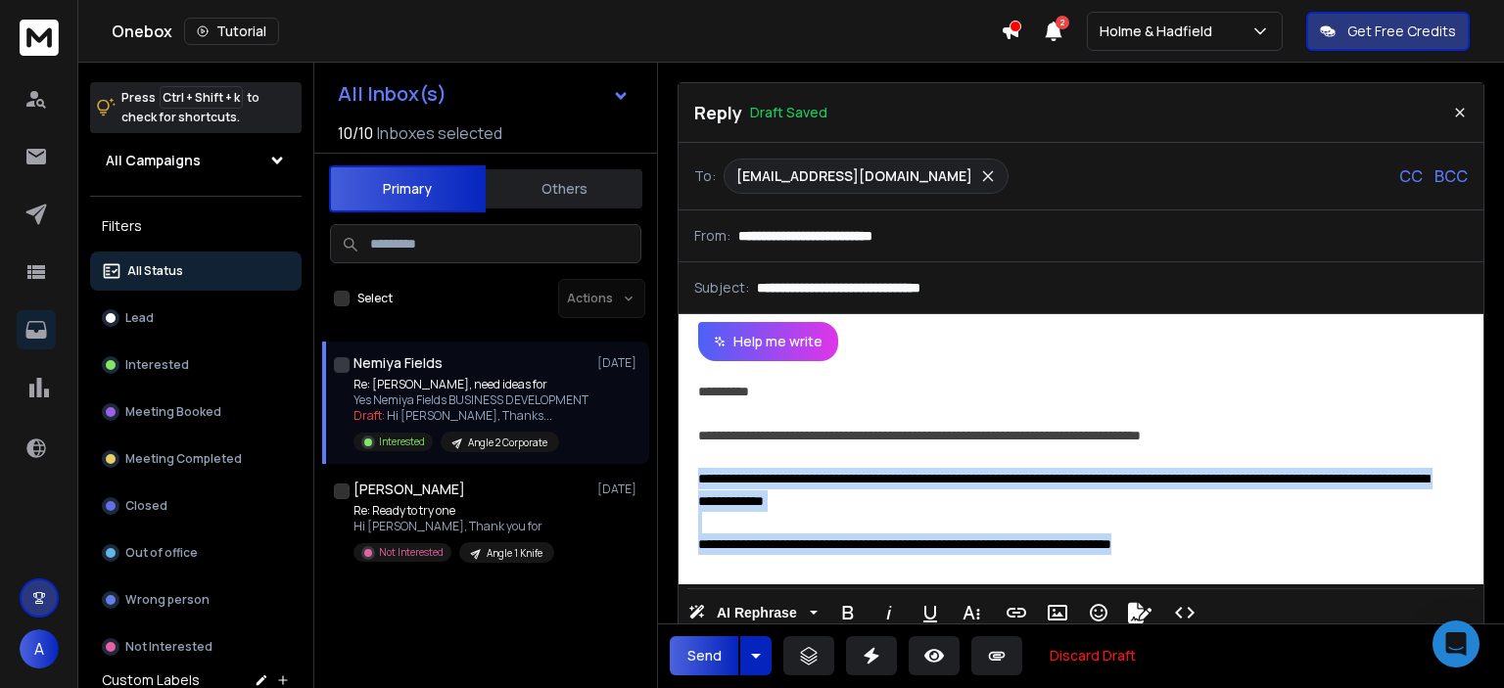
drag, startPoint x: 694, startPoint y: 477, endPoint x: 1210, endPoint y: 544, distance: 520.3
click at [1210, 544] on div "**********" at bounding box center [1078, 472] width 800 height 223
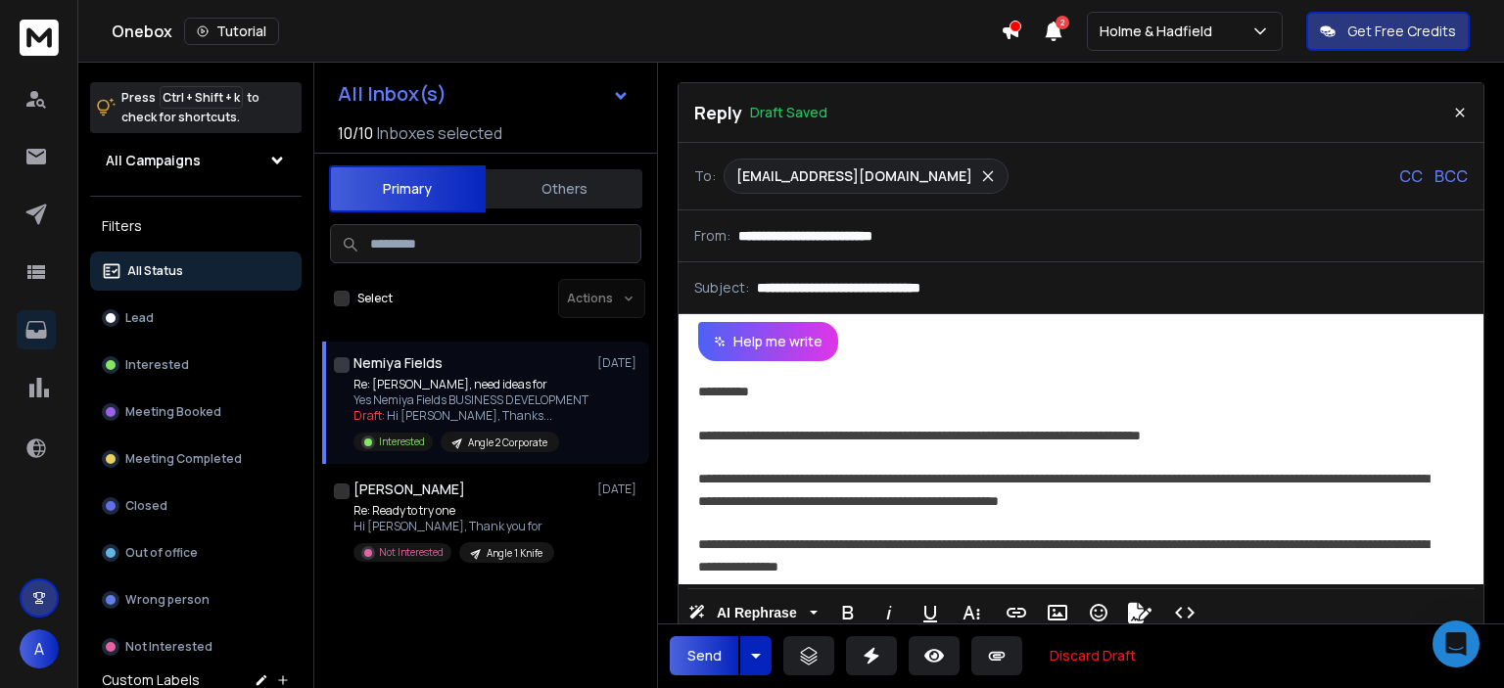
click at [993, 473] on div "**********" at bounding box center [1071, 490] width 746 height 44
click at [1045, 481] on div "**********" at bounding box center [1071, 490] width 746 height 44
click at [1138, 481] on div "**********" at bounding box center [1071, 490] width 746 height 44
click at [1193, 481] on div "**********" at bounding box center [1071, 490] width 746 height 44
click at [1253, 480] on div "**********" at bounding box center [1071, 490] width 746 height 44
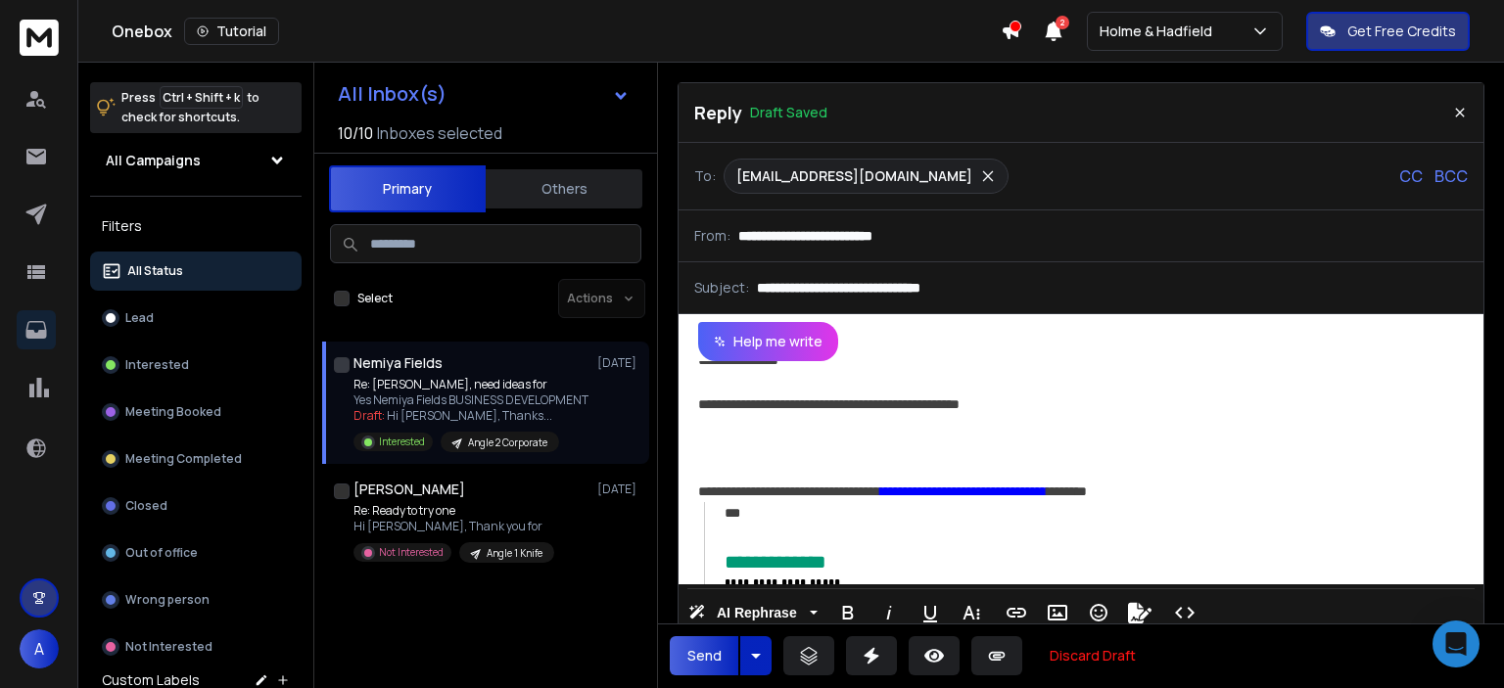
scroll to position [223, 0]
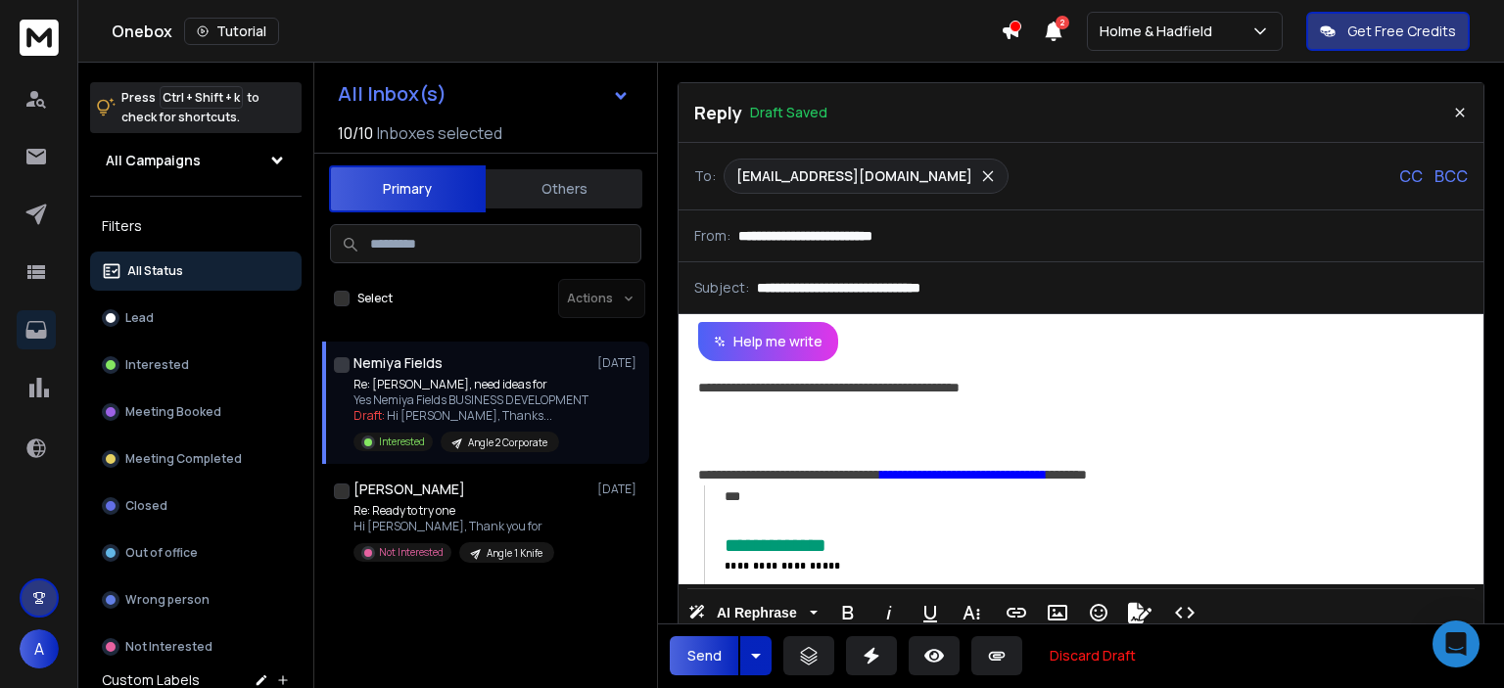
click at [1148, 395] on div "**********" at bounding box center [1071, 388] width 746 height 22
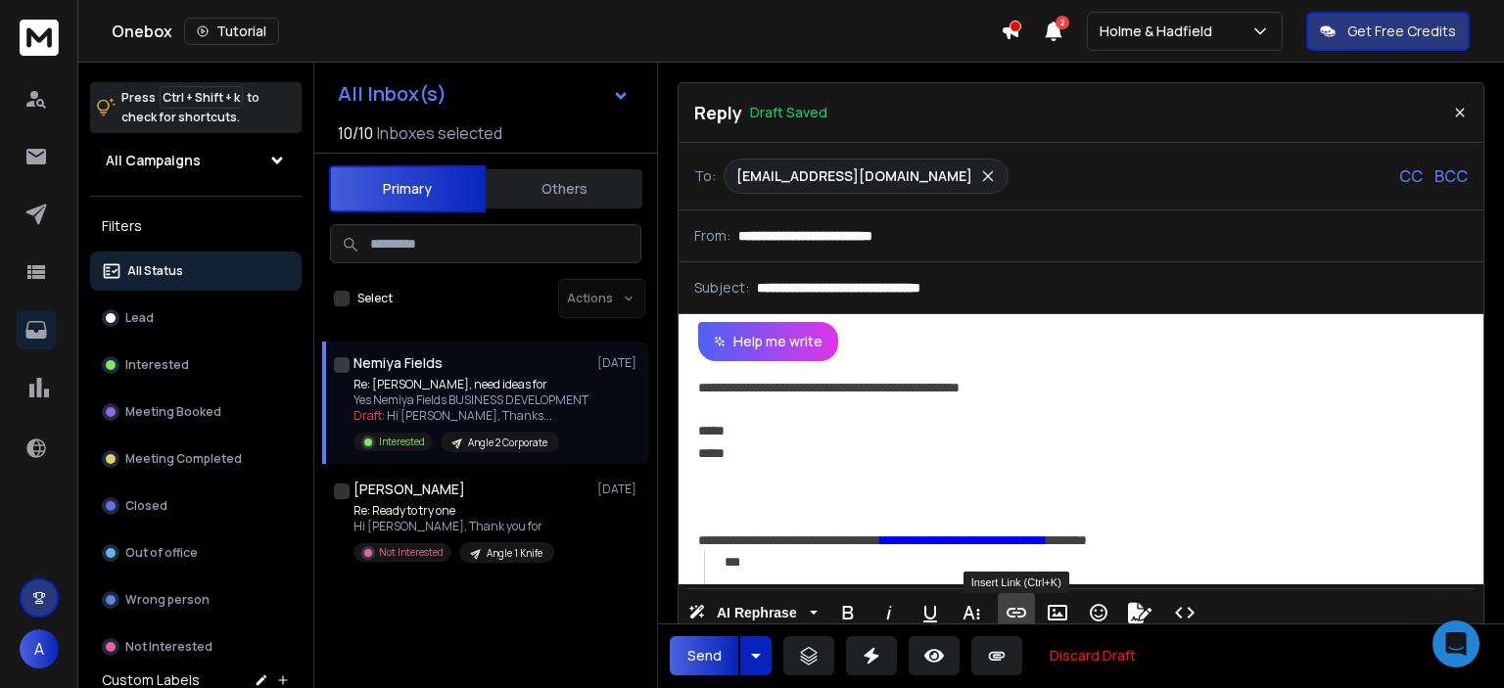
click at [1013, 616] on icon "button" at bounding box center [1016, 613] width 20 height 10
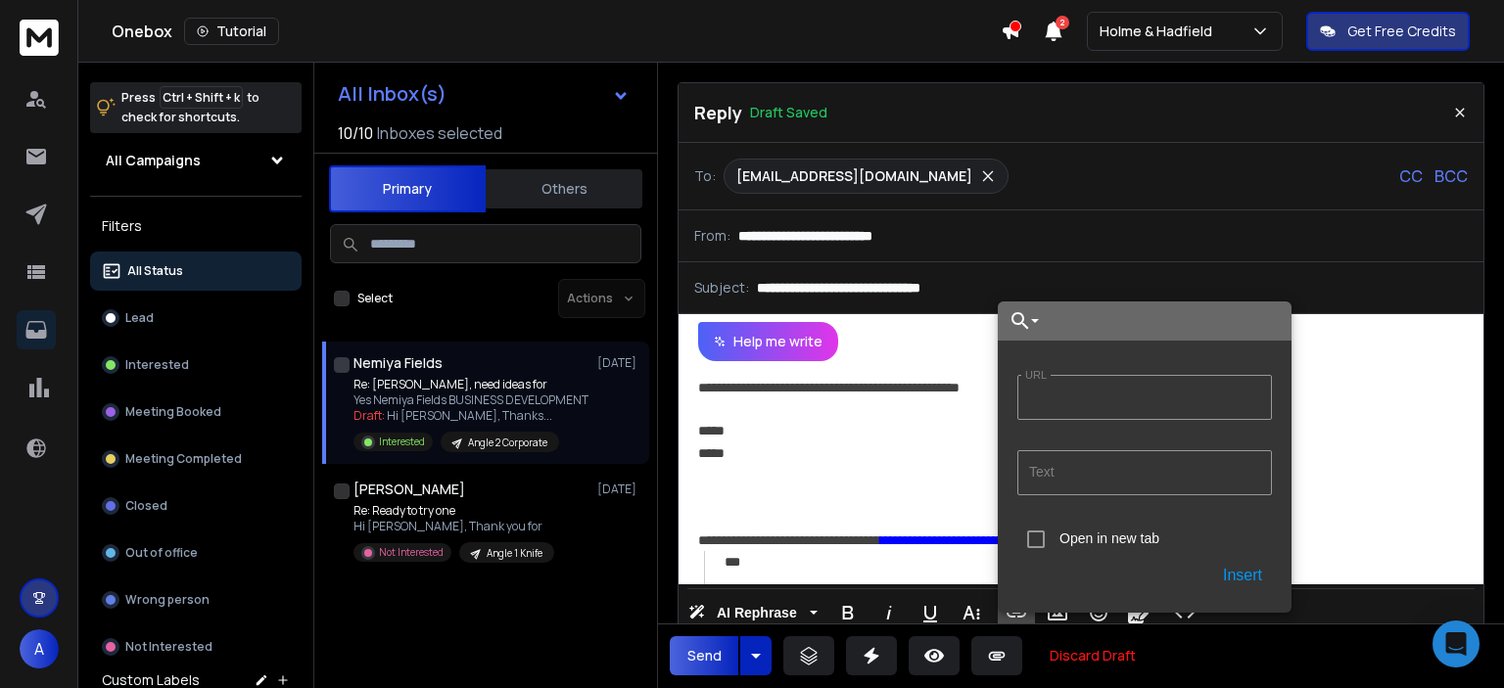
click at [859, 430] on div "*****" at bounding box center [1071, 431] width 746 height 22
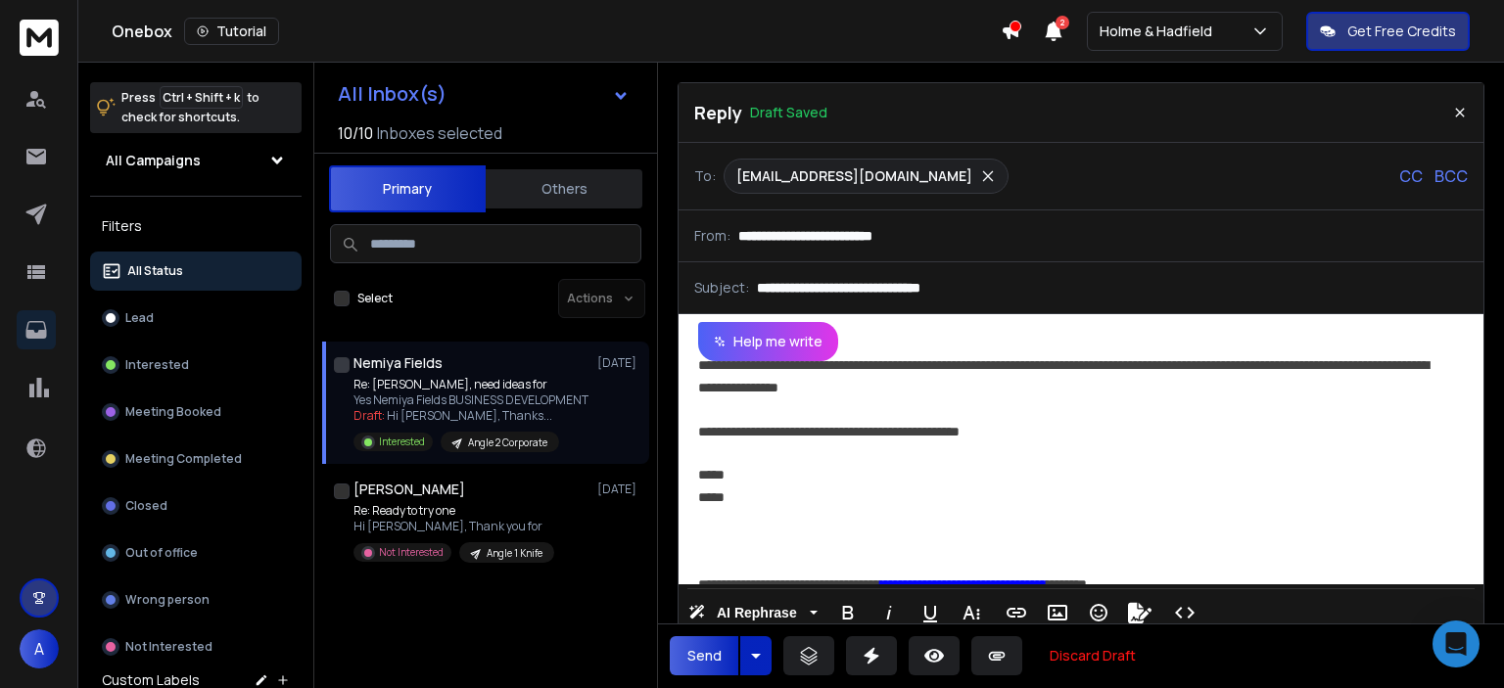
scroll to position [0, 0]
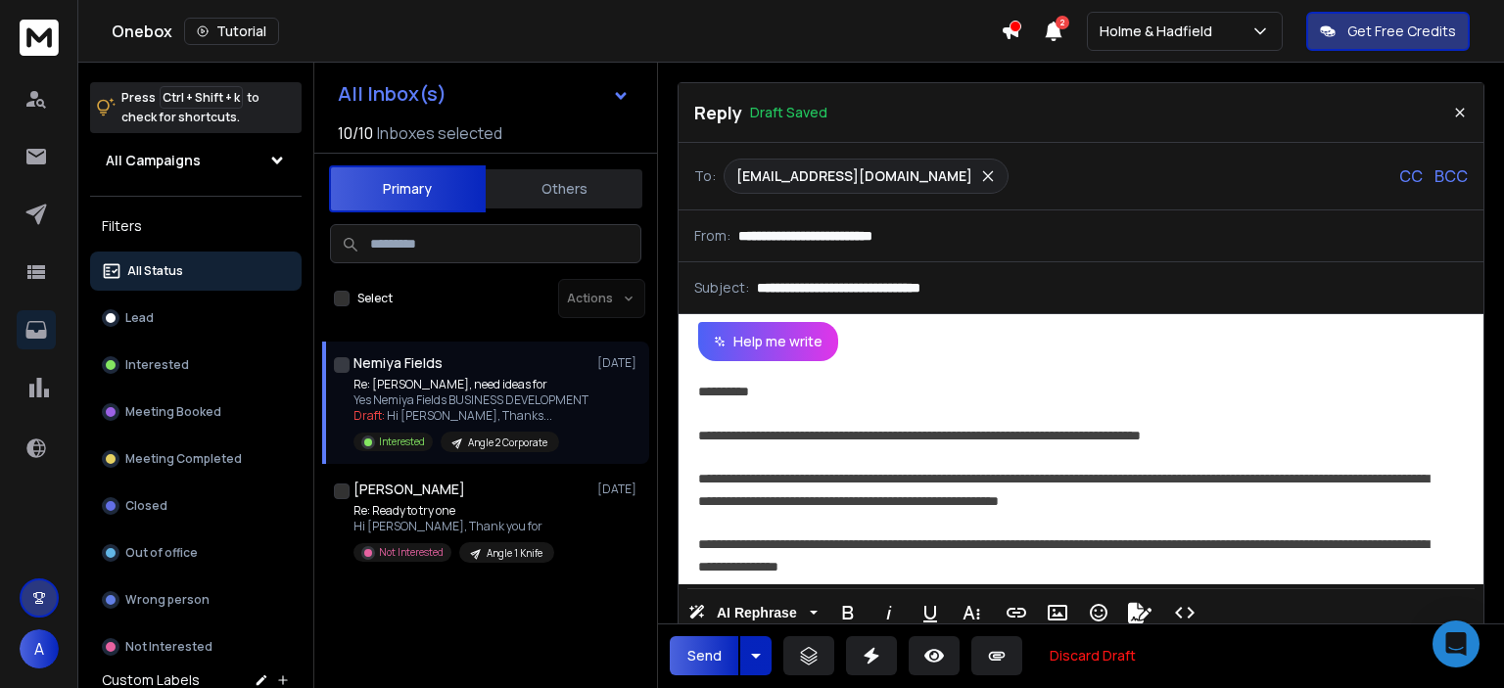
click at [1233, 434] on div "**********" at bounding box center [1071, 436] width 746 height 22
drag, startPoint x: 1288, startPoint y: 433, endPoint x: 1228, endPoint y: 436, distance: 60.8
click at [1219, 436] on div "**********" at bounding box center [1071, 436] width 746 height 22
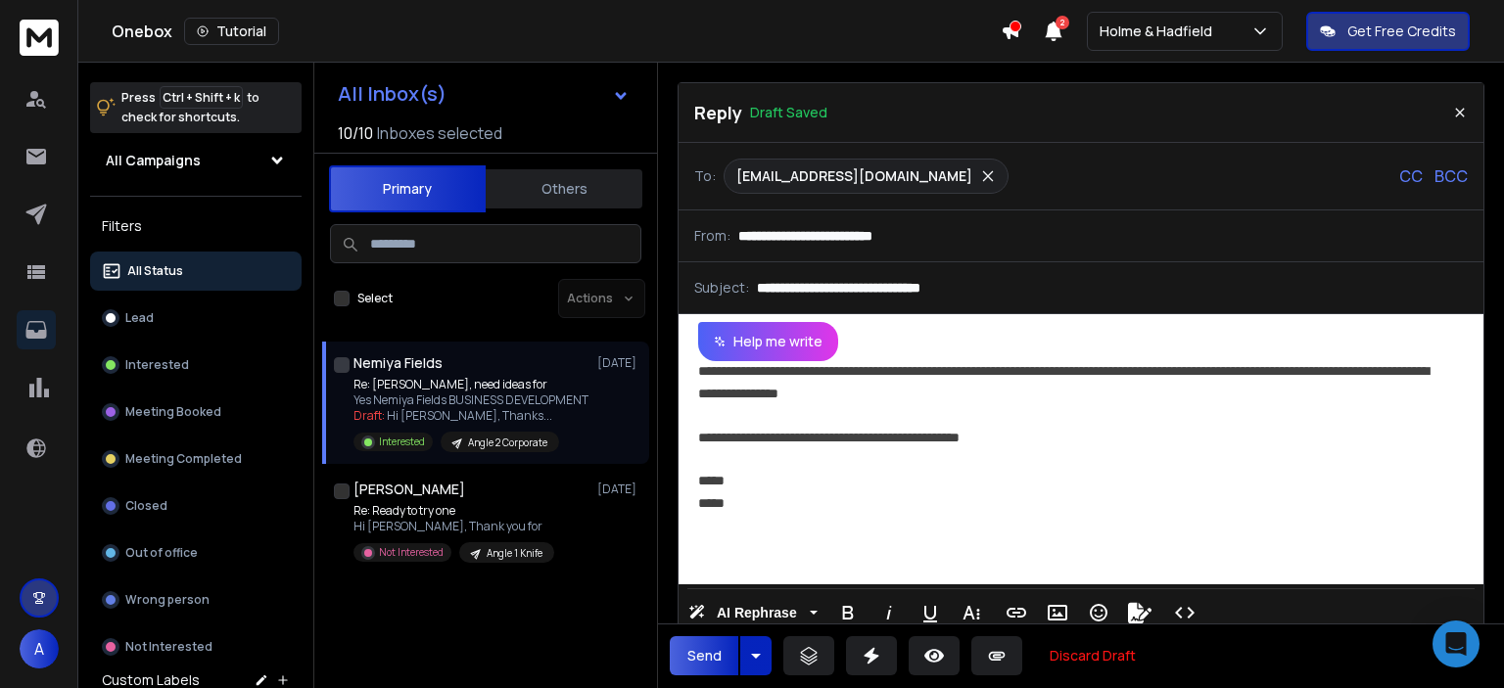
scroll to position [179, 0]
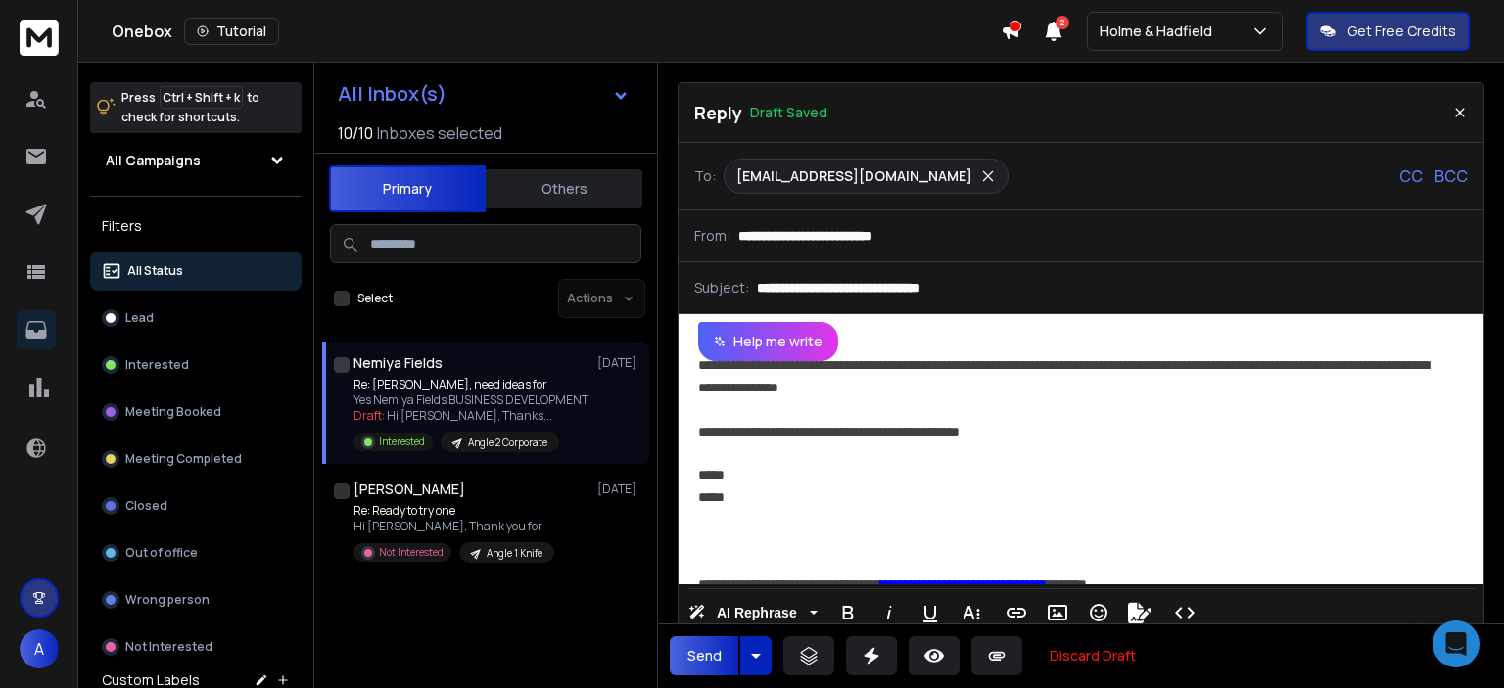
click at [732, 563] on div at bounding box center [1078, 563] width 761 height 22
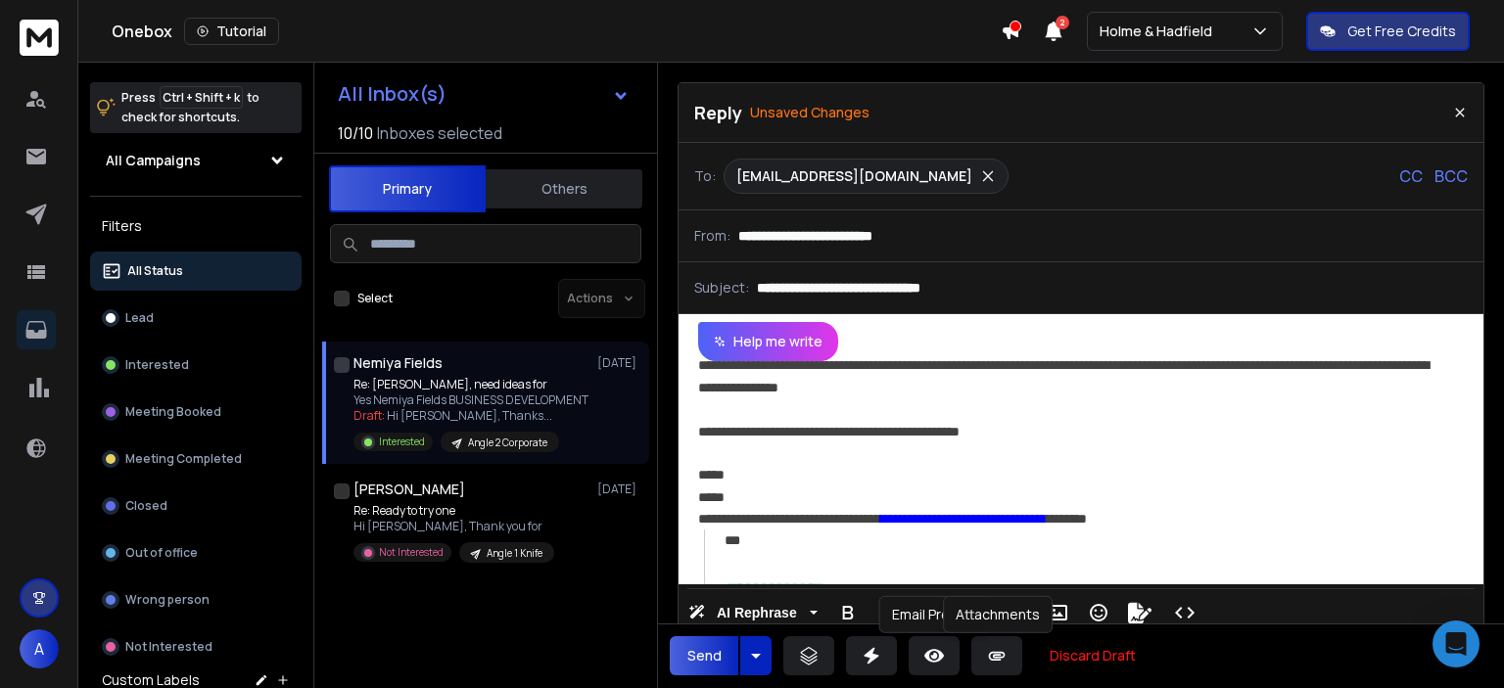
click at [991, 647] on icon at bounding box center [997, 656] width 20 height 20
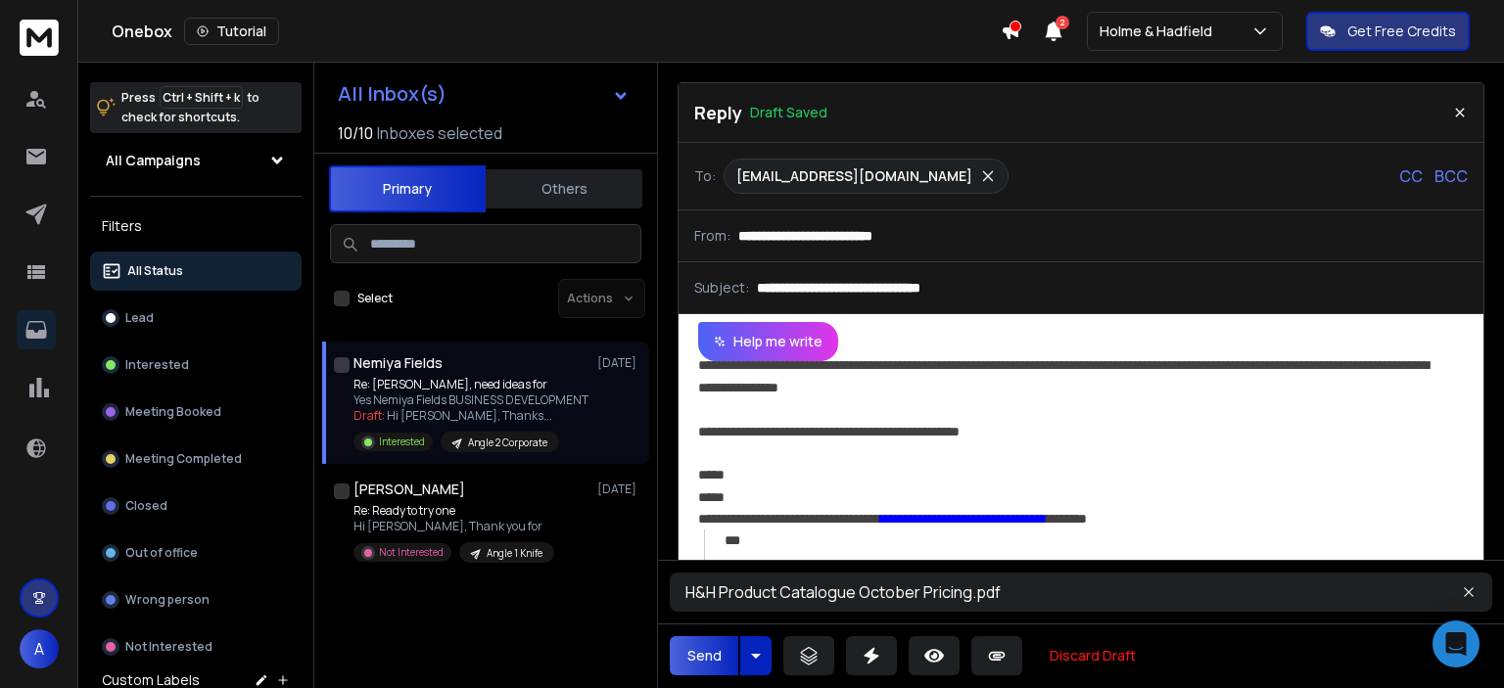
scroll to position [0, 0]
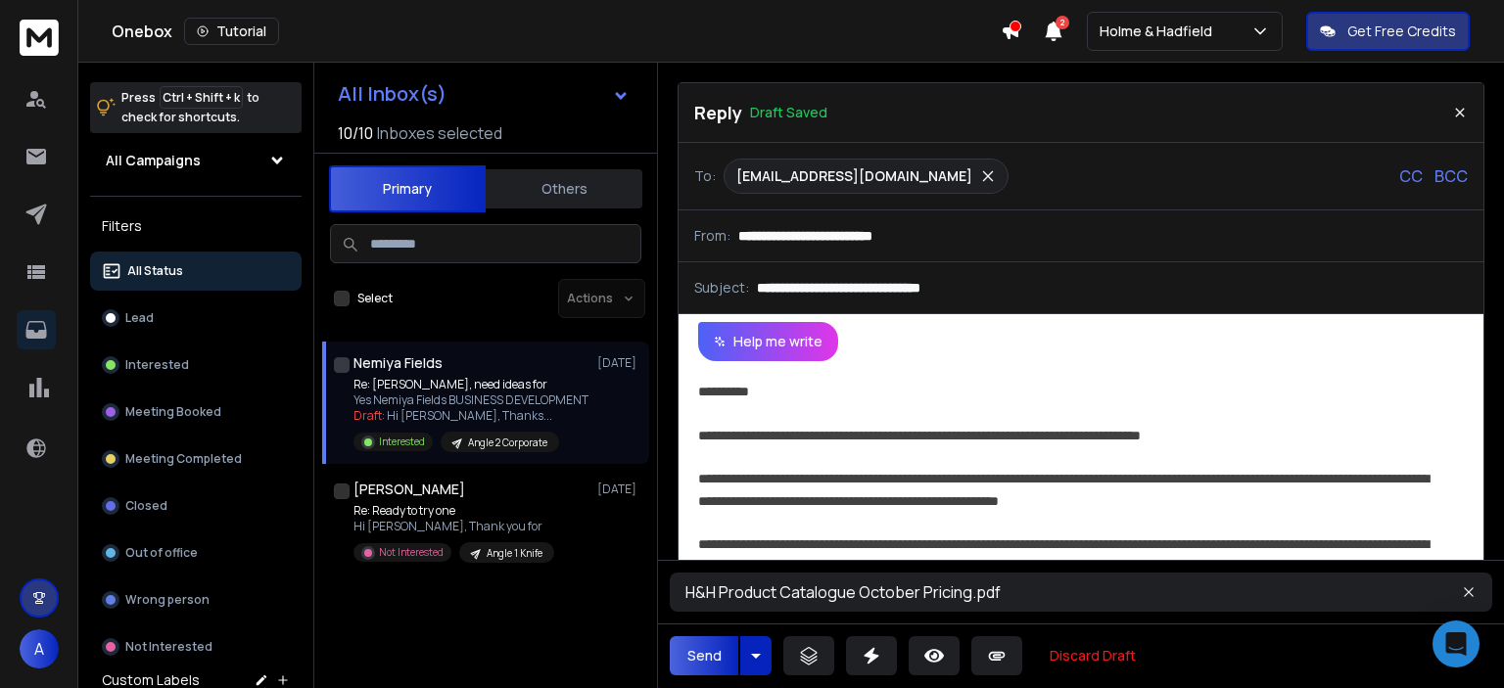
click at [951, 593] on h3 "H&H Product Catalogue October Pricing.pdf" at bounding box center [981, 591] width 593 height 23
click at [1184, 594] on h3 "H&H Product Catalogue October Pricing.pdf" at bounding box center [981, 591] width 593 height 23
click at [697, 389] on div "**********" at bounding box center [1078, 472] width 800 height 223
click at [701, 647] on button "Send" at bounding box center [704, 655] width 69 height 39
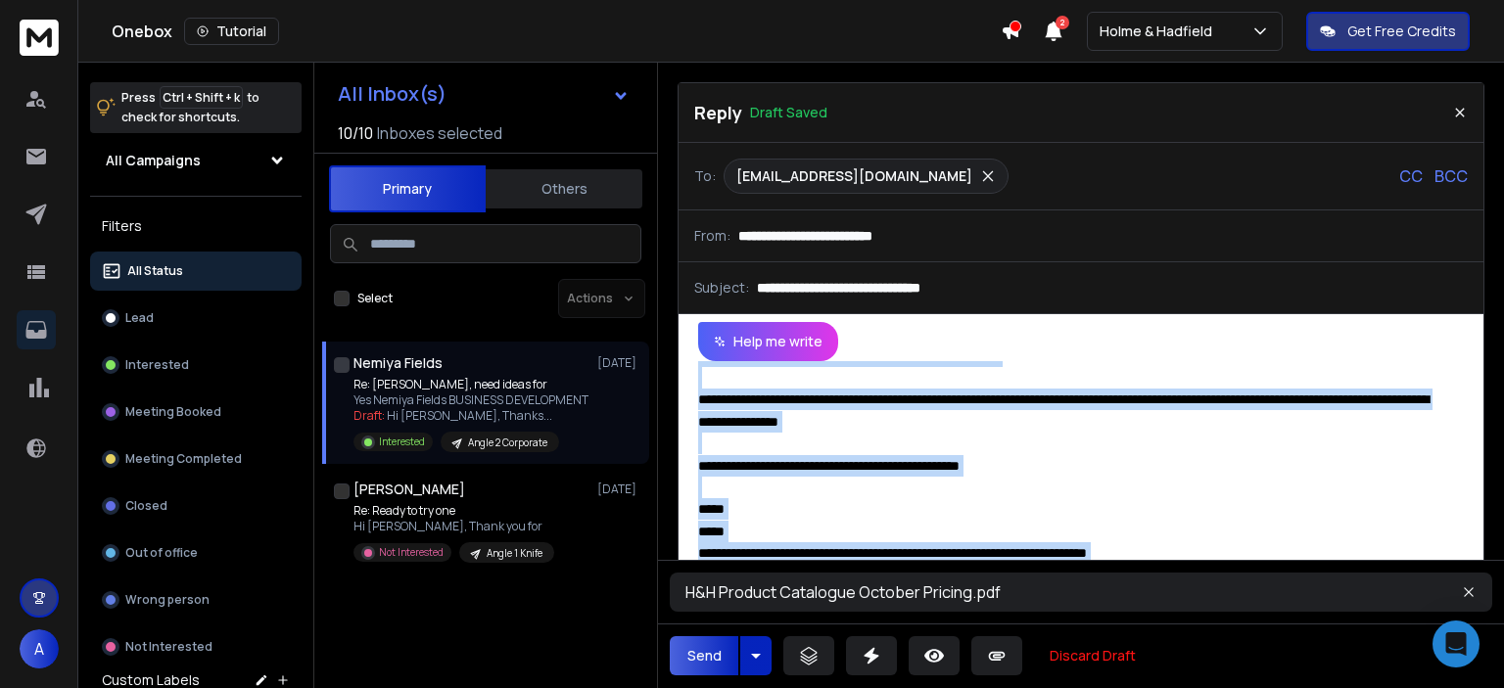
scroll to position [223, 0]
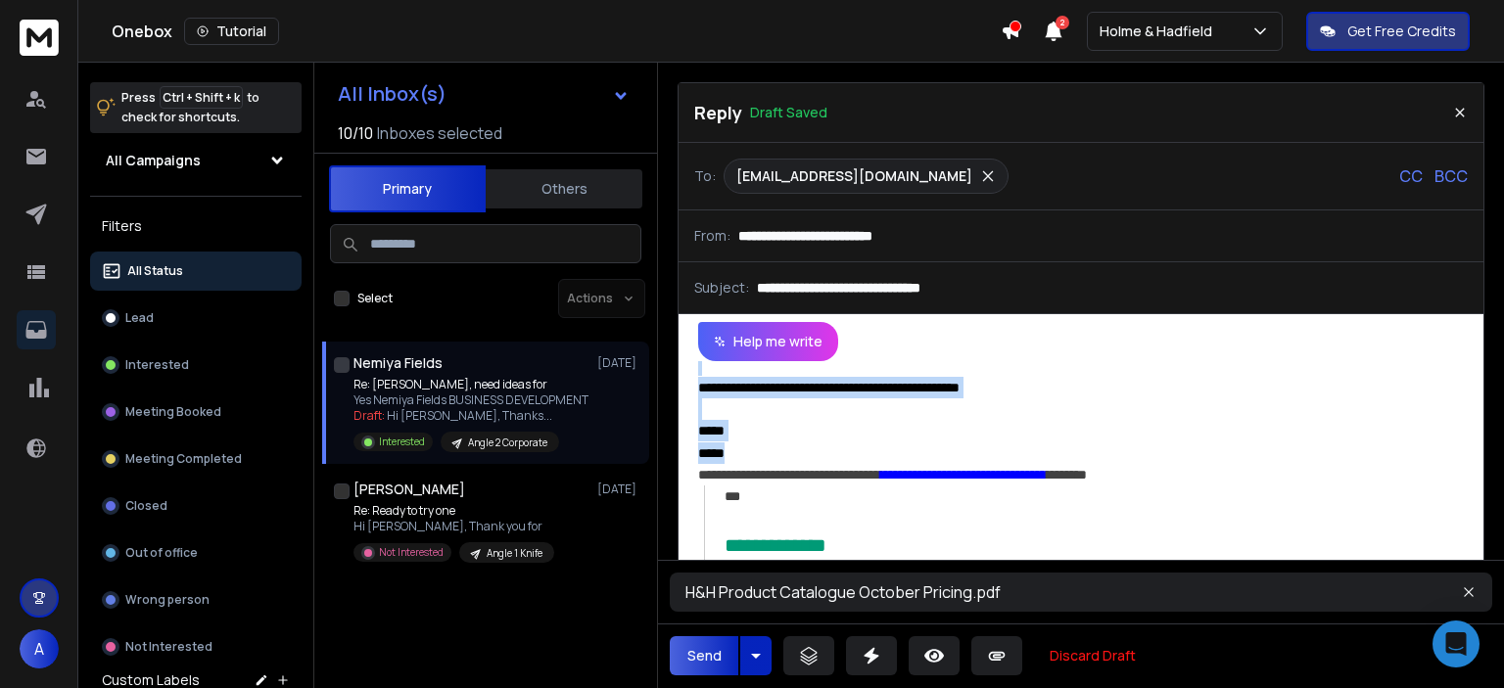
copy div "**********"
drag, startPoint x: 689, startPoint y: 381, endPoint x: 1136, endPoint y: 445, distance: 451.0
click at [1136, 445] on div "**********" at bounding box center [1078, 472] width 800 height 223
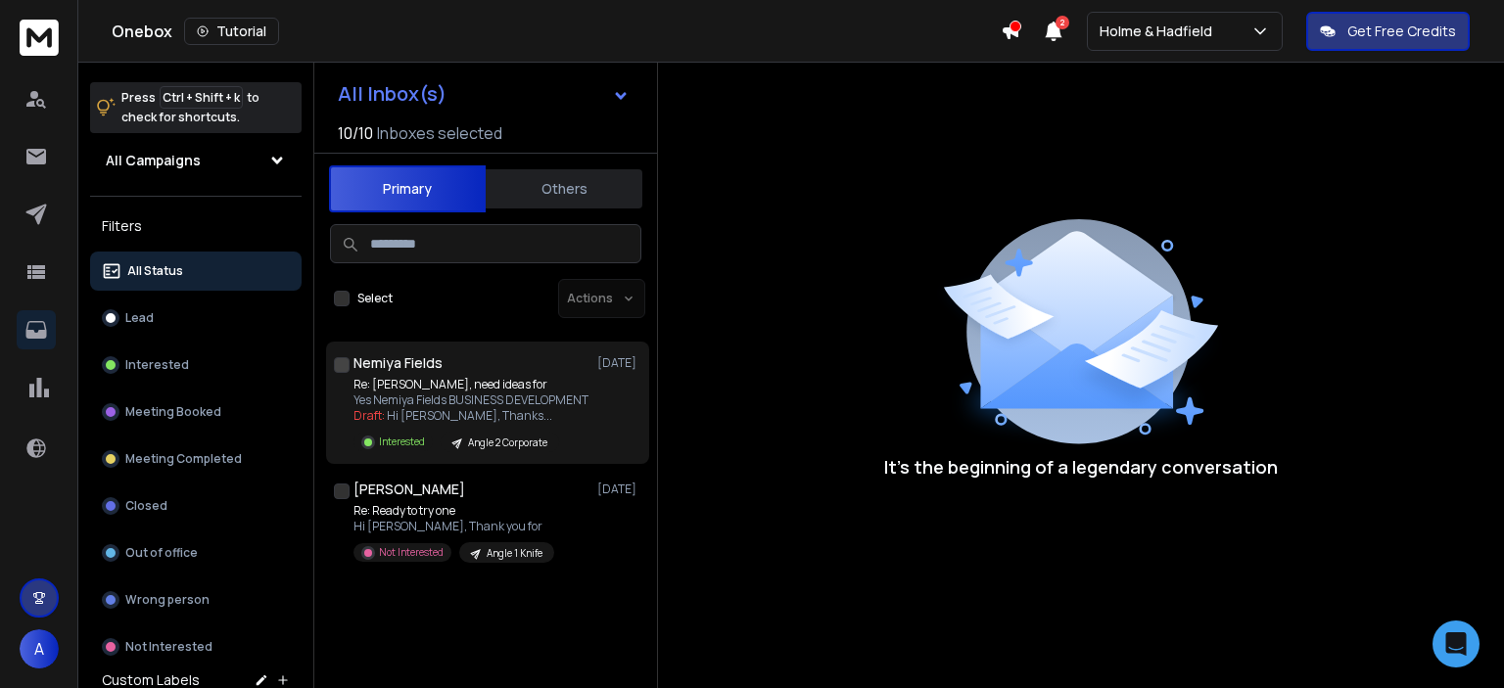
click at [524, 375] on div "Nemiya Fields 14 Oct Re: Nemiya, need ideas for Yes Nemiya Fields BUSINESS DEVE…" at bounding box center [497, 402] width 288 height 99
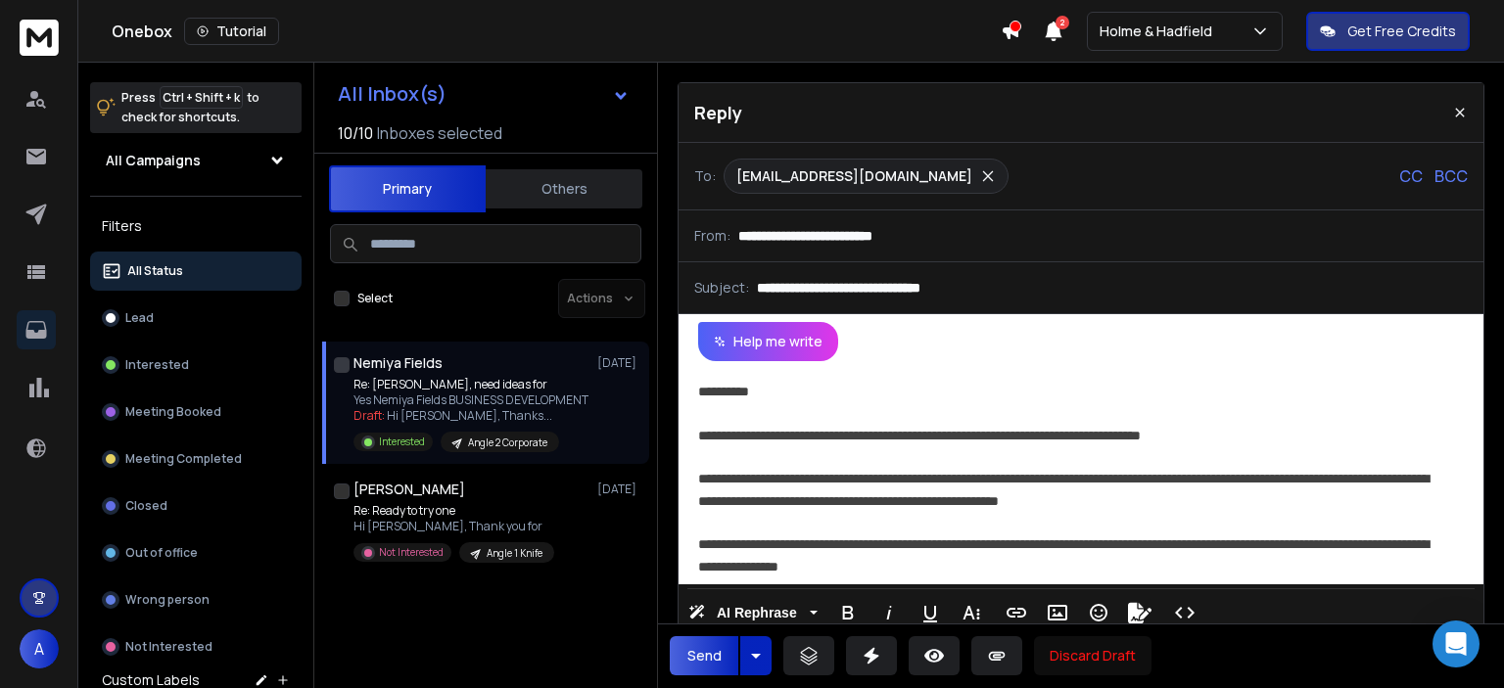
click at [1106, 659] on button "Discard Draft" at bounding box center [1092, 655] width 117 height 39
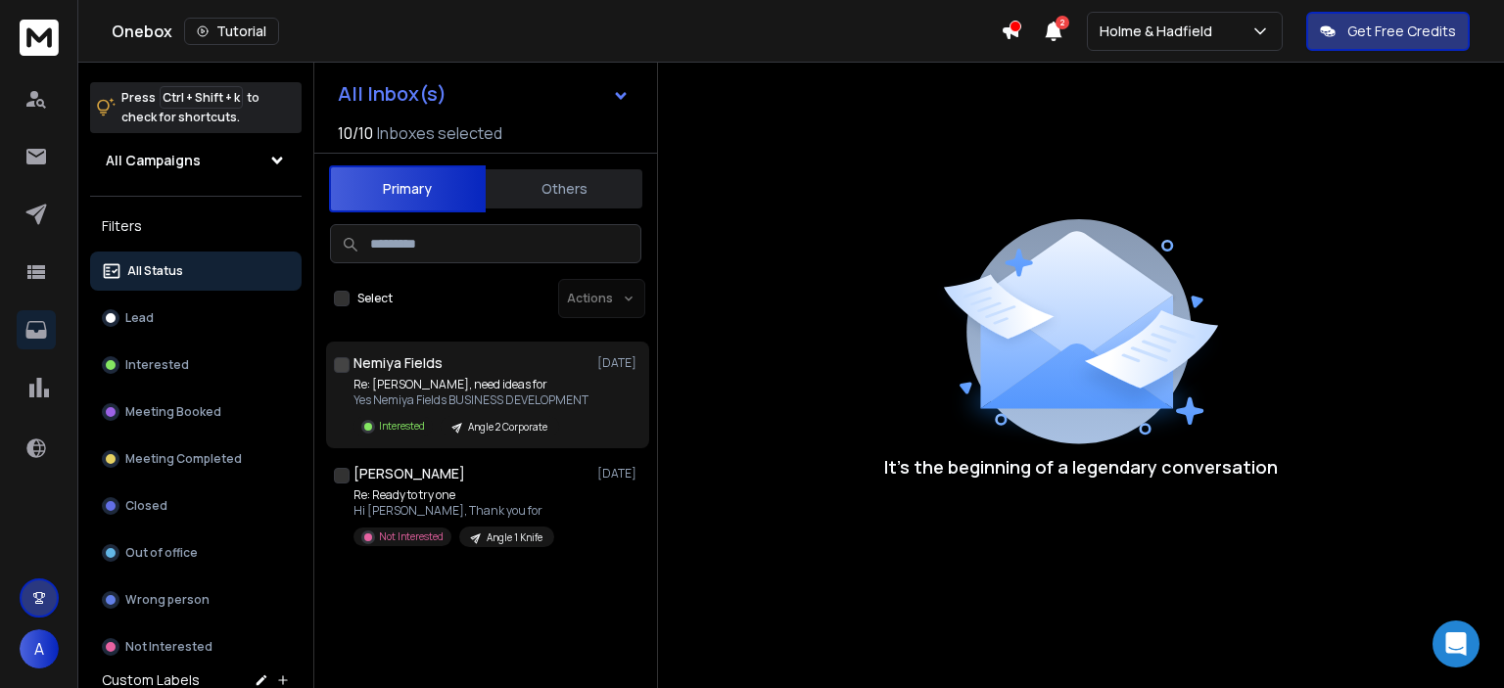
click at [569, 381] on p "Re: [PERSON_NAME], need ideas for" at bounding box center [470, 385] width 235 height 16
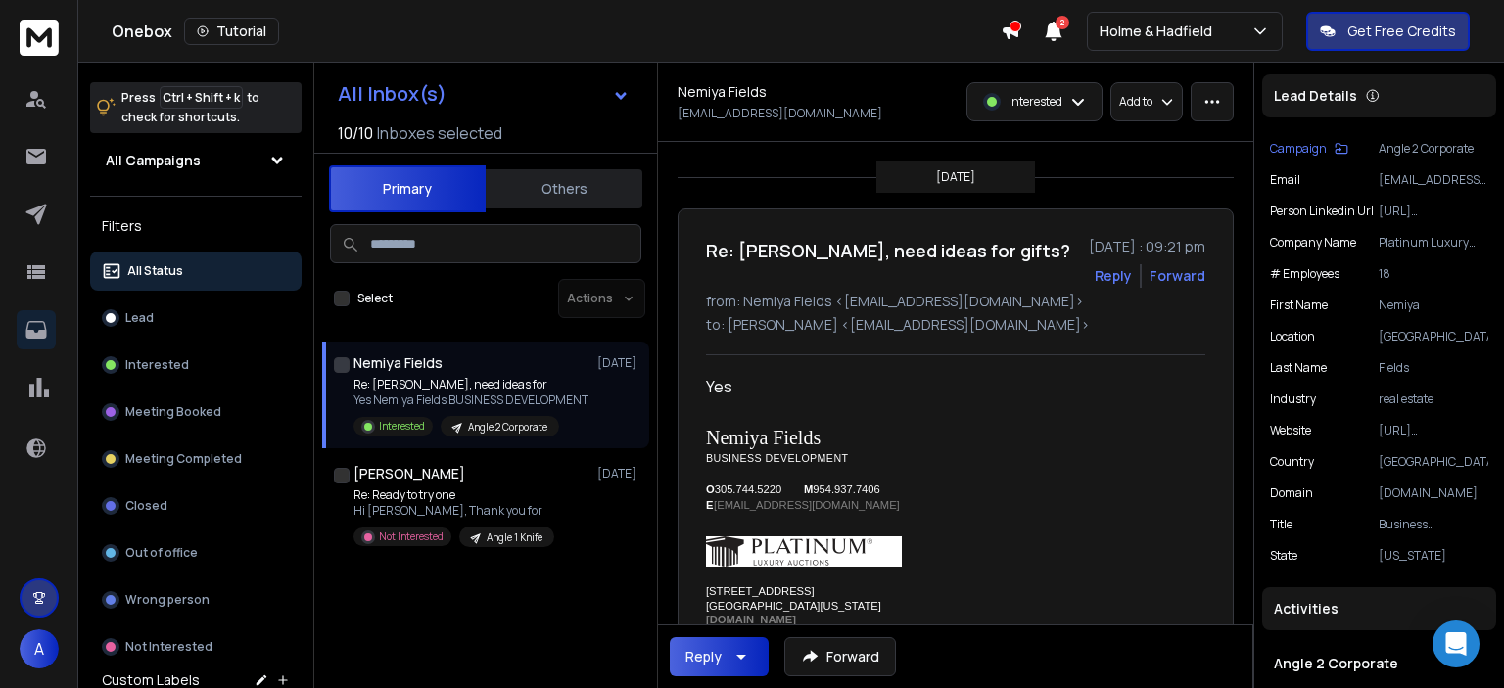
click at [705, 656] on div "Reply" at bounding box center [703, 657] width 36 height 20
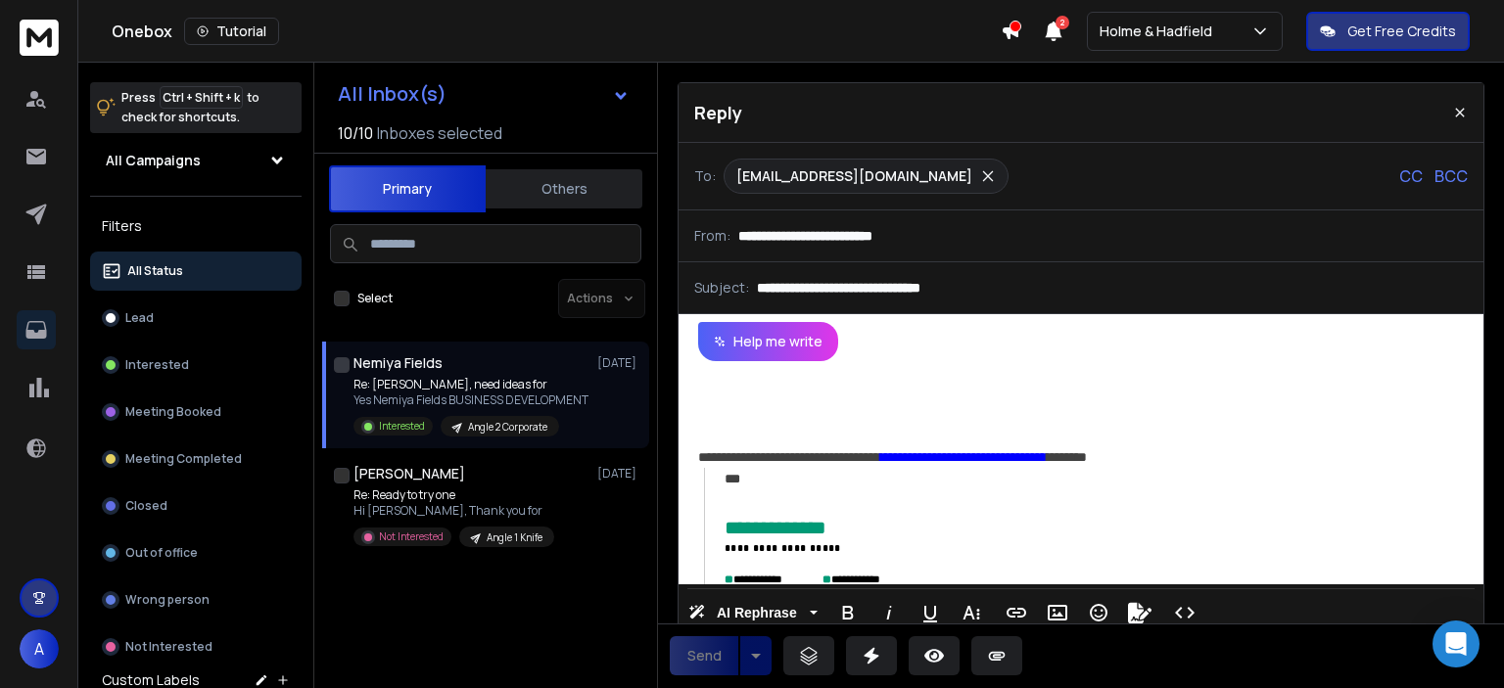
click at [714, 382] on div at bounding box center [1081, 392] width 766 height 22
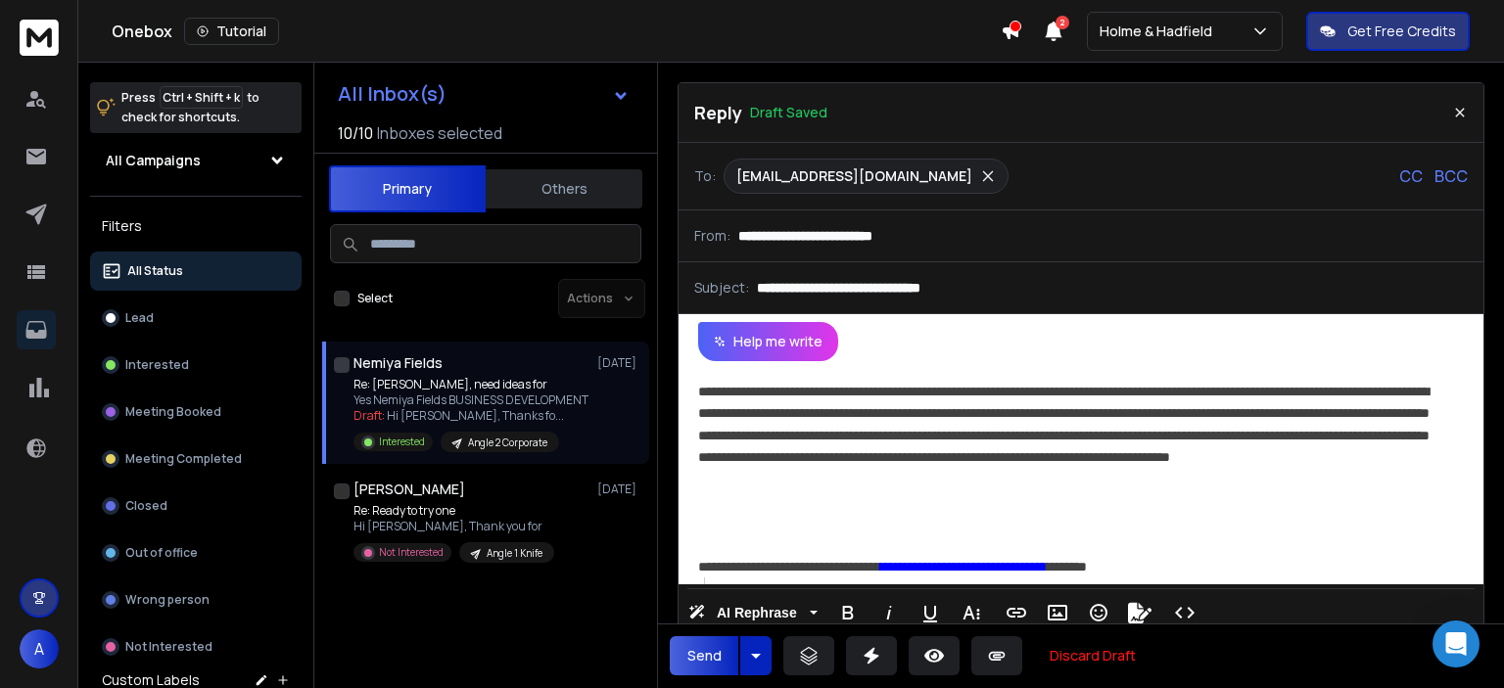
click at [771, 387] on div "**********" at bounding box center [1071, 436] width 746 height 110
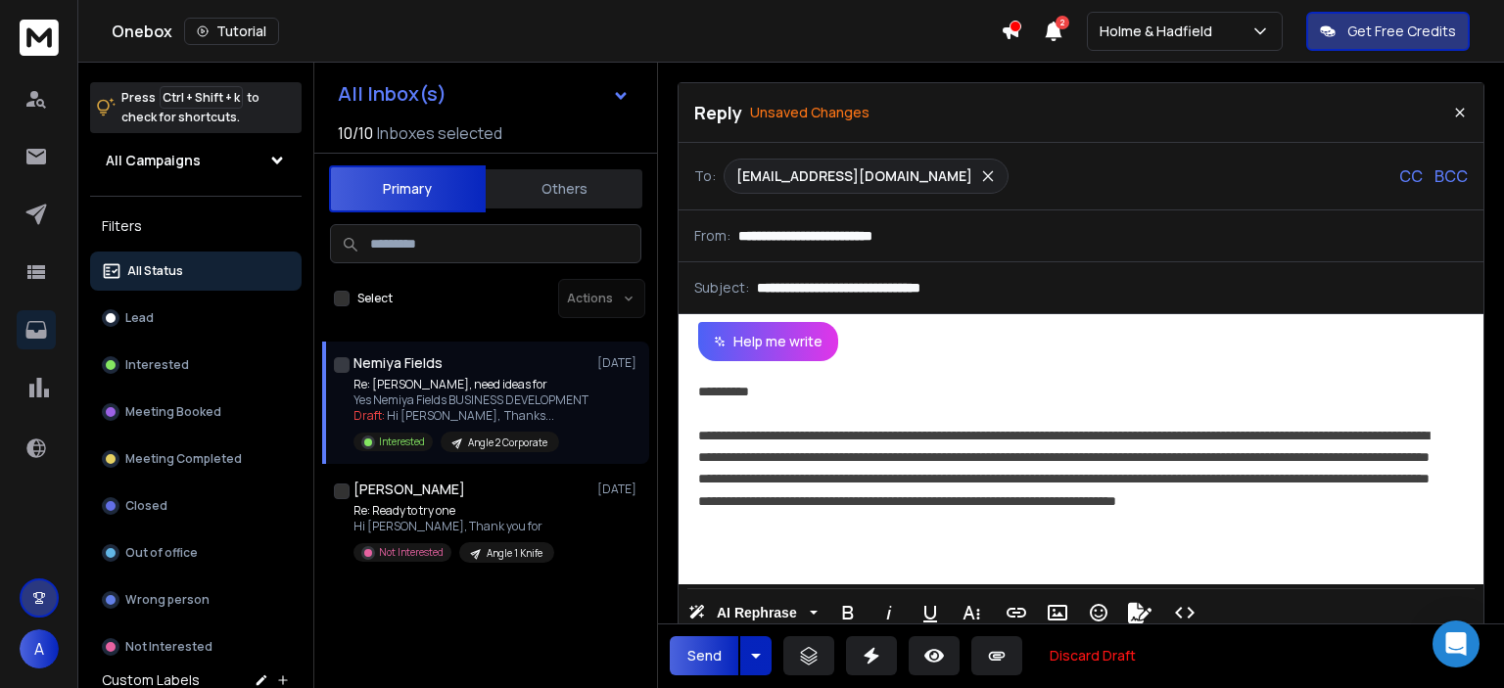
click at [1219, 436] on div "**********" at bounding box center [1071, 480] width 746 height 110
click at [1226, 439] on div "**********" at bounding box center [1071, 480] width 746 height 110
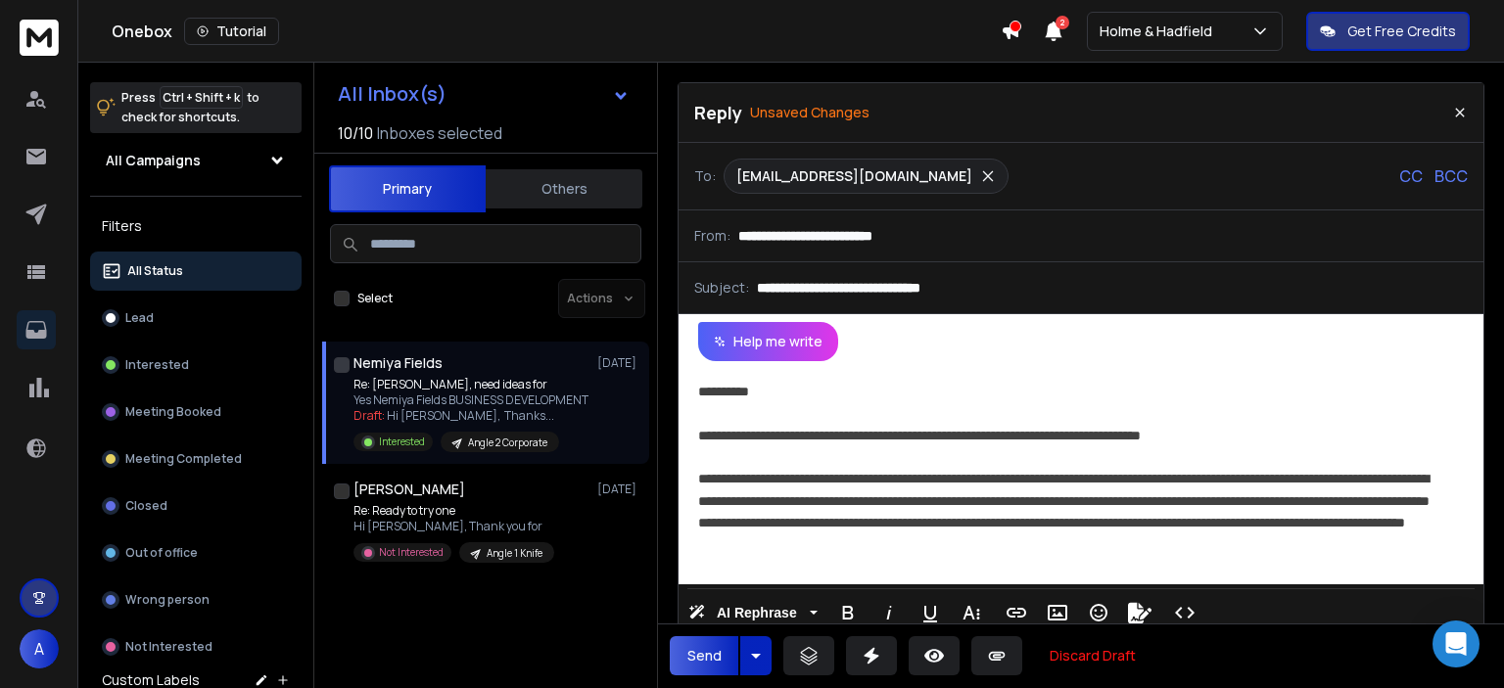
click at [1240, 504] on div "**********" at bounding box center [1071, 512] width 746 height 88
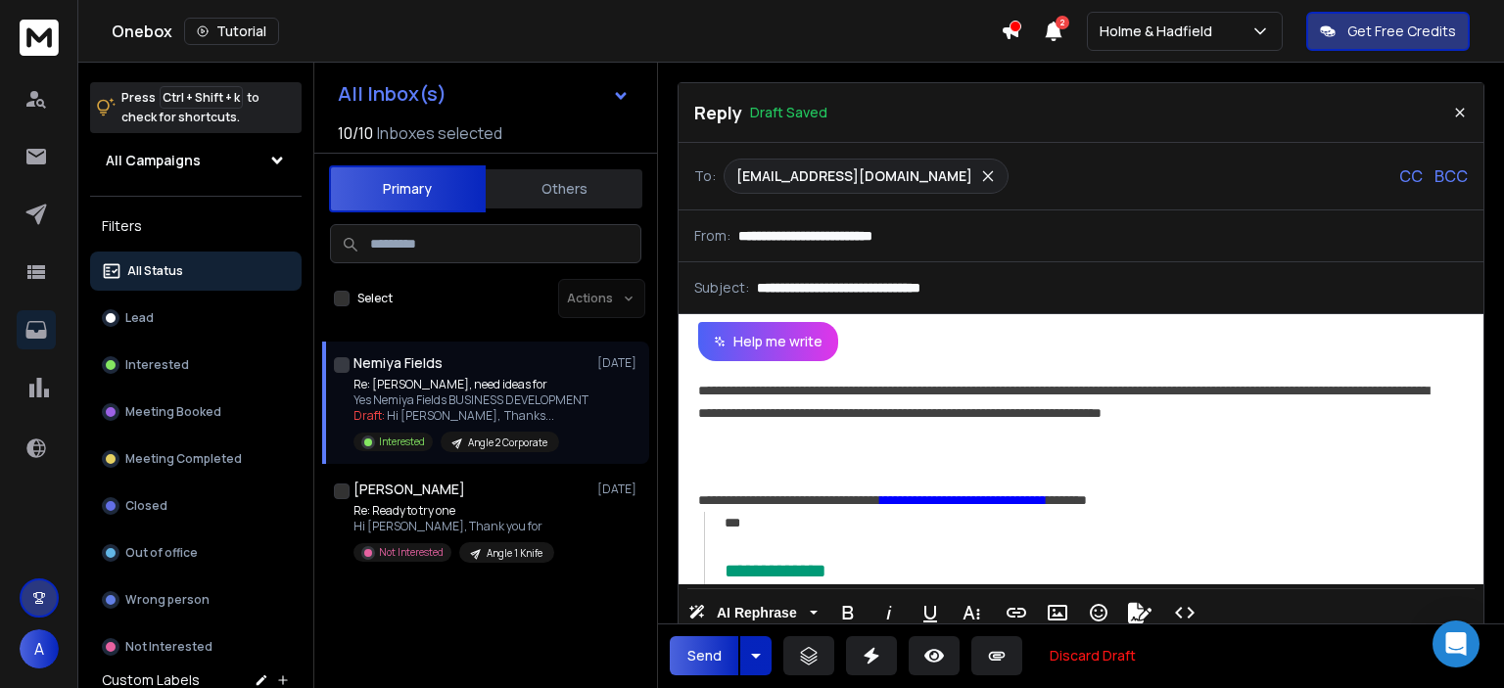
scroll to position [133, 0]
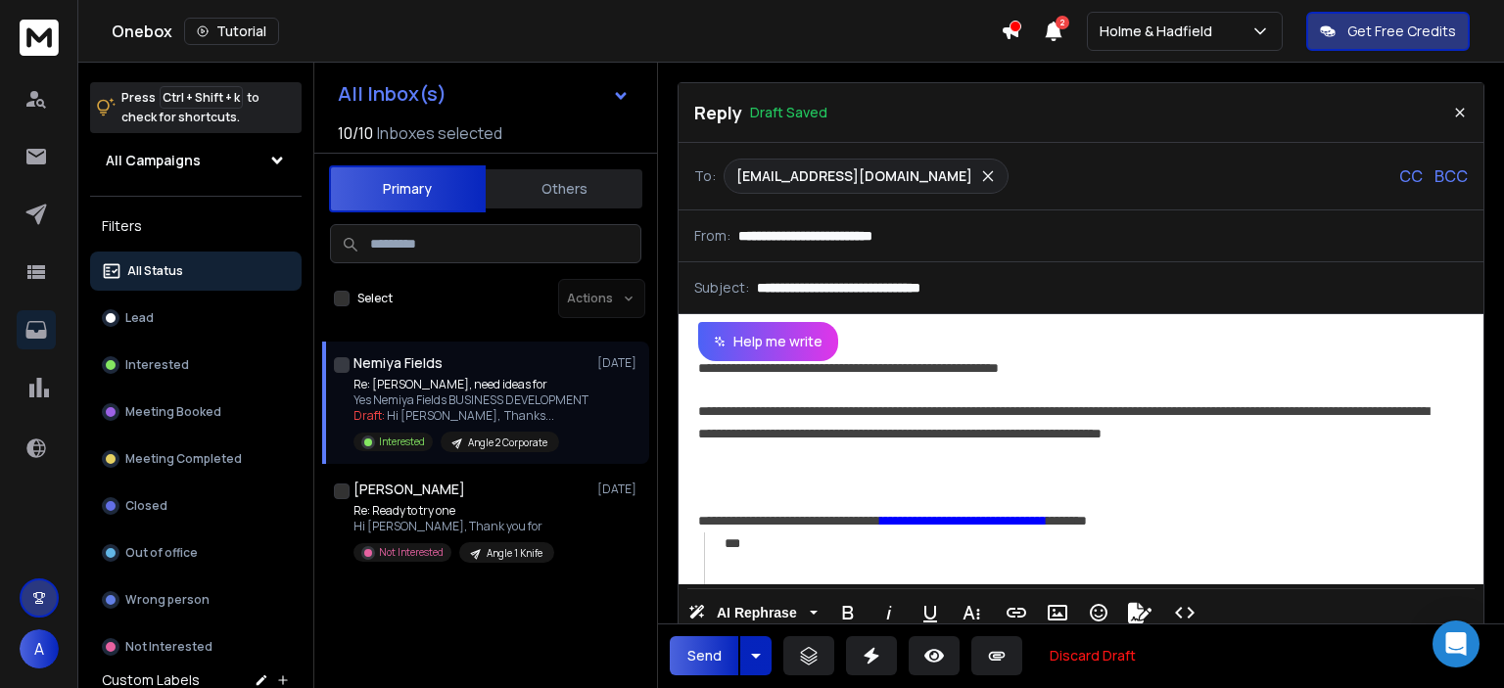
click at [989, 439] on div "**********" at bounding box center [1071, 422] width 746 height 44
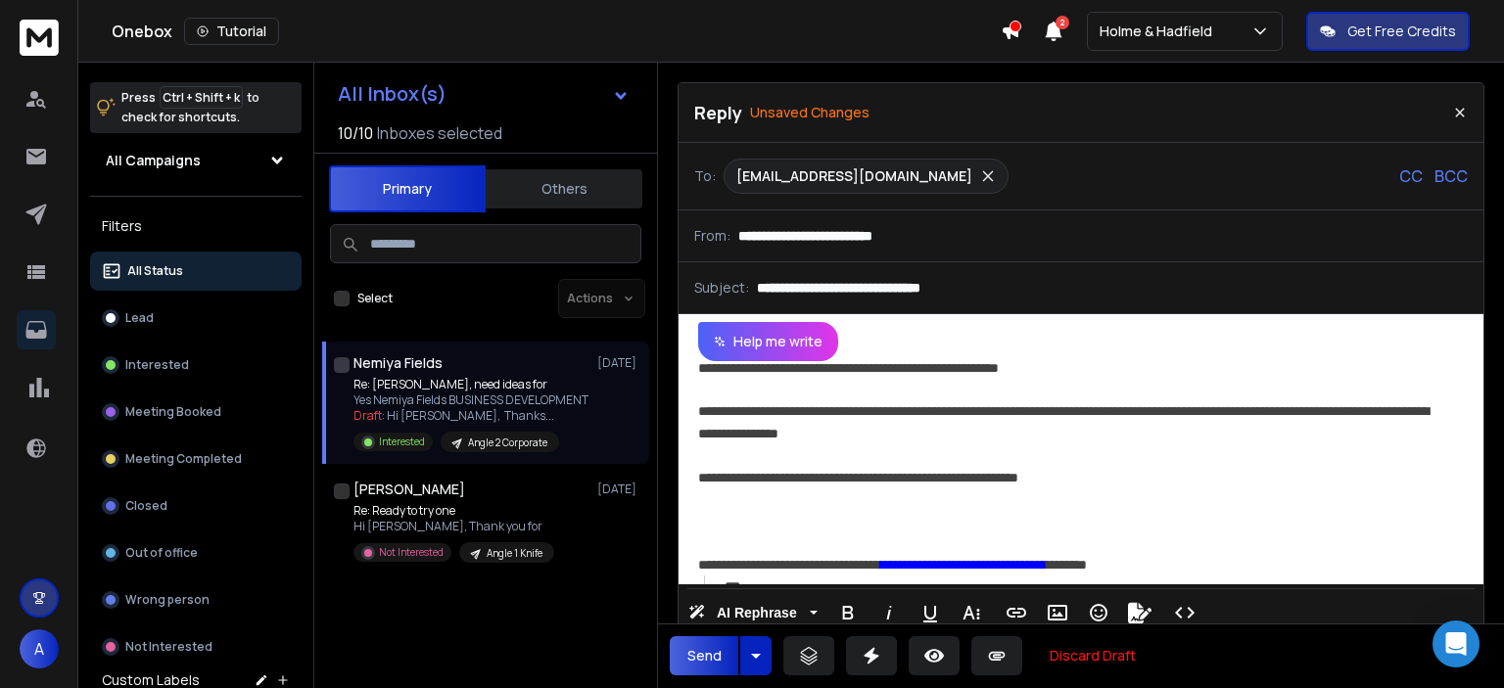
click at [1029, 481] on div "**********" at bounding box center [1071, 478] width 746 height 22
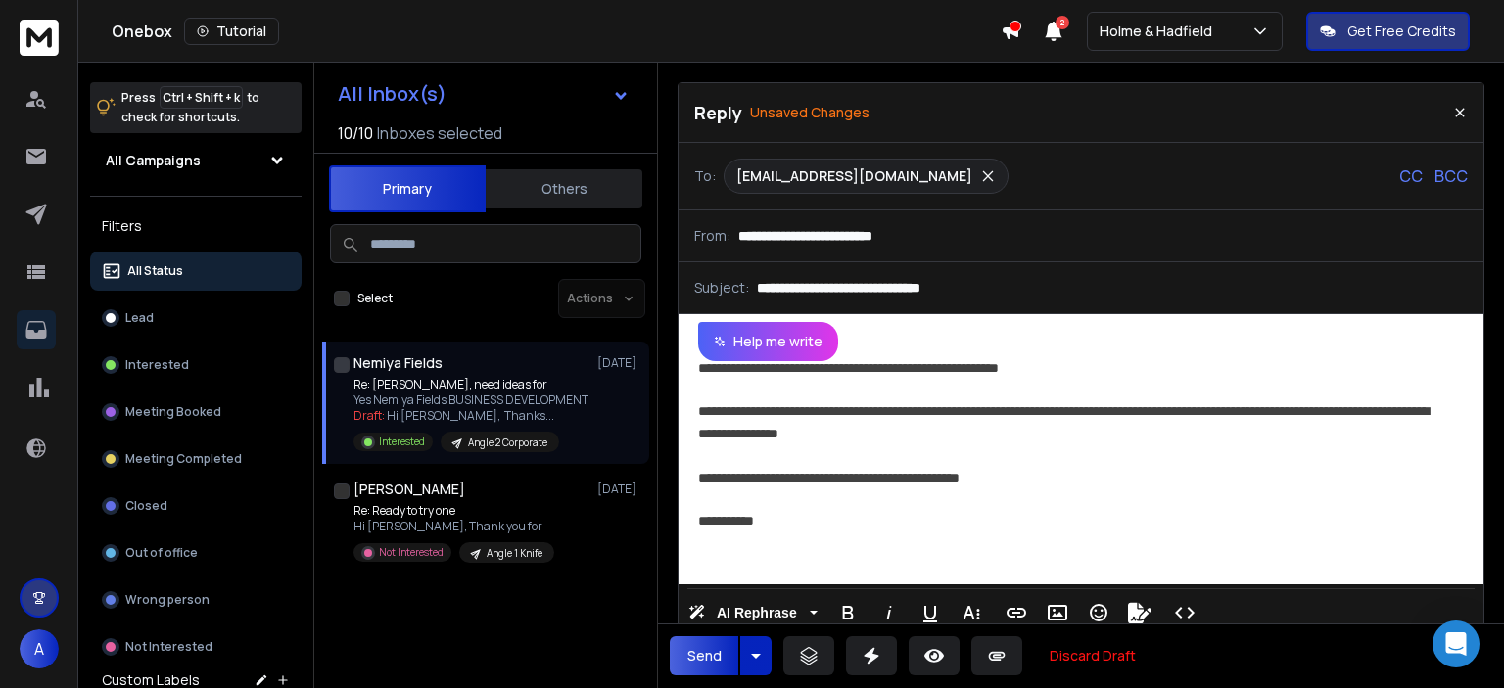
click at [734, 524] on div "**********" at bounding box center [1071, 521] width 746 height 22
click at [1022, 434] on div "**********" at bounding box center [1071, 422] width 746 height 44
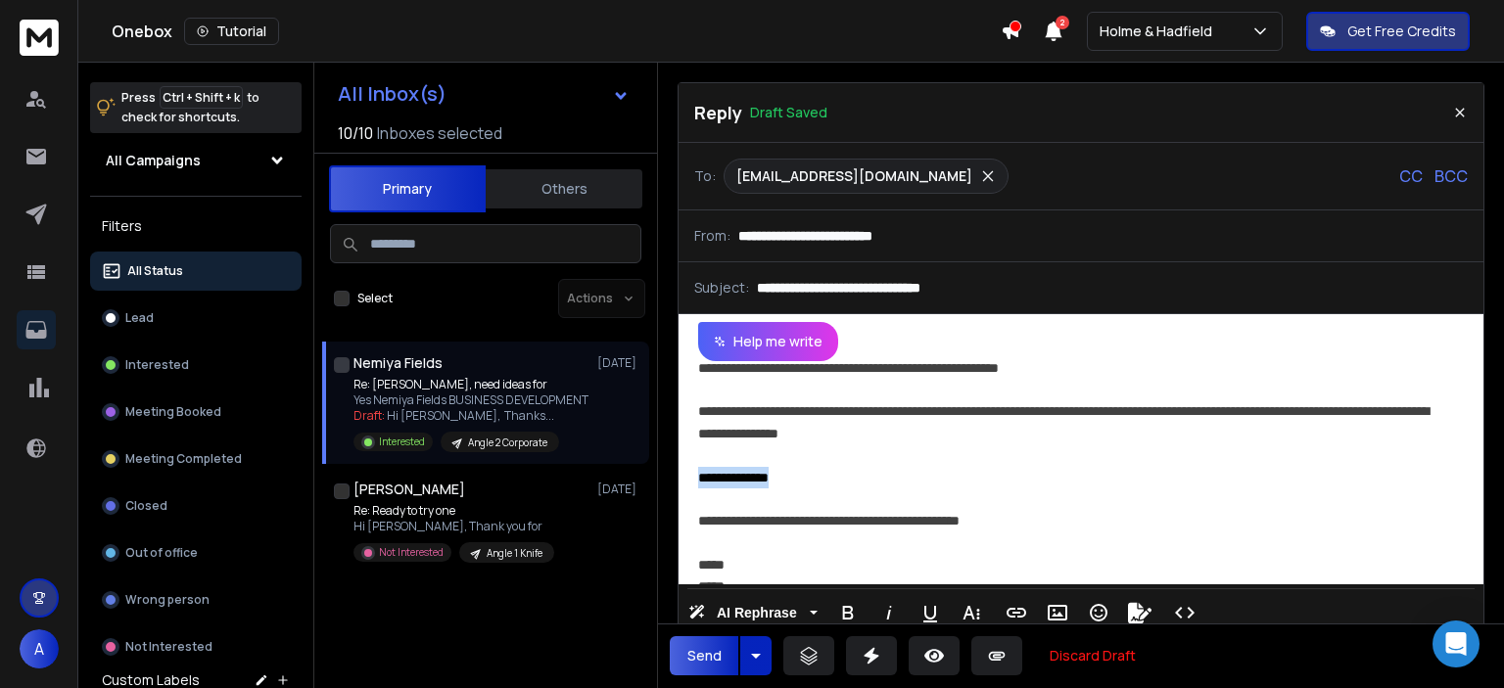
drag, startPoint x: 839, startPoint y: 478, endPoint x: 655, endPoint y: 487, distance: 184.2
click at [655, 487] on div "**********" at bounding box center [908, 407] width 1190 height 688
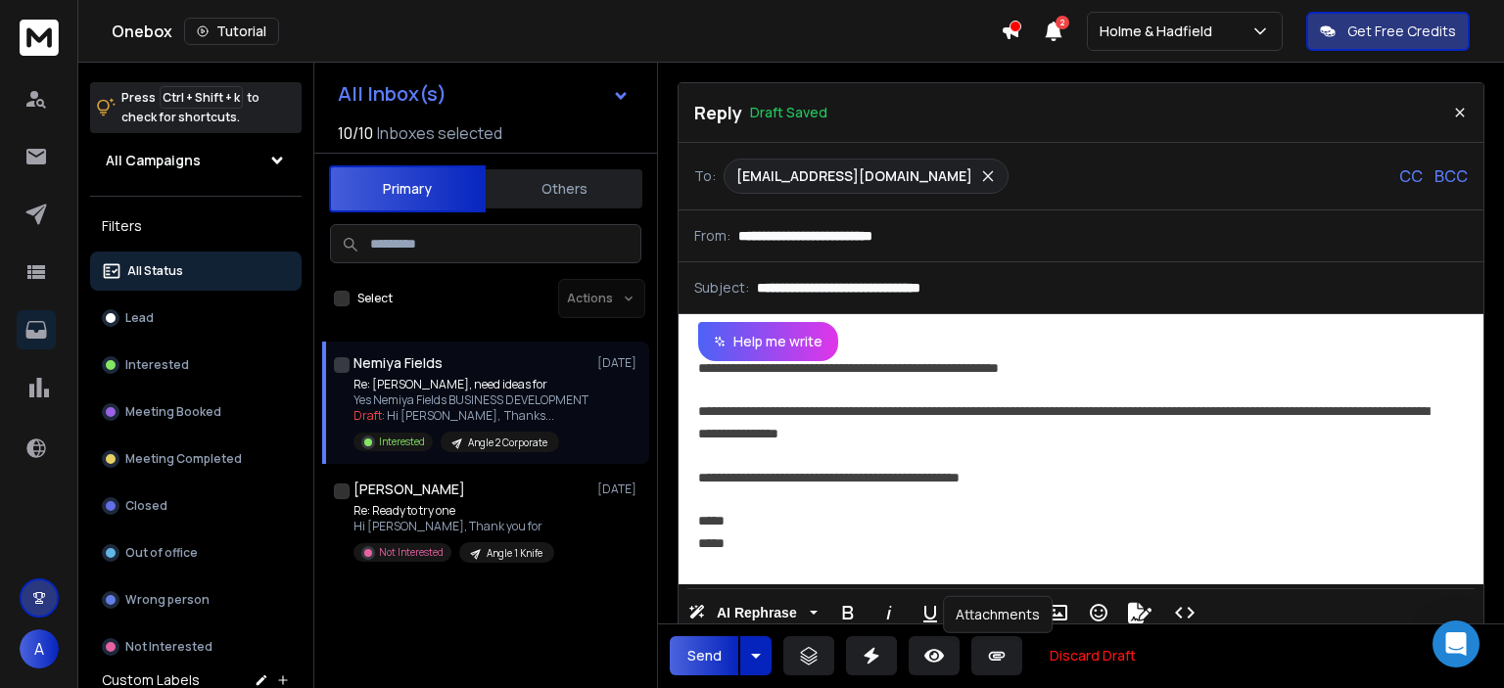
click at [1006, 660] on button at bounding box center [996, 655] width 51 height 39
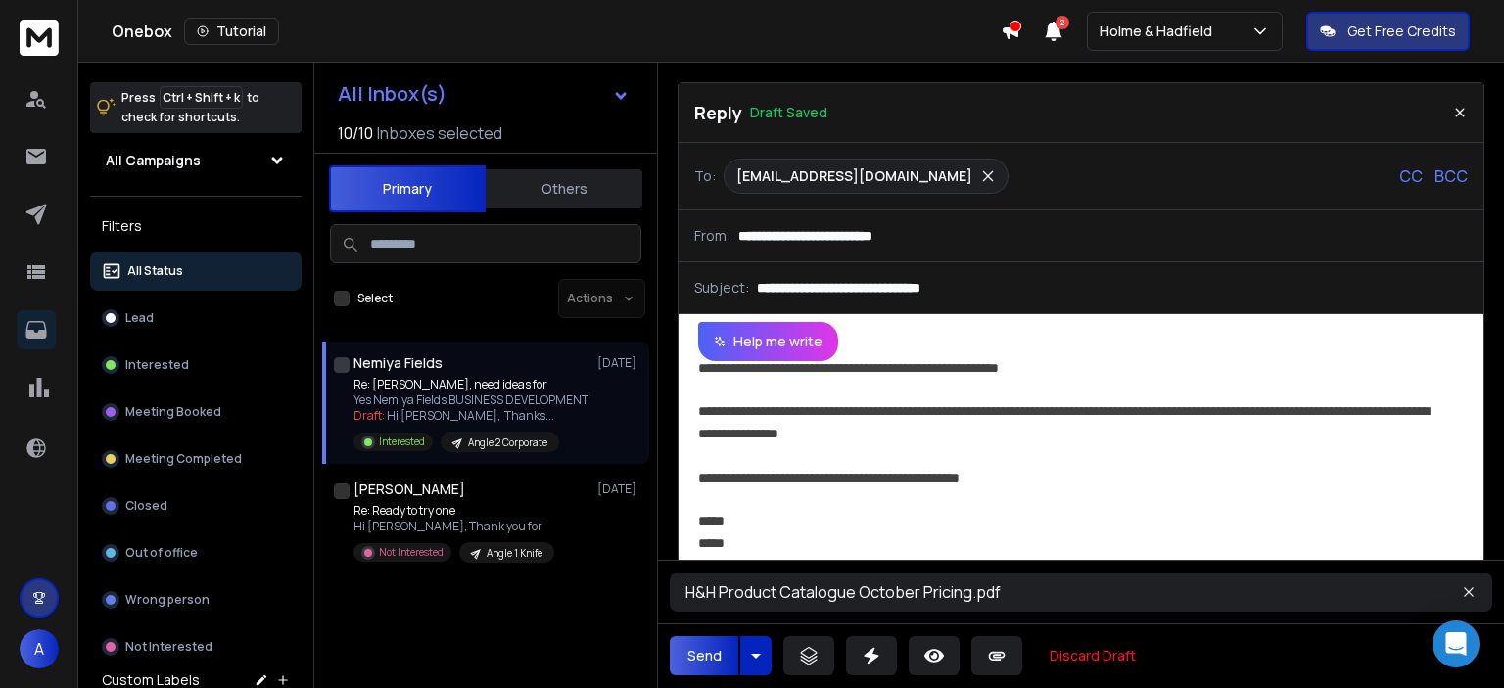
click at [1060, 602] on h3 "H&H Product Catalogue October Pricing.pdf" at bounding box center [981, 591] width 593 height 23
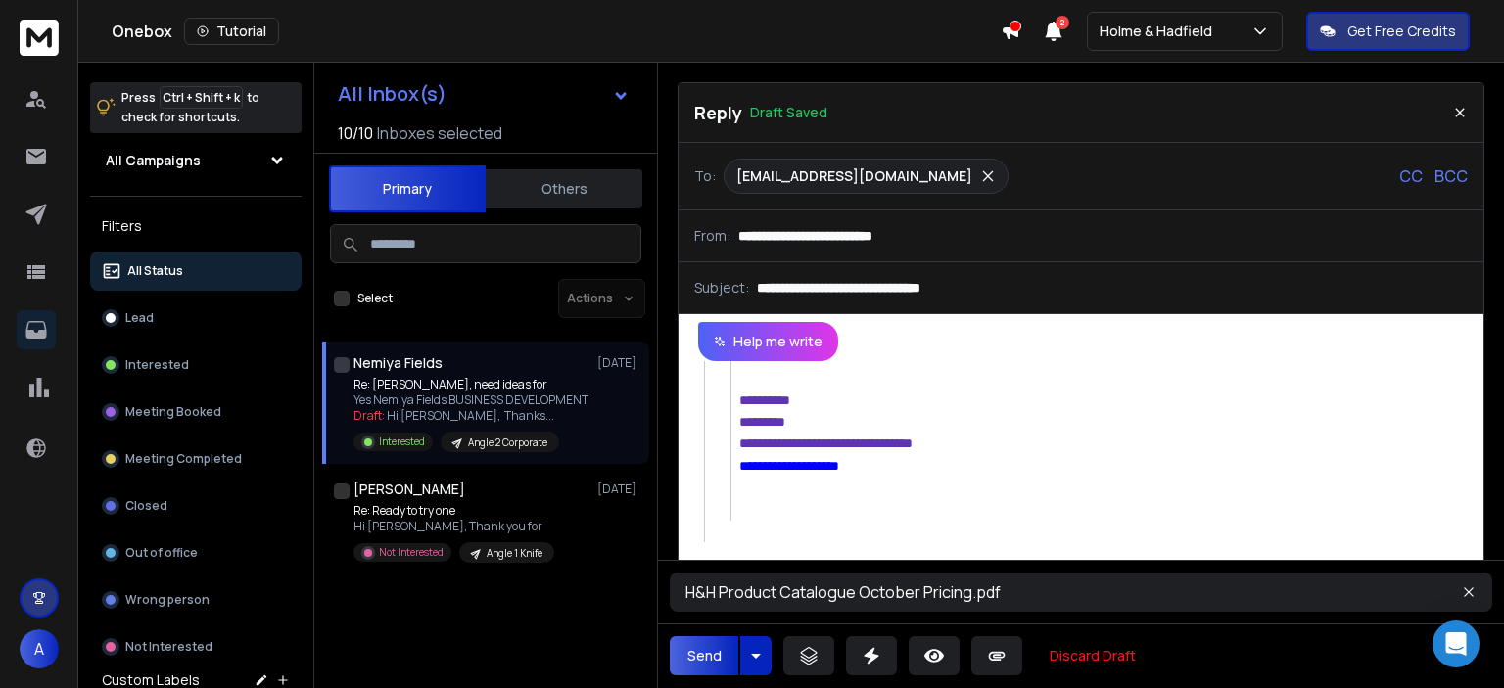
scroll to position [0, 0]
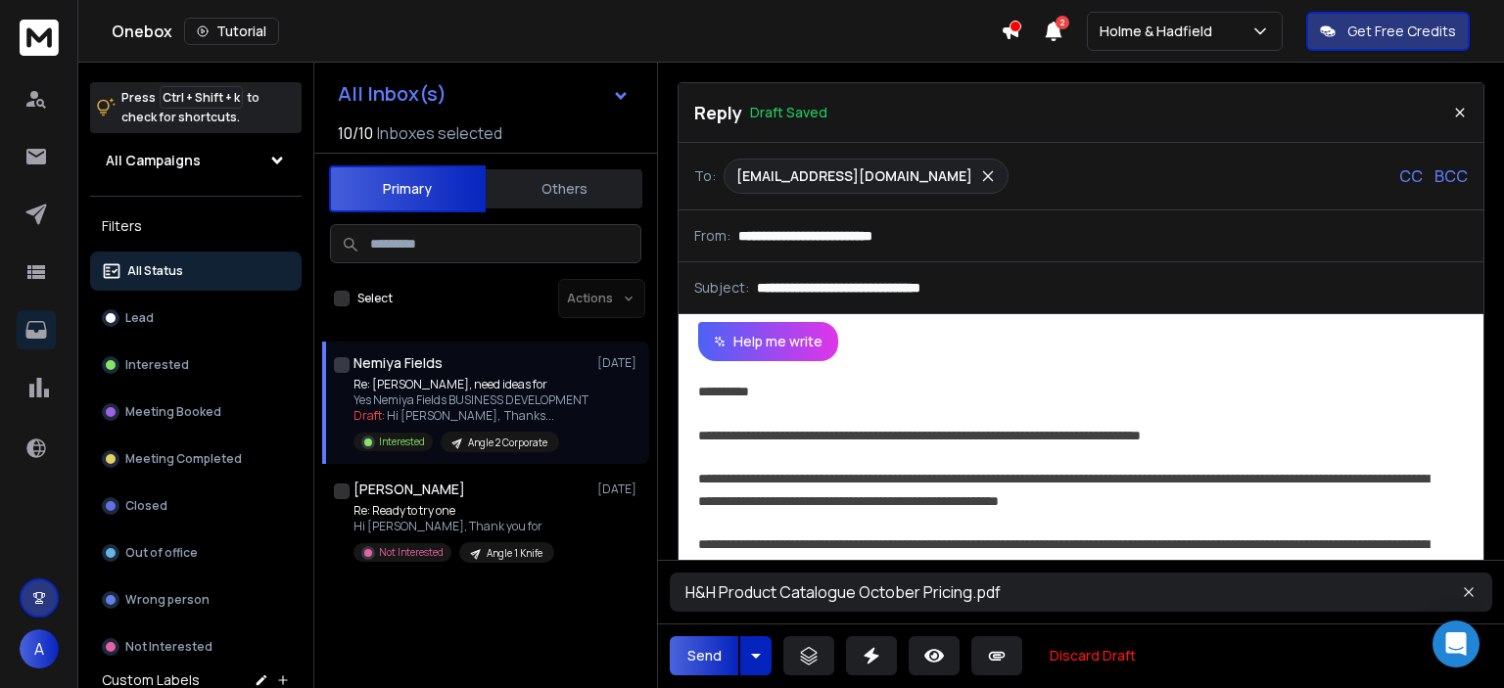
click at [706, 656] on button "Send" at bounding box center [704, 655] width 69 height 39
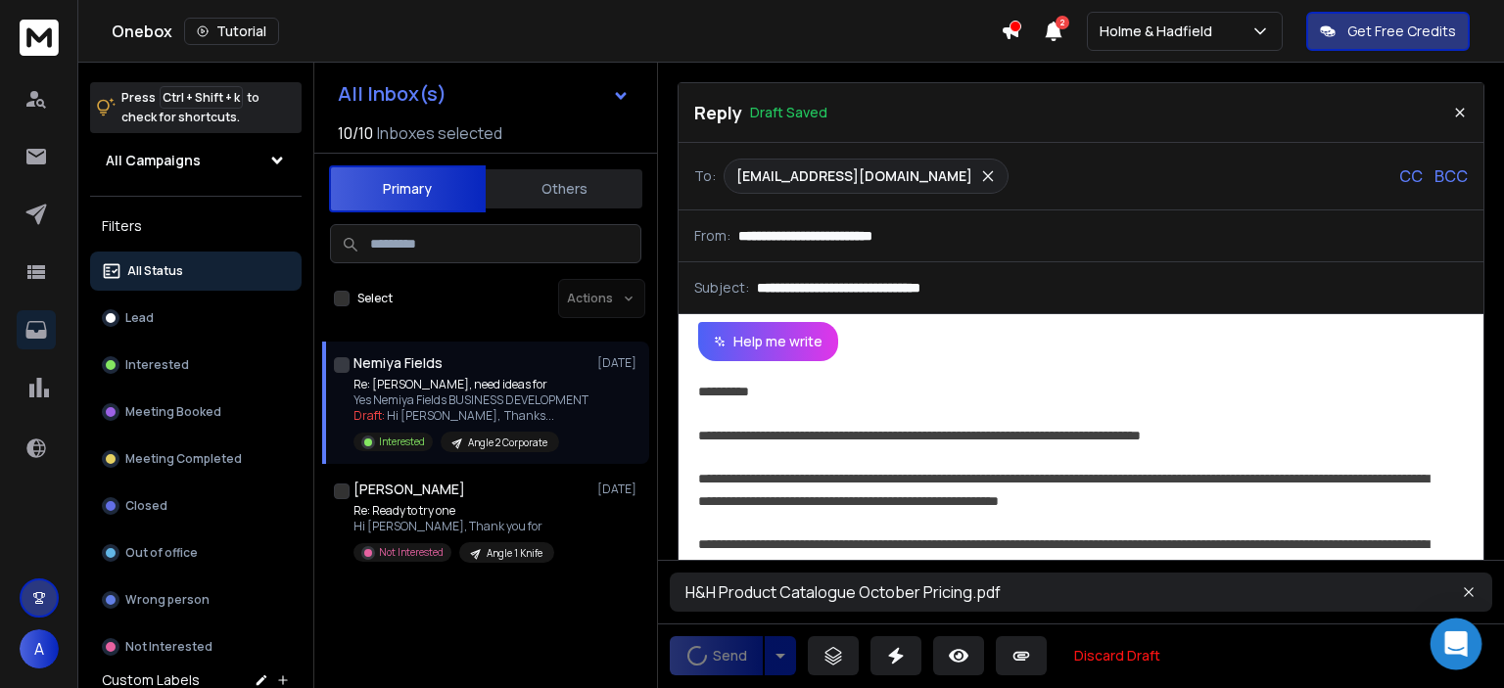
drag, startPoint x: 1464, startPoint y: 647, endPoint x: 1455, endPoint y: 633, distance: 16.8
click at [1462, 645] on icon "Open Intercom Messenger" at bounding box center [1455, 643] width 23 height 25
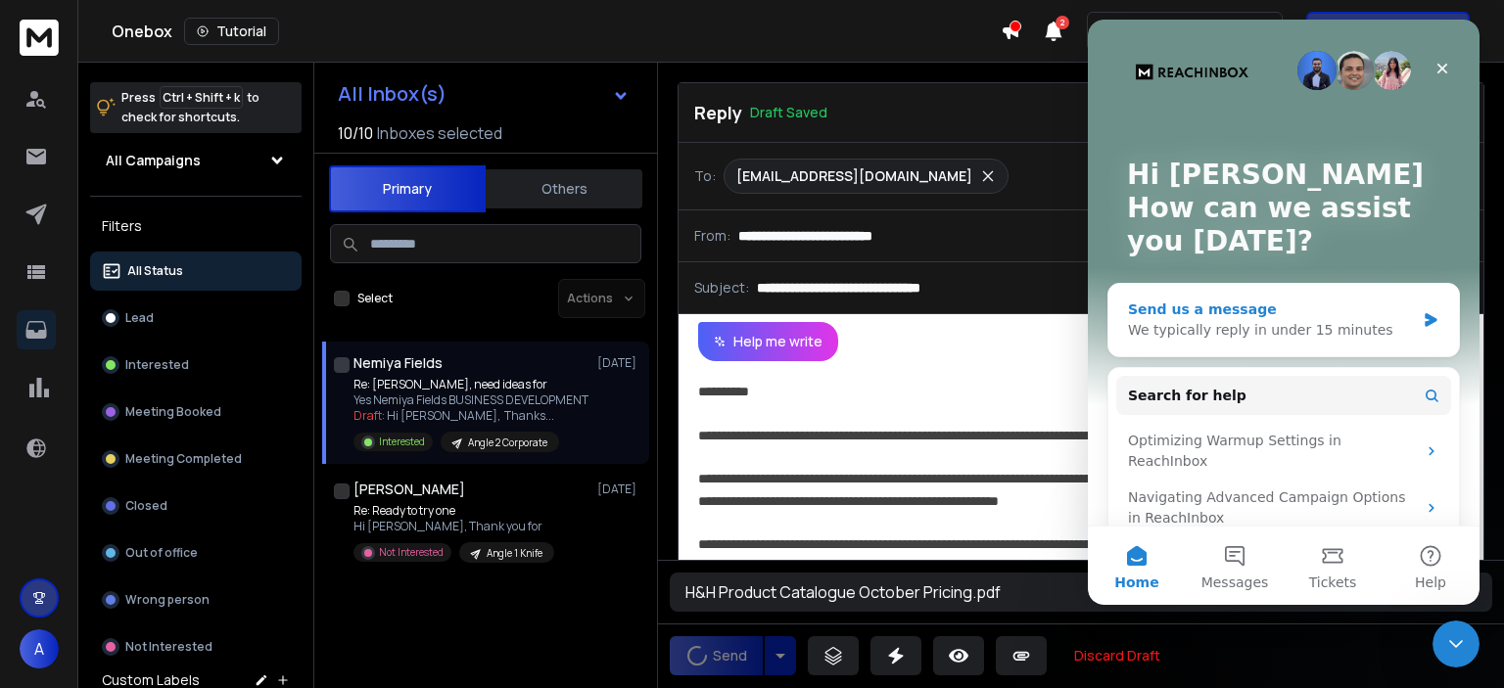
click at [1252, 314] on div "Send us a message" at bounding box center [1271, 310] width 287 height 21
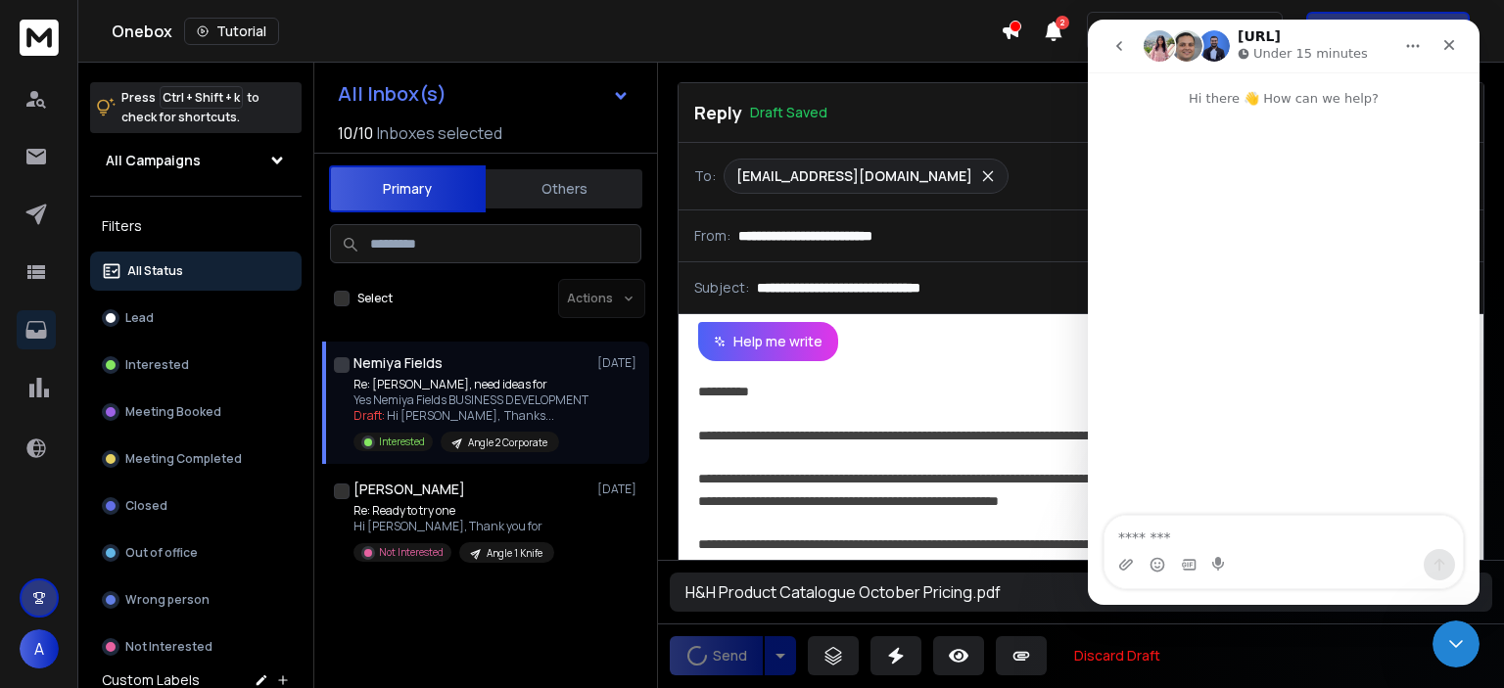
click at [1241, 546] on textarea "Message…" at bounding box center [1283, 532] width 358 height 33
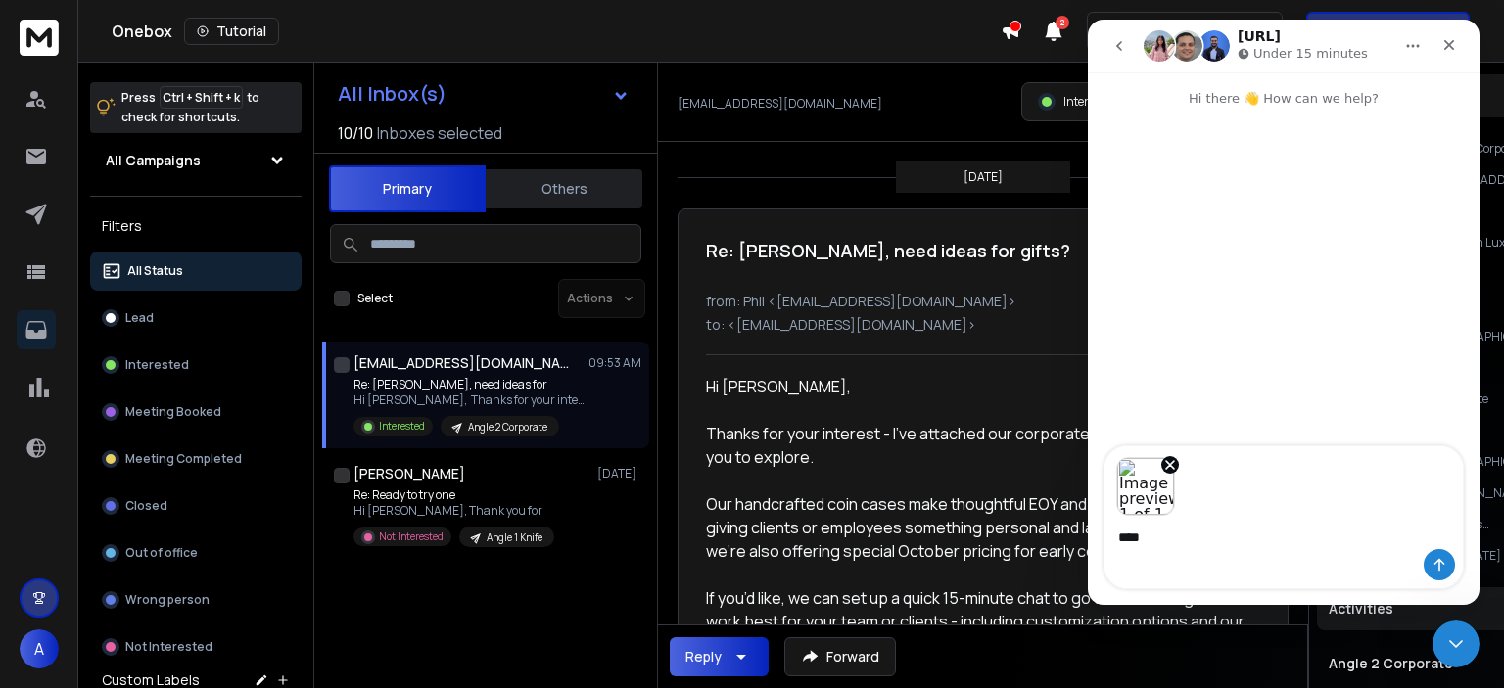
scroll to position [326, 0]
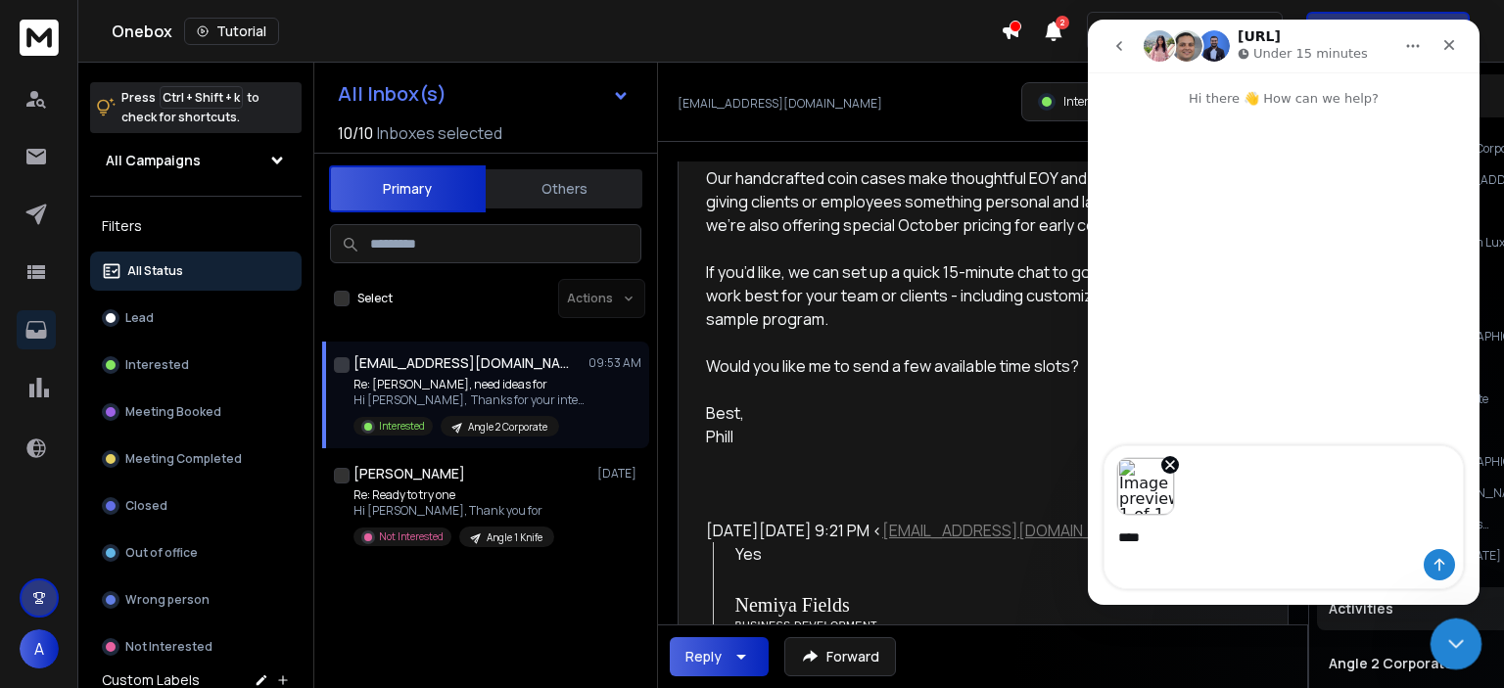
type textarea "***"
click at [1460, 630] on icon "Close Intercom Messenger" at bounding box center [1452, 640] width 23 height 23
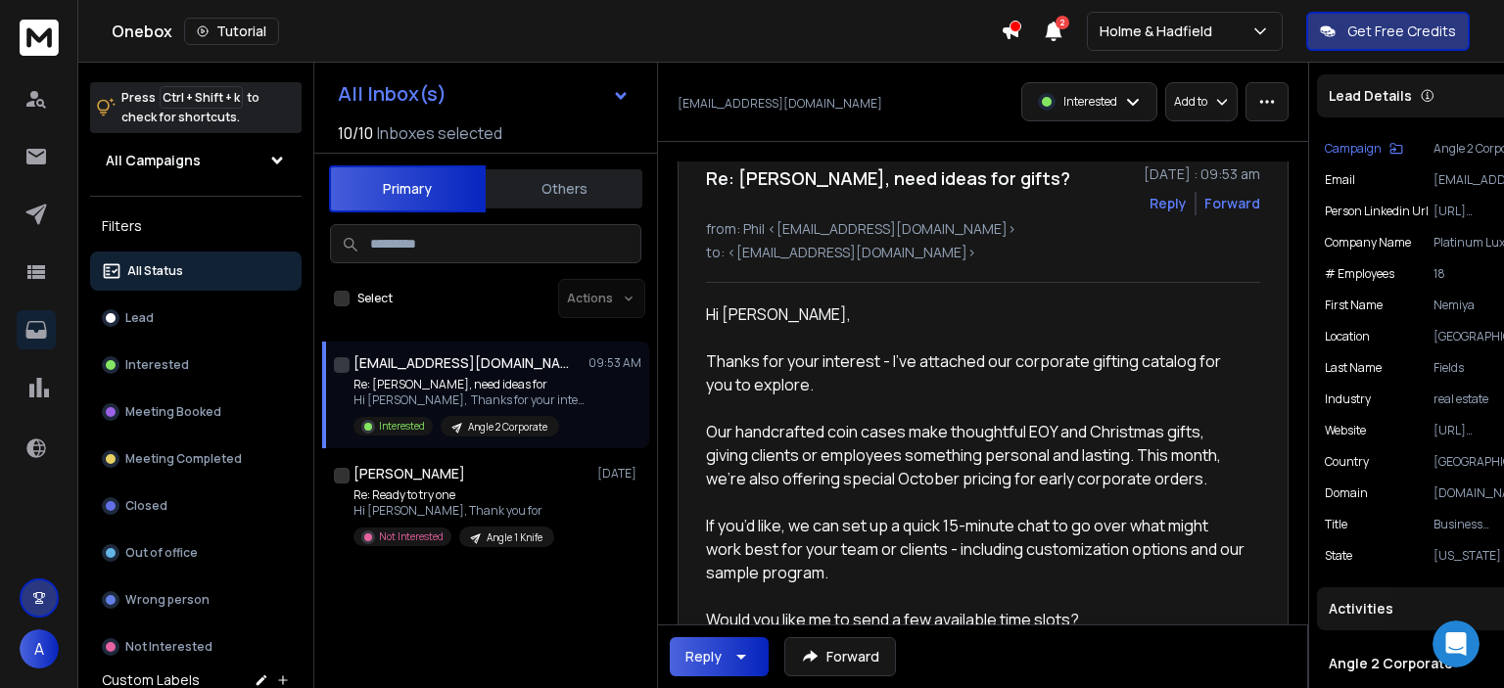
scroll to position [35, 0]
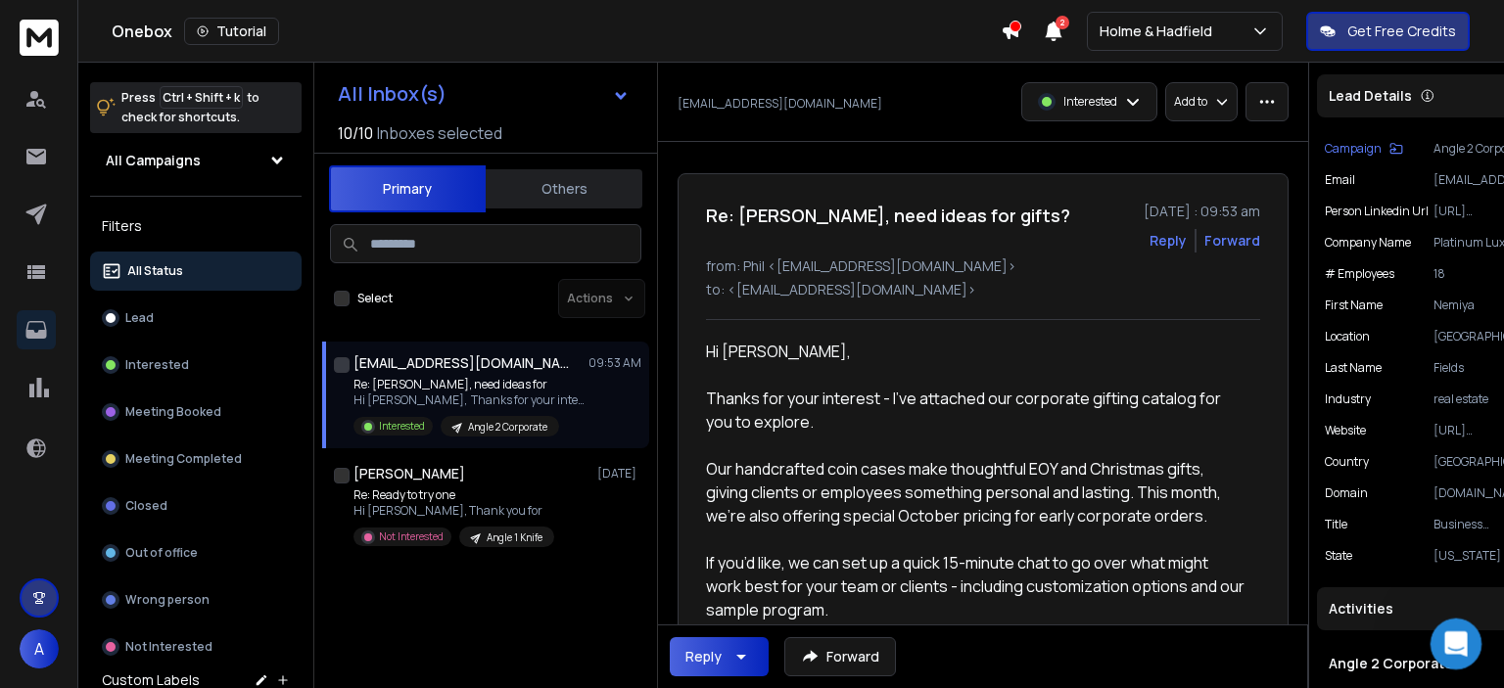
click at [1434, 629] on div "Open Intercom Messenger" at bounding box center [1452, 641] width 65 height 65
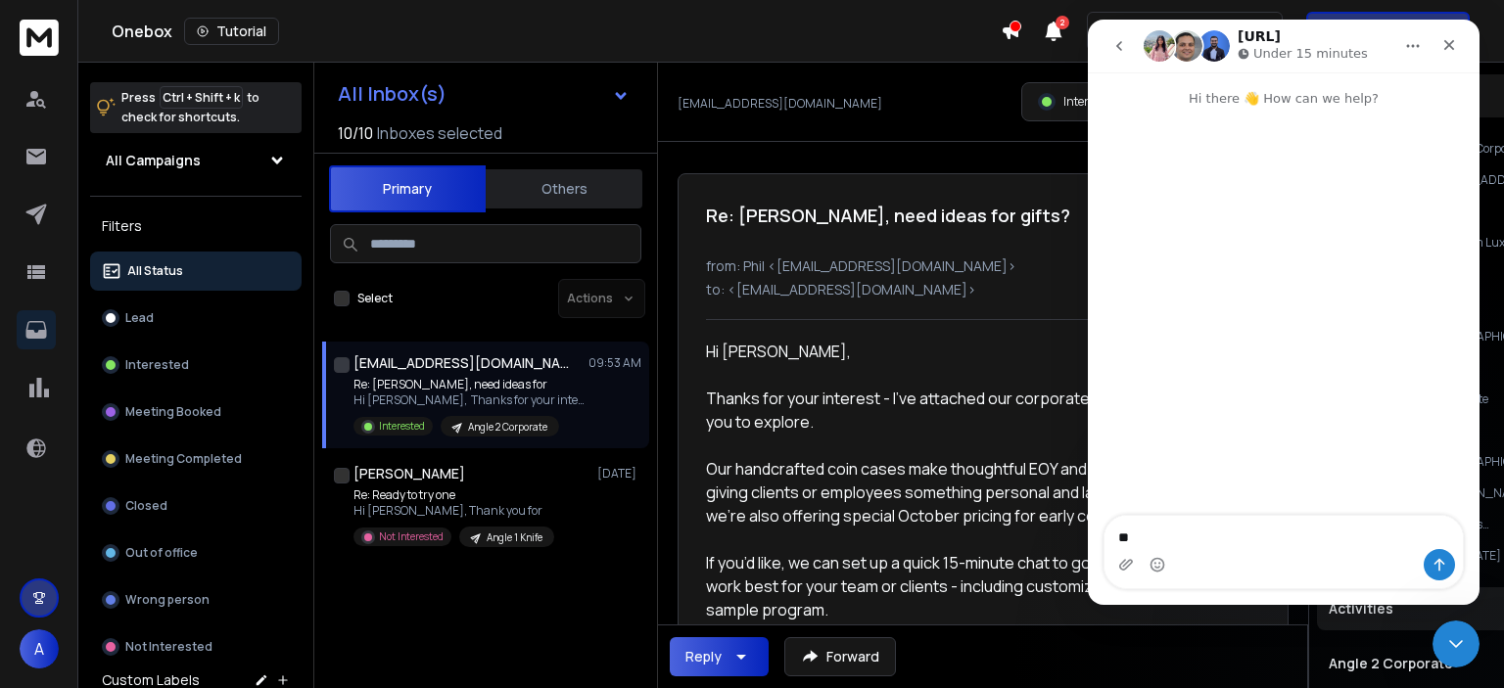
type textarea "***"
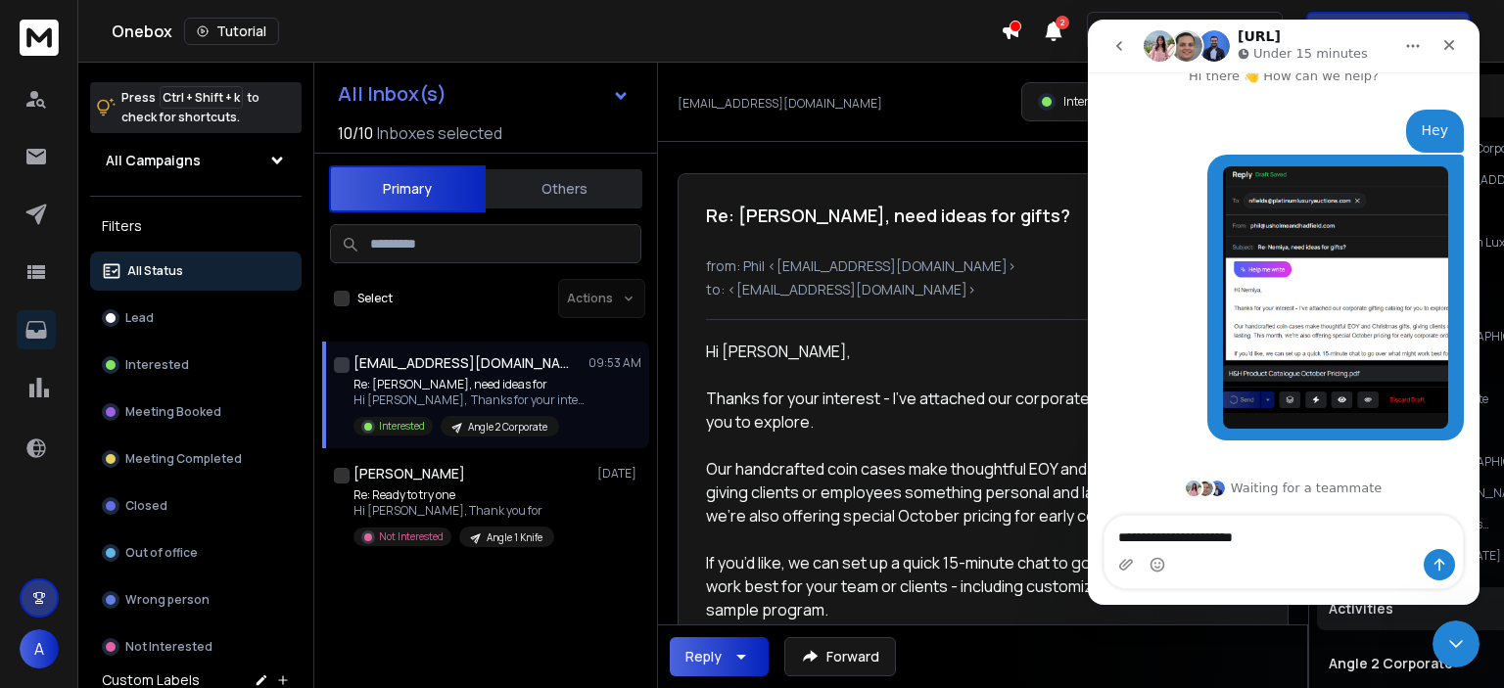
type textarea "**********"
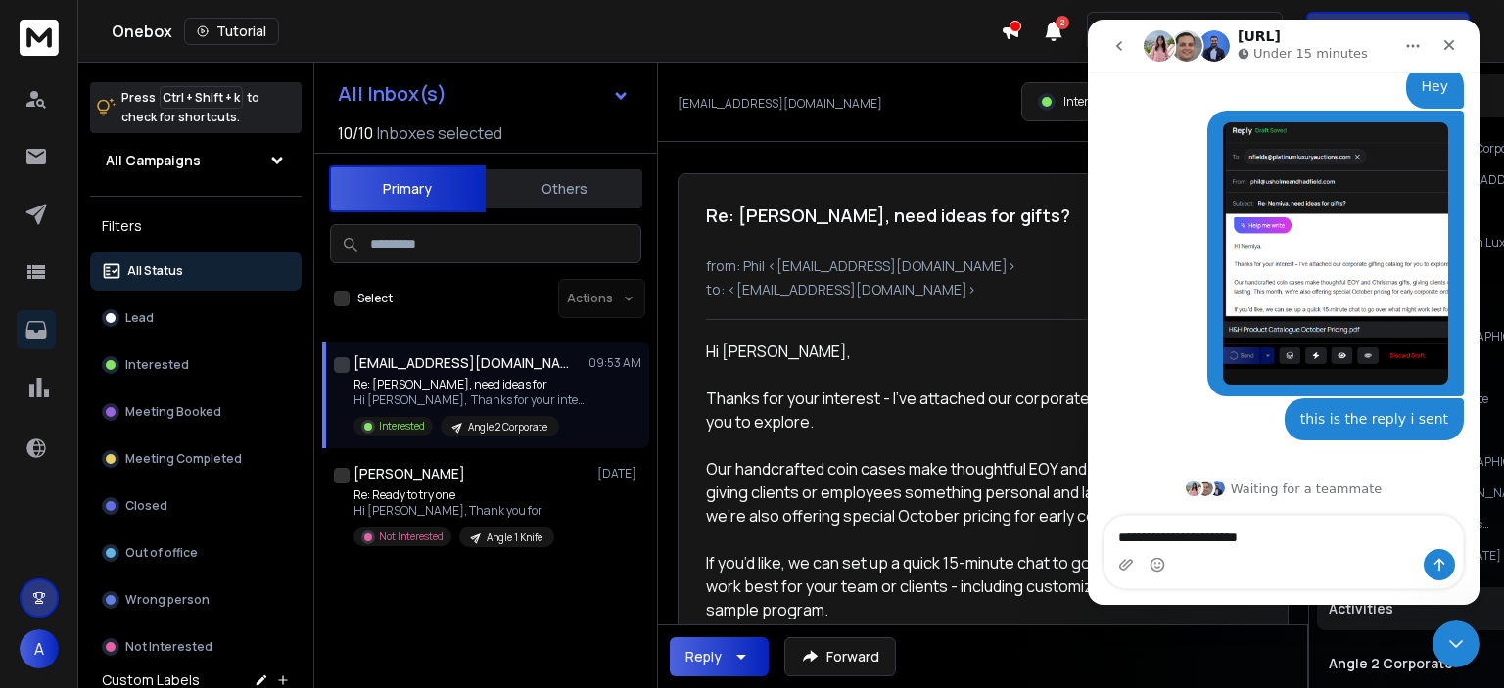
type textarea "**********"
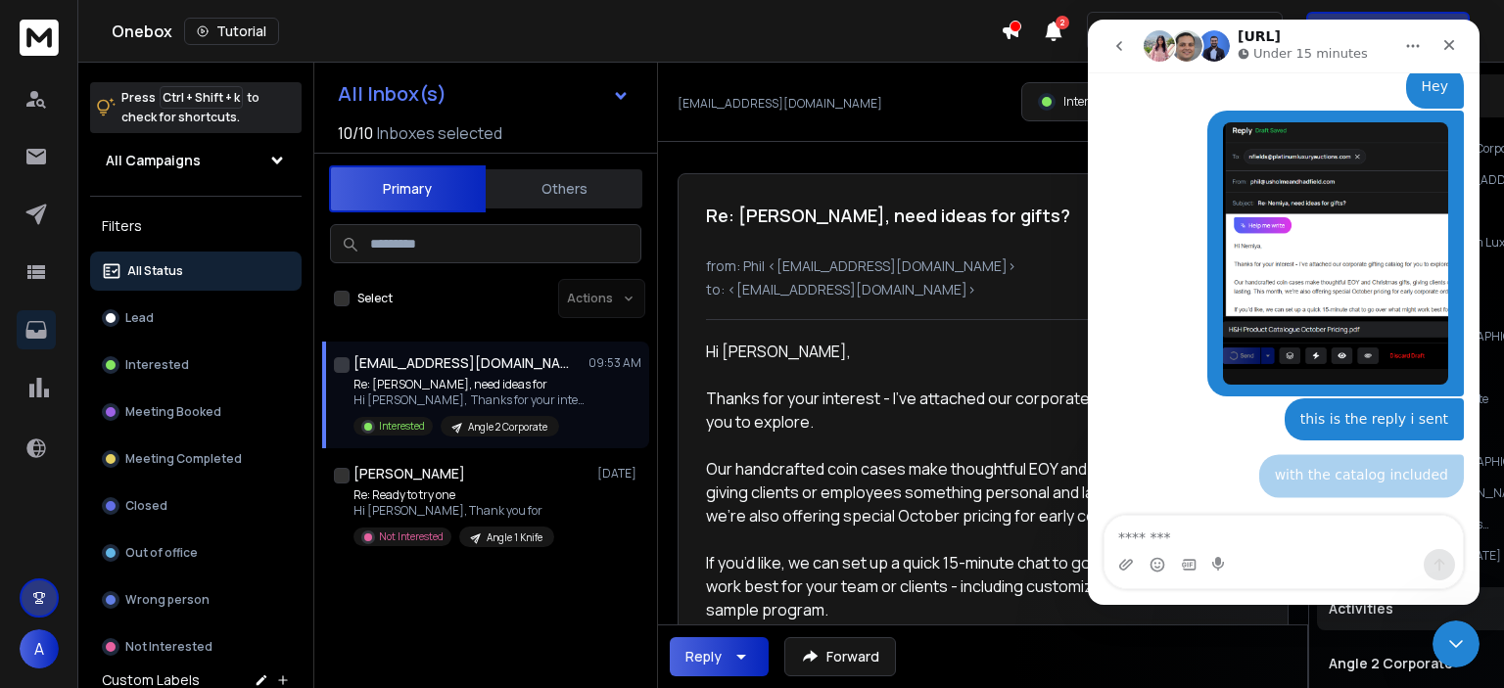
scroll to position [112, 0]
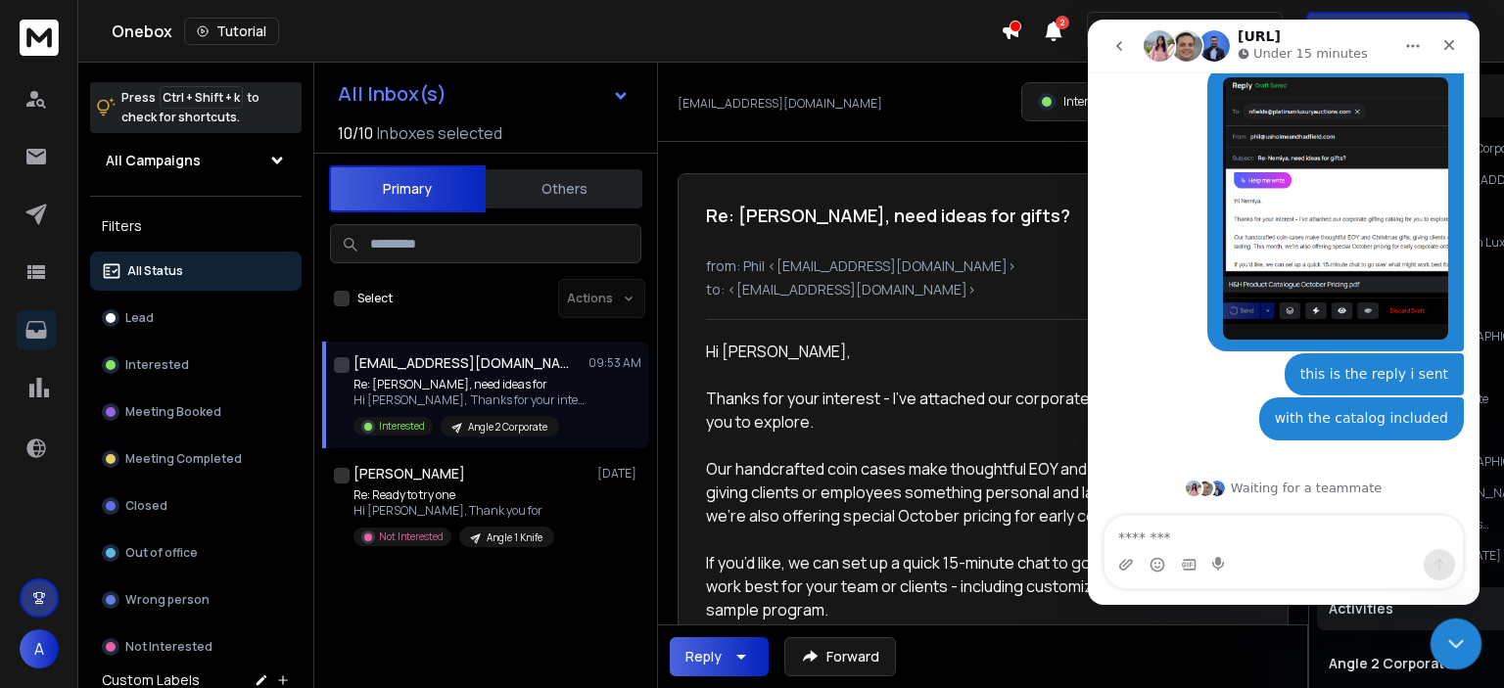
click at [1464, 630] on div "Close Intercom Messenger" at bounding box center [1452, 641] width 47 height 47
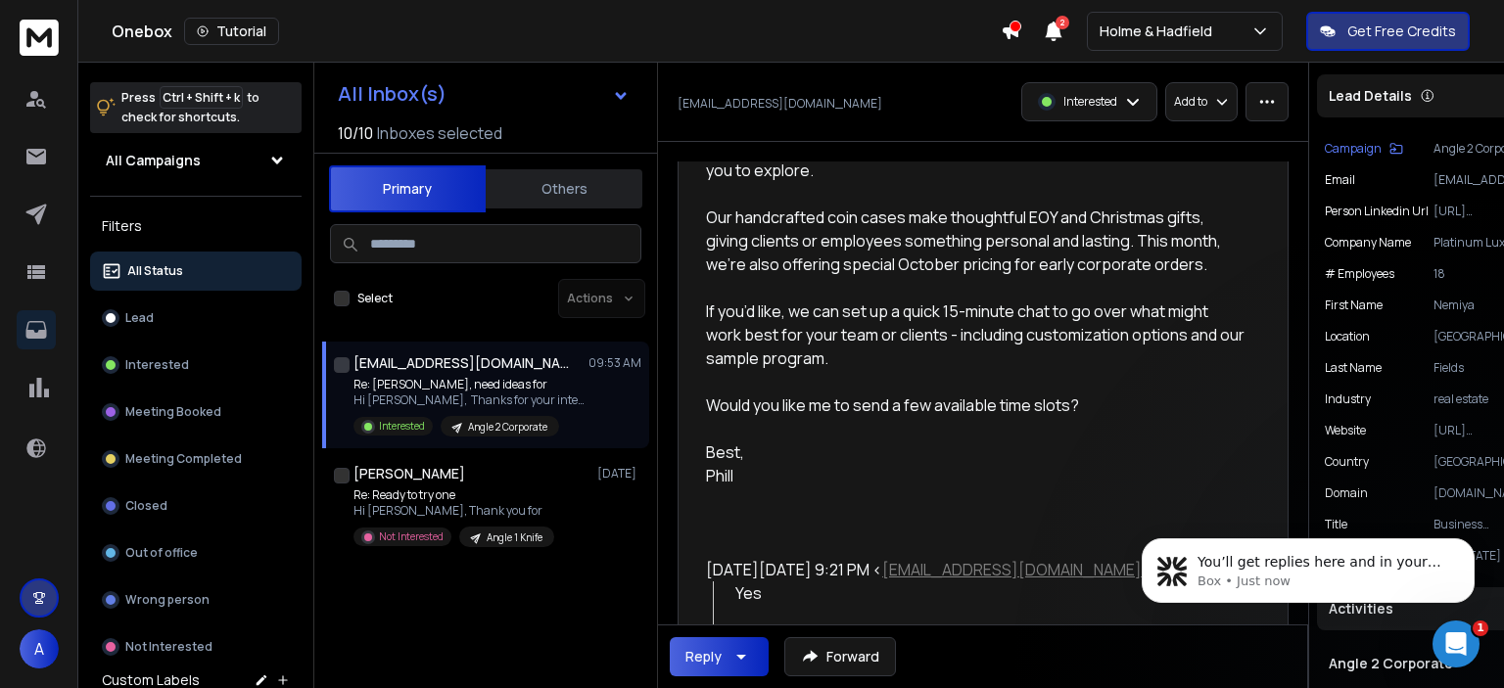
scroll to position [281, 0]
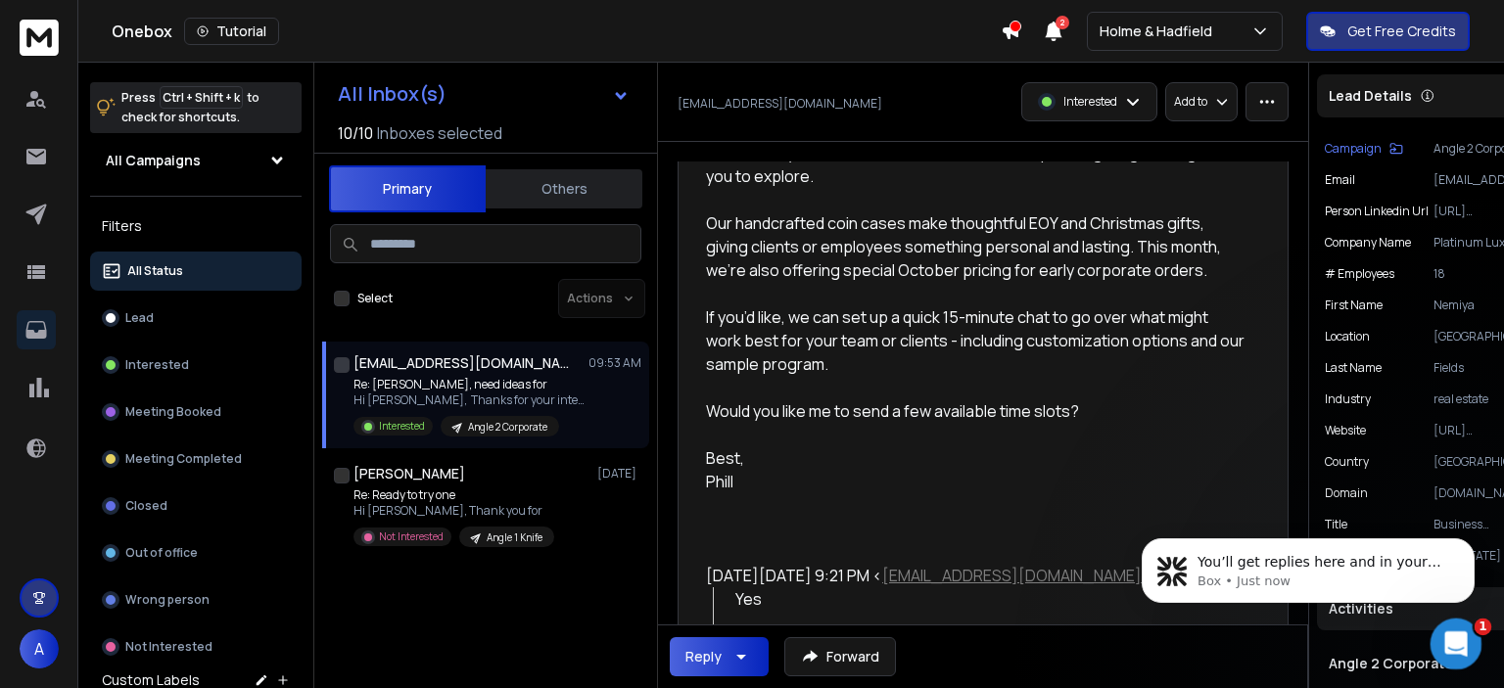
click at [1462, 623] on div "Open Intercom Messenger" at bounding box center [1452, 641] width 65 height 65
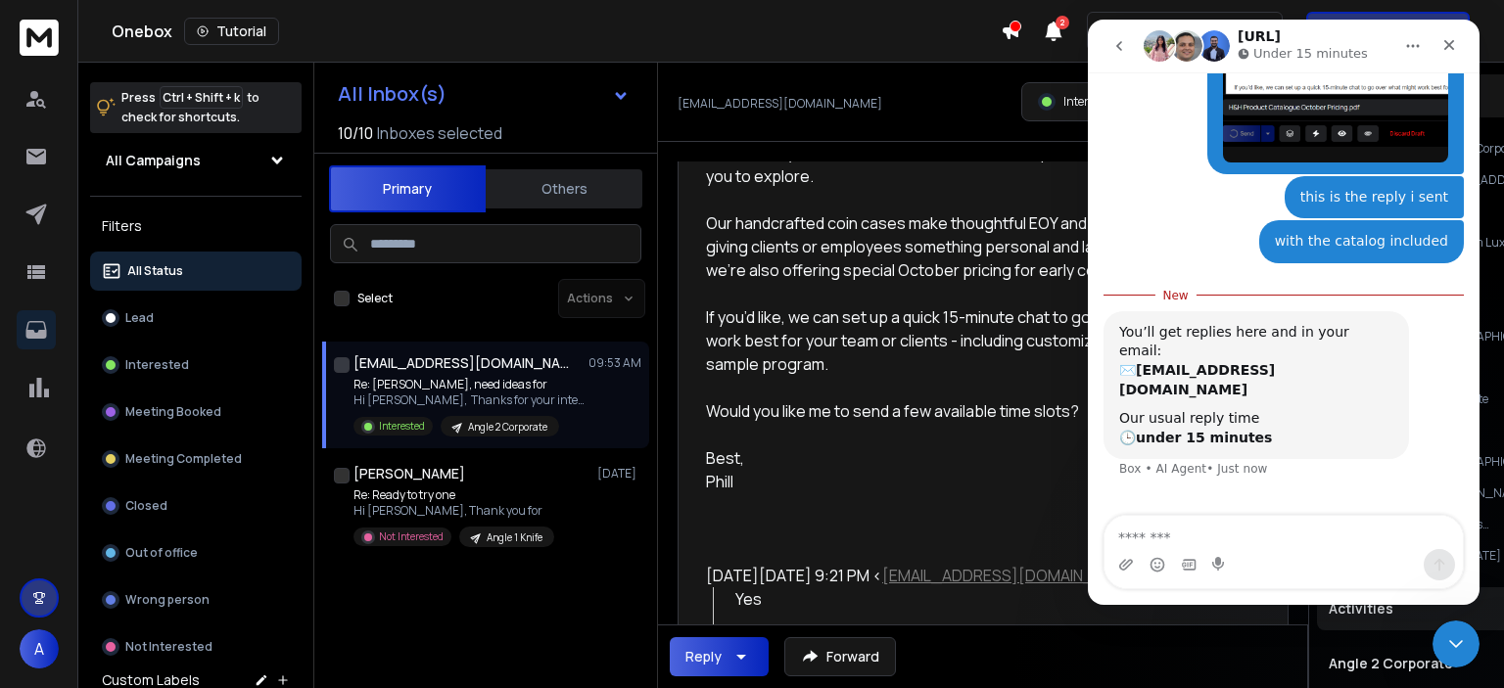
click at [1257, 528] on textarea "Message…" at bounding box center [1283, 532] width 358 height 33
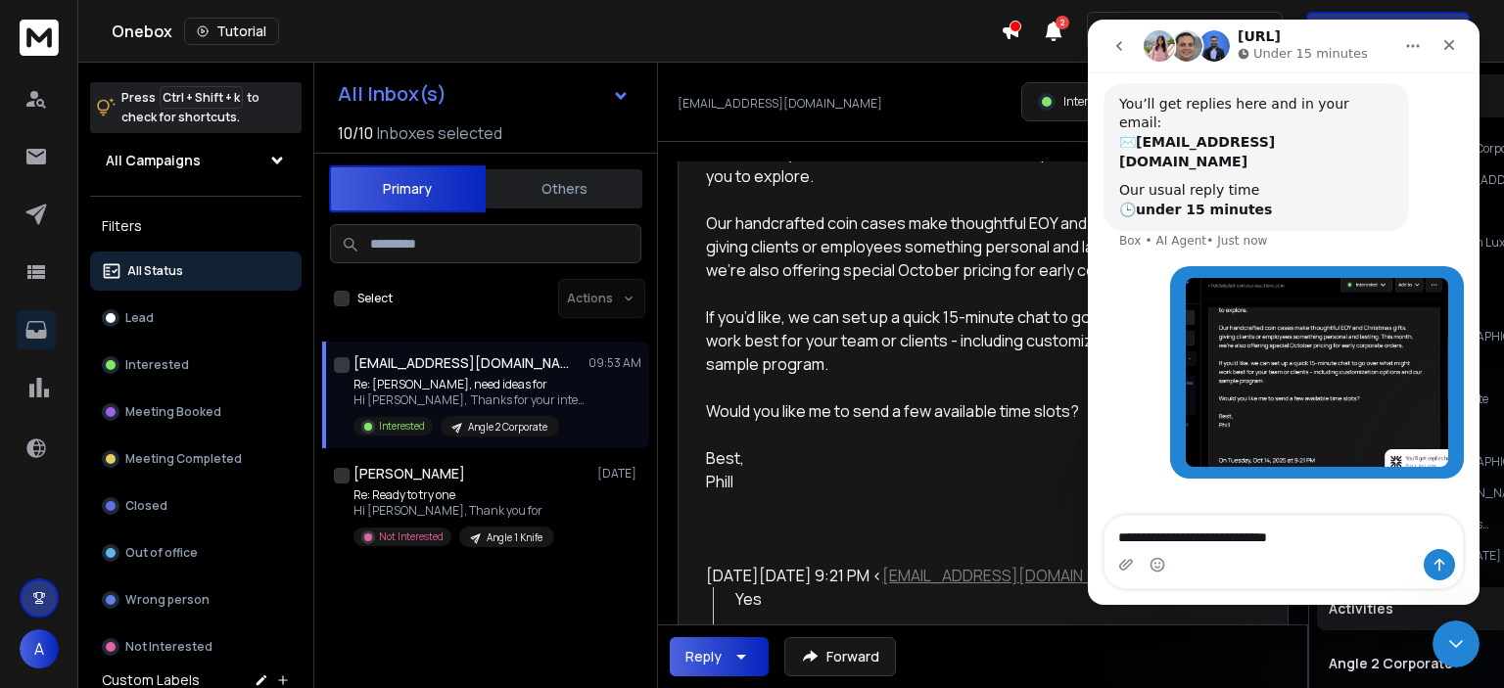
type textarea "**********"
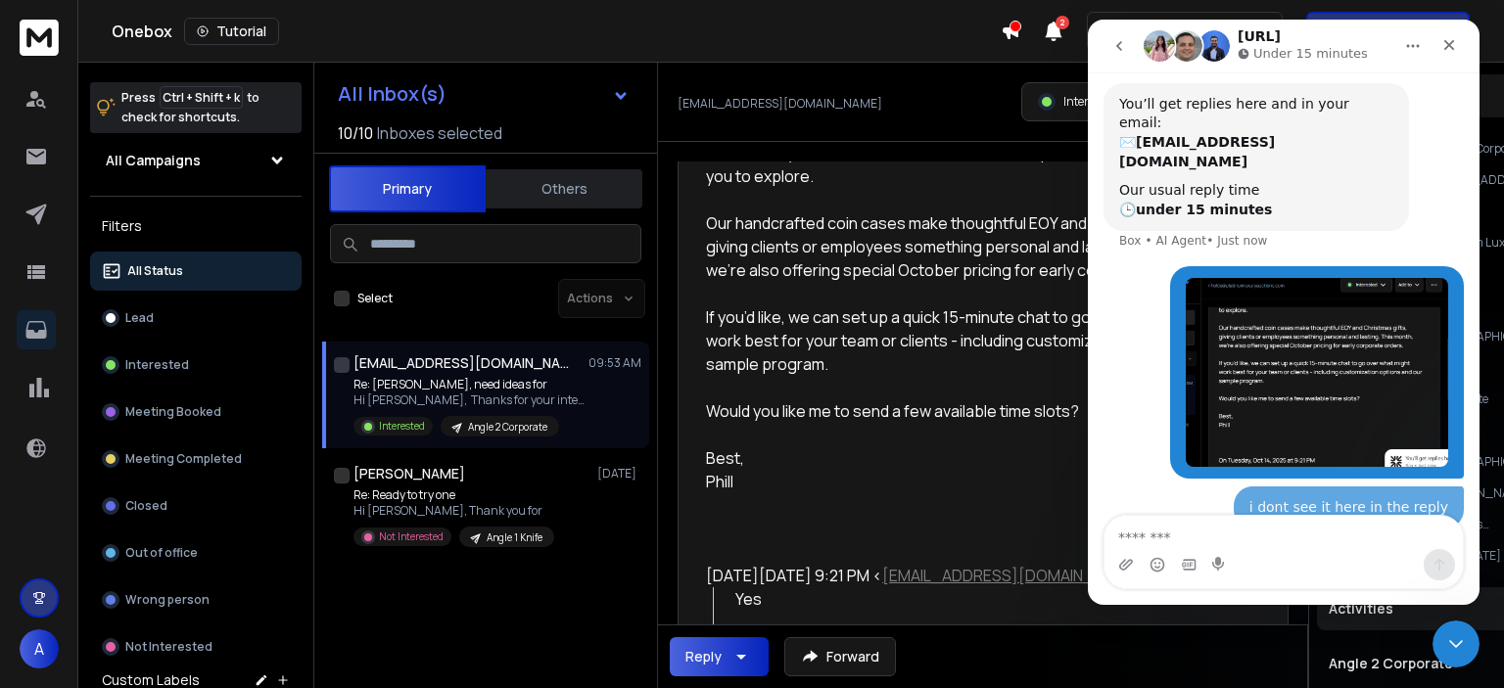
scroll to position [529, 0]
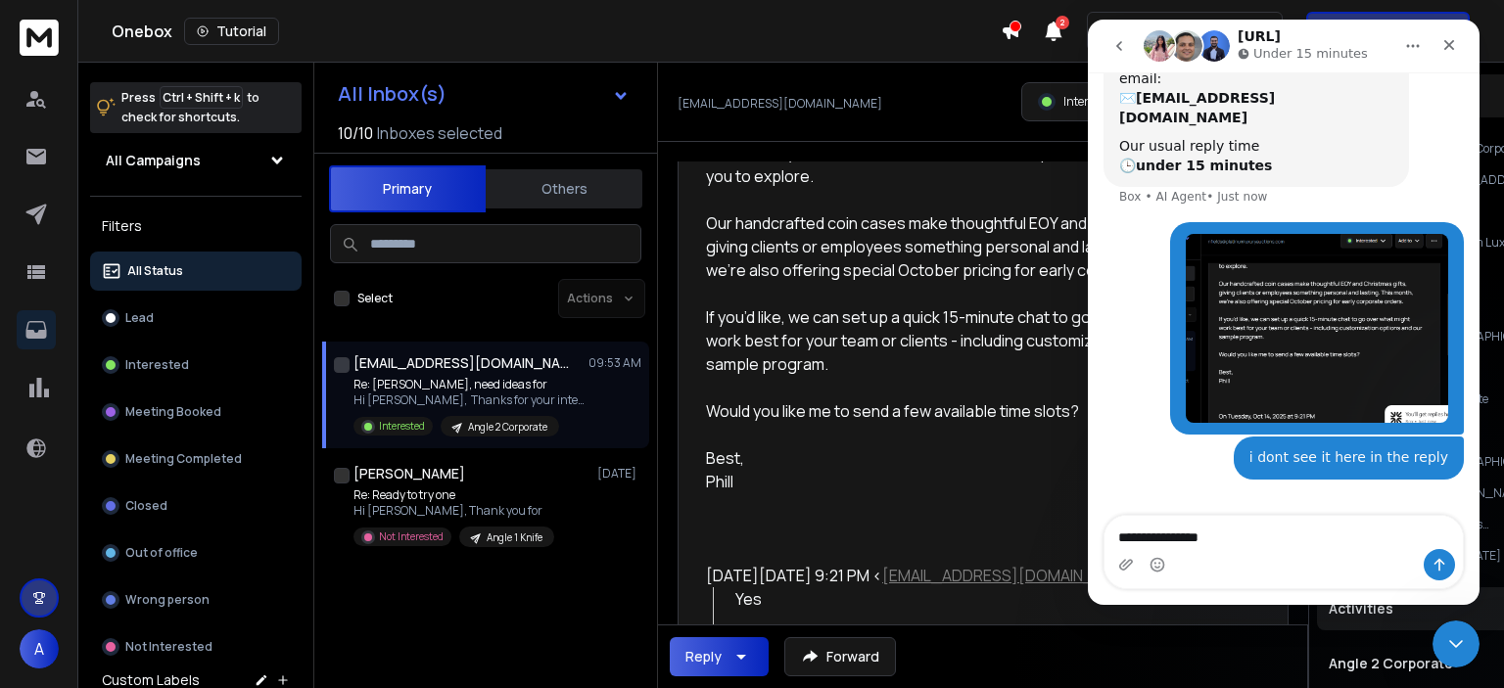
type textarea "**********"
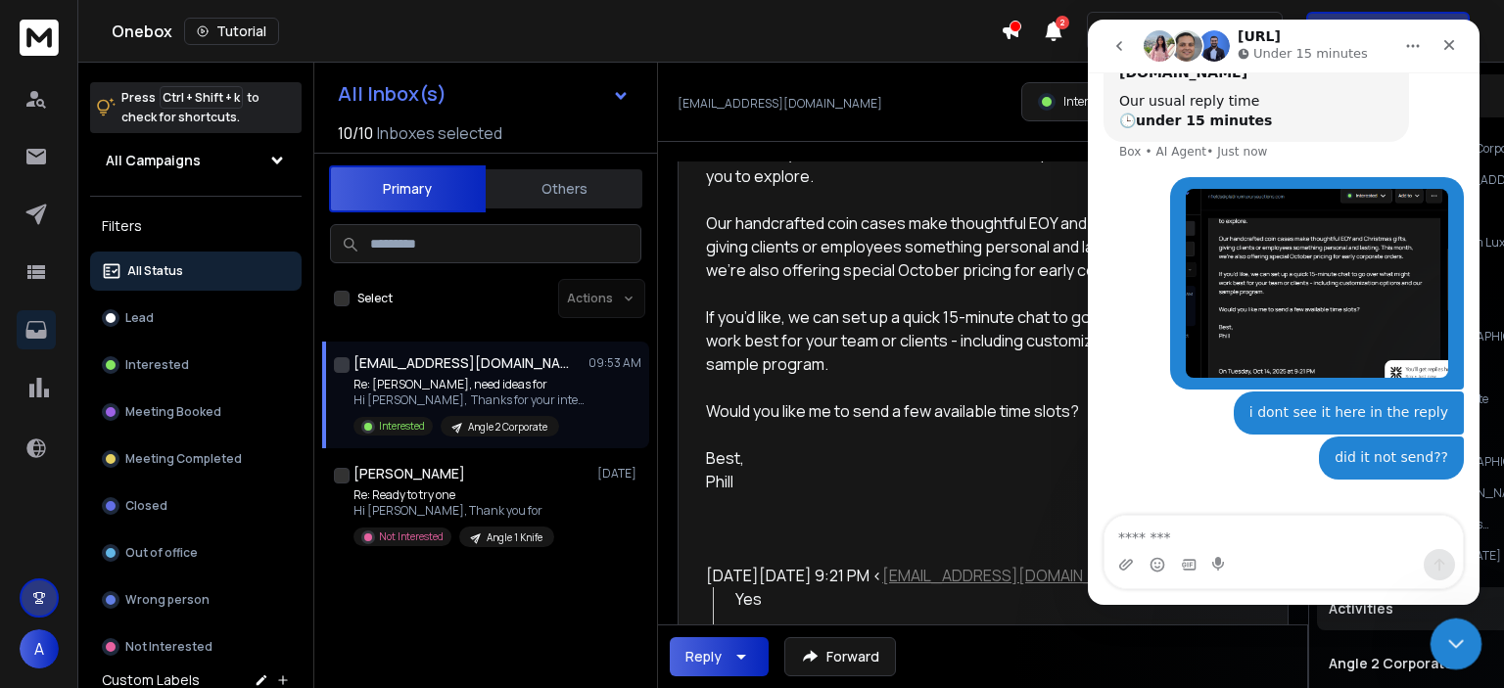
click at [1452, 648] on icon "Close Intercom Messenger" at bounding box center [1452, 640] width 23 height 23
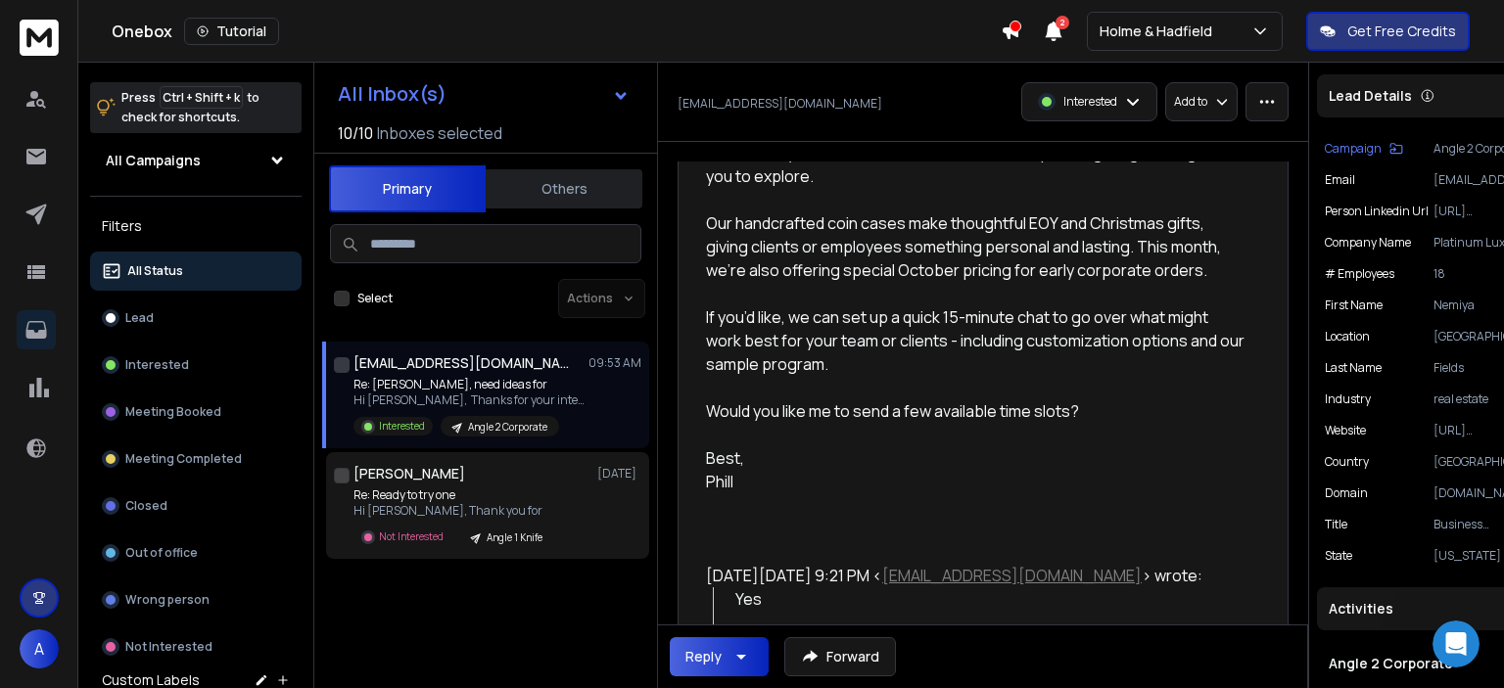
click at [548, 485] on div "Meghan Archer 14 Oct Re: Ready to try one Hi Ian, Thank you for Not Interested …" at bounding box center [497, 505] width 288 height 83
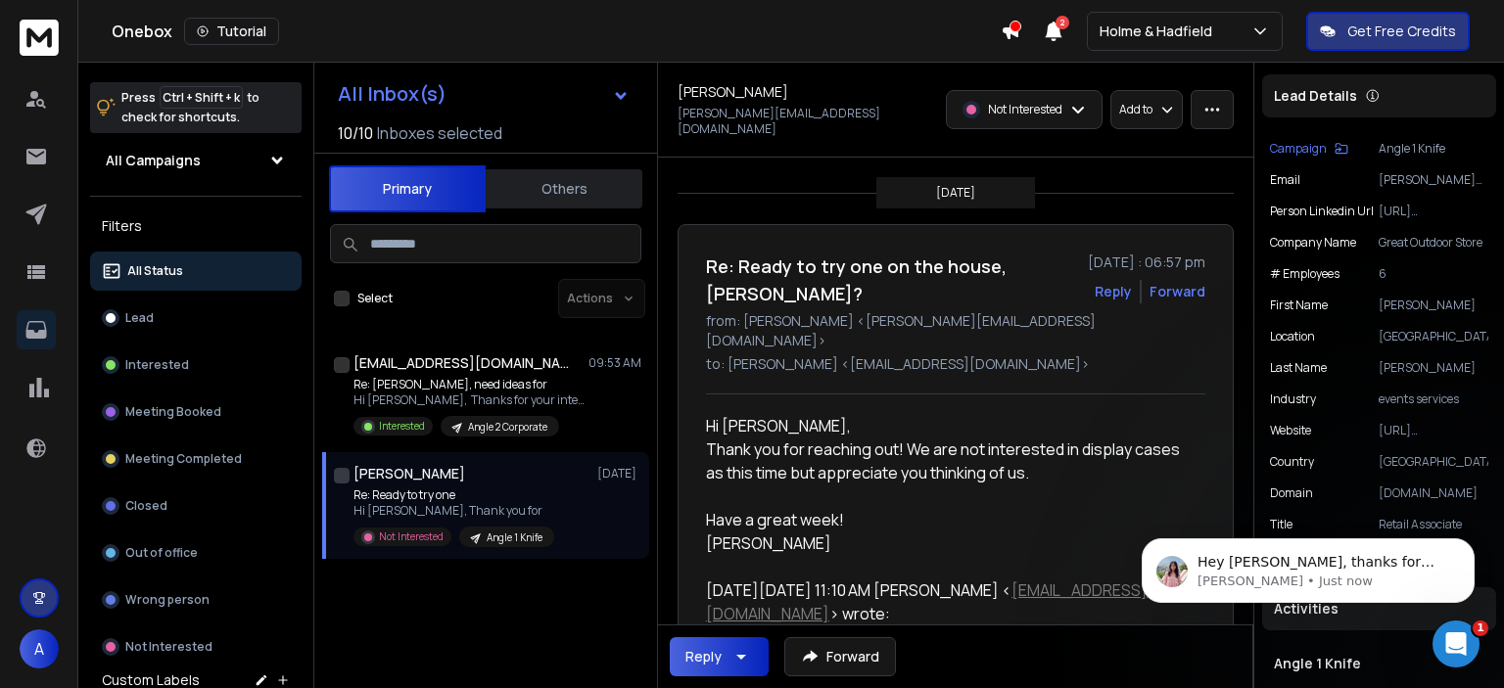
scroll to position [651, 0]
click at [1233, 567] on span "Hey Antonio, thanks for reaching out. Let me check this for you" at bounding box center [1317, 581] width 240 height 55
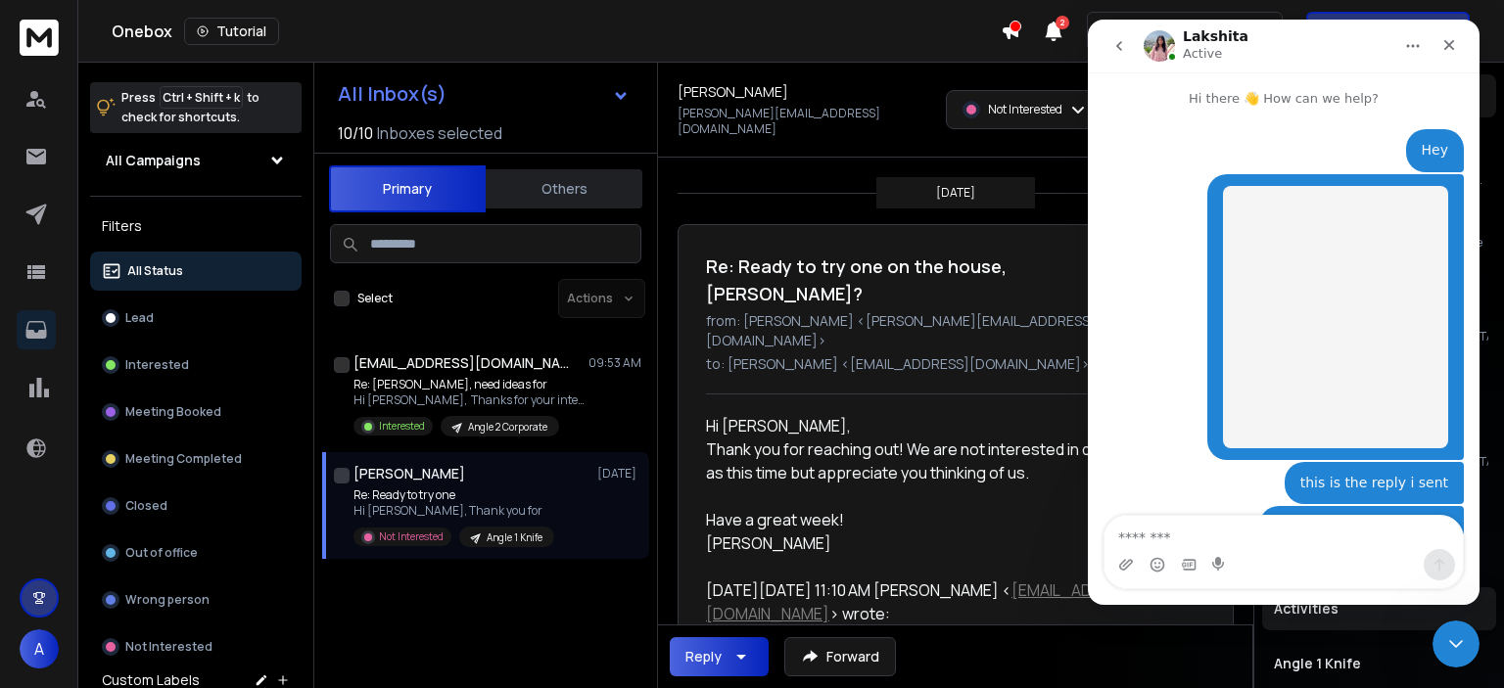
scroll to position [684, 0]
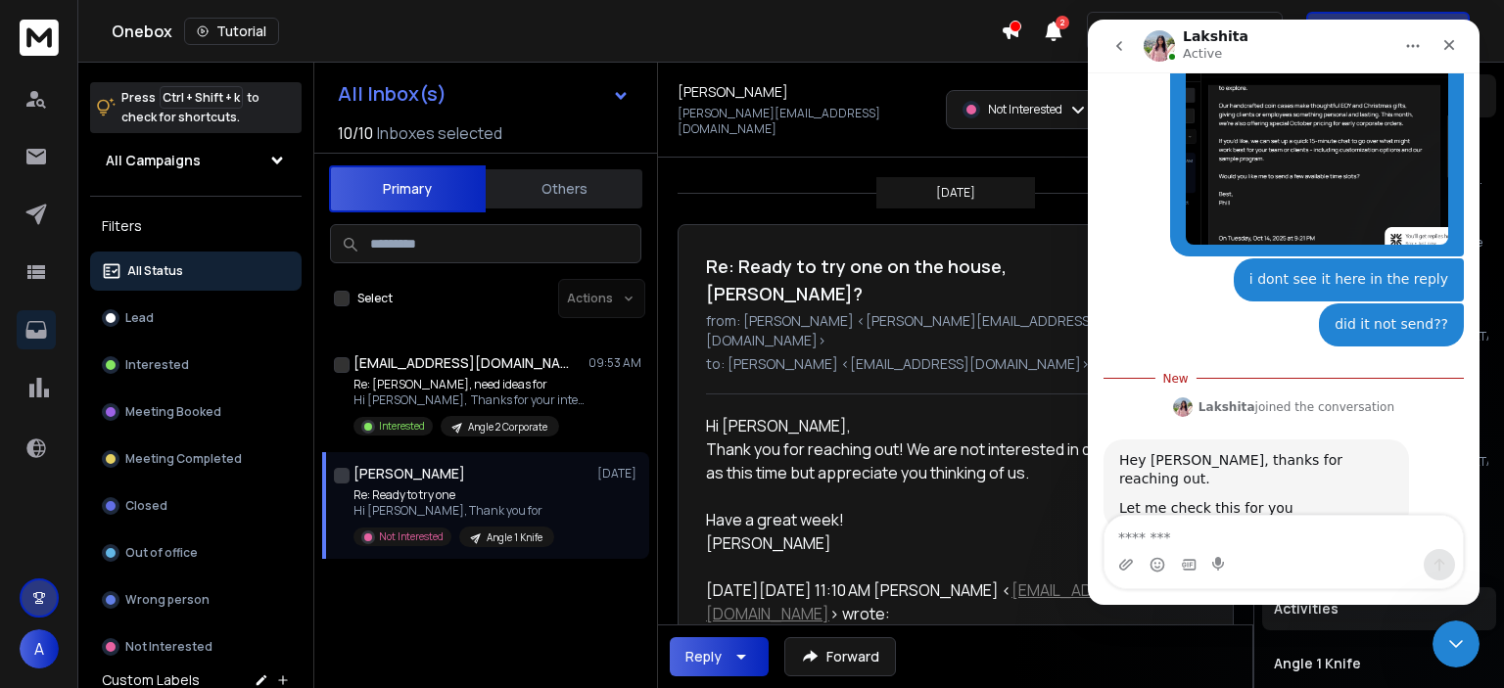
click at [1236, 541] on textarea "Message…" at bounding box center [1283, 532] width 358 height 33
type textarea "**********"
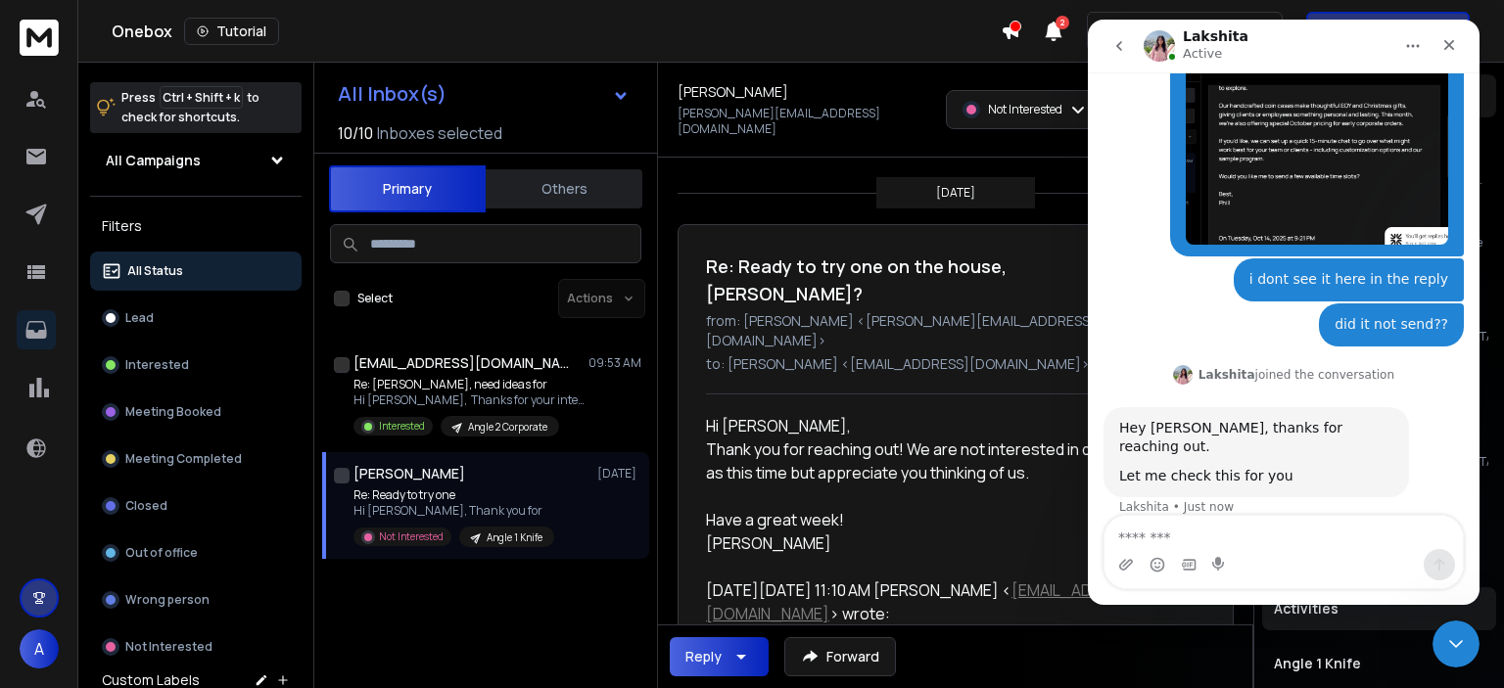
scroll to position [710, 0]
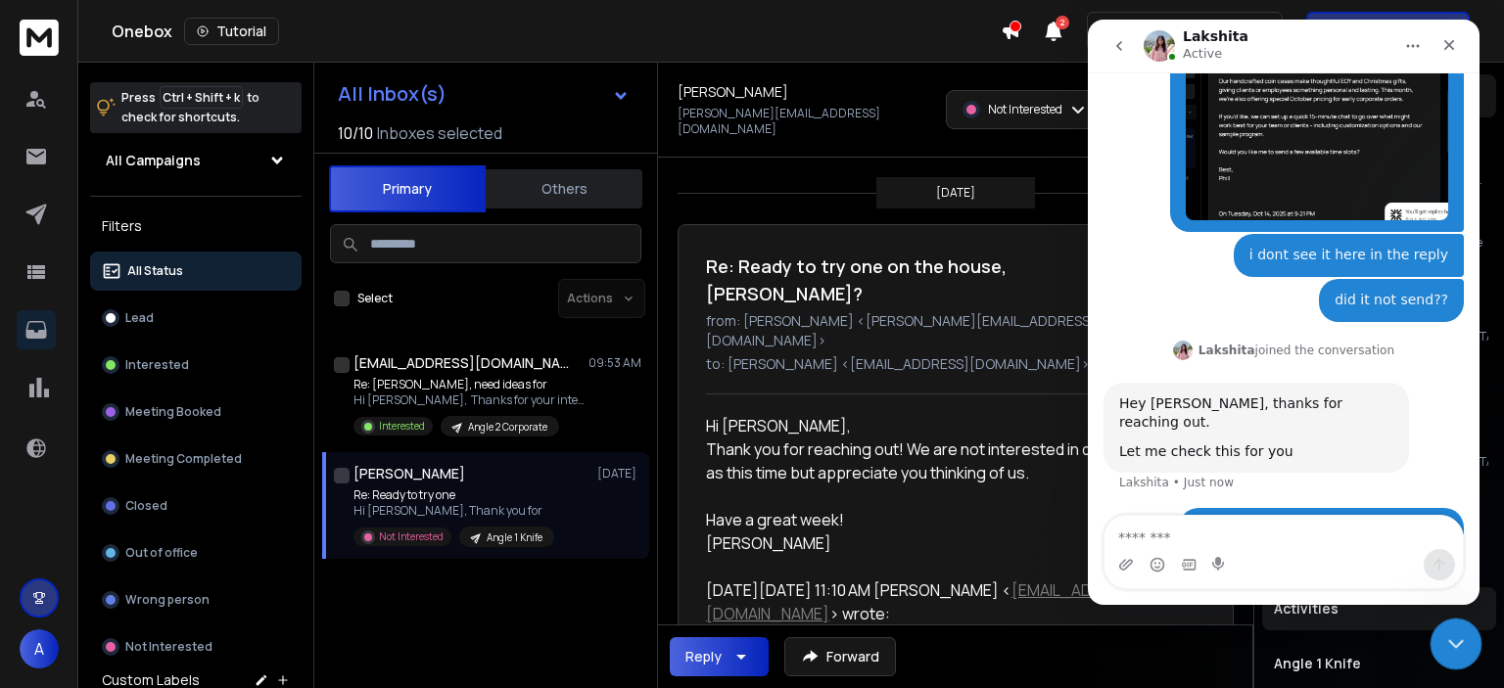
click at [1455, 630] on icon "Close Intercom Messenger" at bounding box center [1452, 640] width 23 height 23
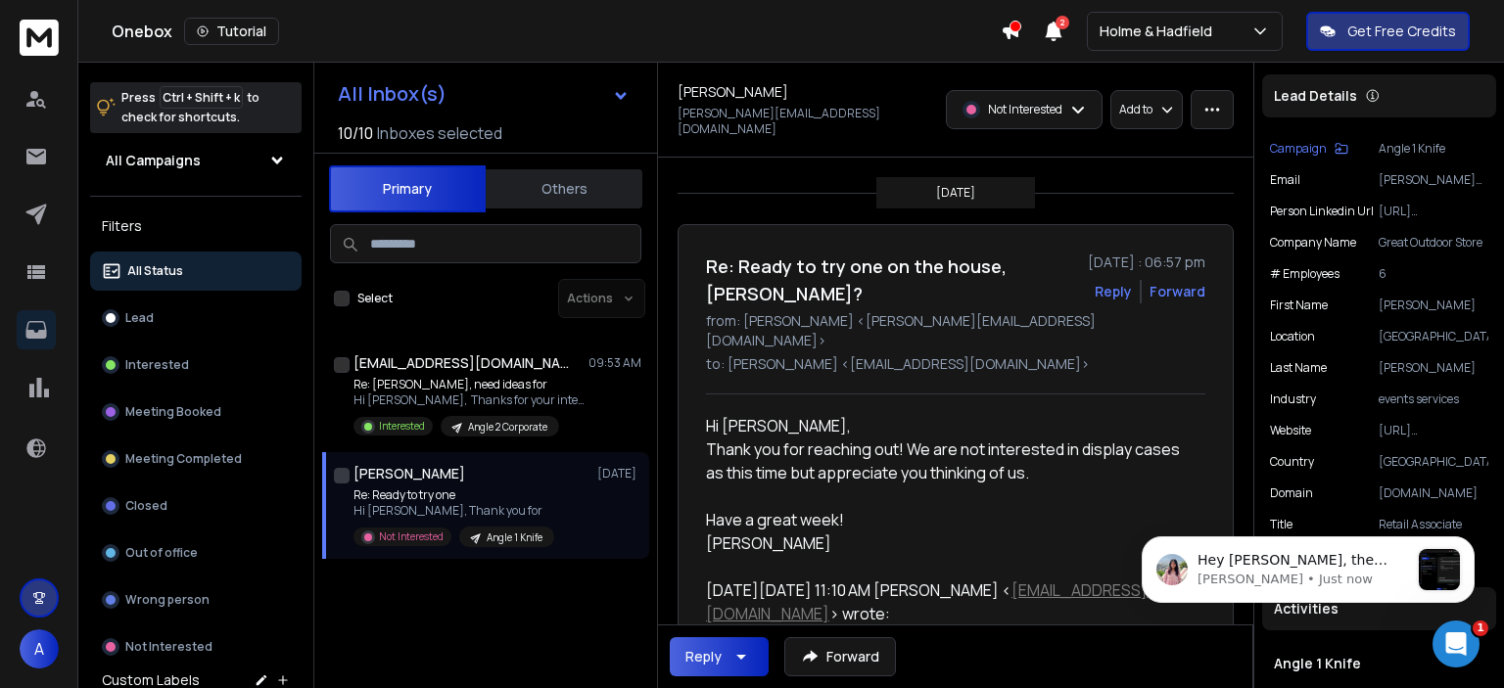
scroll to position [0, 0]
click at [1440, 566] on div "message notification from Lakshita, Just now. Hey Antonio, the attachment has b…" at bounding box center [1438, 569] width 41 height 41
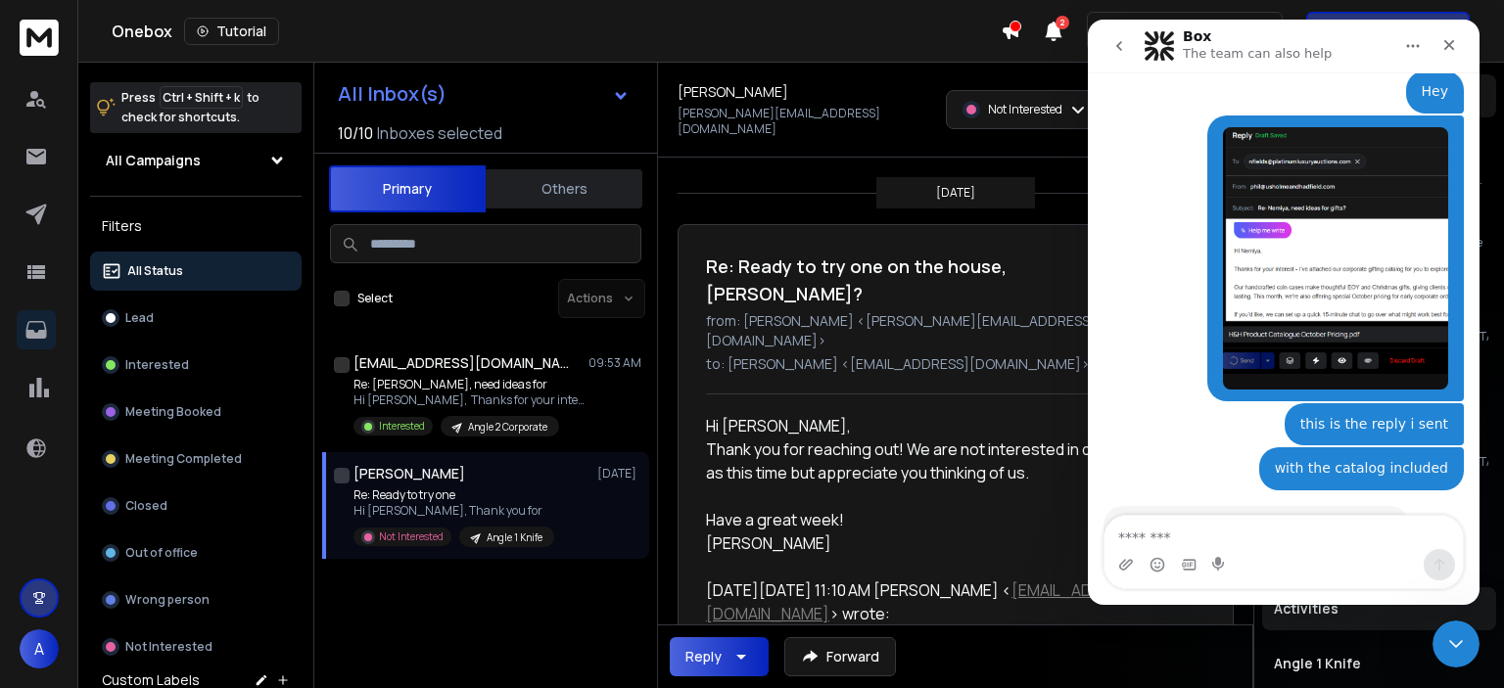
scroll to position [971, 0]
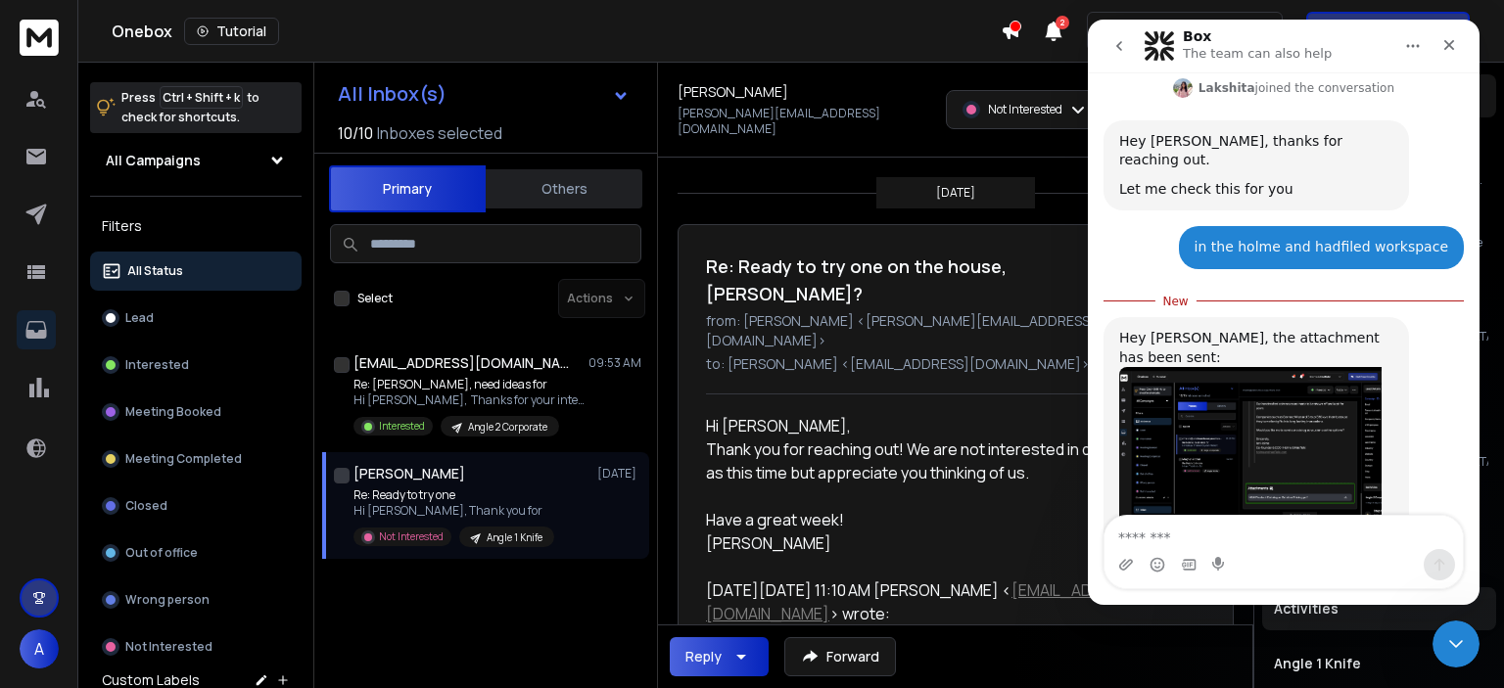
click at [1269, 367] on img "Lakshita says…" at bounding box center [1250, 452] width 262 height 170
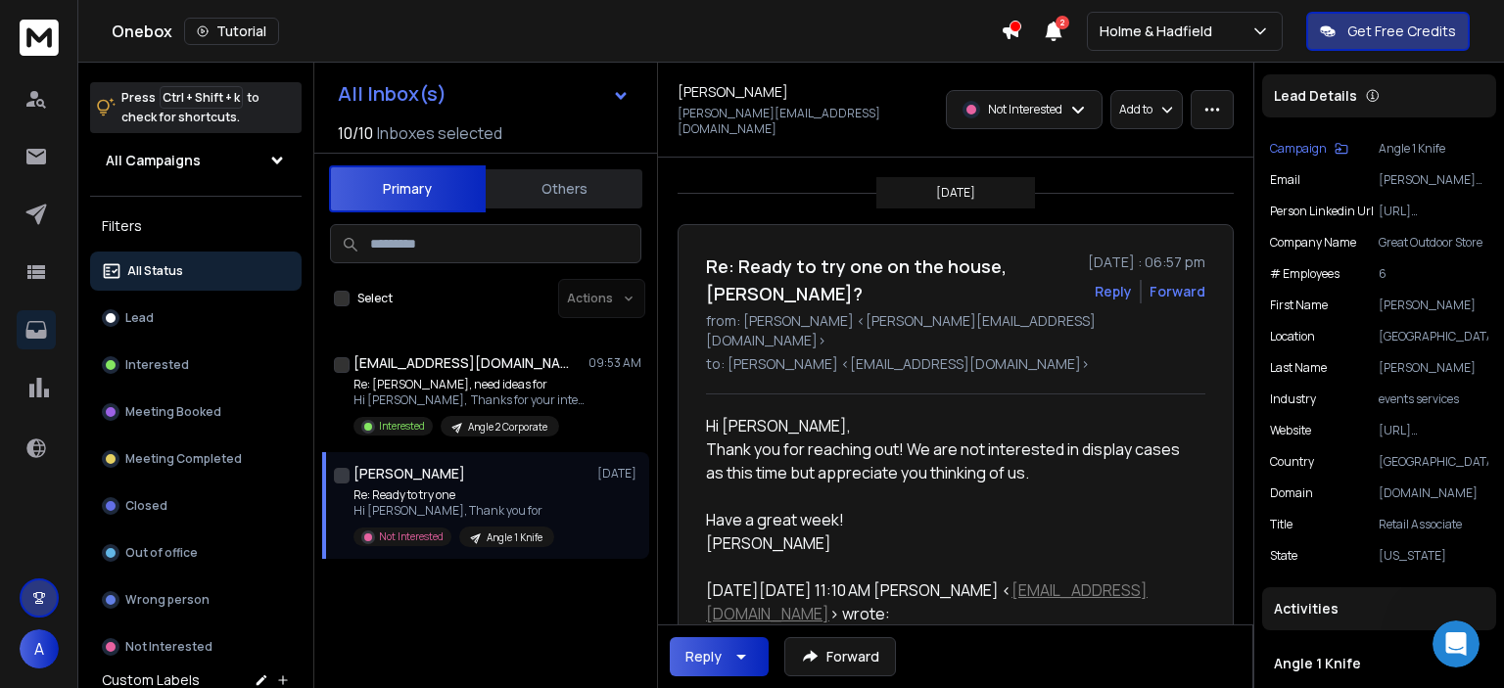
scroll to position [830, 0]
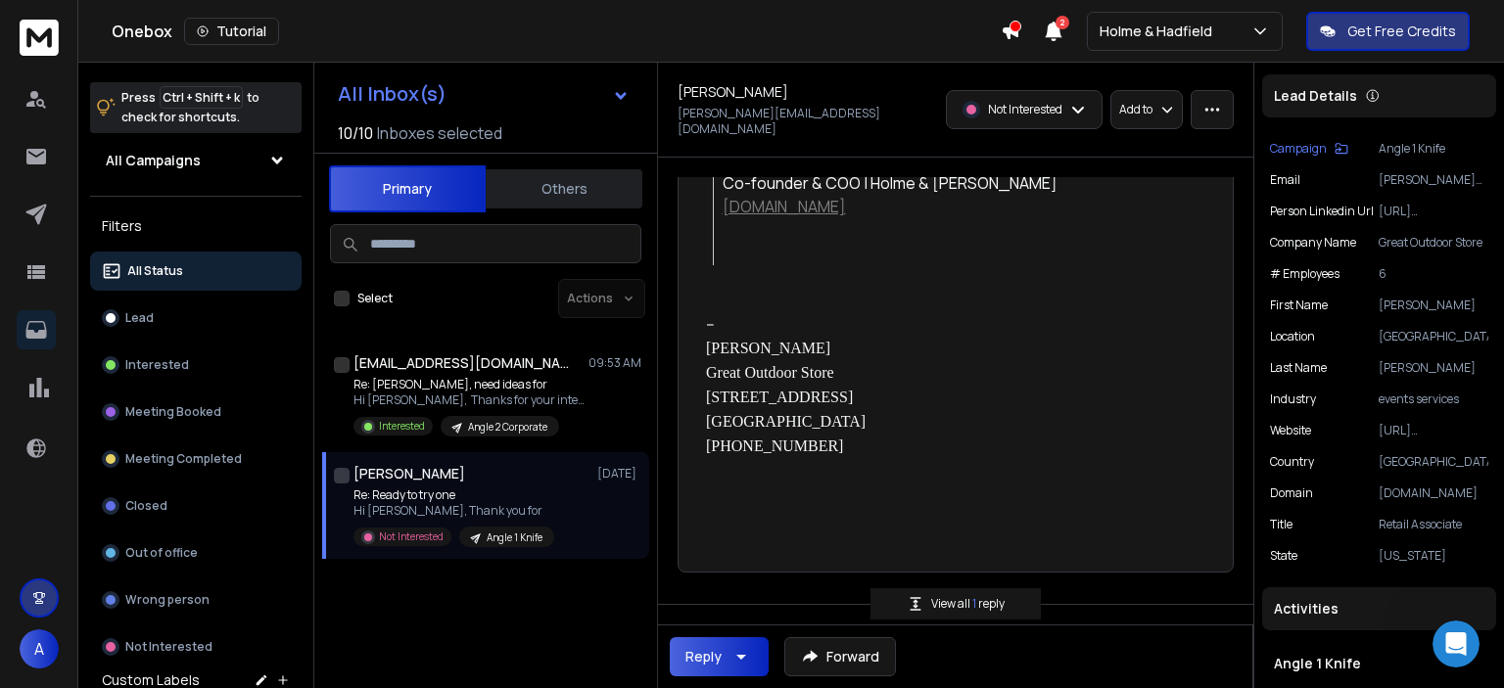
click at [912, 588] on div "View all 1 reply" at bounding box center [954, 603] width 169 height 31
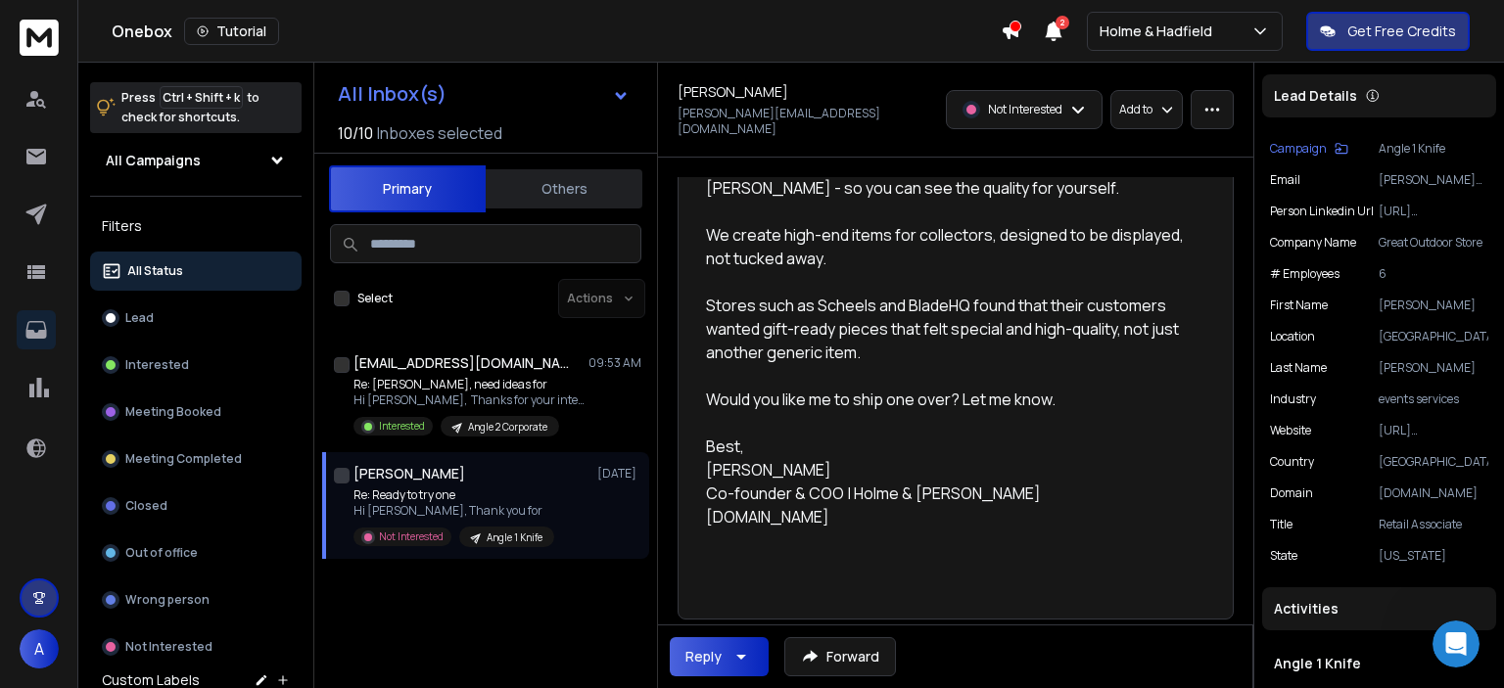
scroll to position [0, 0]
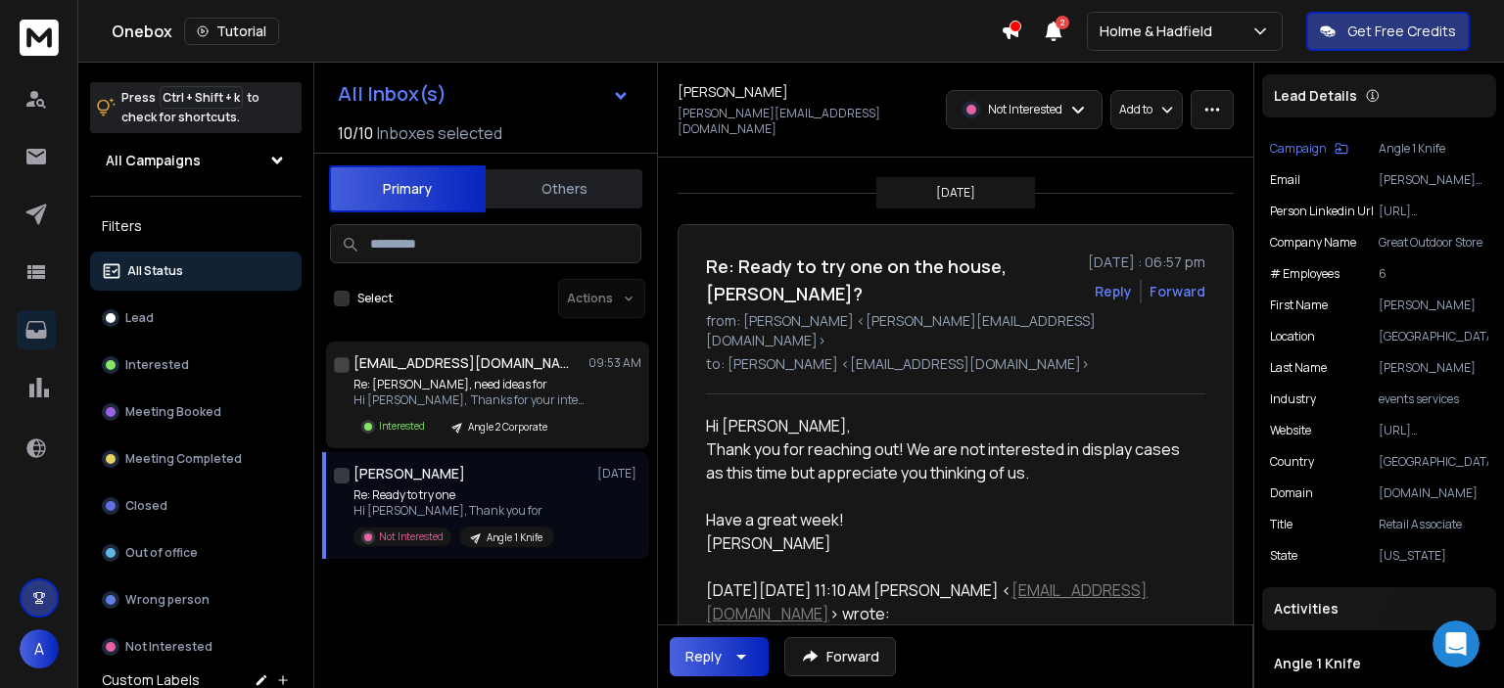
click at [497, 379] on p "Re: Nemiya, need ideas for" at bounding box center [470, 385] width 235 height 16
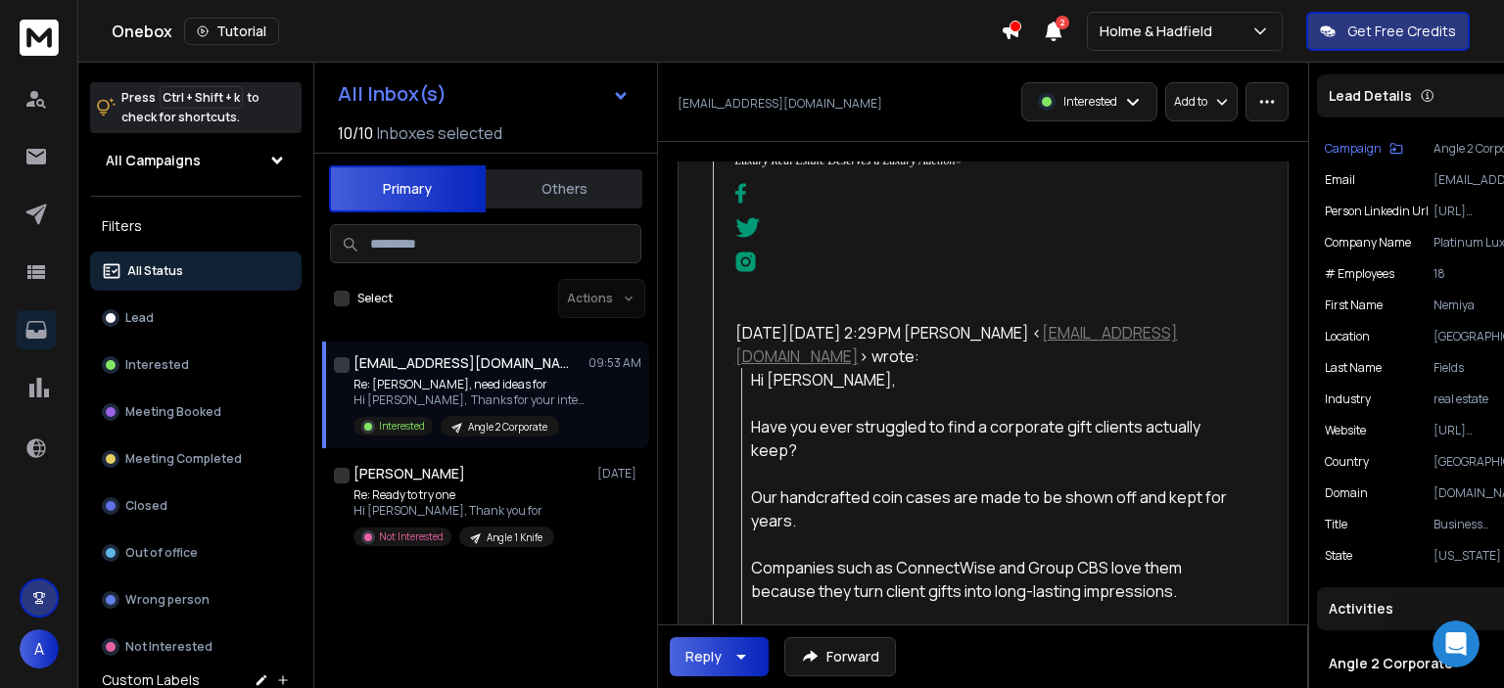
scroll to position [1509, 0]
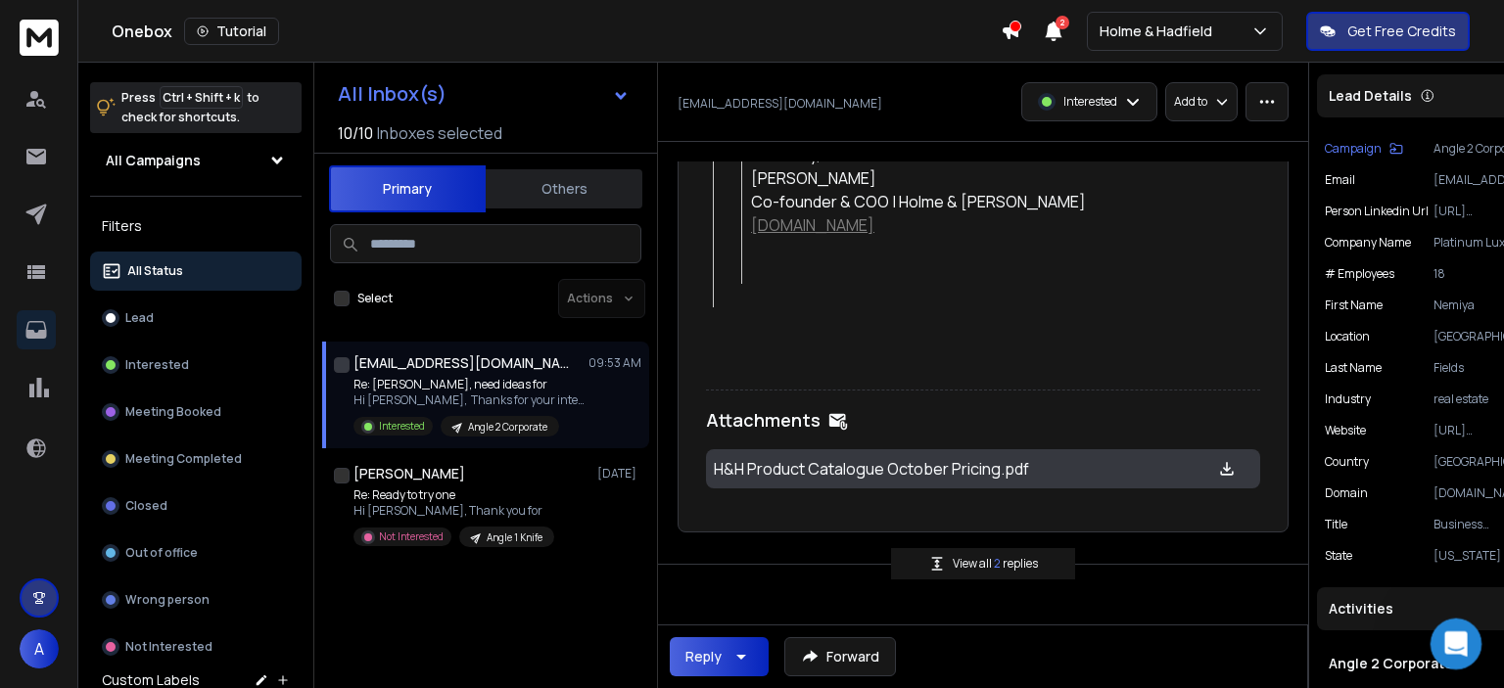
click at [1454, 647] on icon "Open Intercom Messenger" at bounding box center [1453, 642] width 32 height 32
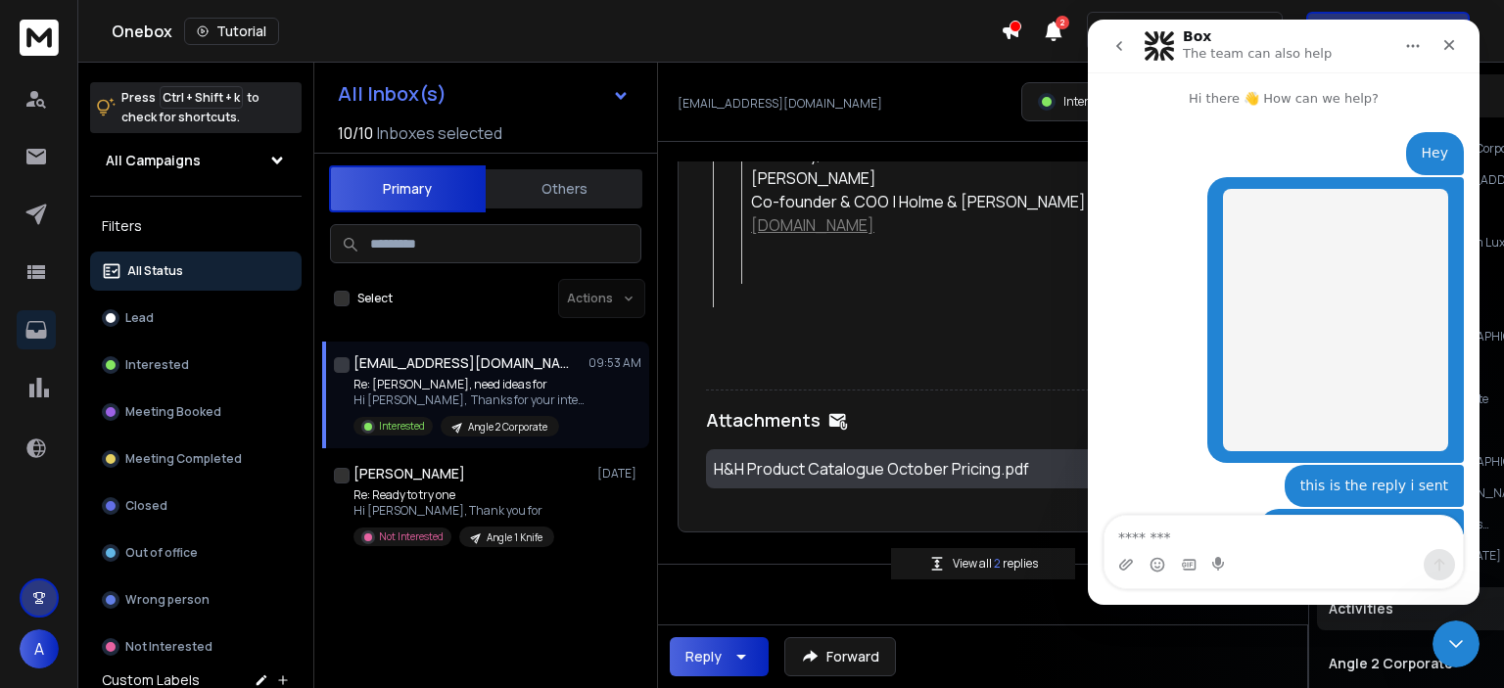
scroll to position [939, 0]
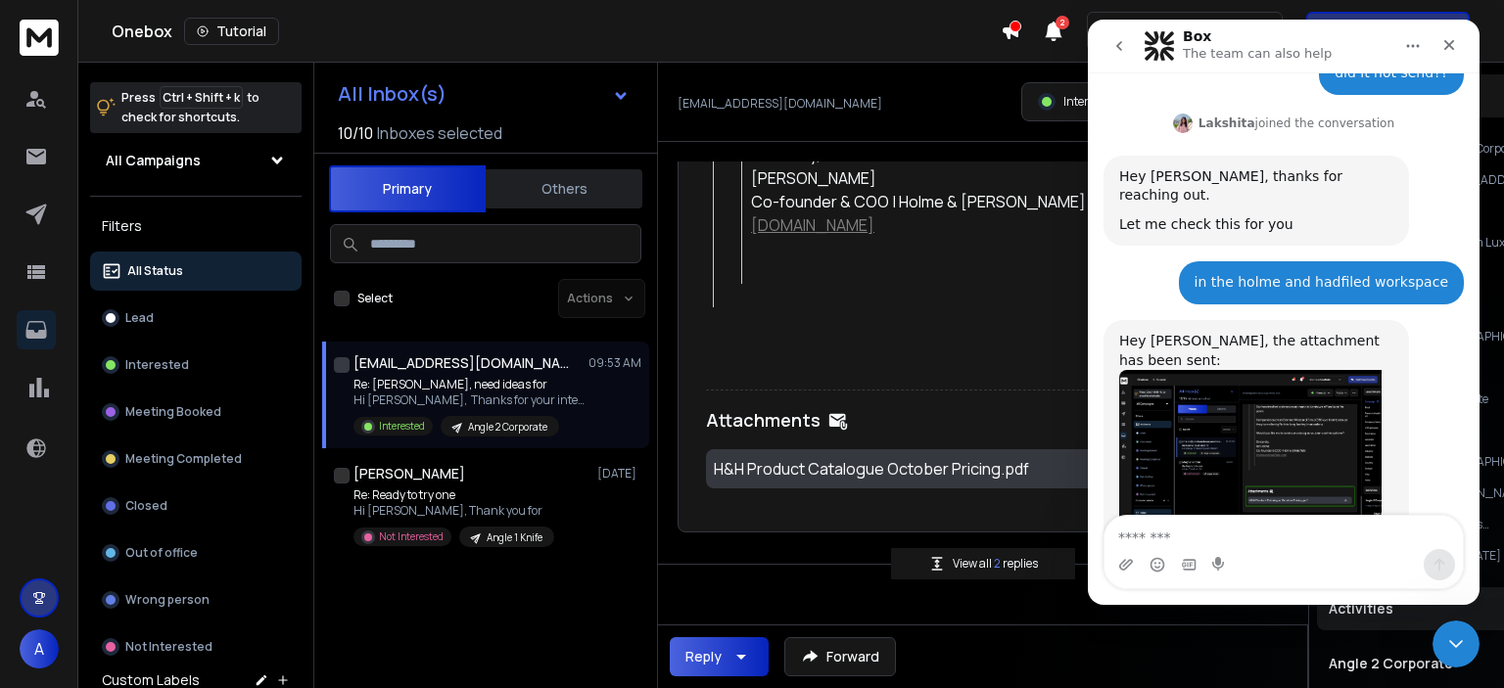
click at [1198, 539] on textarea "Message…" at bounding box center [1283, 532] width 358 height 33
type textarea "******"
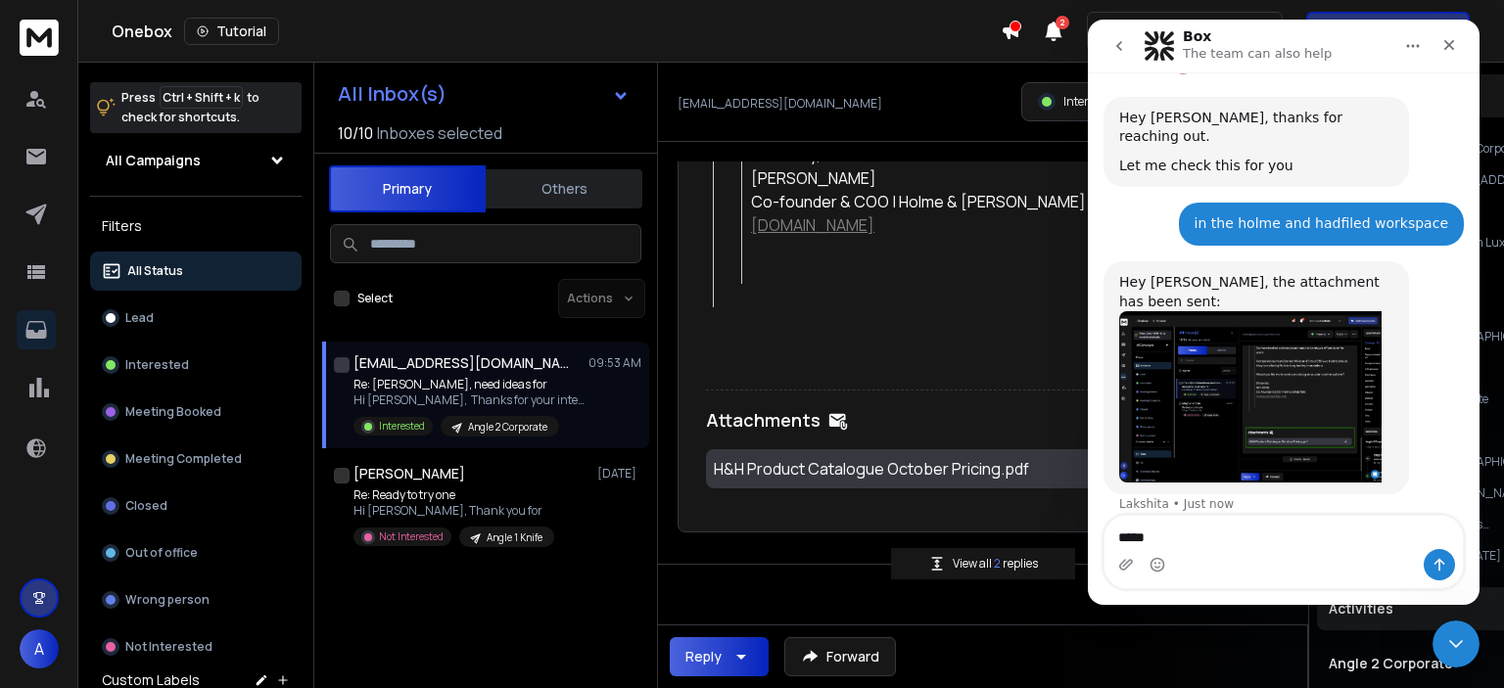
type textarea "******"
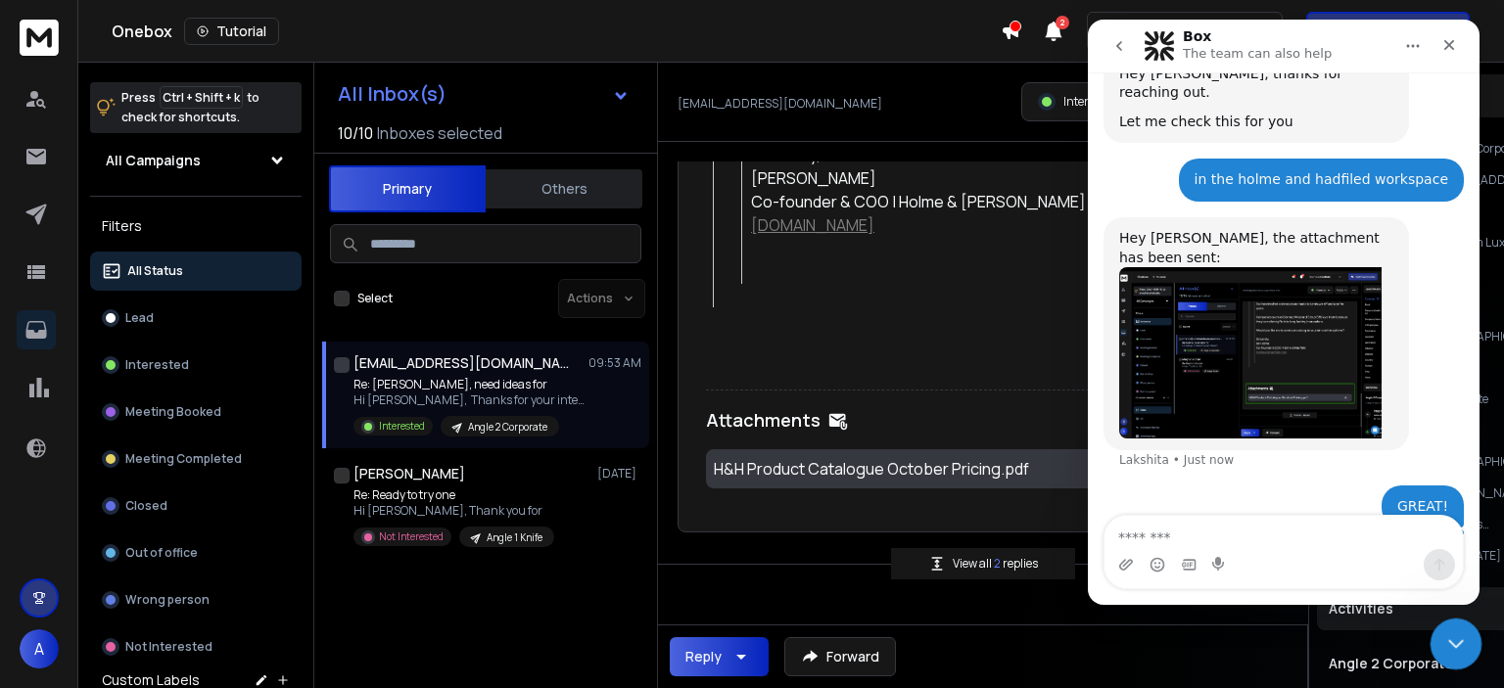
drag, startPoint x: 1463, startPoint y: 637, endPoint x: 1447, endPoint y: 620, distance: 24.2
click at [1462, 637] on icon "Close Intercom Messenger" at bounding box center [1452, 640] width 23 height 23
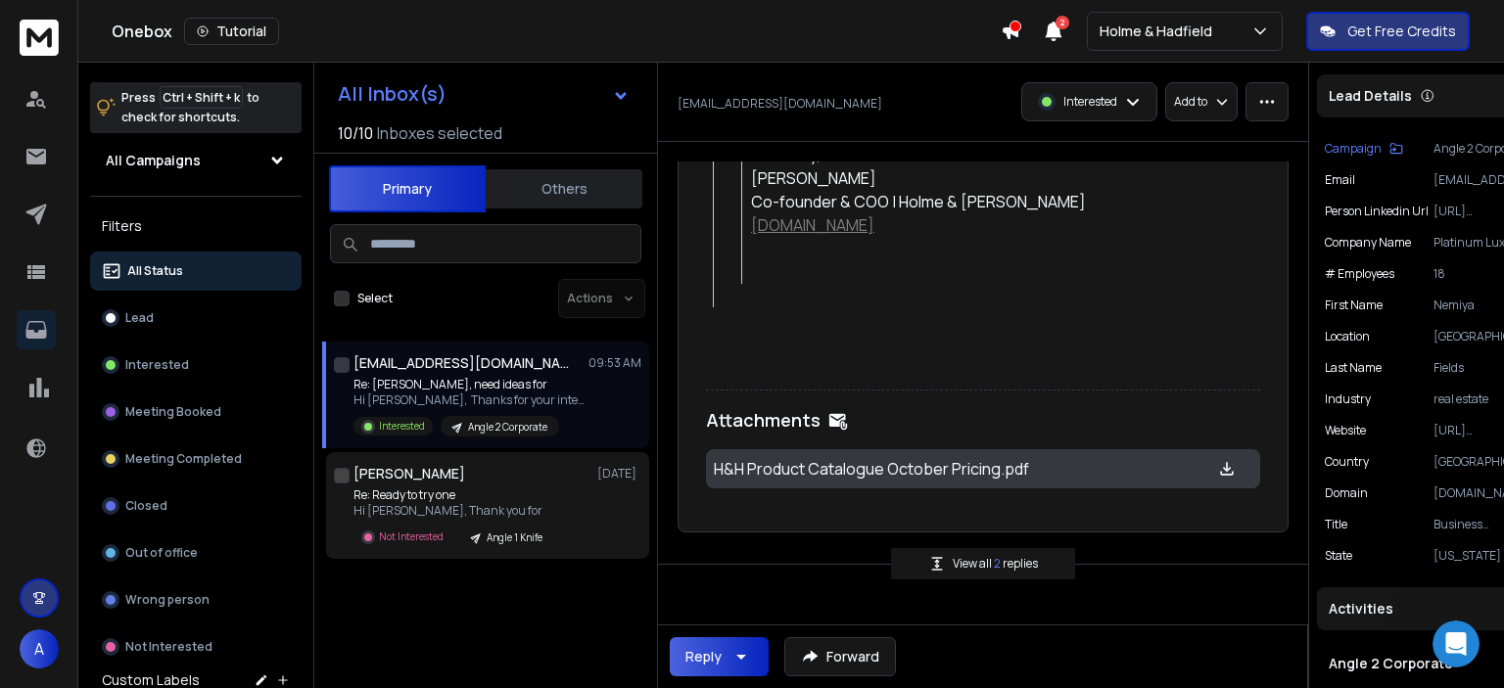
click at [485, 504] on p "Hi Ian, Thank you for" at bounding box center [453, 511] width 201 height 16
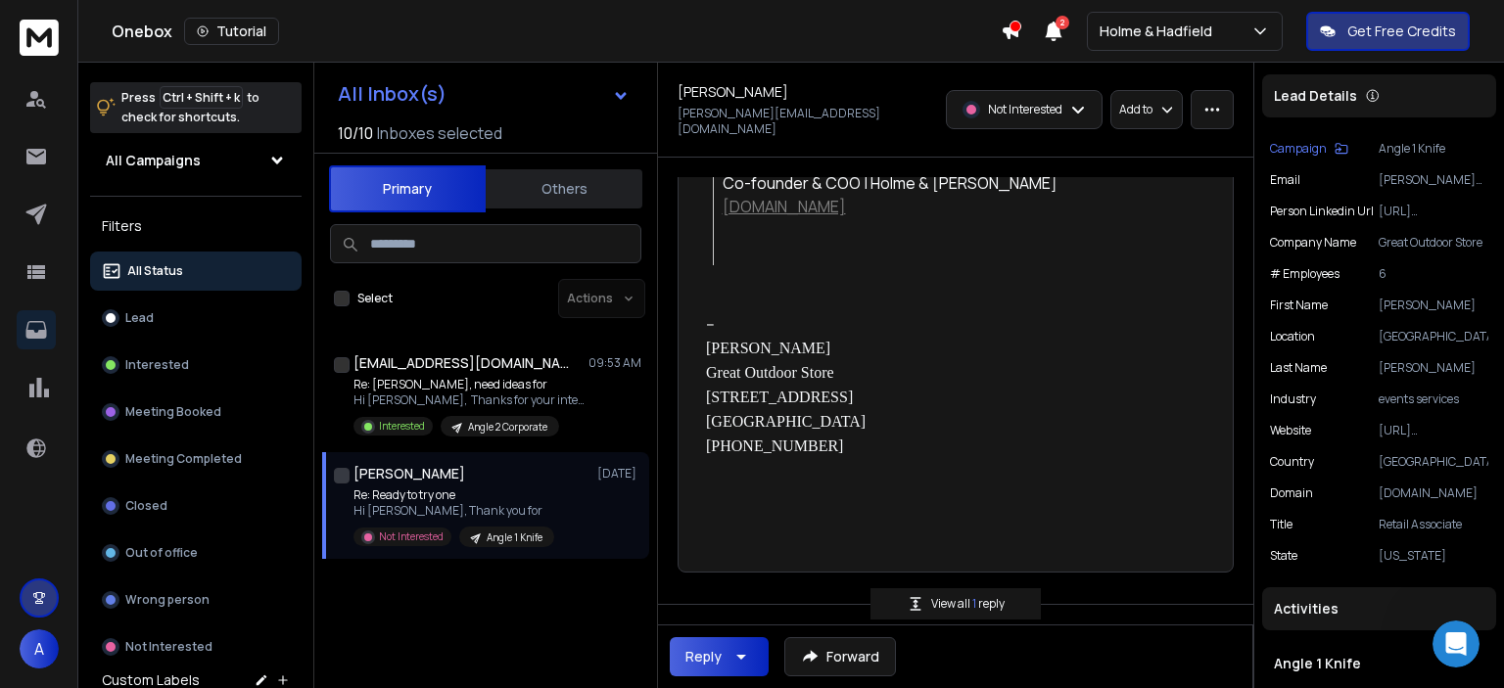
scroll to position [0, 0]
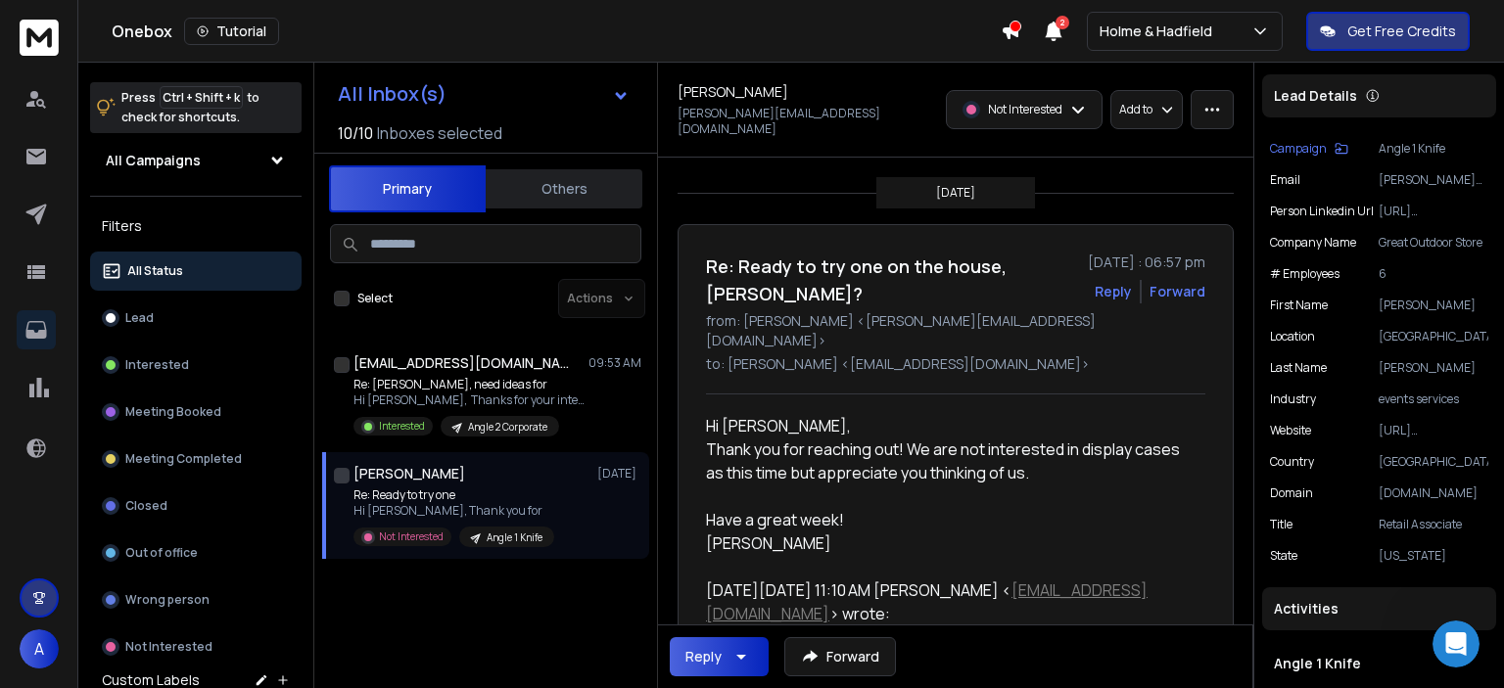
click at [711, 661] on div "Reply" at bounding box center [703, 657] width 36 height 20
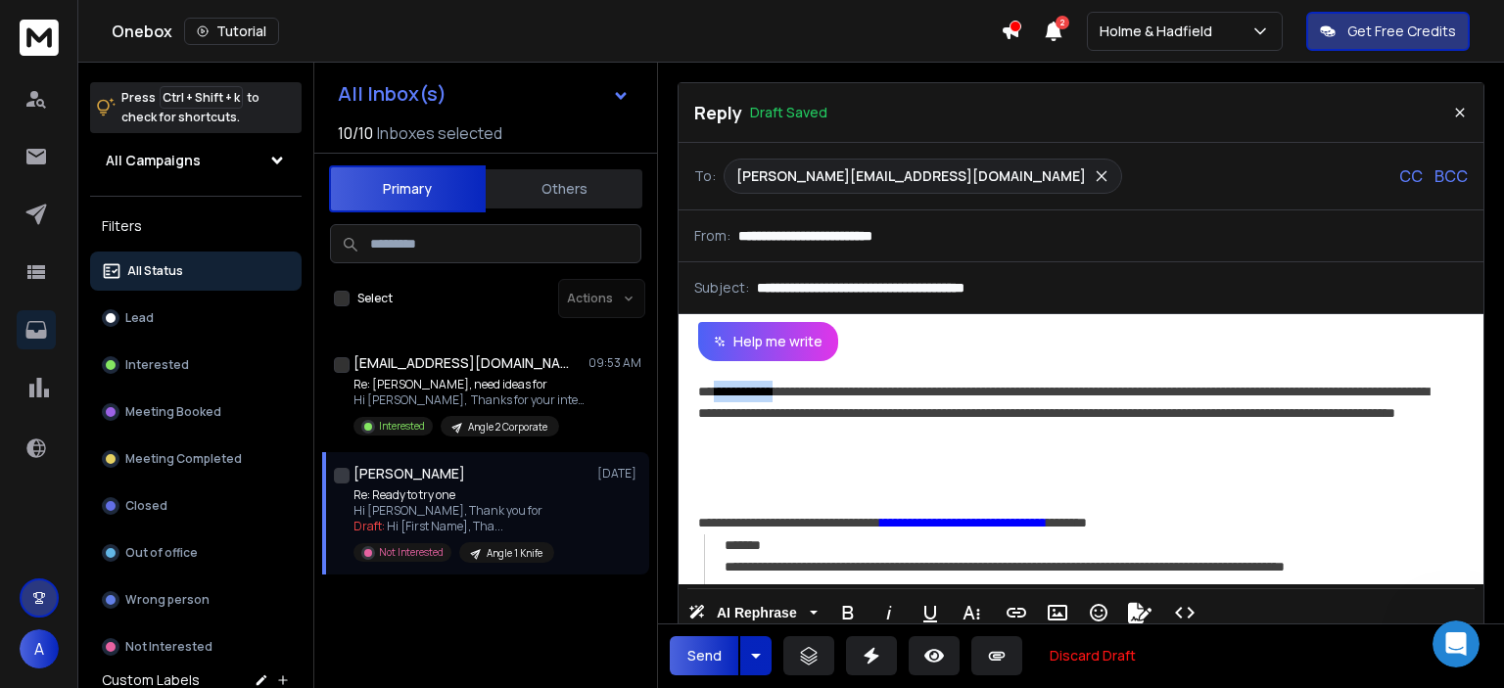
drag, startPoint x: 791, startPoint y: 392, endPoint x: 713, endPoint y: 401, distance: 78.9
click at [713, 401] on div "**********" at bounding box center [1071, 414] width 746 height 66
click at [1056, 381] on div "**********" at bounding box center [1071, 414] width 746 height 66
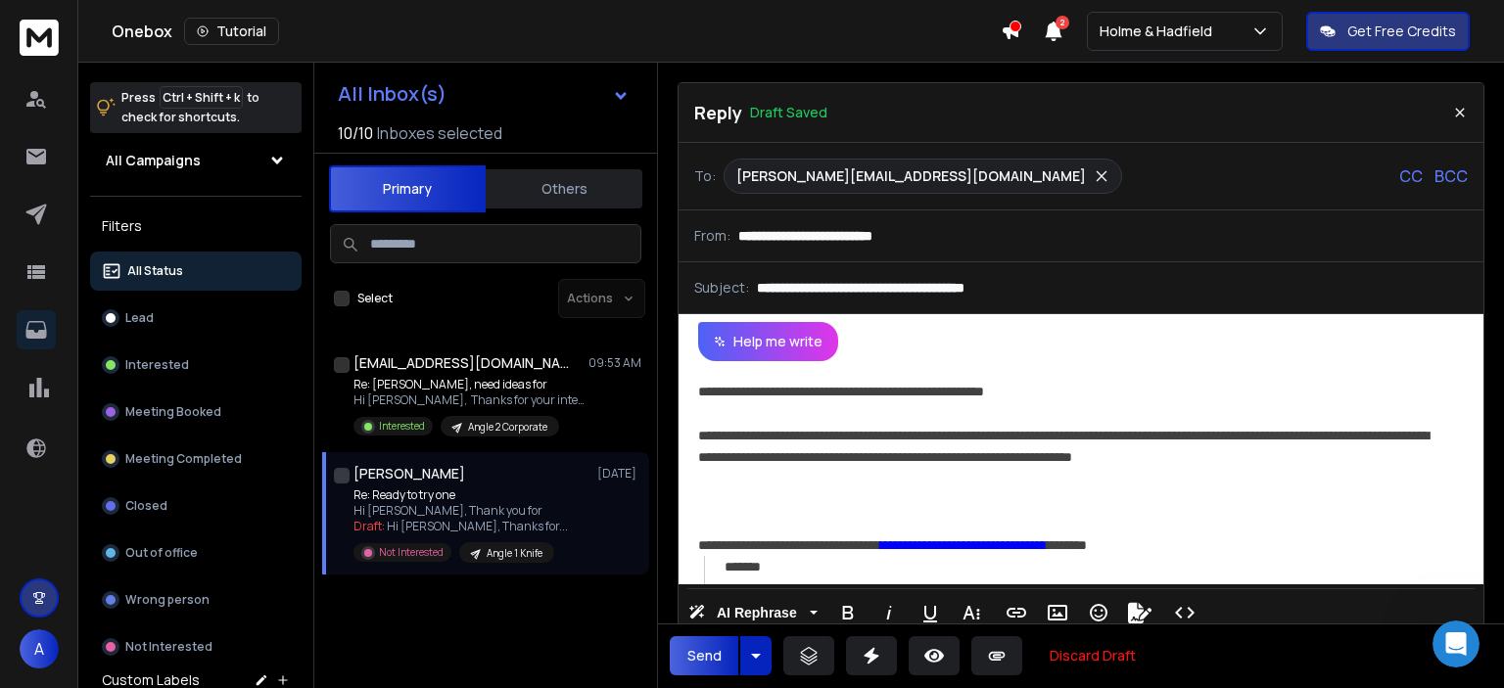
click at [1118, 434] on div "**********" at bounding box center [1071, 447] width 746 height 44
drag, startPoint x: 1179, startPoint y: 435, endPoint x: 1382, endPoint y: 432, distance: 203.6
click at [1382, 432] on div "**********" at bounding box center [1071, 447] width 746 height 44
click at [1181, 434] on div "**********" at bounding box center [1071, 447] width 746 height 44
drag, startPoint x: 1244, startPoint y: 434, endPoint x: 1316, endPoint y: 434, distance: 71.5
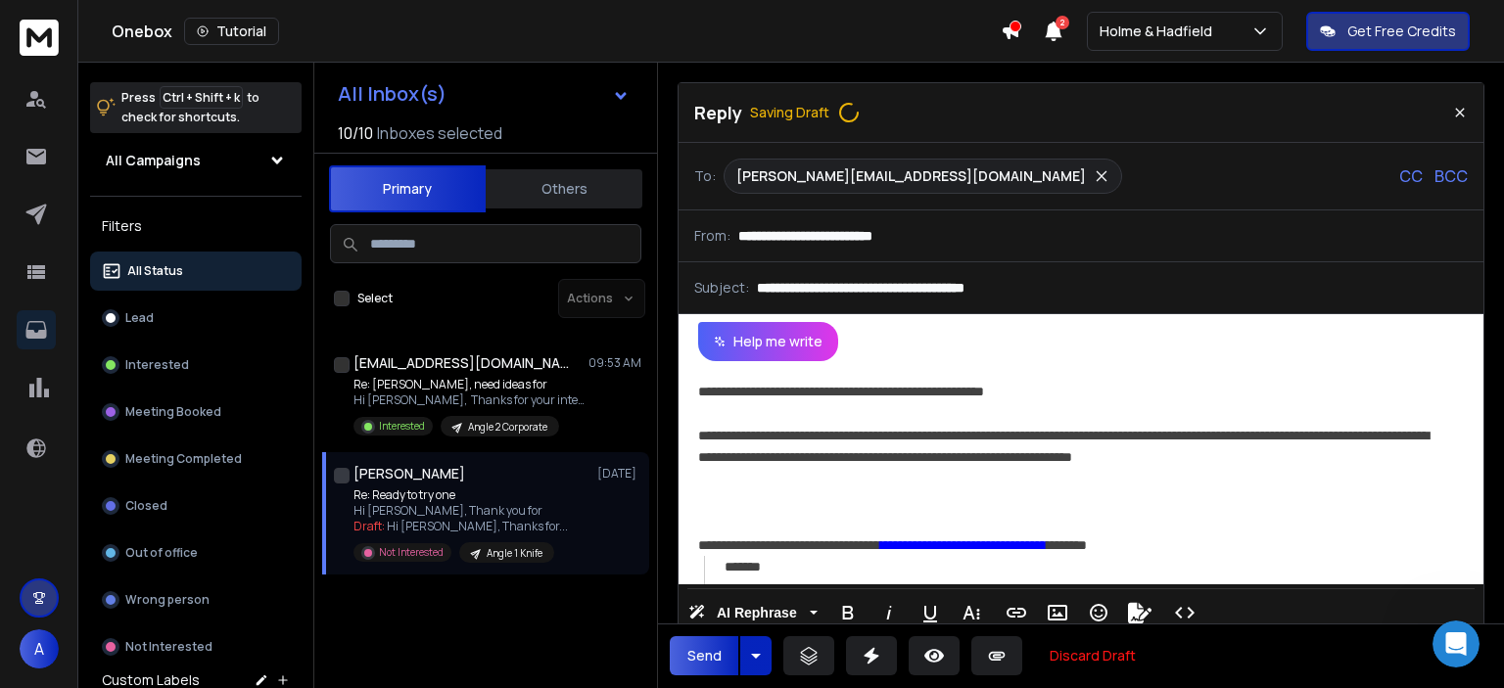
click at [1245, 434] on div "**********" at bounding box center [1071, 447] width 746 height 44
click at [1331, 435] on div "**********" at bounding box center [1071, 447] width 746 height 44
click at [1369, 439] on div "**********" at bounding box center [1071, 447] width 746 height 44
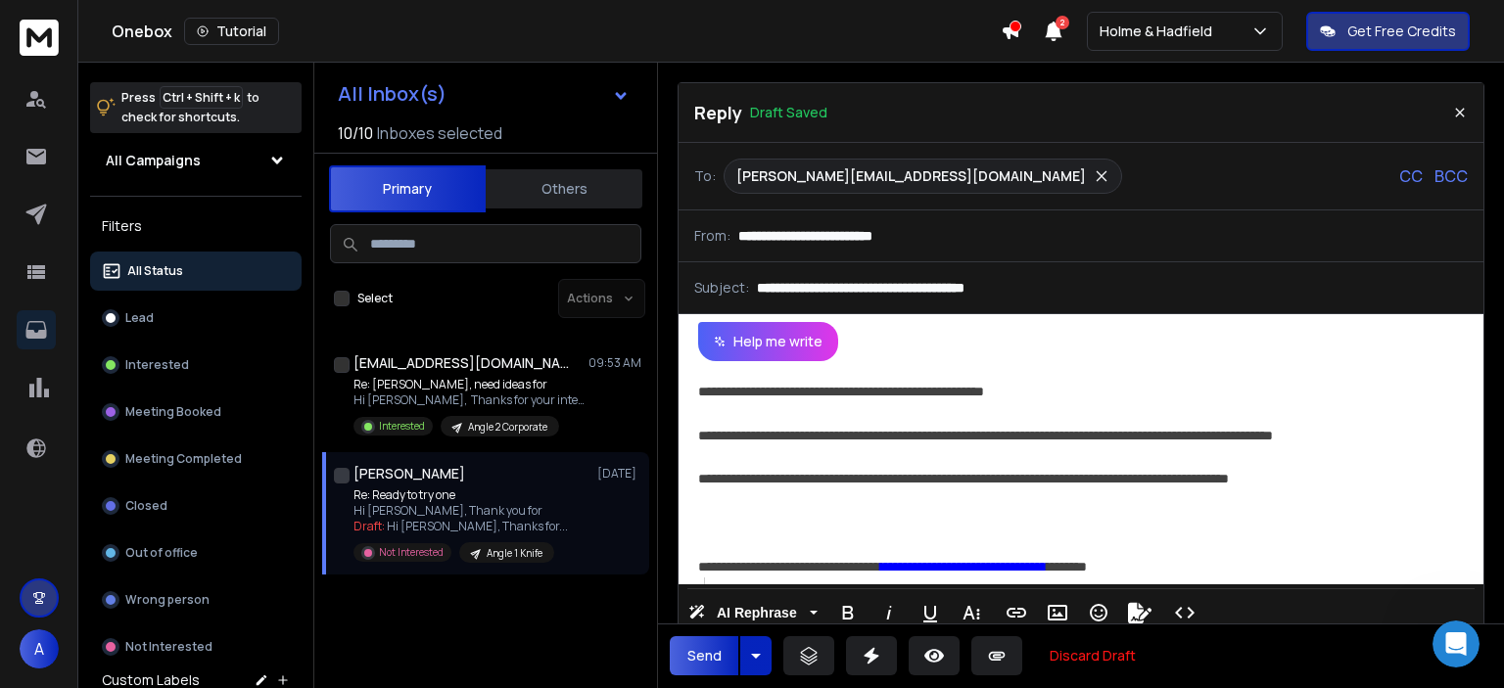
click at [1239, 484] on div "**********" at bounding box center [1071, 479] width 746 height 22
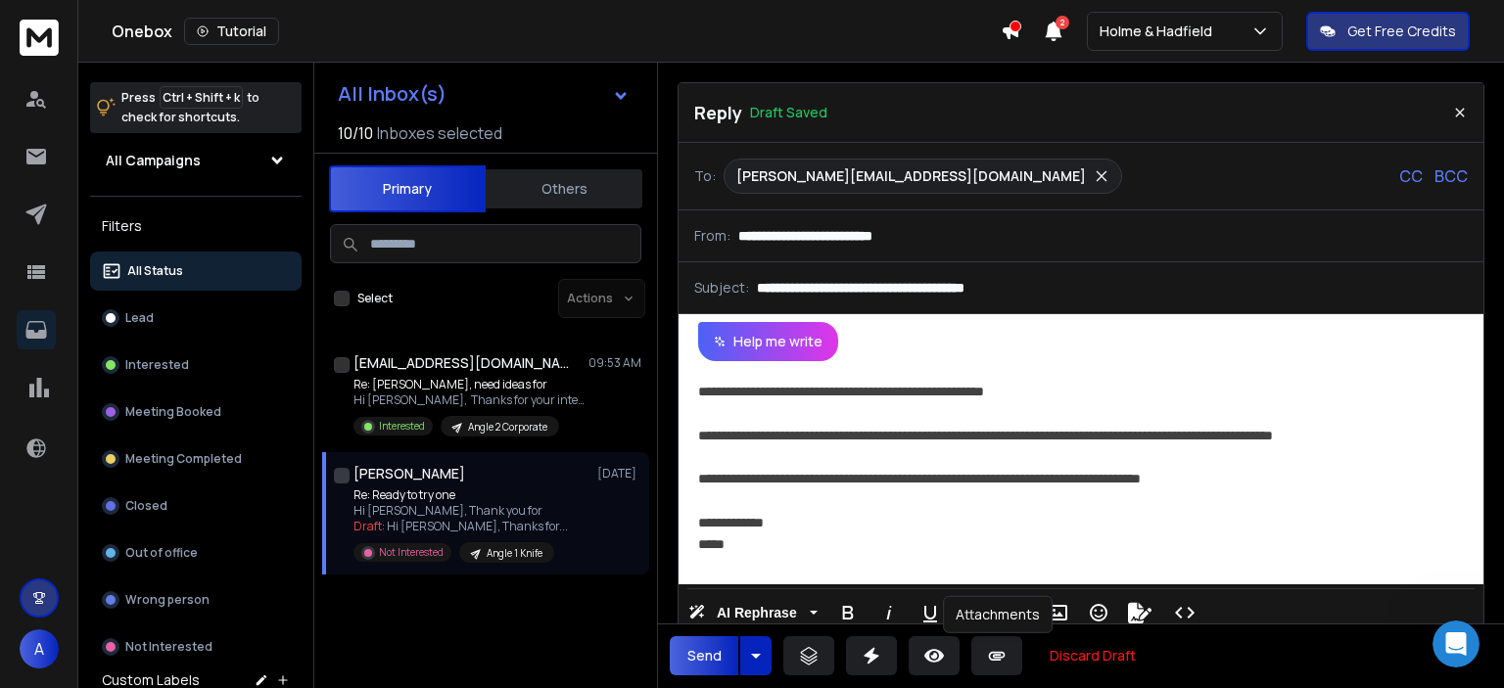
click at [1010, 647] on button at bounding box center [996, 655] width 51 height 39
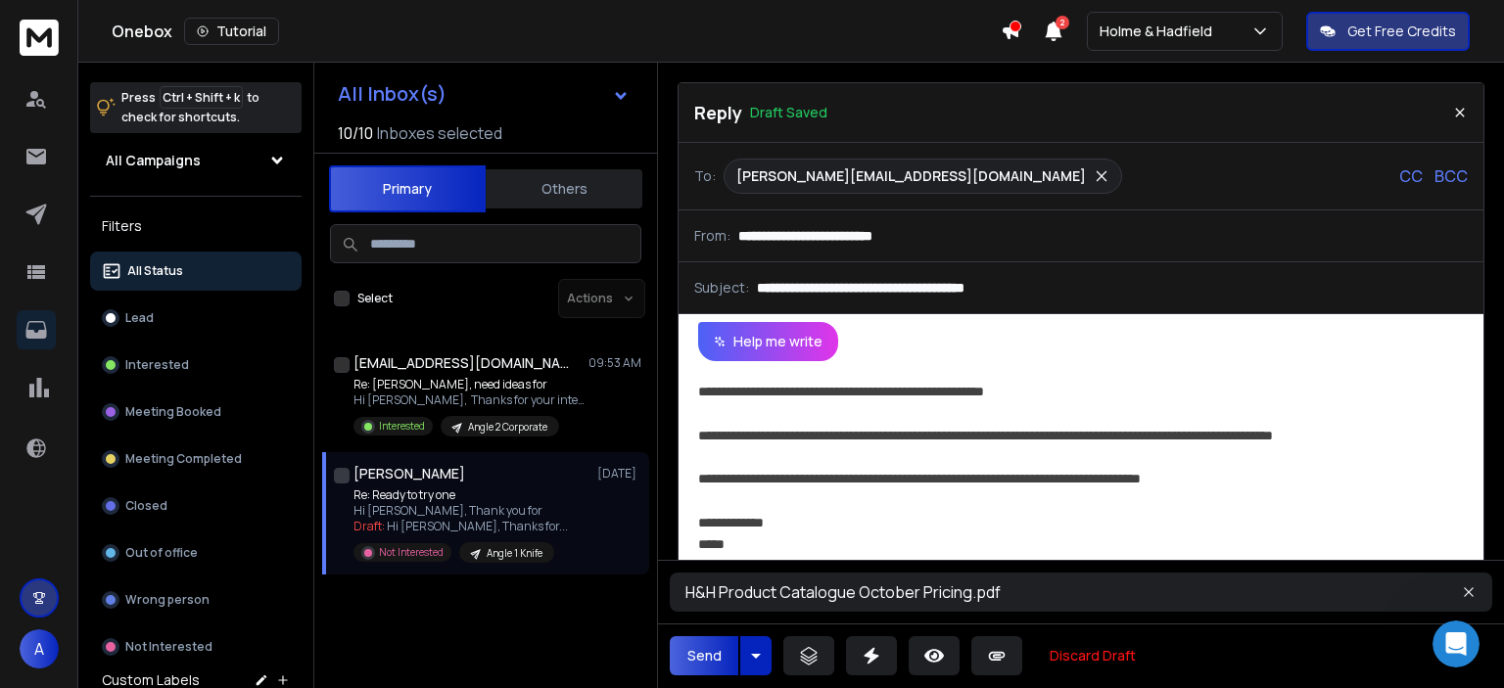
click at [713, 663] on button "Send" at bounding box center [704, 655] width 69 height 39
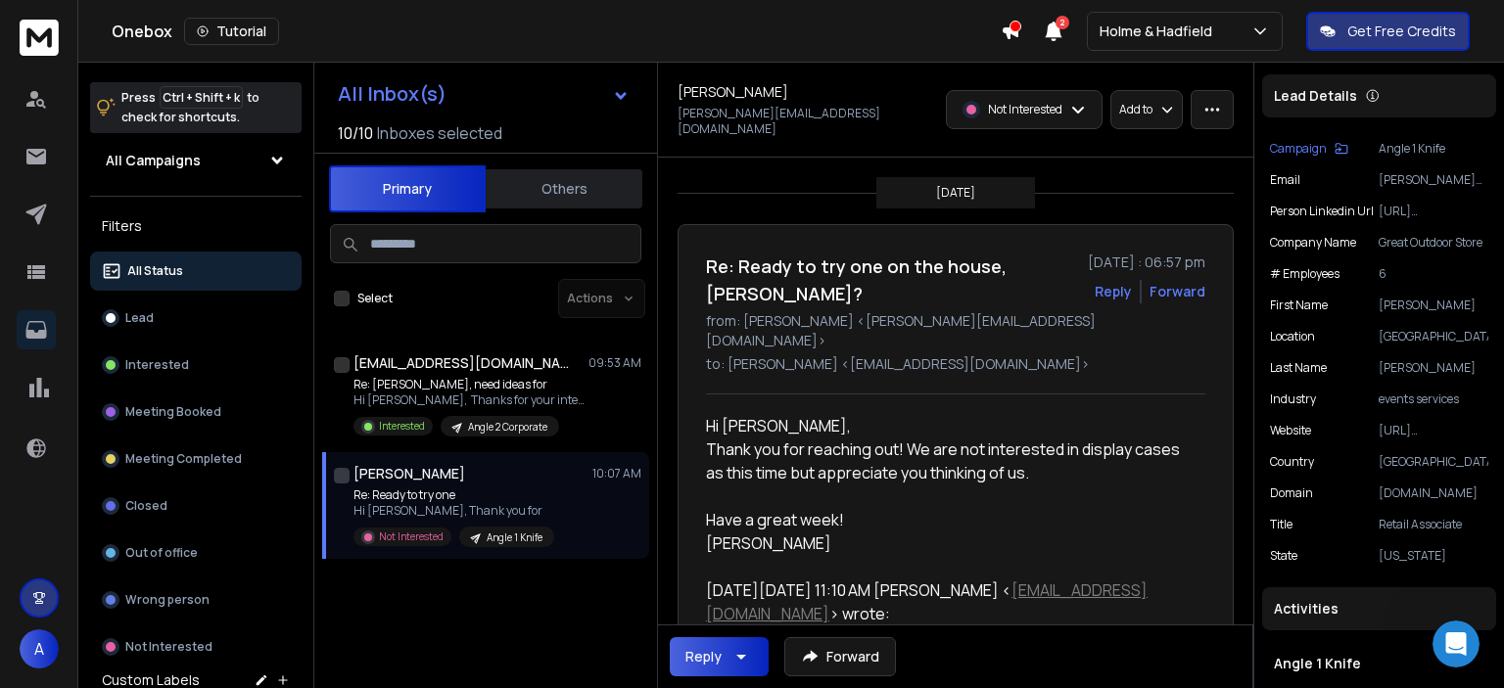
click at [726, 414] on div "Hi Ian, Thank you for reaching out! We are not interested in display cases as t…" at bounding box center [948, 484] width 484 height 141
click at [738, 532] on div "Meghan" at bounding box center [948, 543] width 484 height 23
click at [736, 532] on div "Meghan" at bounding box center [948, 543] width 484 height 23
click at [1185, 38] on p "Holme & Hadfield" at bounding box center [1159, 32] width 120 height 20
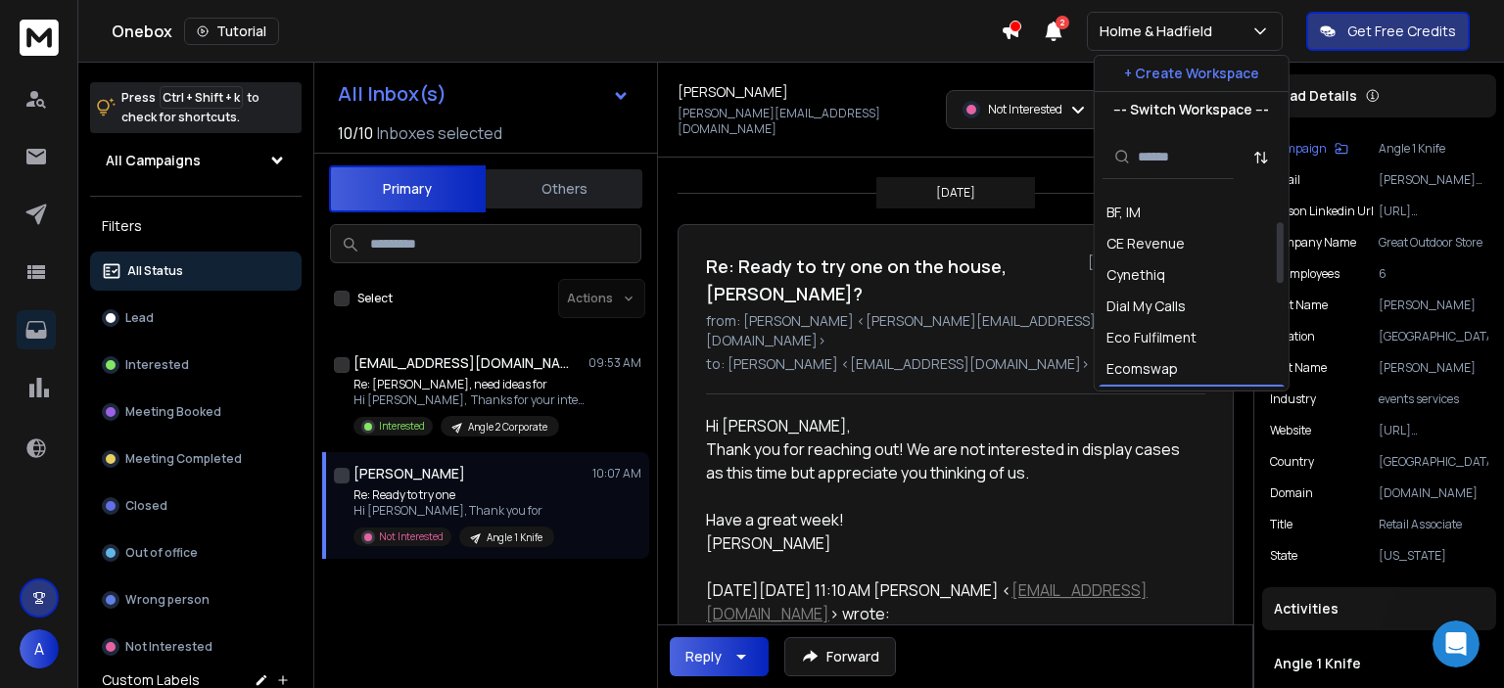
scroll to position [98, 0]
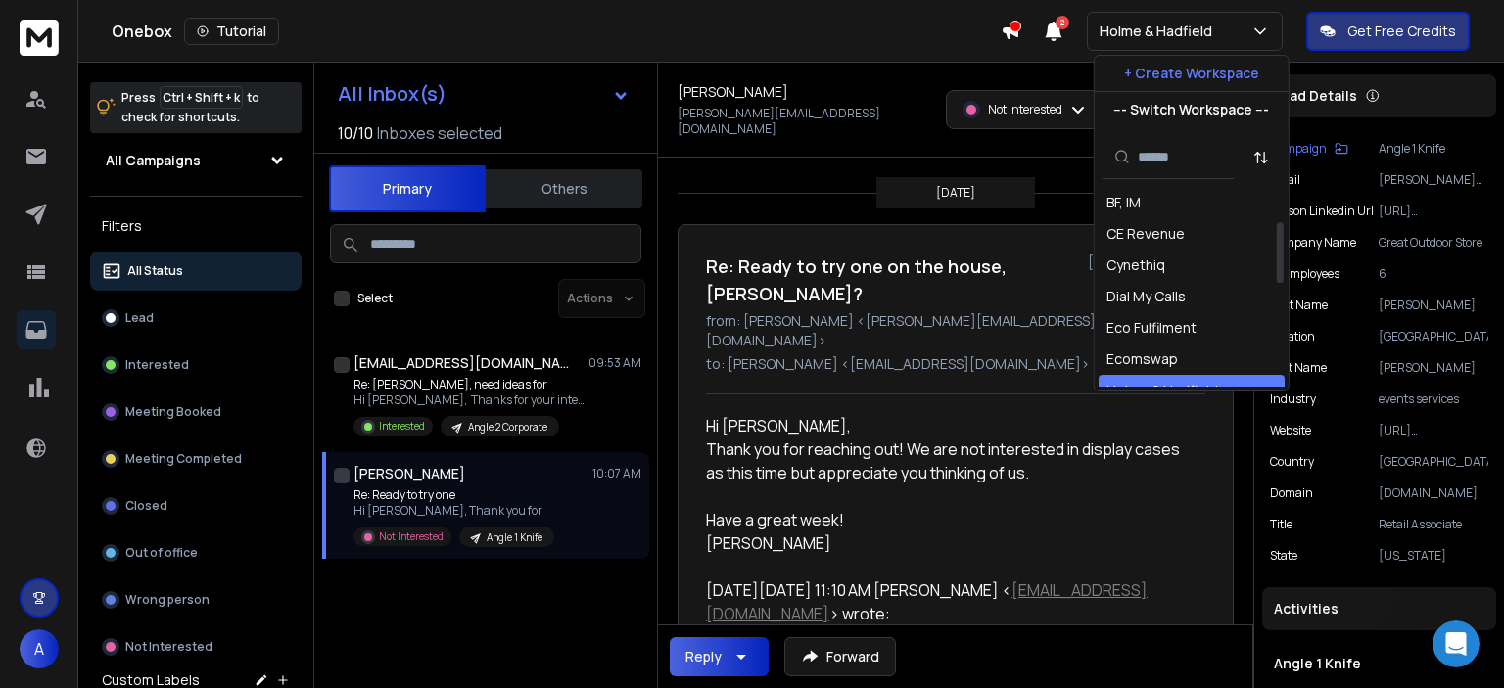
drag, startPoint x: 1280, startPoint y: 233, endPoint x: 1287, endPoint y: 263, distance: 31.1
click at [1283, 263] on div at bounding box center [1279, 252] width 7 height 61
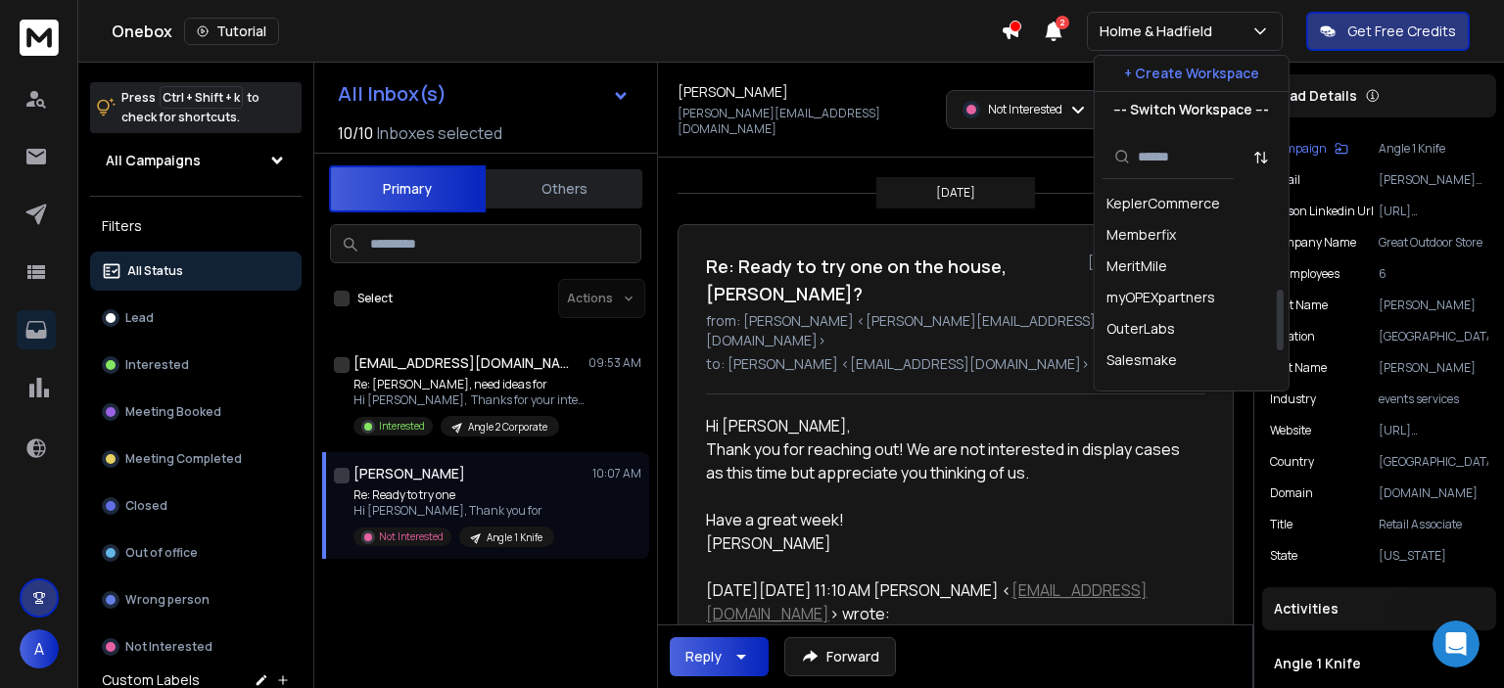
drag, startPoint x: 1280, startPoint y: 257, endPoint x: 1186, endPoint y: 263, distance: 94.2
click at [1276, 316] on div at bounding box center [1279, 320] width 7 height 61
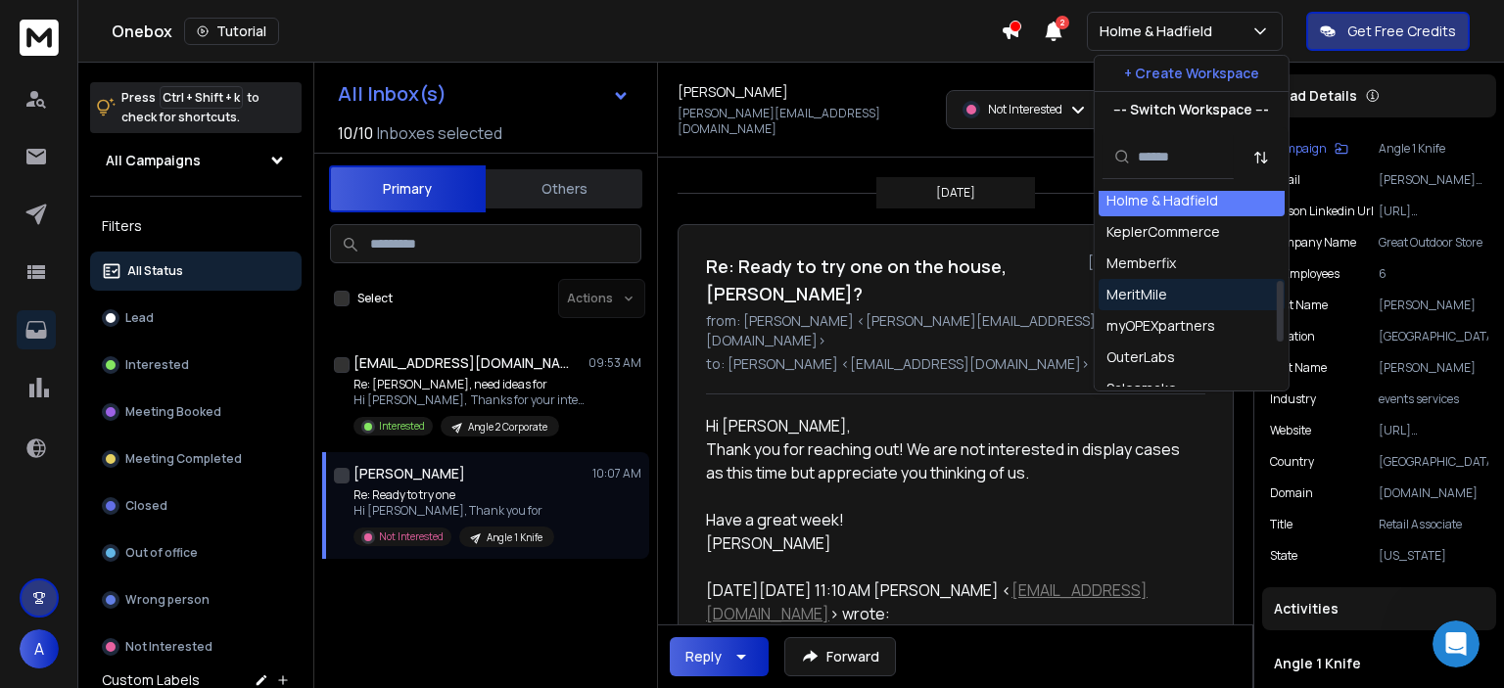
click at [1185, 298] on div "MeritMile" at bounding box center [1191, 294] width 186 height 31
